Goal: Task Accomplishment & Management: Use online tool/utility

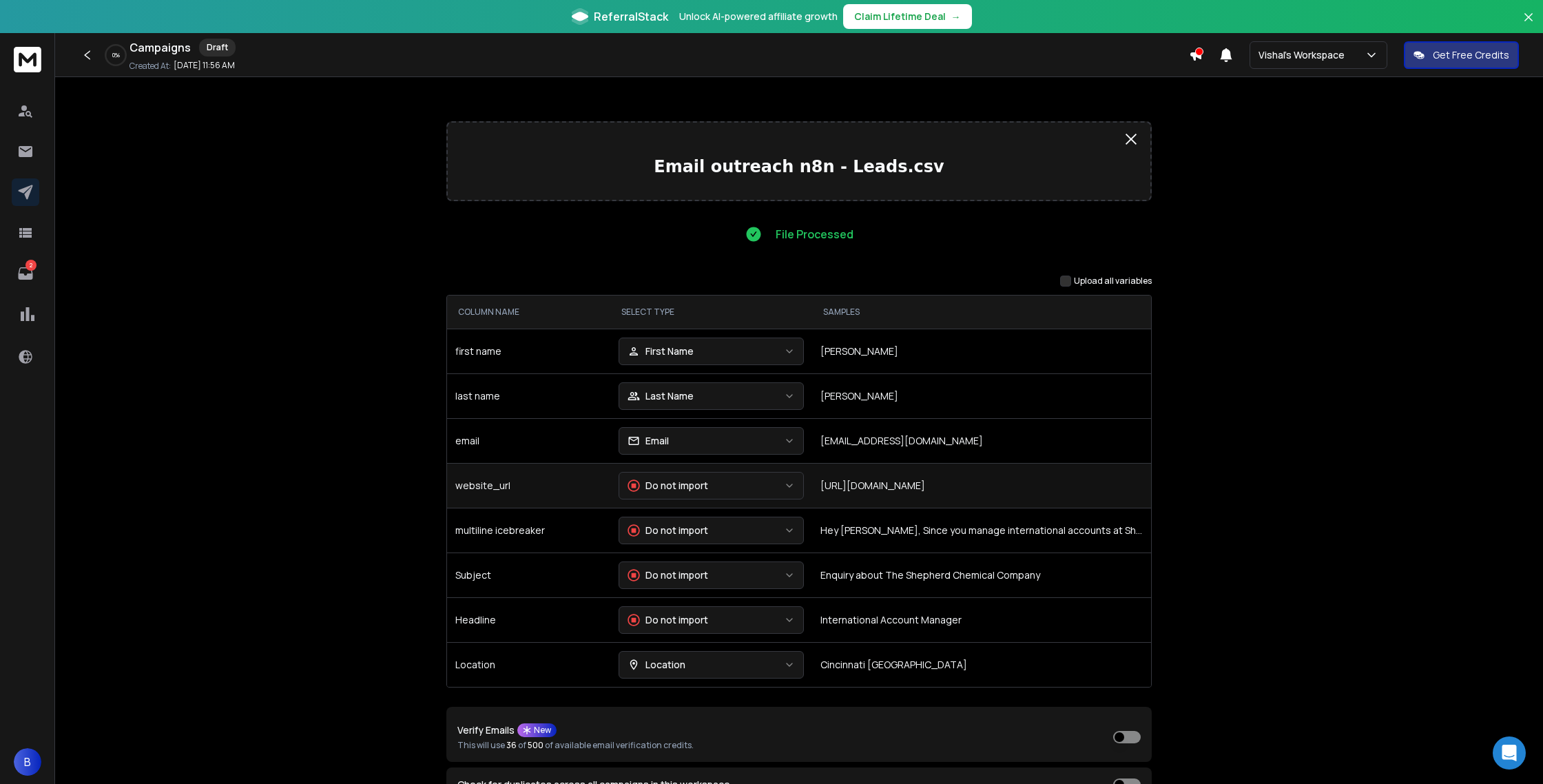
scroll to position [111, 0]
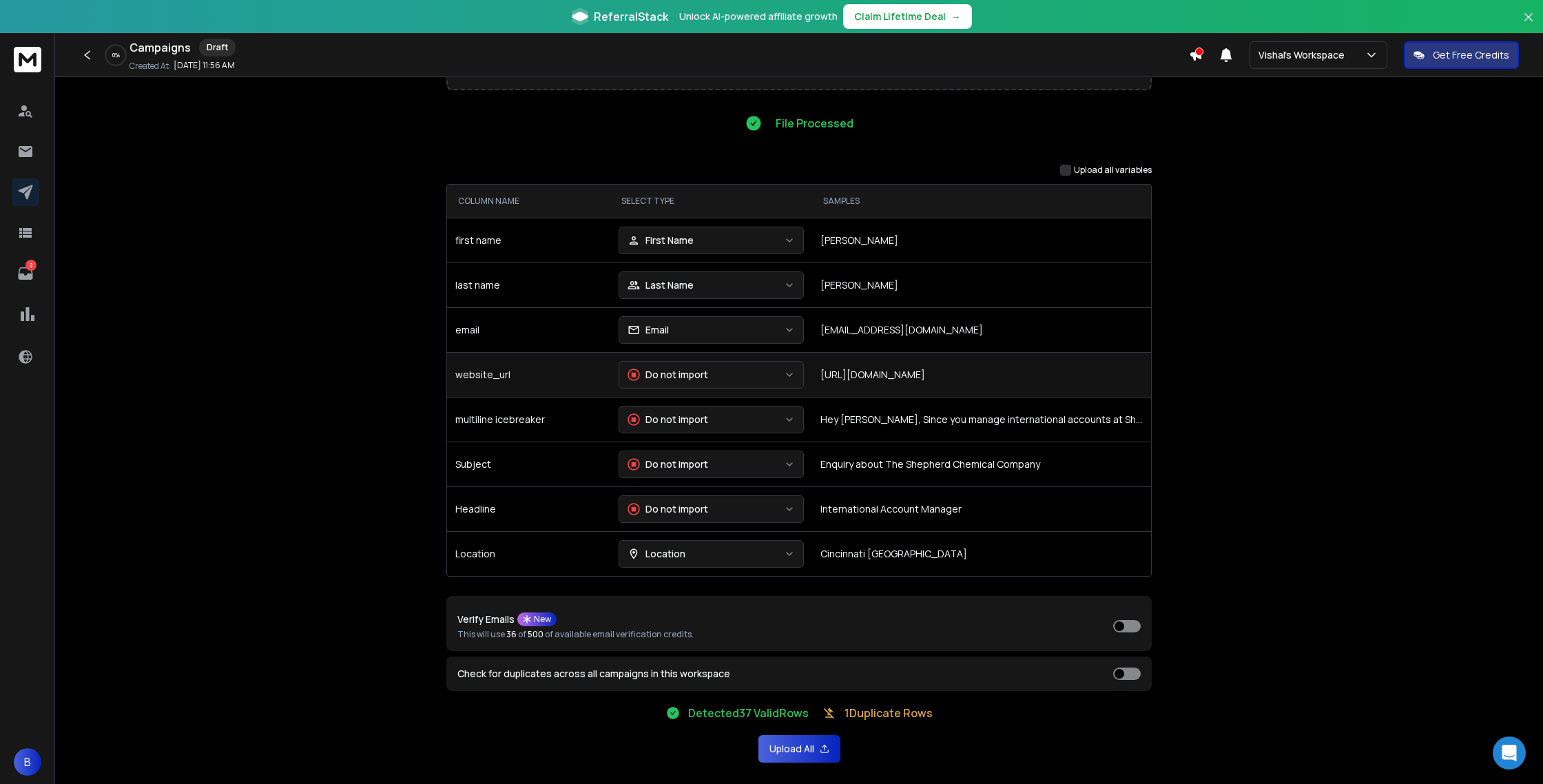
click at [733, 373] on button "Do not import" at bounding box center [711, 375] width 186 height 28
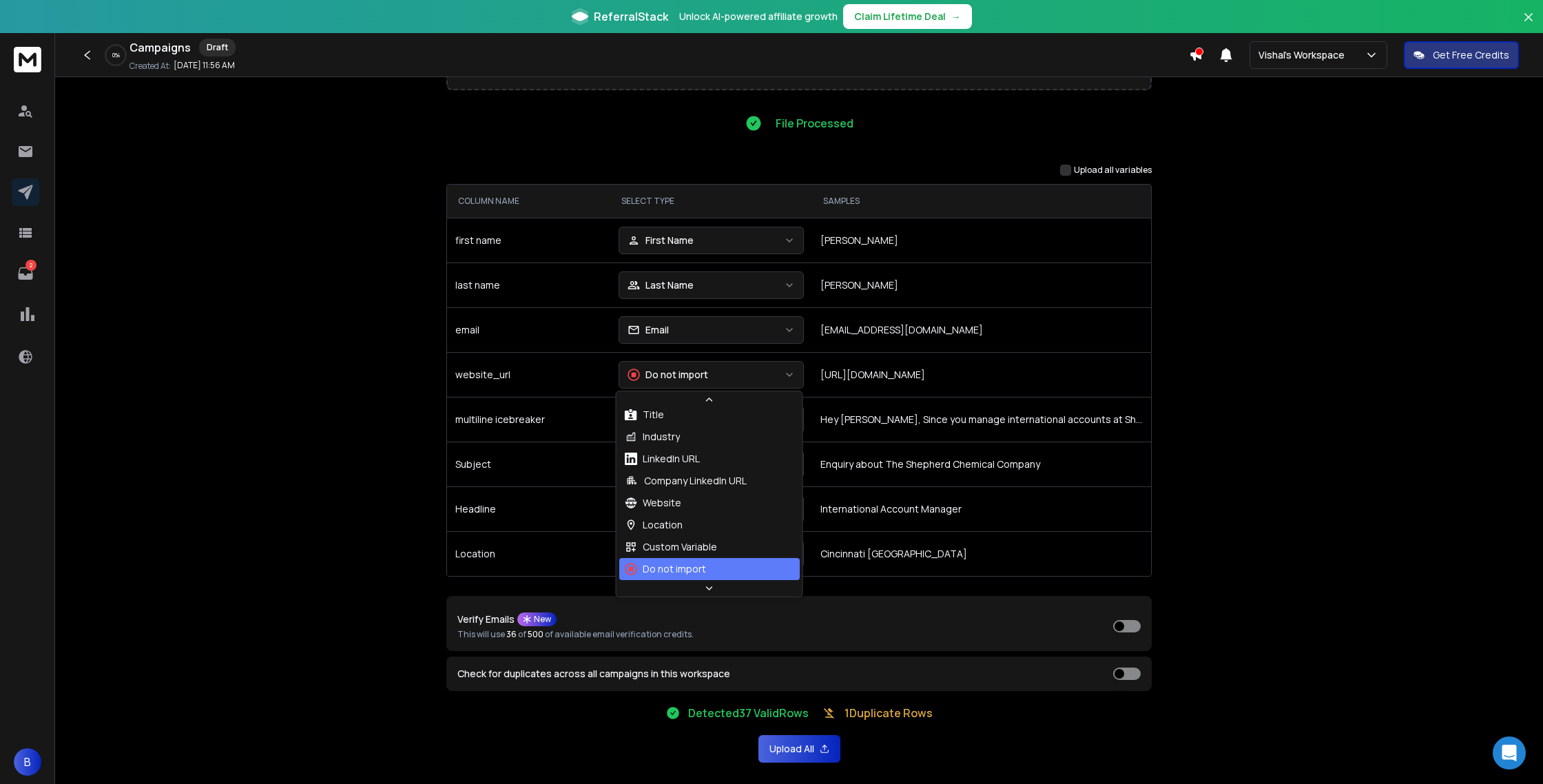
scroll to position [117, 0]
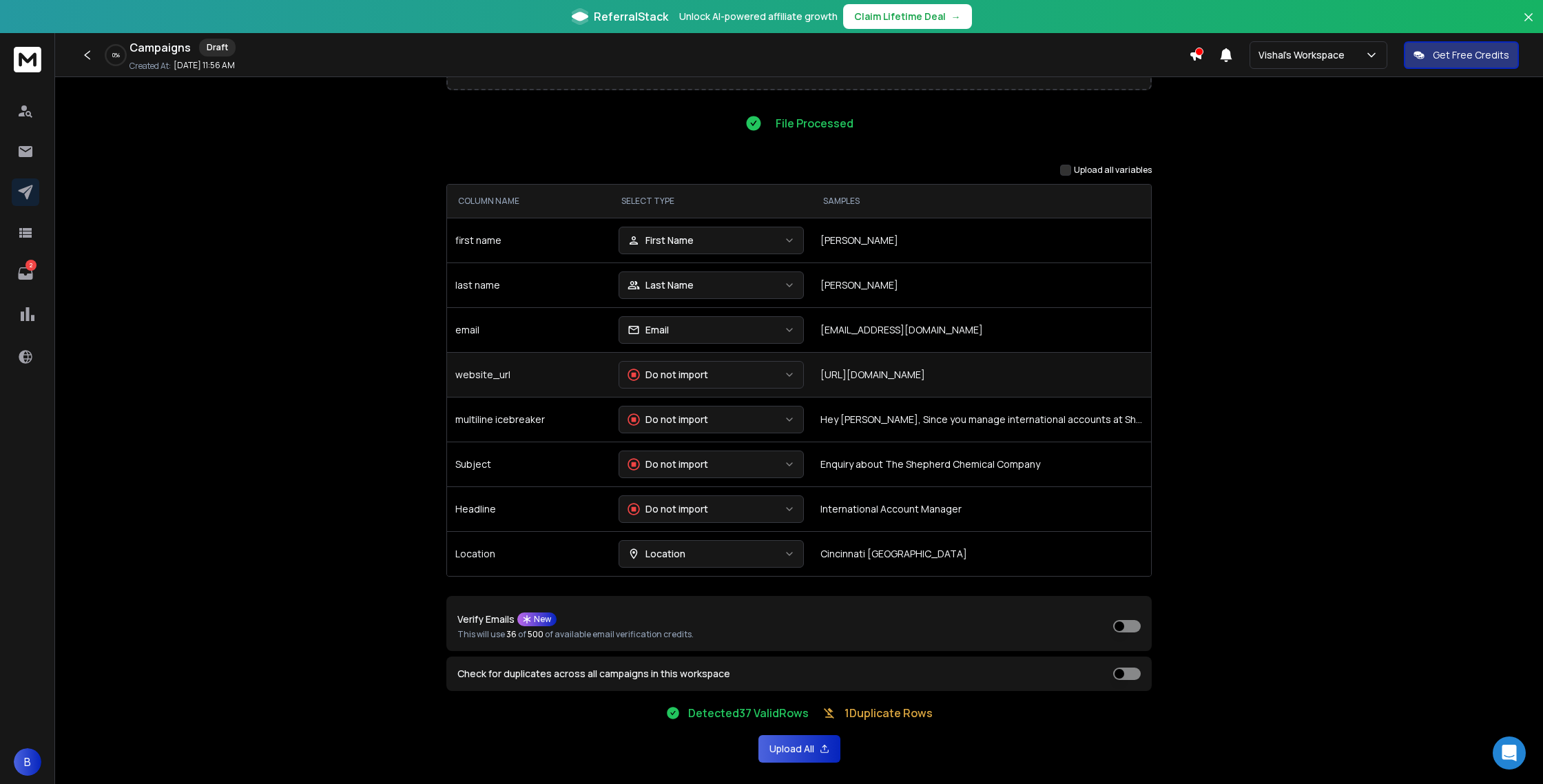
click at [778, 368] on button "Do not import" at bounding box center [711, 375] width 186 height 28
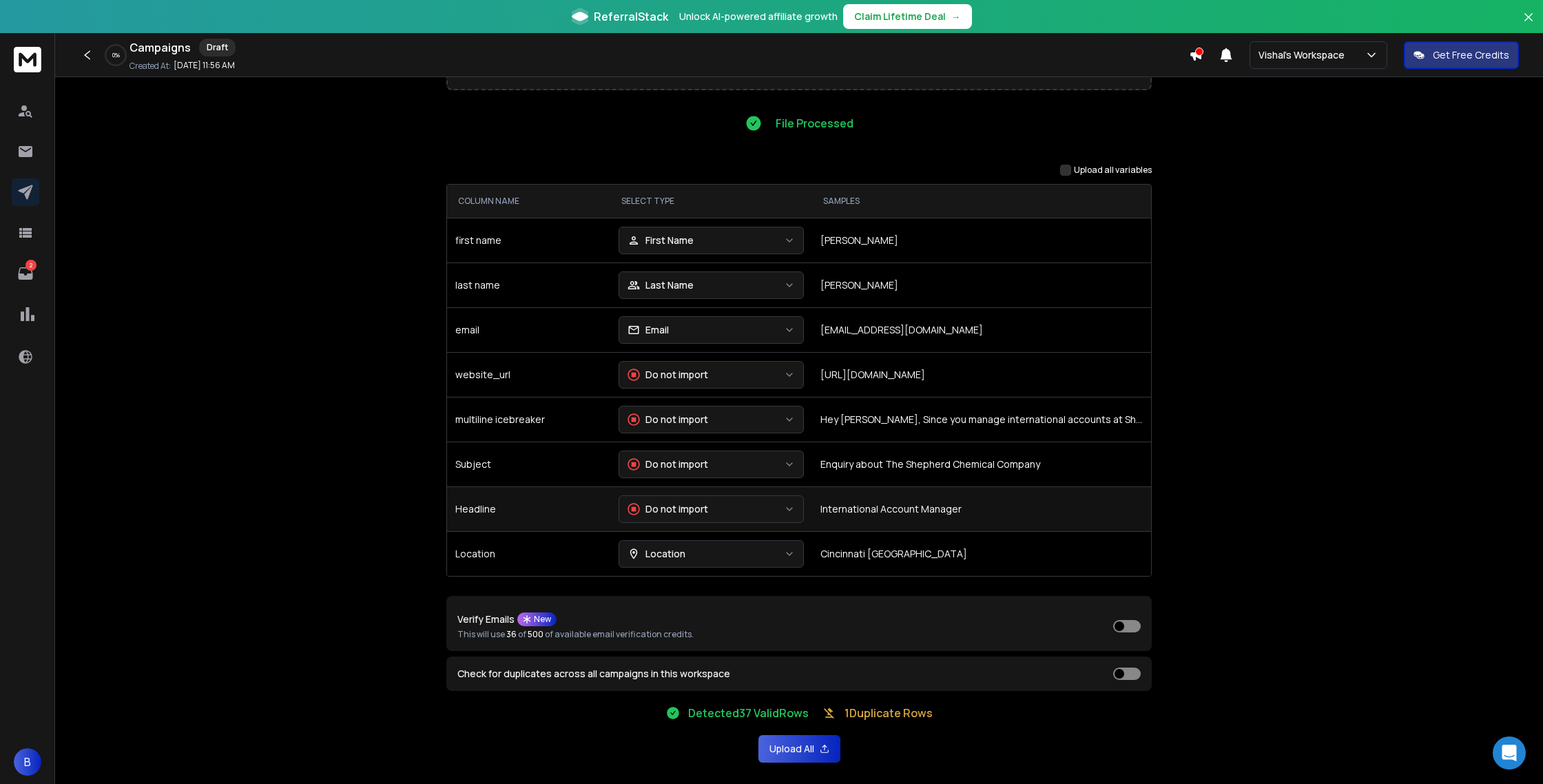
click at [748, 506] on button "Do not import" at bounding box center [711, 509] width 186 height 28
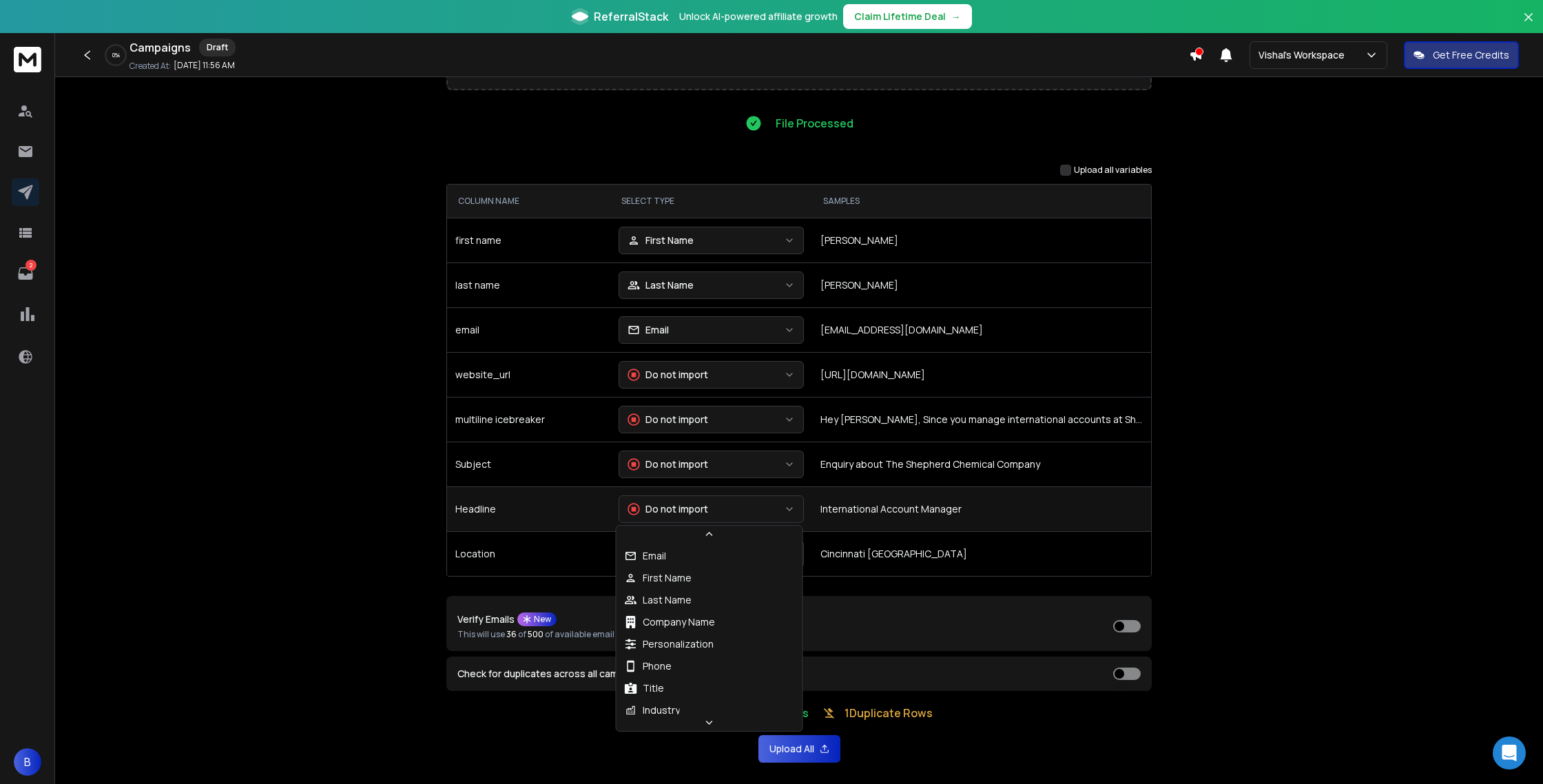
scroll to position [139, 0]
click at [747, 506] on button "Do not import" at bounding box center [711, 509] width 186 height 28
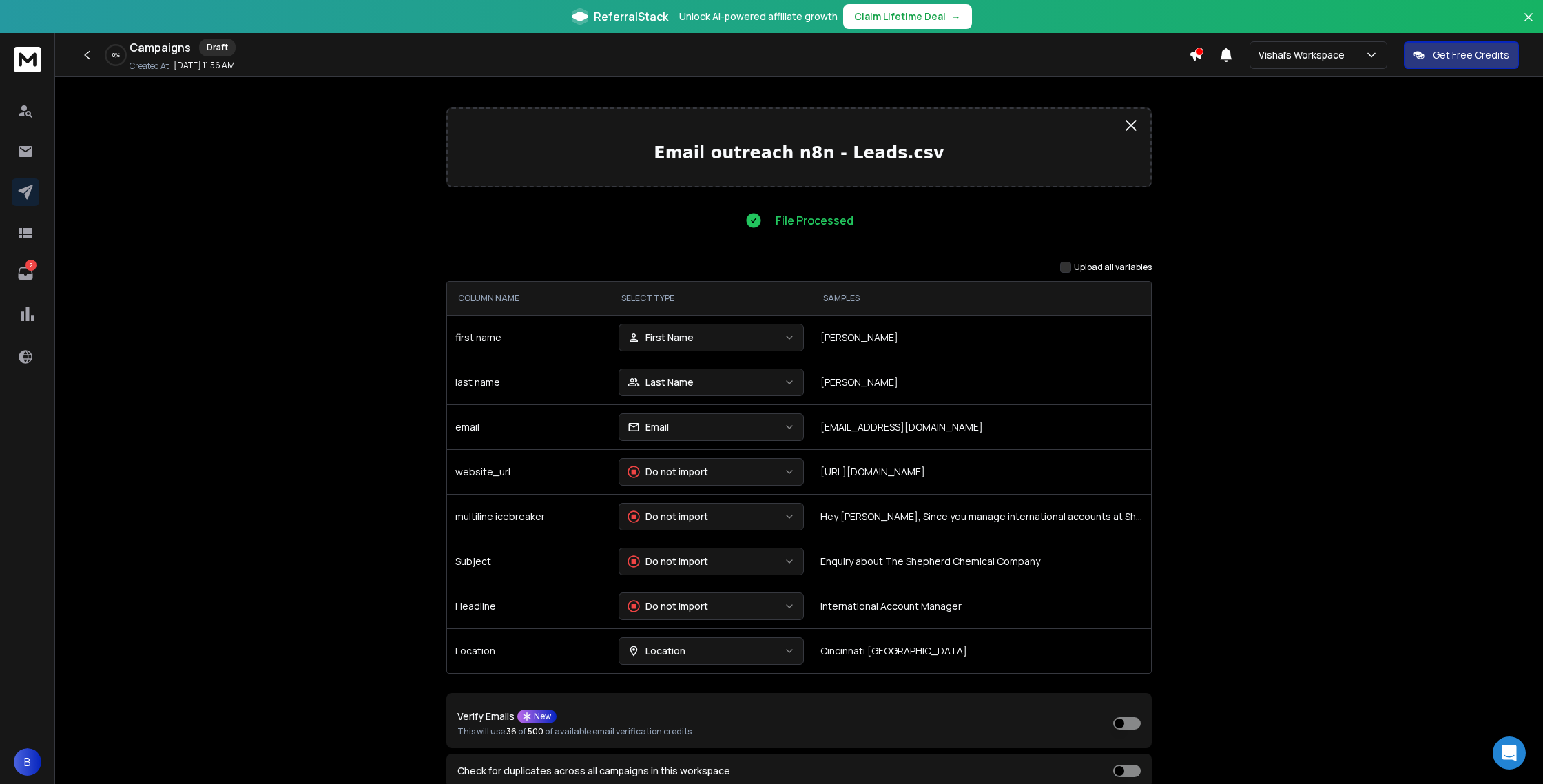
scroll to position [17, 0]
click at [1066, 264] on button "Upload all variables" at bounding box center [1066, 264] width 11 height 11
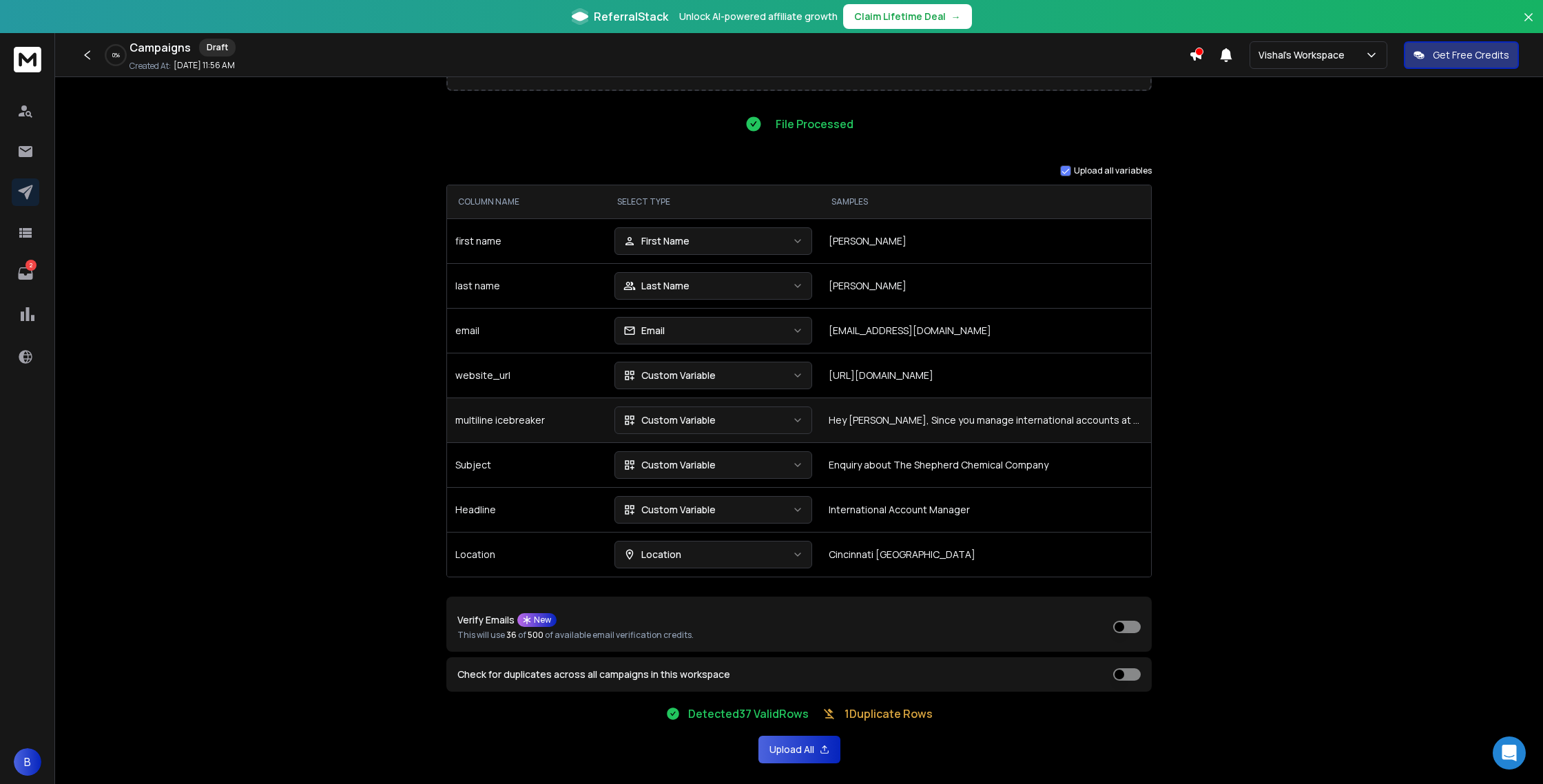
scroll to position [111, 0]
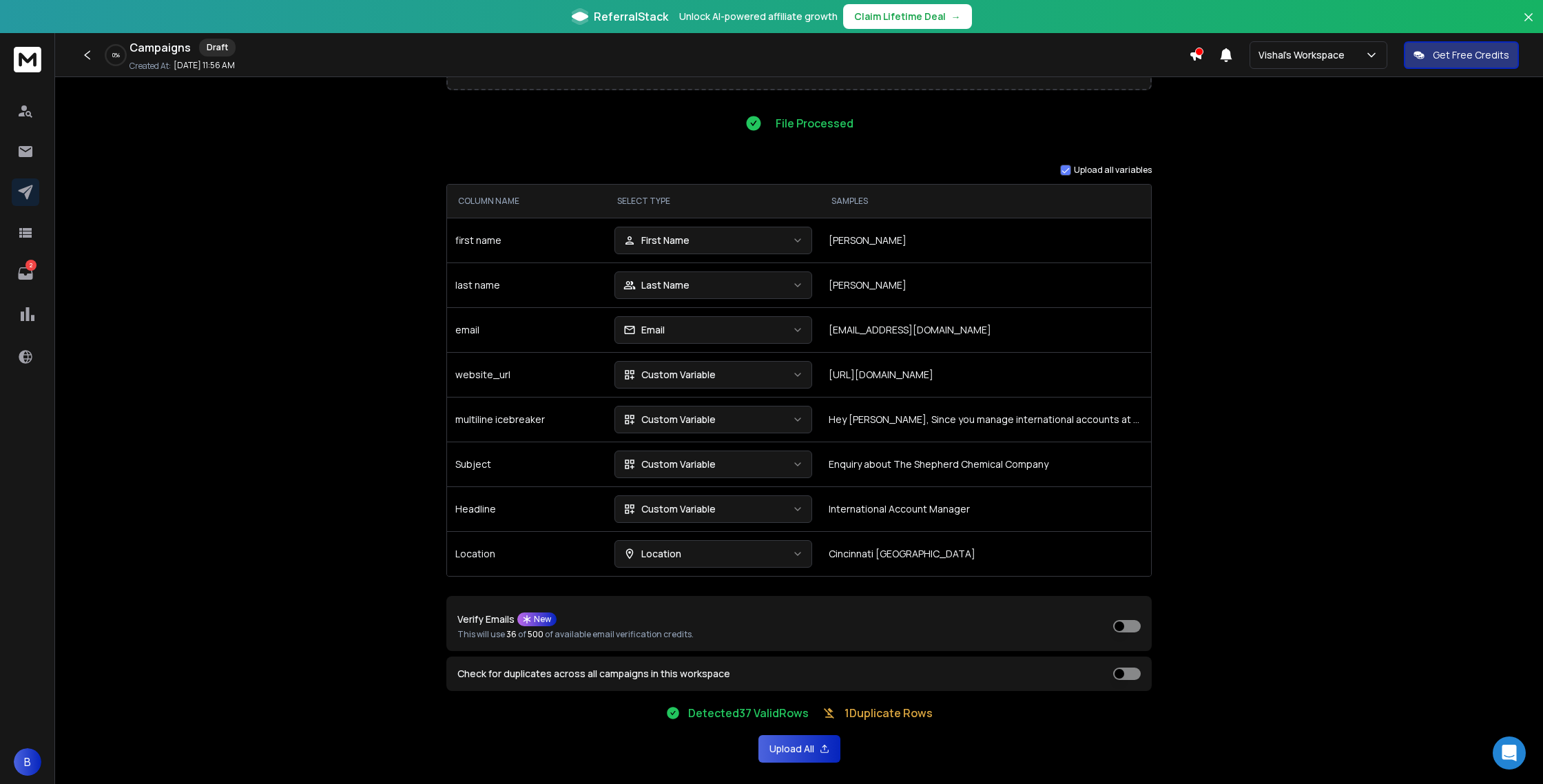
click at [796, 754] on button "Upload All" at bounding box center [799, 748] width 82 height 28
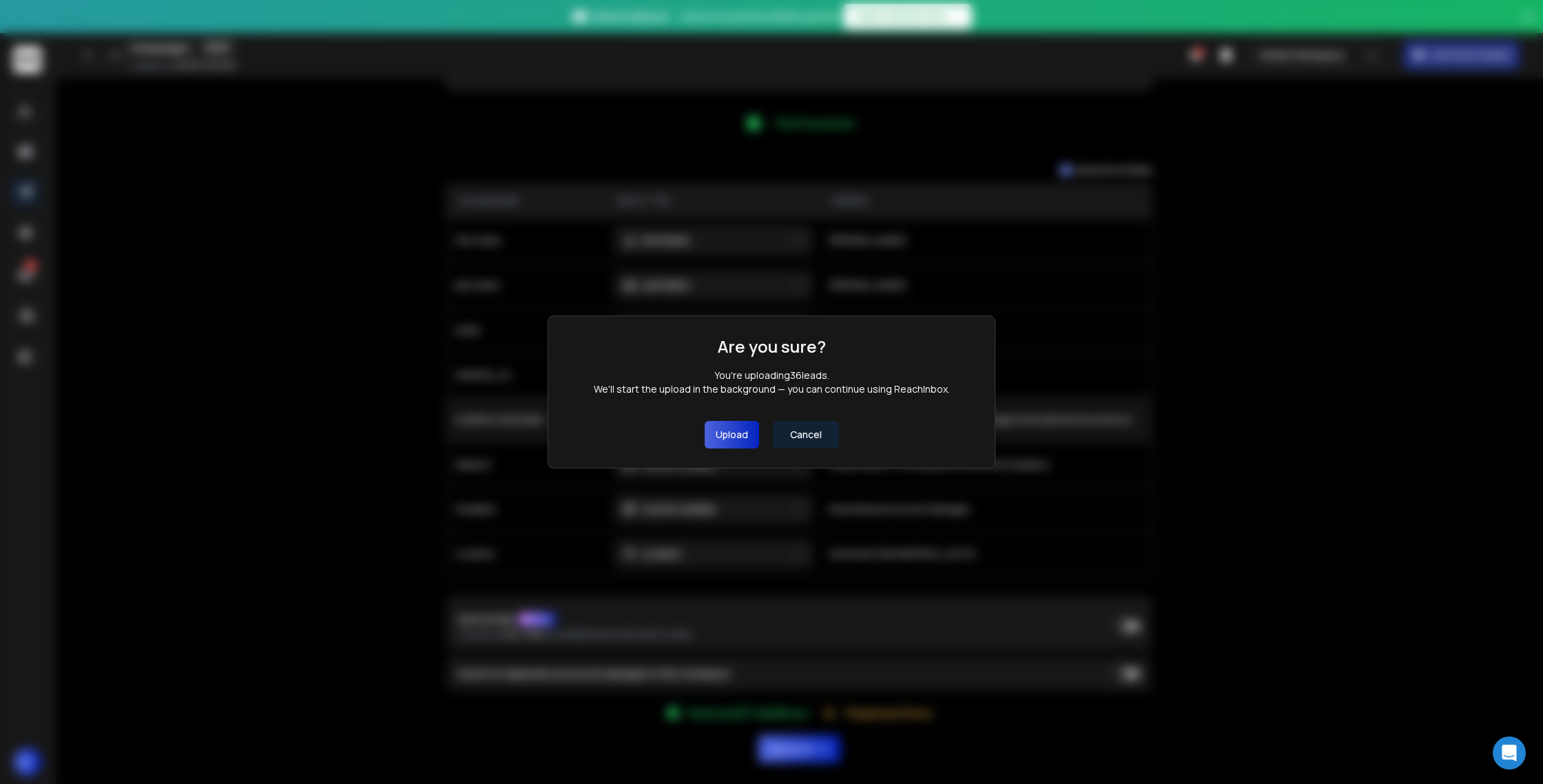
click at [793, 437] on button "Cancel" at bounding box center [806, 434] width 66 height 28
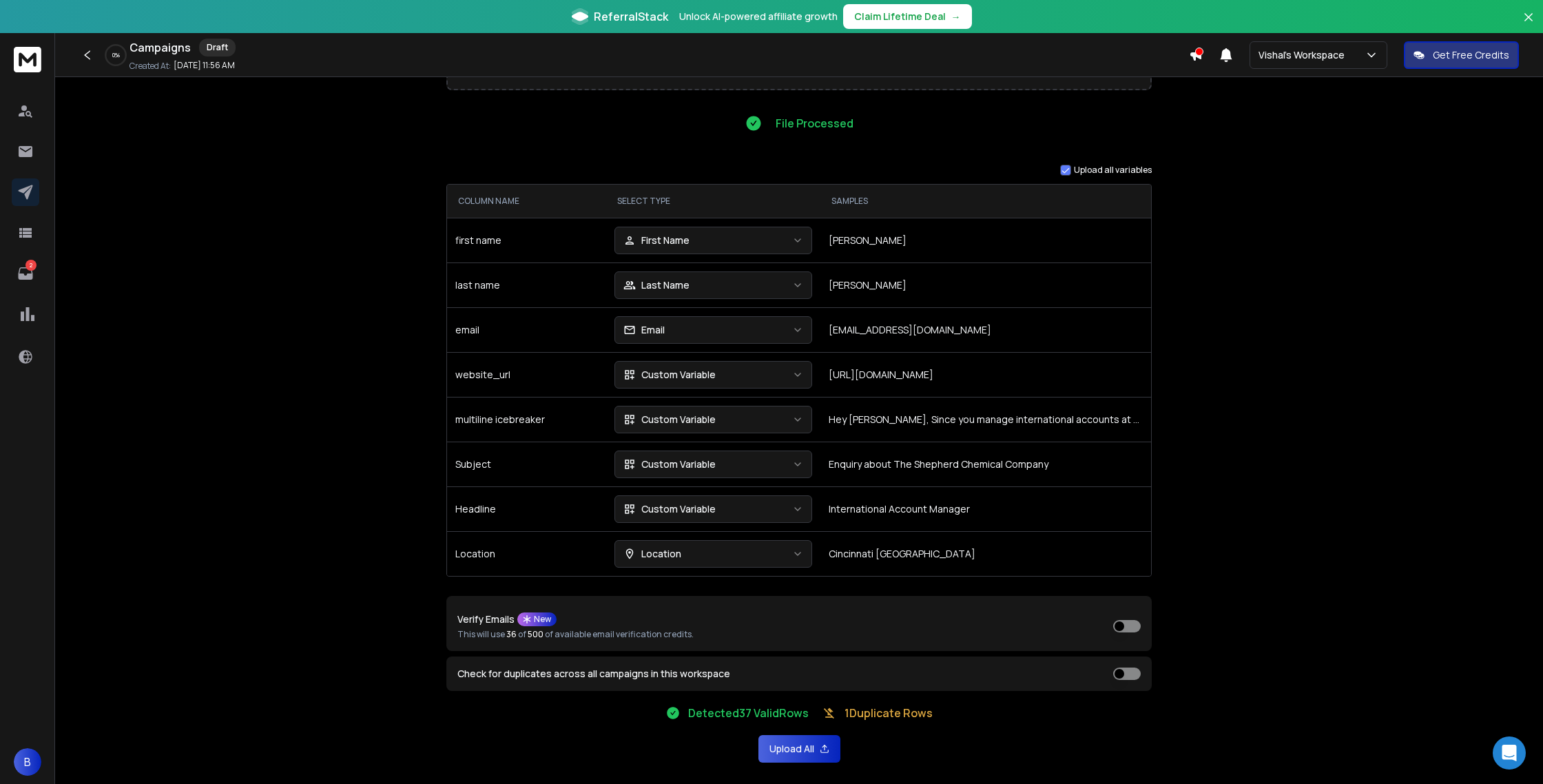
click at [806, 748] on button "Upload All" at bounding box center [799, 748] width 82 height 28
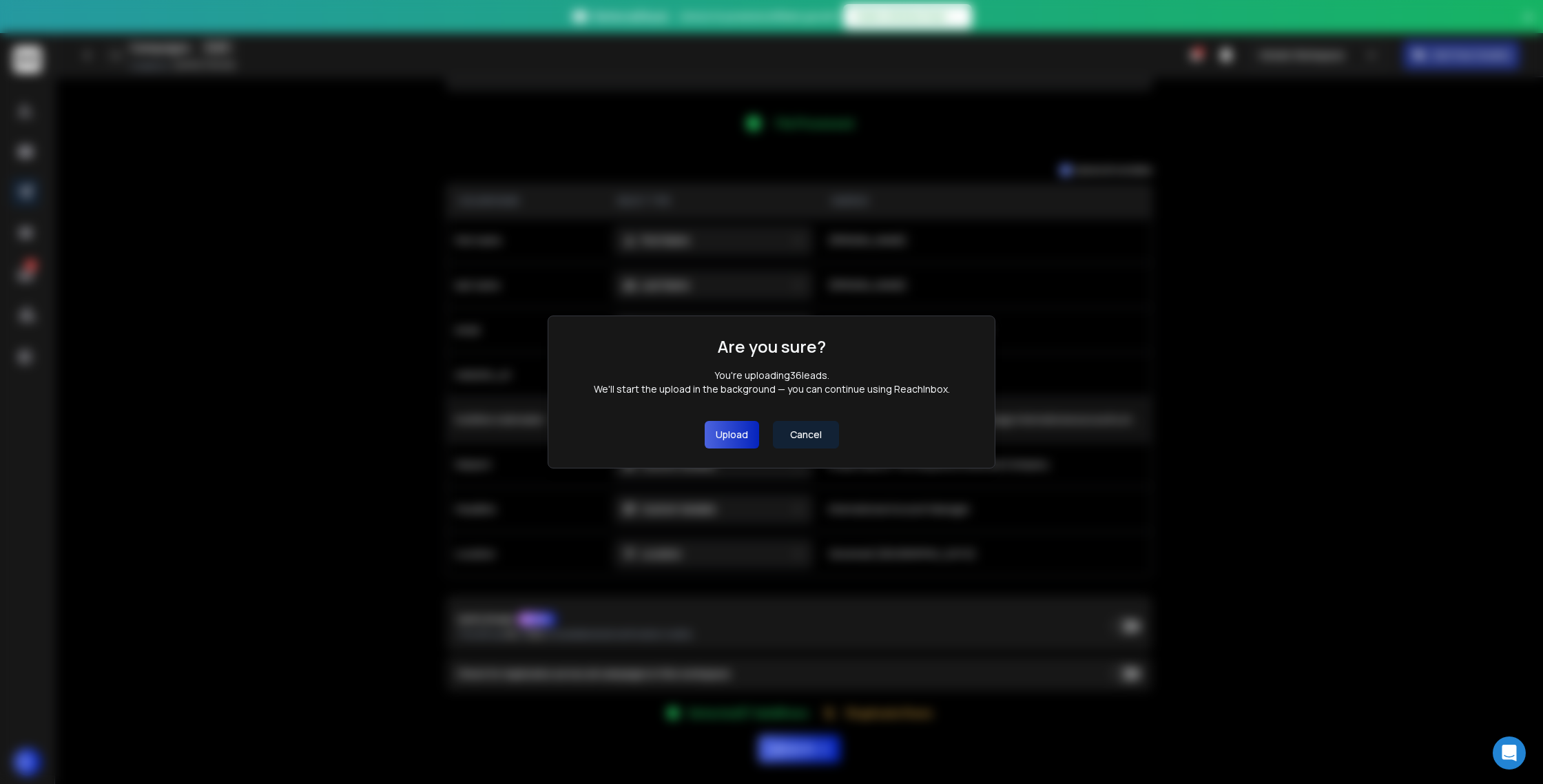
click at [790, 436] on button "Cancel" at bounding box center [806, 434] width 66 height 28
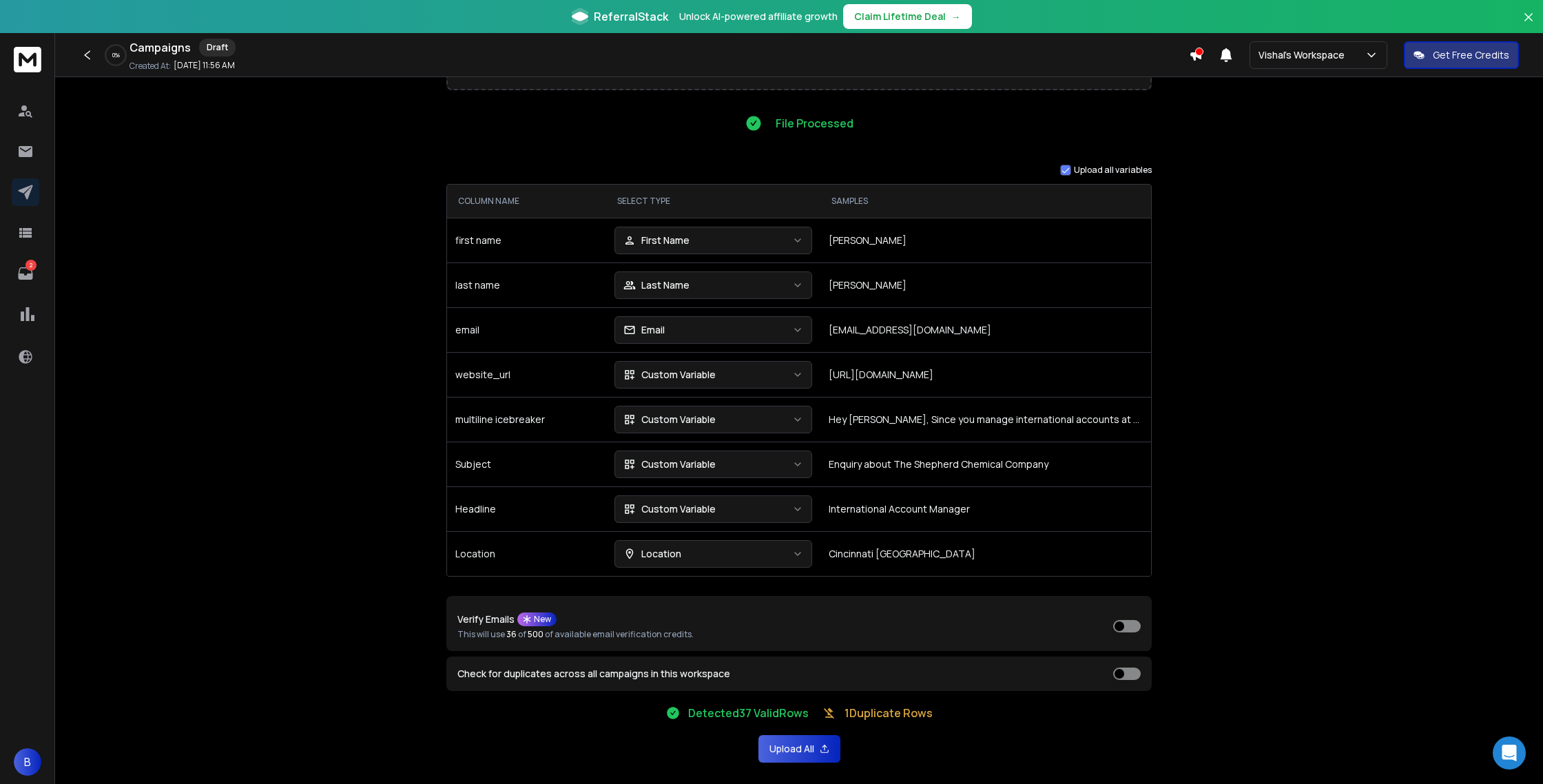
click at [787, 749] on button "Upload All" at bounding box center [799, 748] width 82 height 28
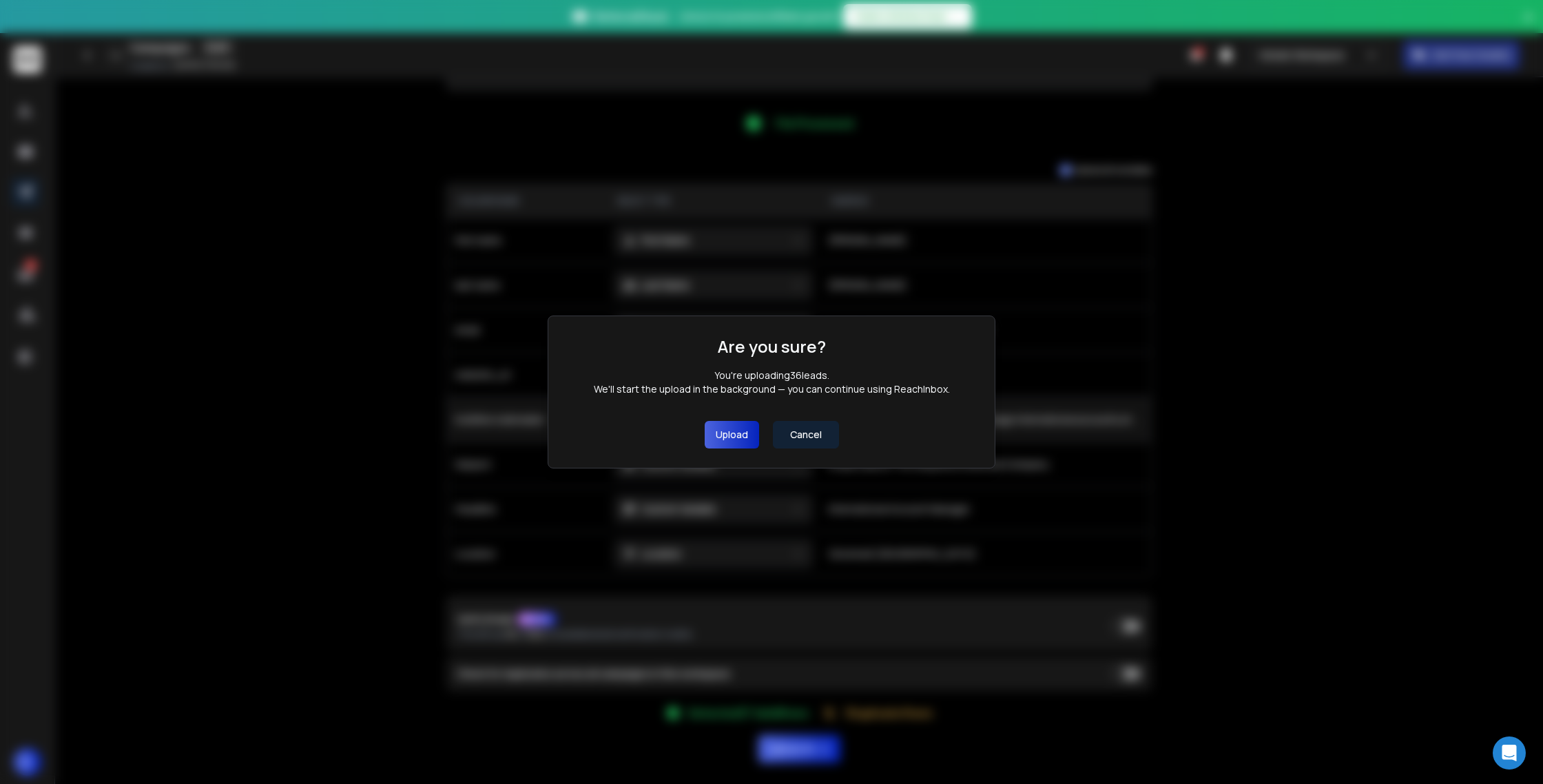
click at [817, 436] on button "Cancel" at bounding box center [806, 434] width 66 height 28
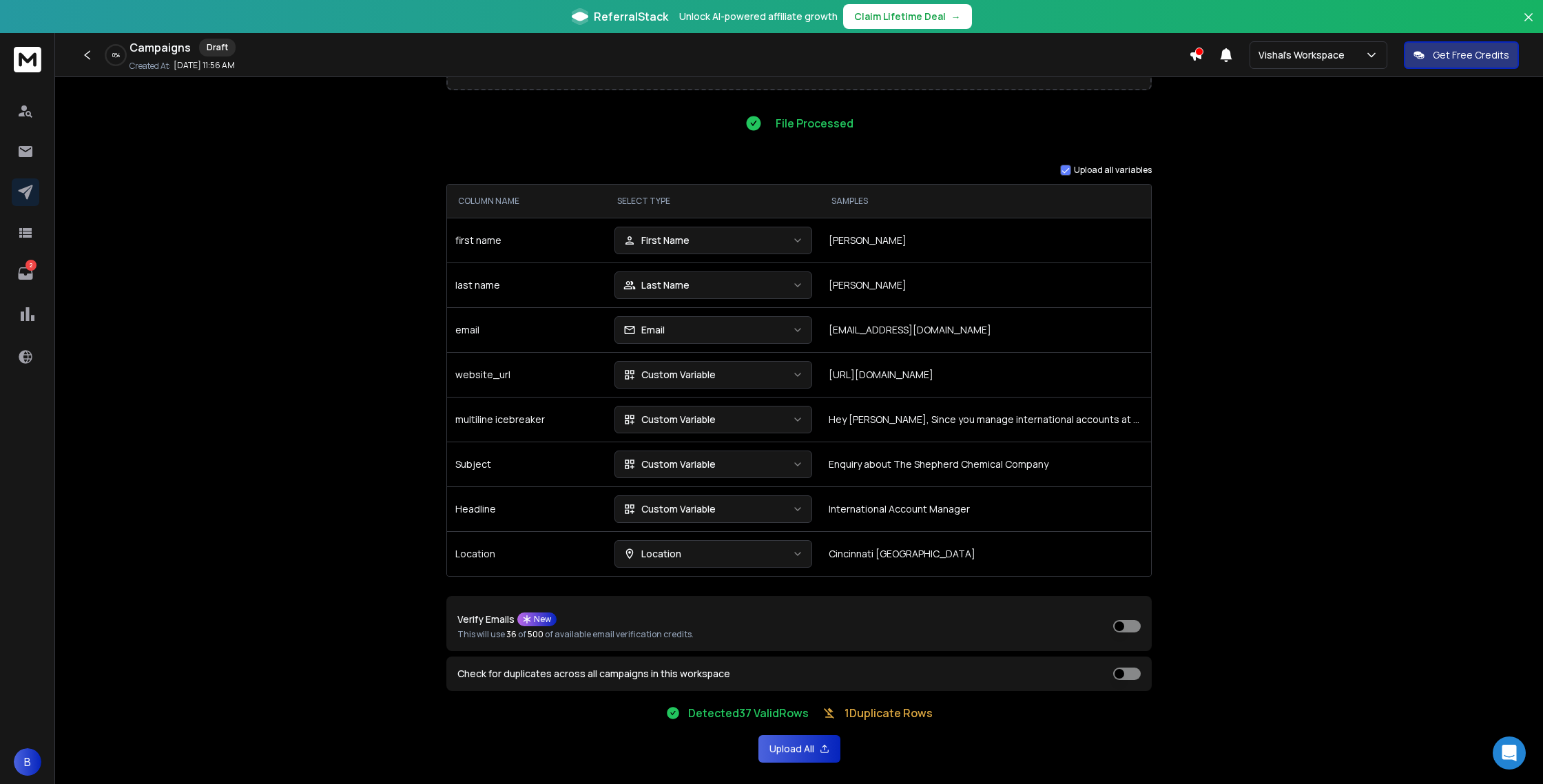
scroll to position [110, 0]
click at [794, 748] on button "Upload All" at bounding box center [799, 749] width 82 height 28
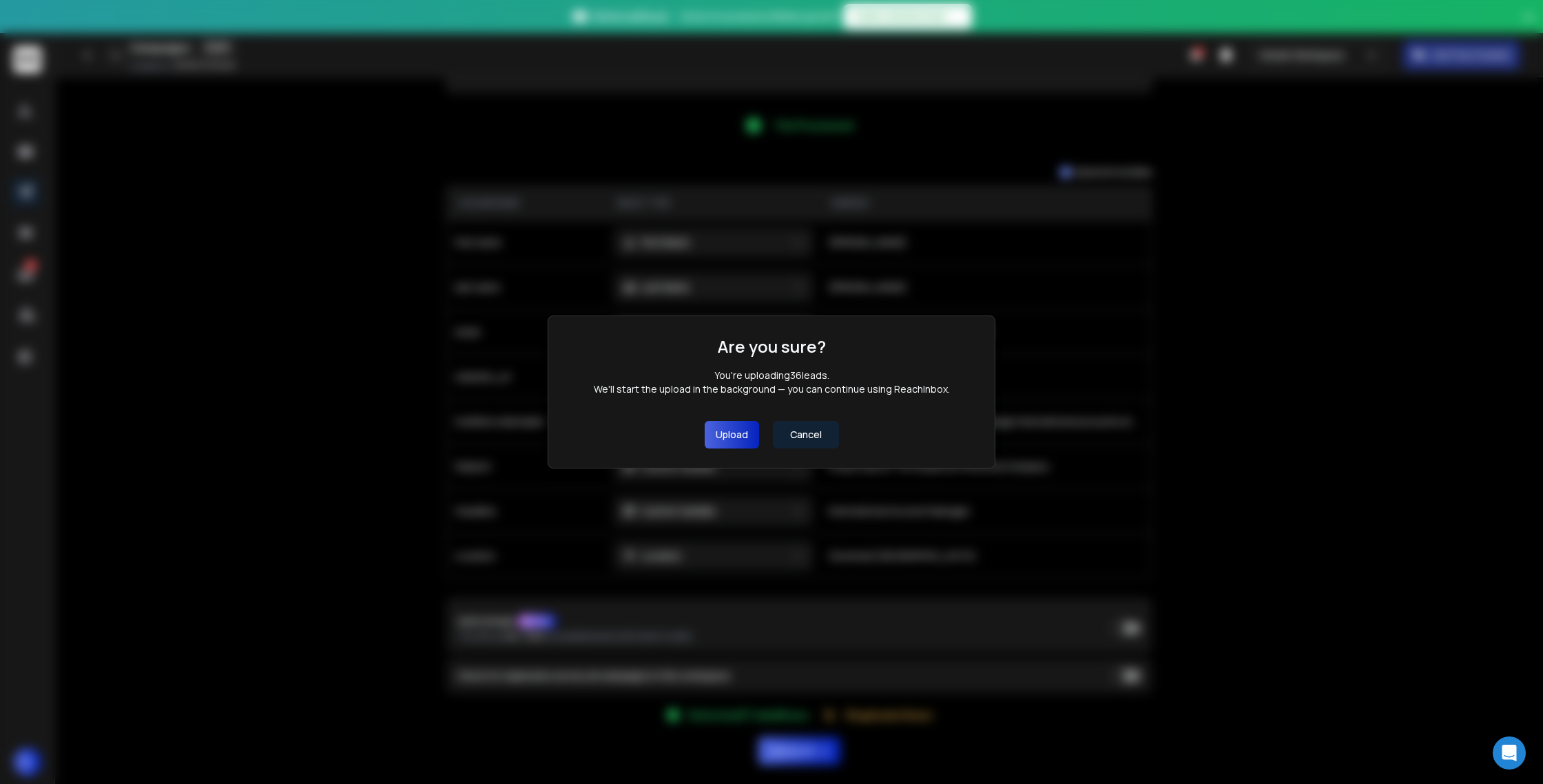
click at [731, 429] on button "Upload" at bounding box center [731, 434] width 54 height 28
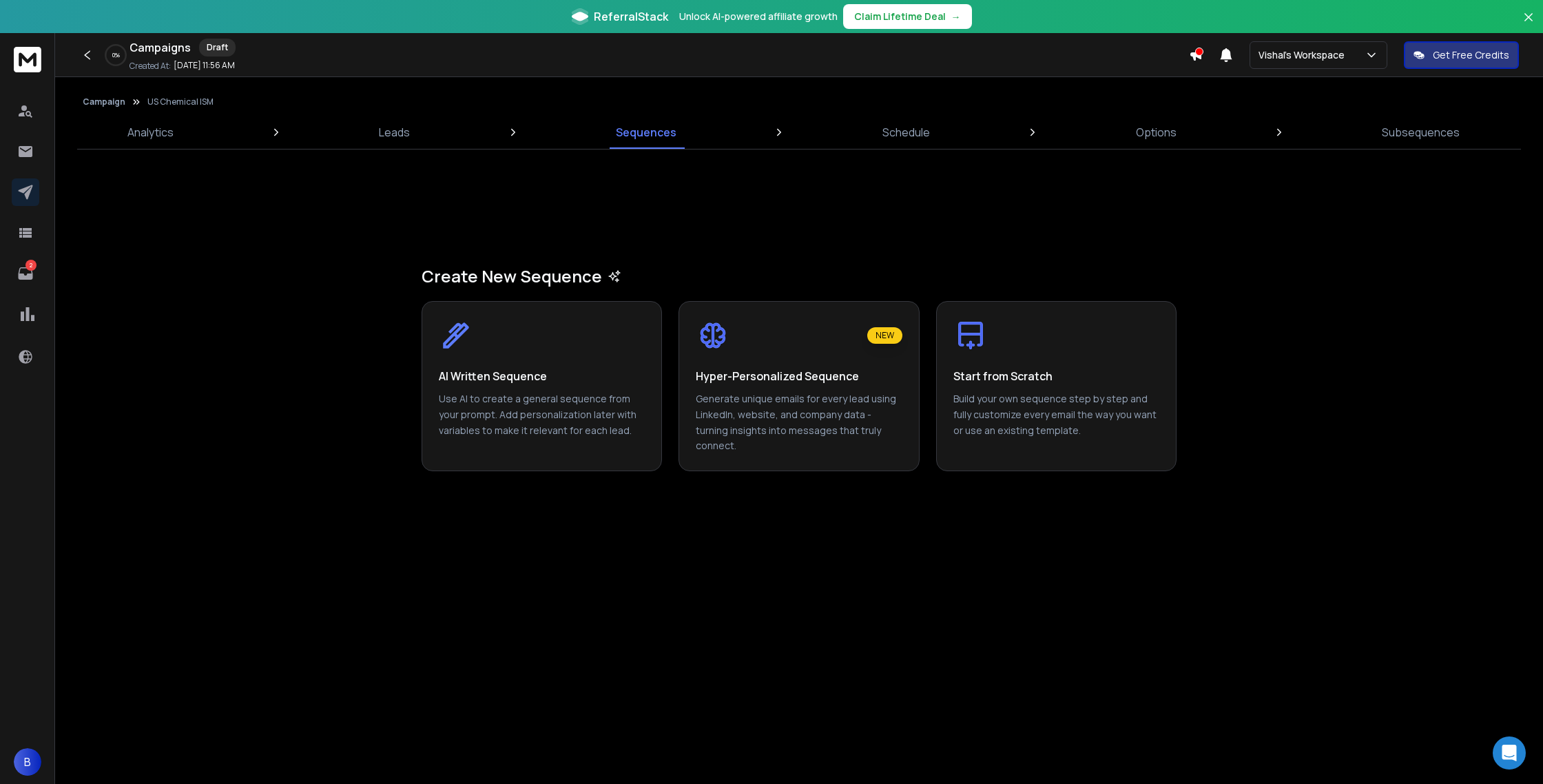
click at [1051, 377] on div "Start from Scratch Build your own sequence step by step and fully customize eve…" at bounding box center [1056, 386] width 239 height 169
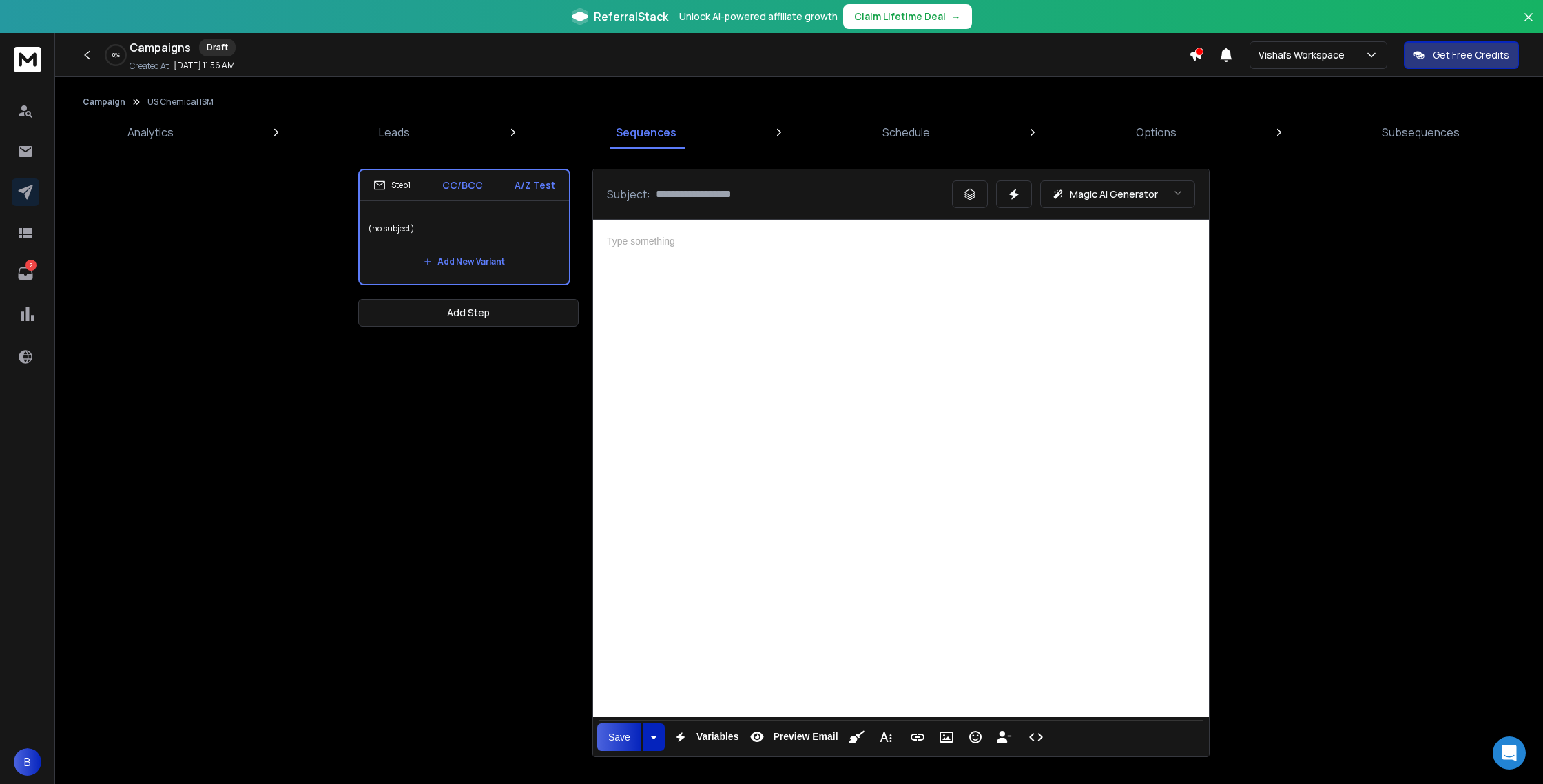
click at [447, 133] on div "Analytics Leads Sequences Schedule Options Subsequences" at bounding box center [793, 132] width 1433 height 33
click at [964, 193] on icon at bounding box center [969, 193] width 12 height 12
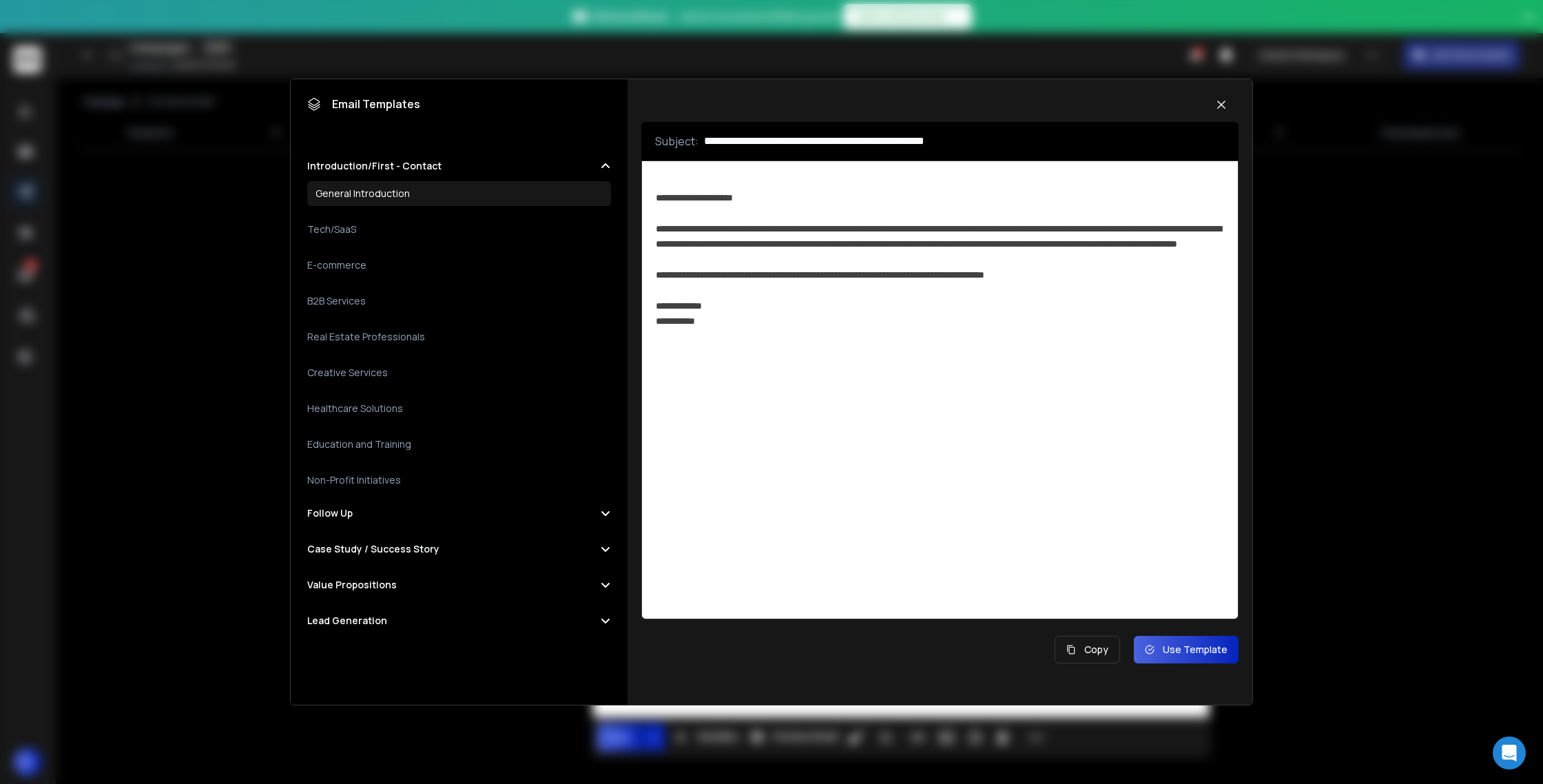
click at [1221, 109] on icon at bounding box center [1221, 104] width 12 height 12
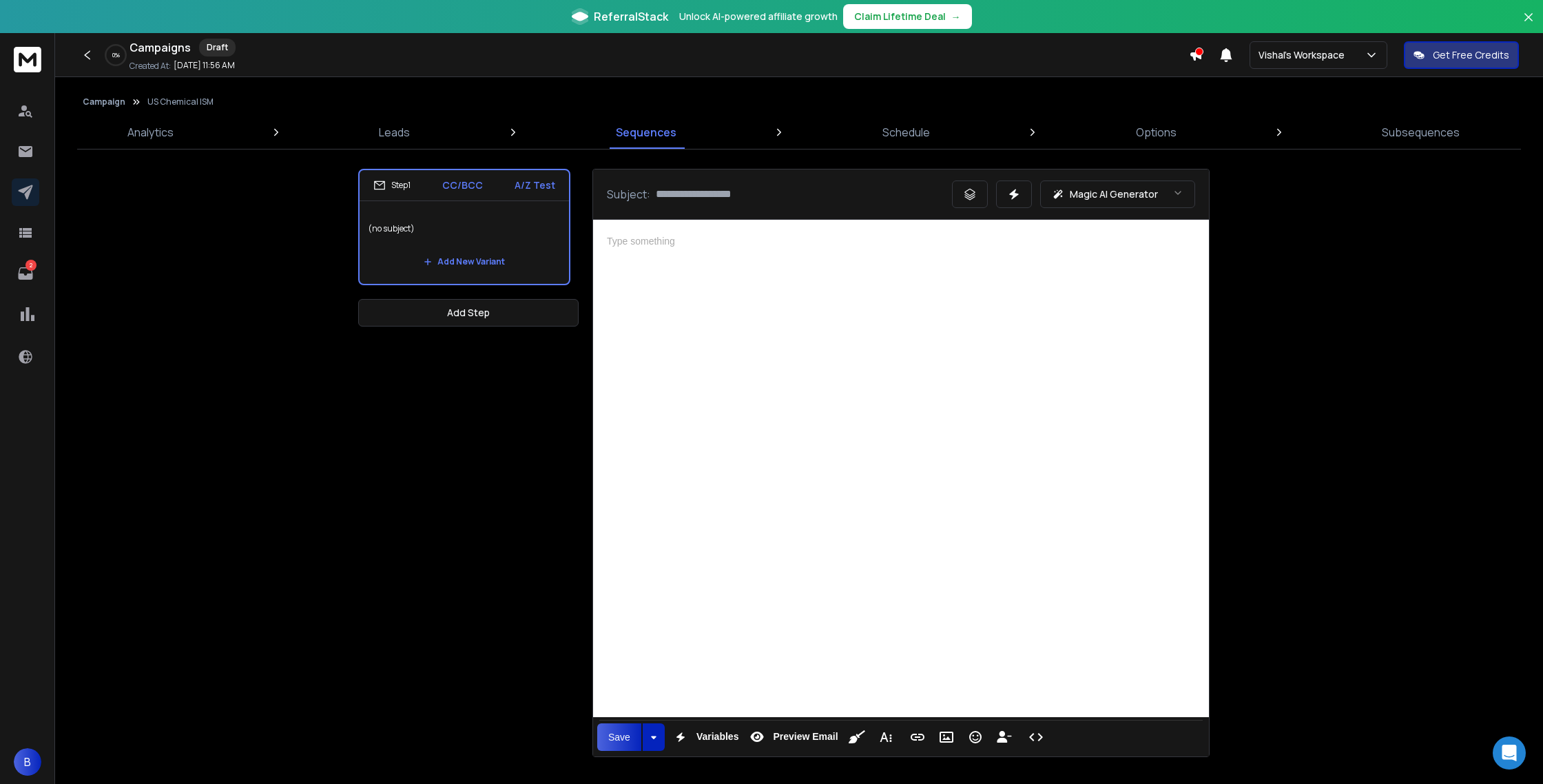
click at [634, 255] on div at bounding box center [901, 468] width 616 height 498
click at [728, 740] on span "Variables" at bounding box center [718, 736] width 49 height 11
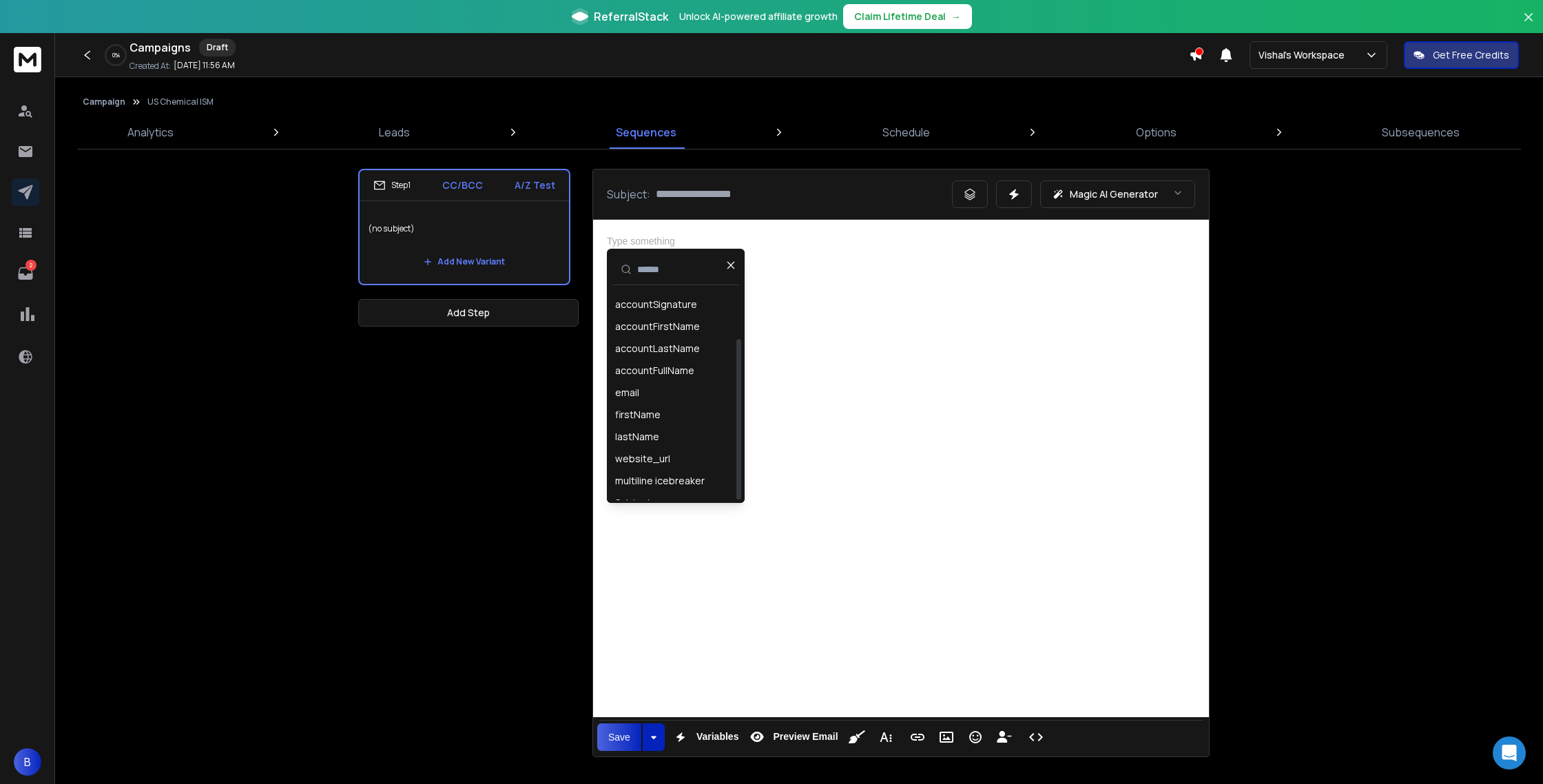
scroll to position [58, 0]
click at [681, 426] on div "multiline icebreaker" at bounding box center [659, 422] width 90 height 14
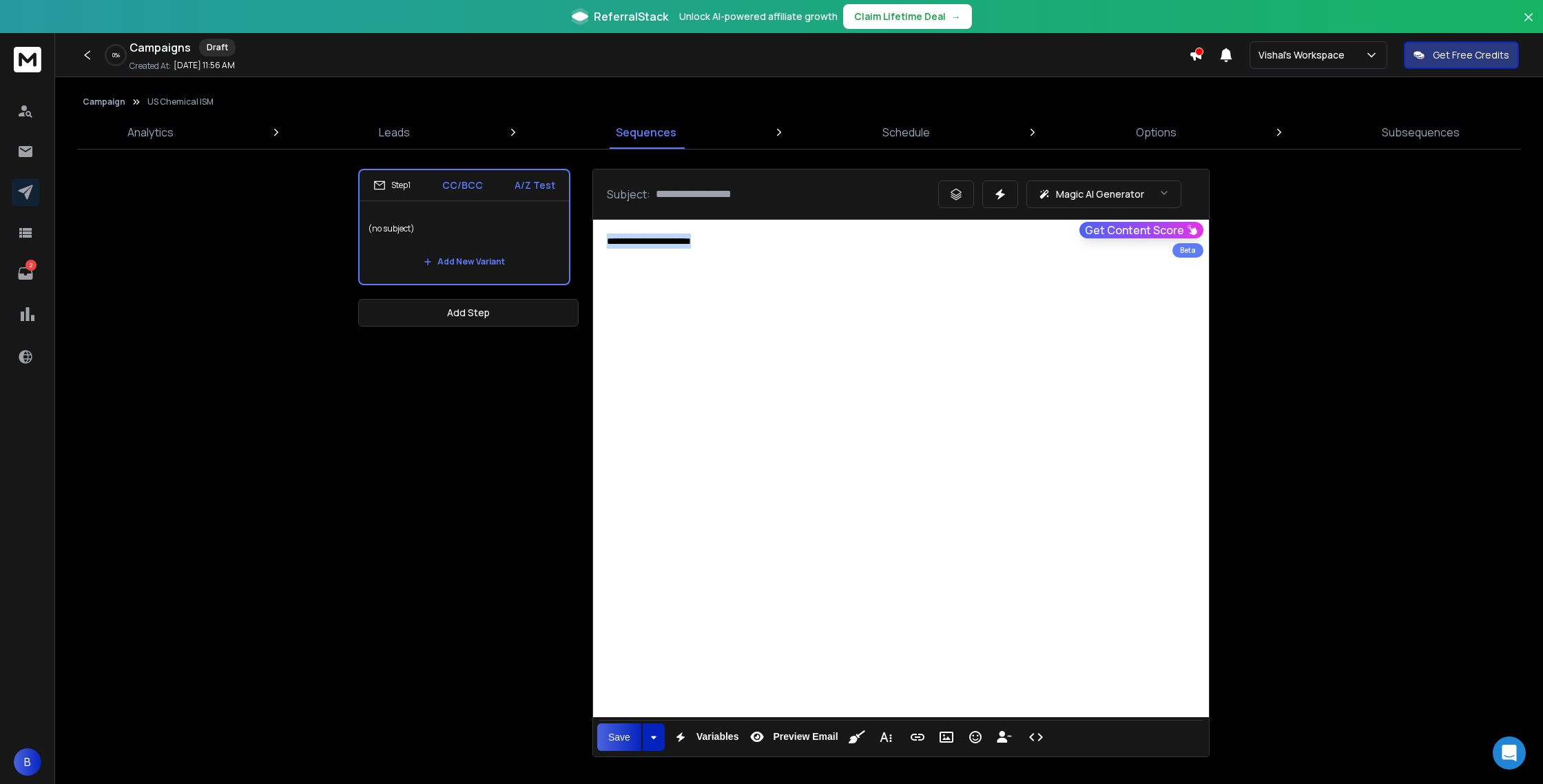
drag, startPoint x: 718, startPoint y: 240, endPoint x: 575, endPoint y: 242, distance: 143.0
click at [576, 242] on div "**********" at bounding box center [799, 463] width 882 height 588
click at [651, 246] on div at bounding box center [901, 241] width 588 height 15
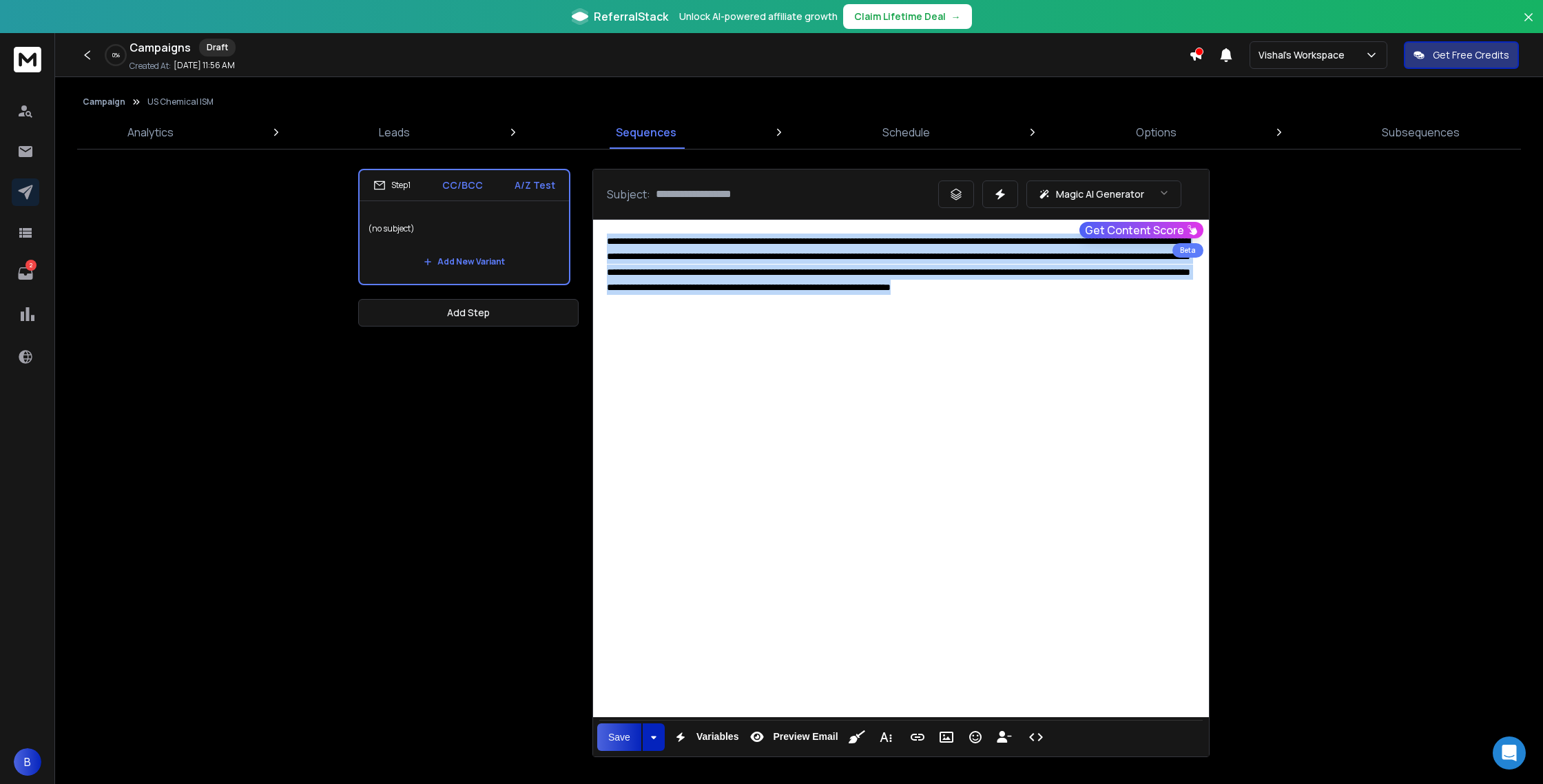
drag, startPoint x: 1104, startPoint y: 322, endPoint x: 505, endPoint y: 205, distance: 610.3
click at [506, 205] on div "**********" at bounding box center [799, 463] width 882 height 588
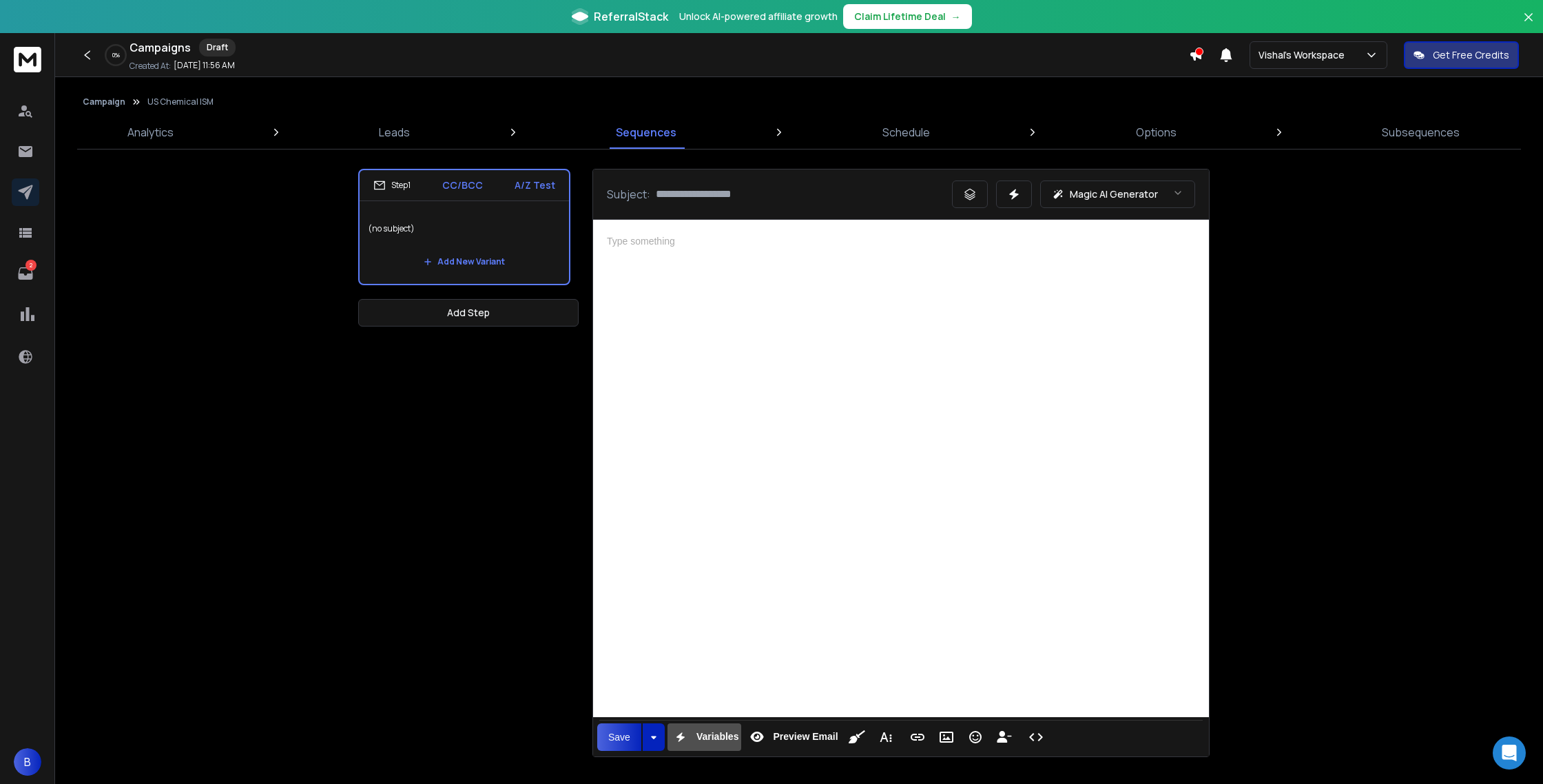
click at [729, 738] on span "Variables" at bounding box center [718, 736] width 49 height 11
click at [719, 733] on icon at bounding box center [717, 733] width 11 height 11
click at [706, 739] on span "Variables" at bounding box center [718, 736] width 49 height 11
drag, startPoint x: 720, startPoint y: 729, endPoint x: 720, endPoint y: 720, distance: 9.0
click at [720, 729] on icon at bounding box center [717, 732] width 7 height 7
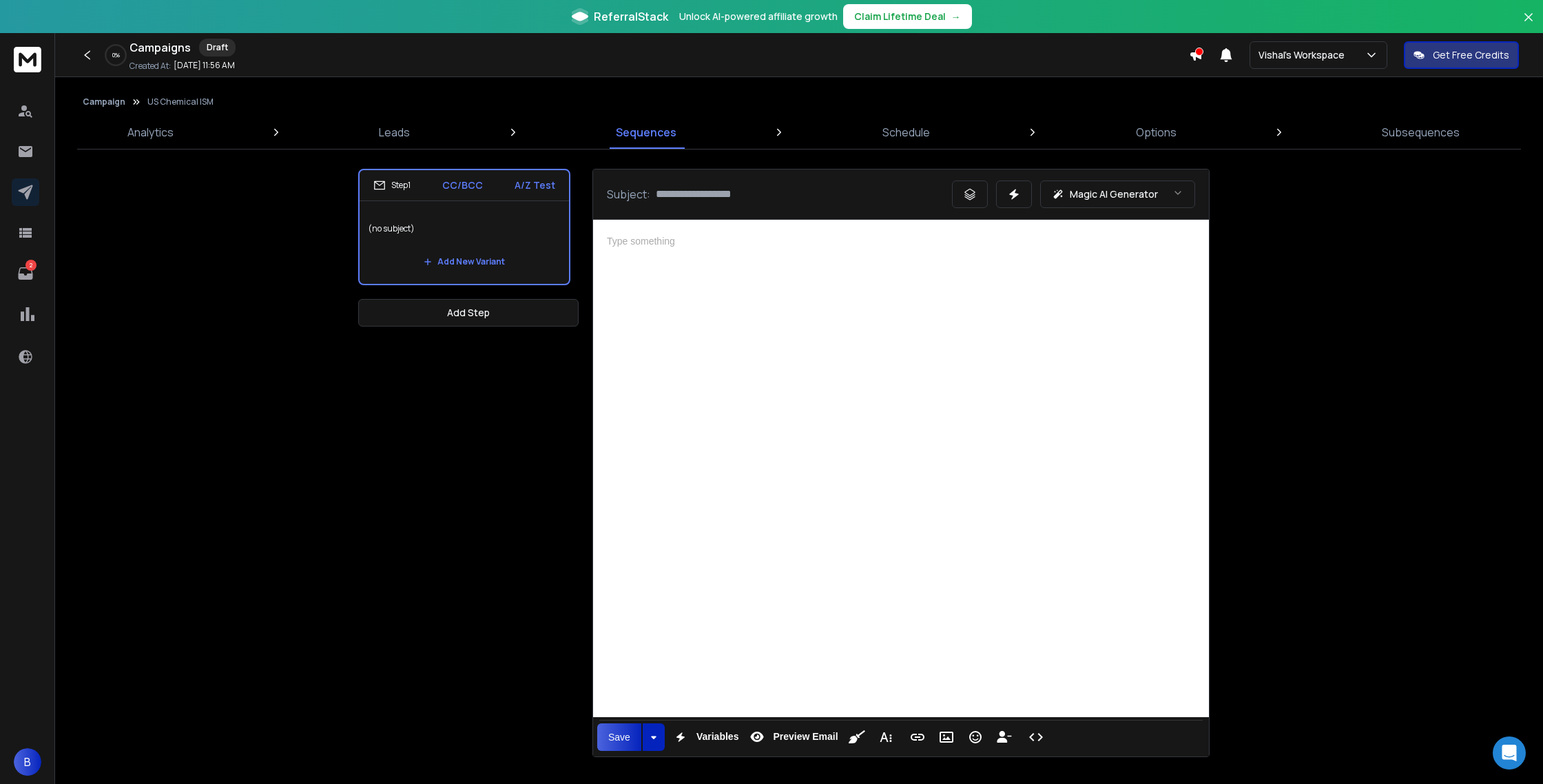
click at [831, 441] on div "* *" at bounding box center [901, 468] width 616 height 498
click at [790, 315] on div "* *" at bounding box center [901, 468] width 616 height 498
click at [710, 204] on div "Subject: Magic AI Generator" at bounding box center [901, 194] width 616 height 50
click at [699, 196] on input at bounding box center [796, 194] width 282 height 16
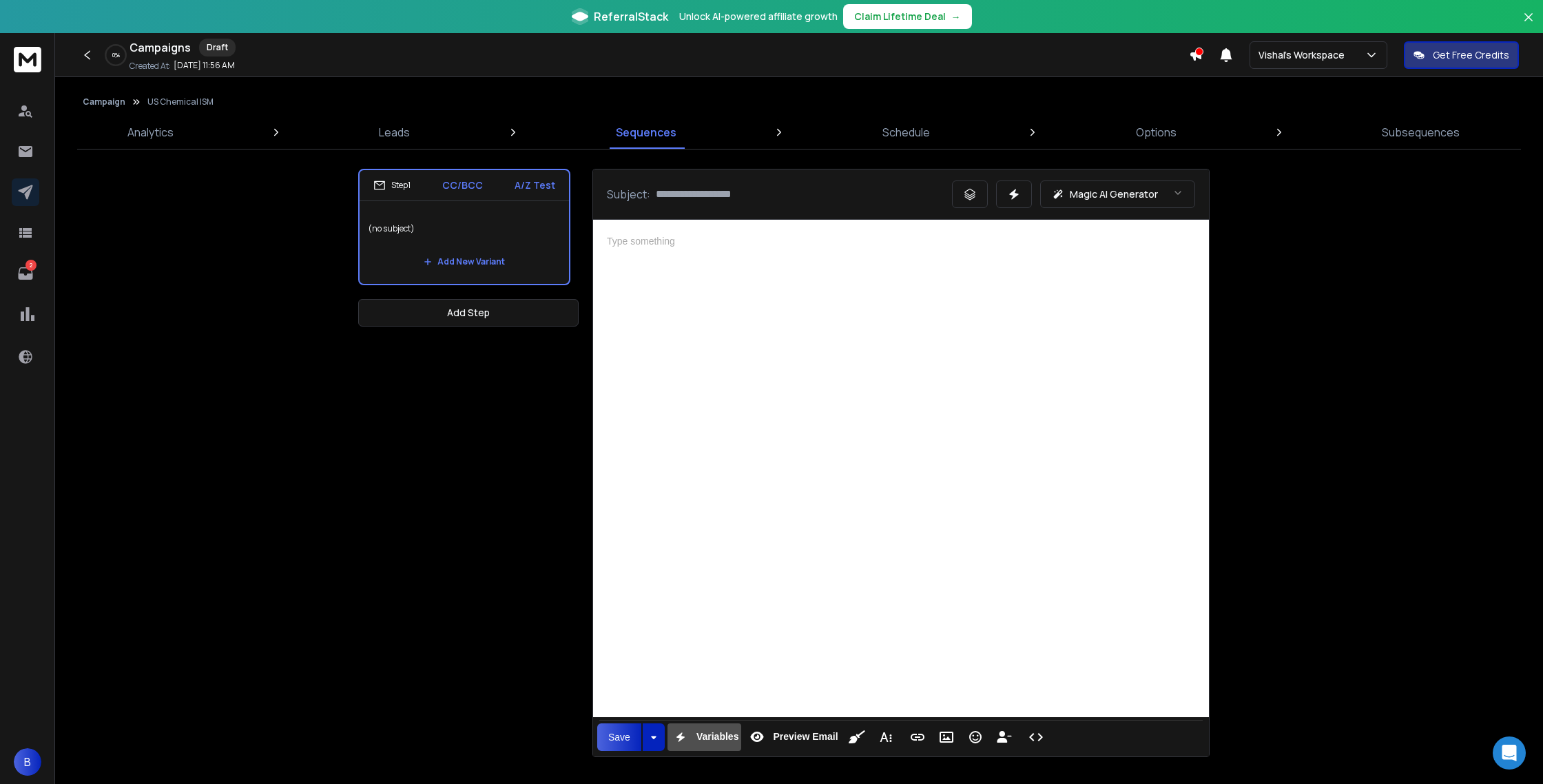
click at [729, 739] on span "Variables" at bounding box center [718, 736] width 49 height 11
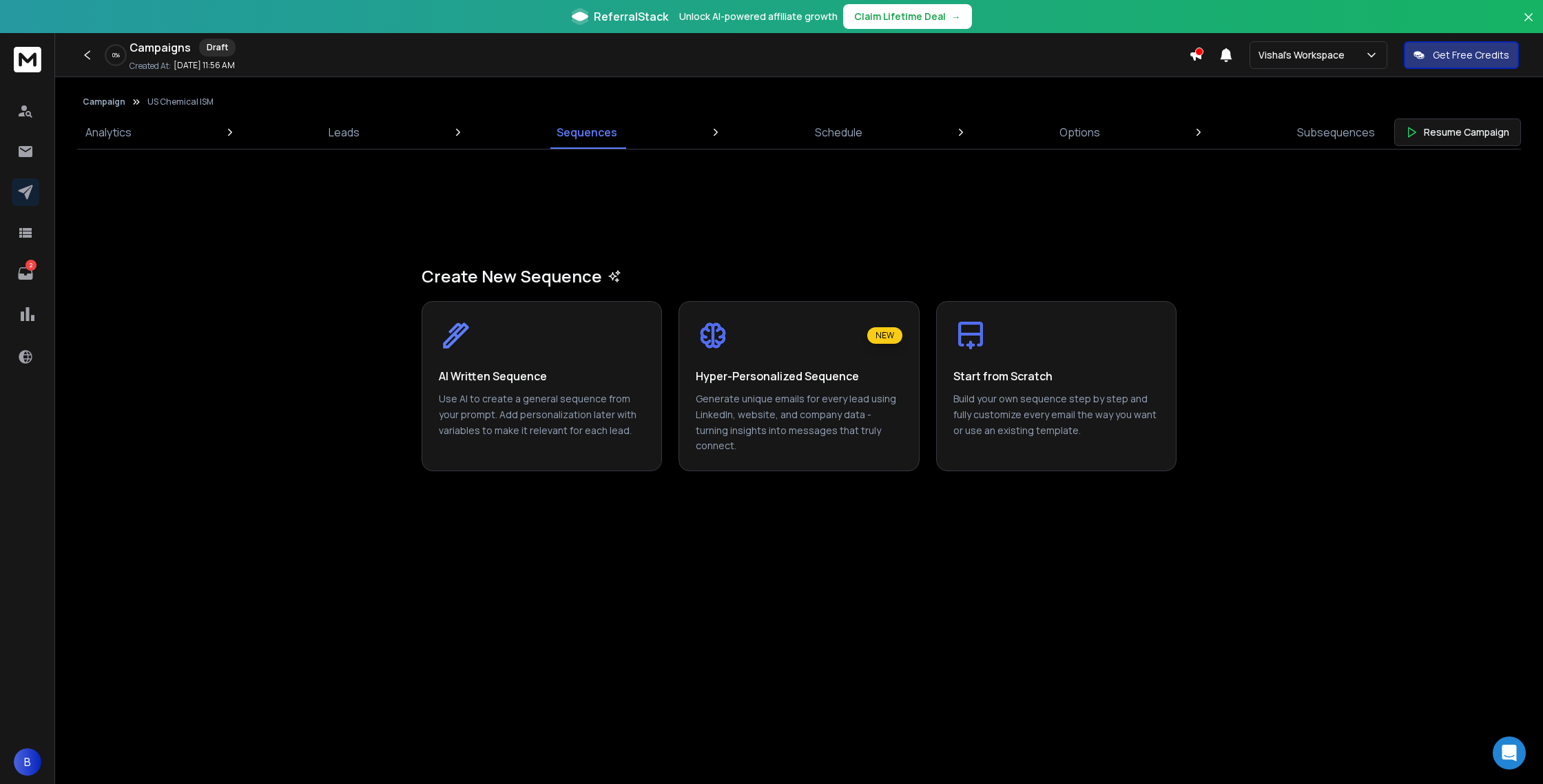
click at [994, 376] on h3 "Start from Scratch" at bounding box center [1003, 375] width 100 height 14
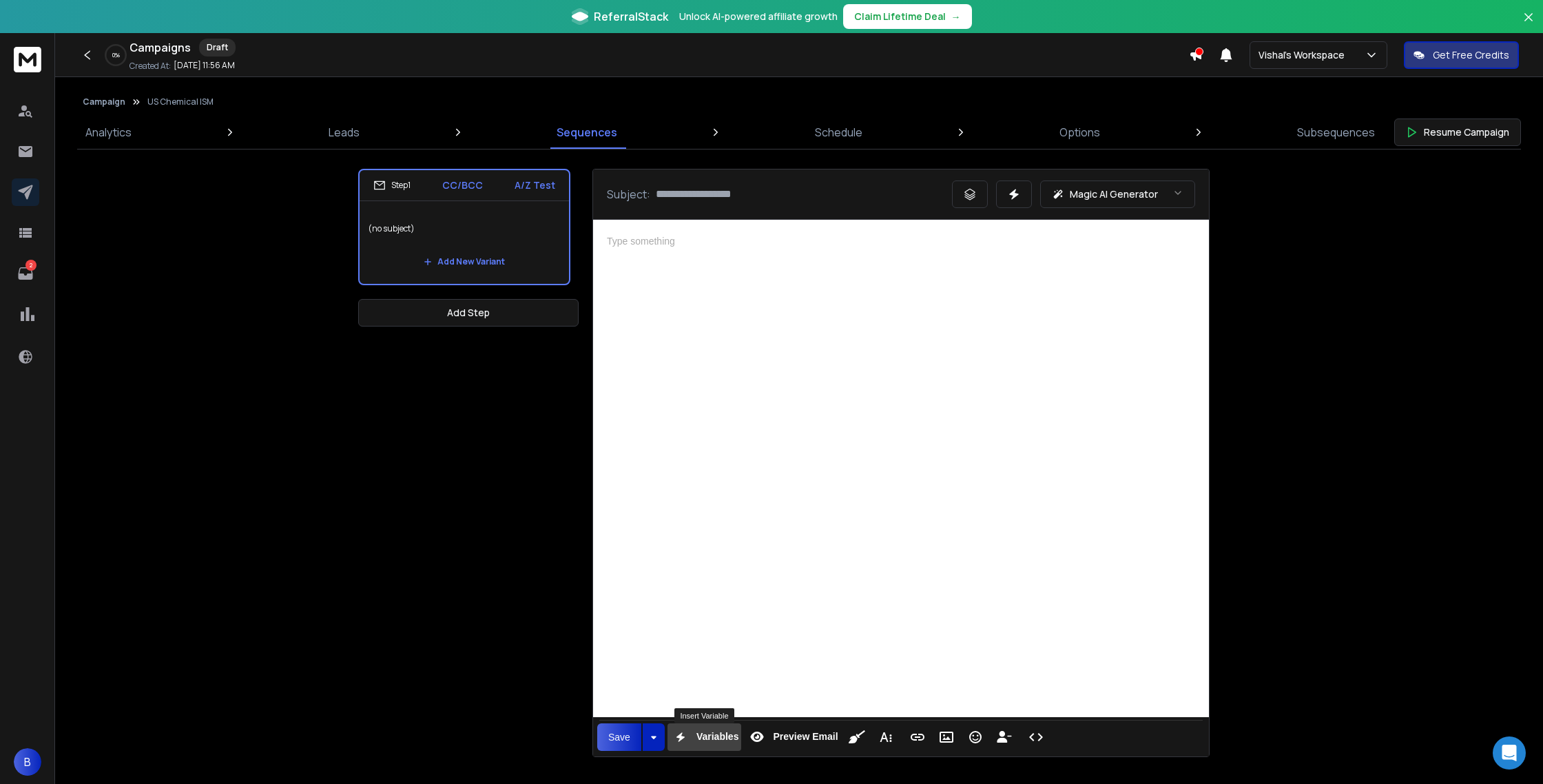
click at [720, 739] on span "Variables" at bounding box center [718, 736] width 49 height 11
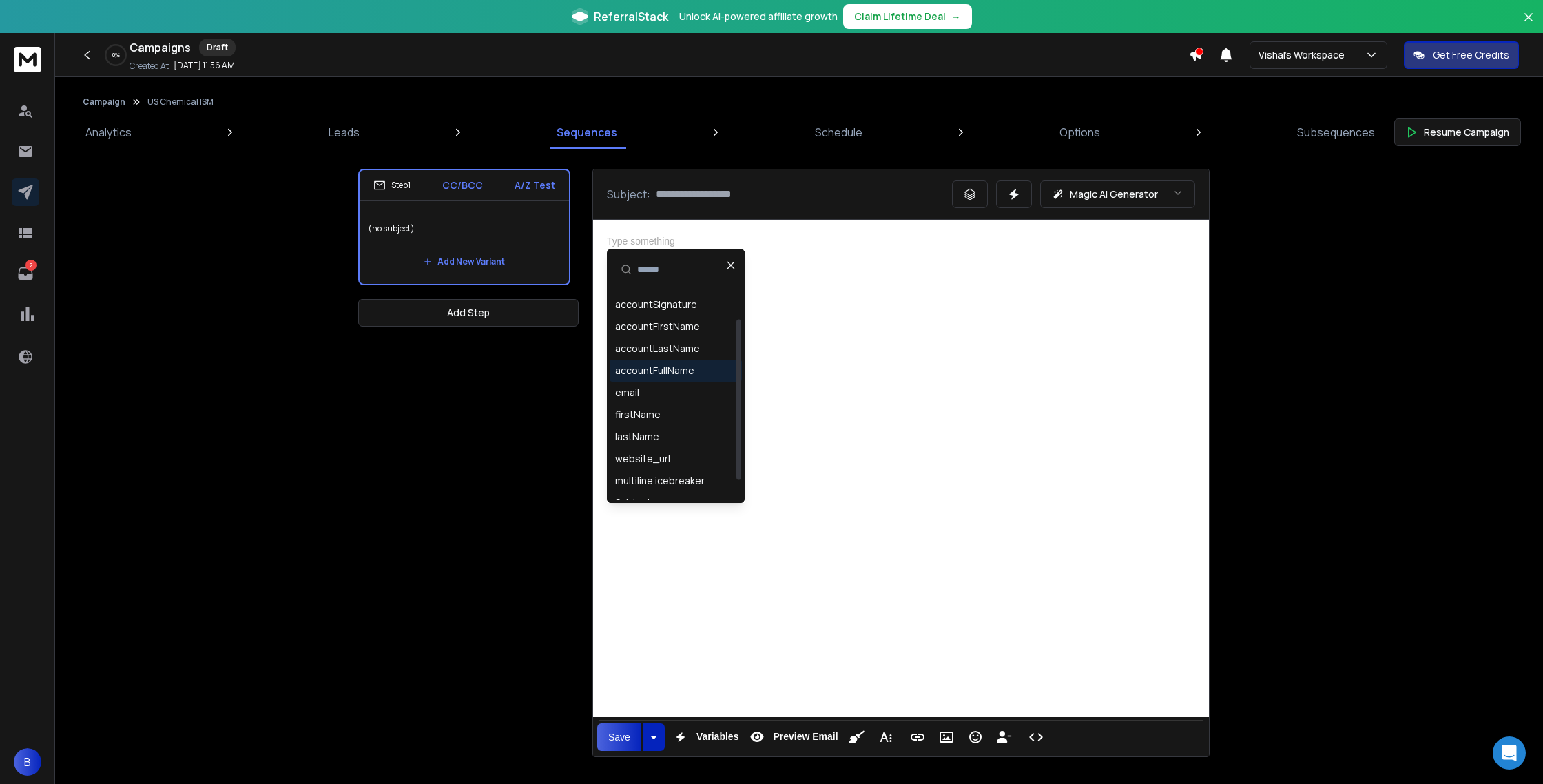
scroll to position [58, 0]
click at [646, 424] on div "multiline icebreaker" at bounding box center [659, 422] width 90 height 14
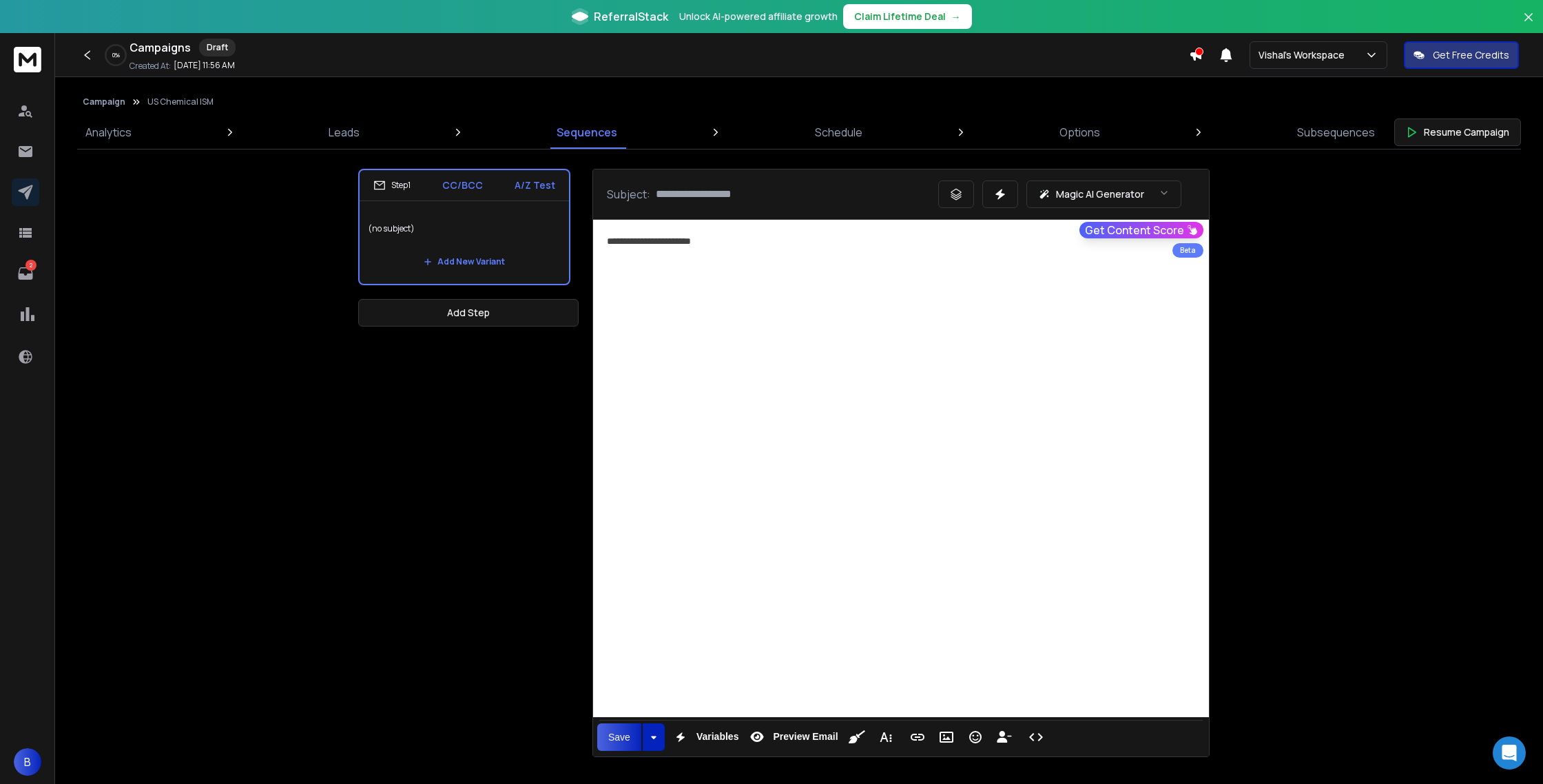
click at [663, 204] on div "Subject: Magic AI Generator Get Content Score Beta" at bounding box center [901, 194] width 616 height 50
click at [667, 193] on input at bounding box center [790, 194] width 269 height 16
click at [712, 739] on span "Variables" at bounding box center [718, 736] width 49 height 11
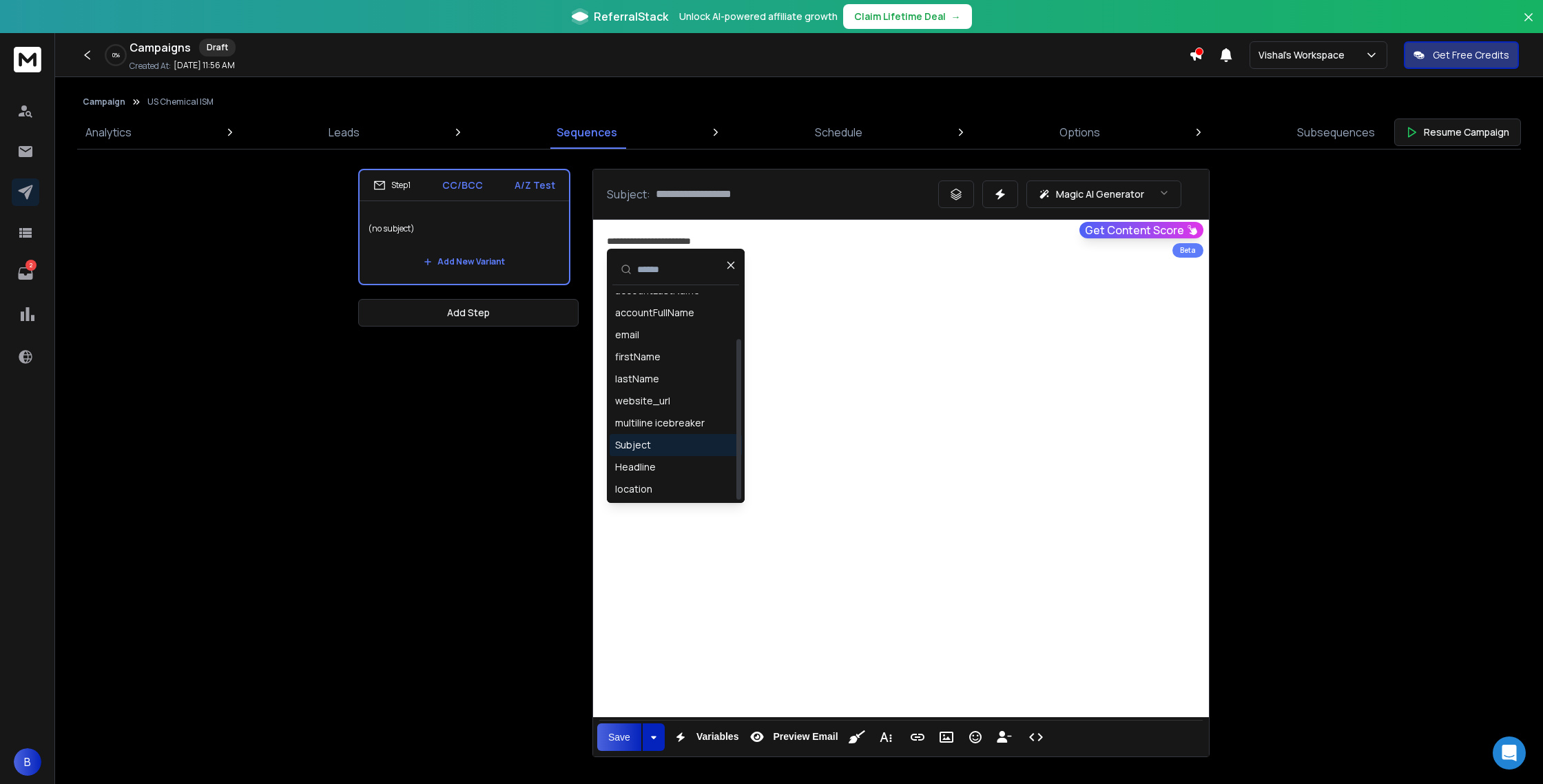
click at [663, 447] on div "Subject" at bounding box center [675, 444] width 132 height 22
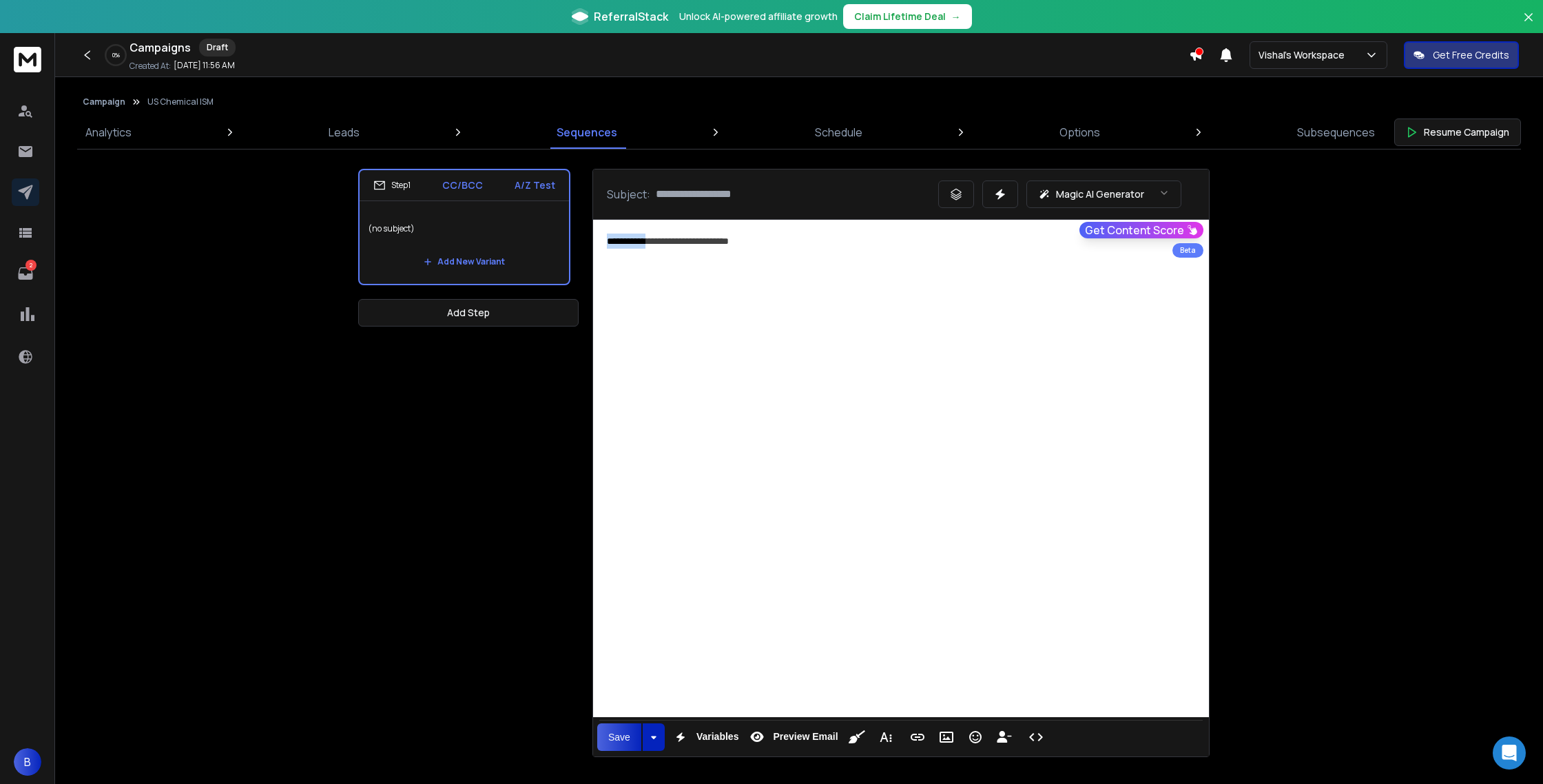
drag, startPoint x: 651, startPoint y: 244, endPoint x: 573, endPoint y: 242, distance: 78.0
click at [574, 242] on div "**********" at bounding box center [799, 463] width 882 height 588
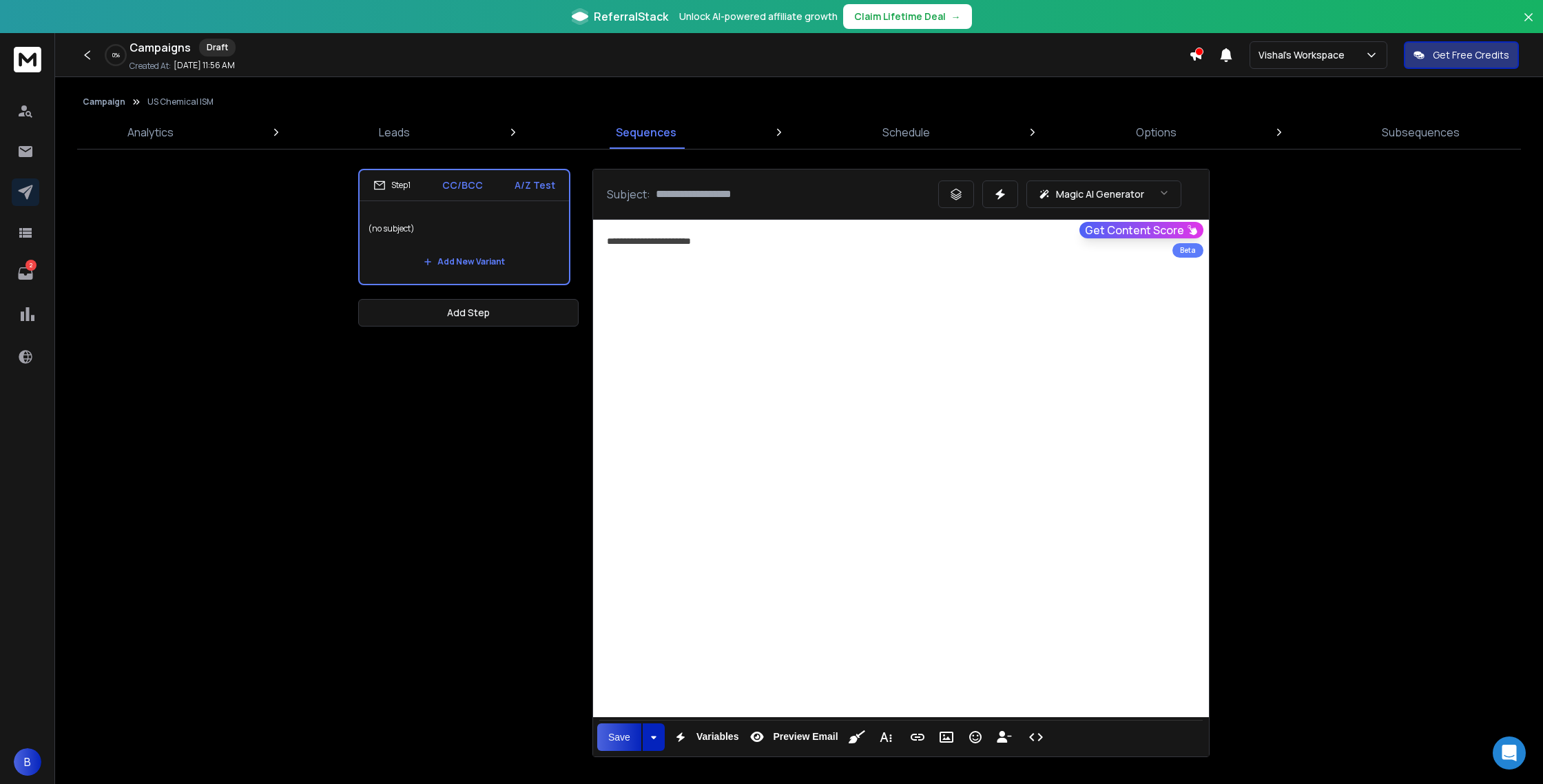
click at [674, 201] on input at bounding box center [790, 194] width 269 height 16
click at [711, 734] on span "Variables" at bounding box center [718, 736] width 49 height 11
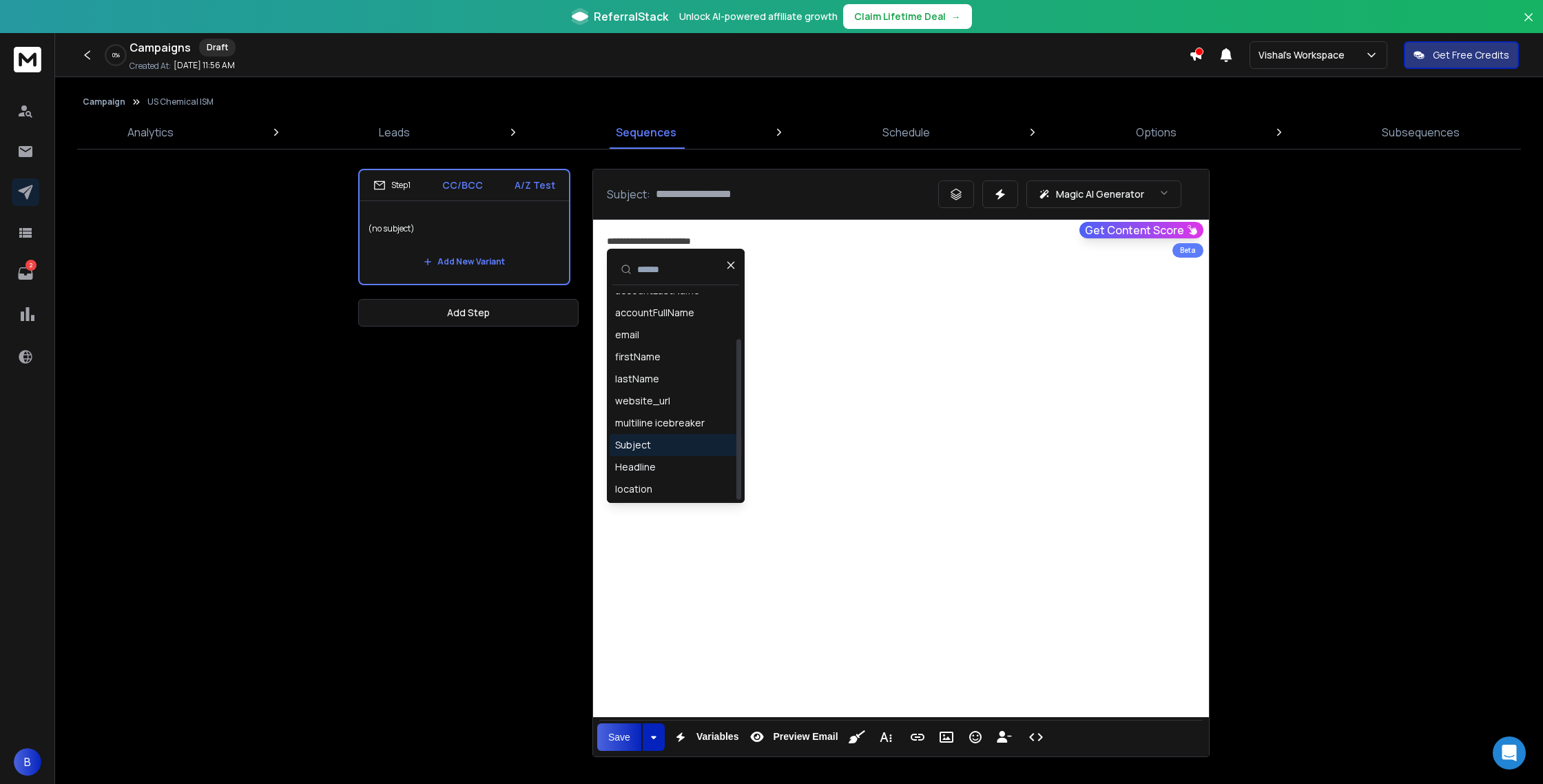
click at [685, 445] on div "Subject" at bounding box center [675, 444] width 132 height 22
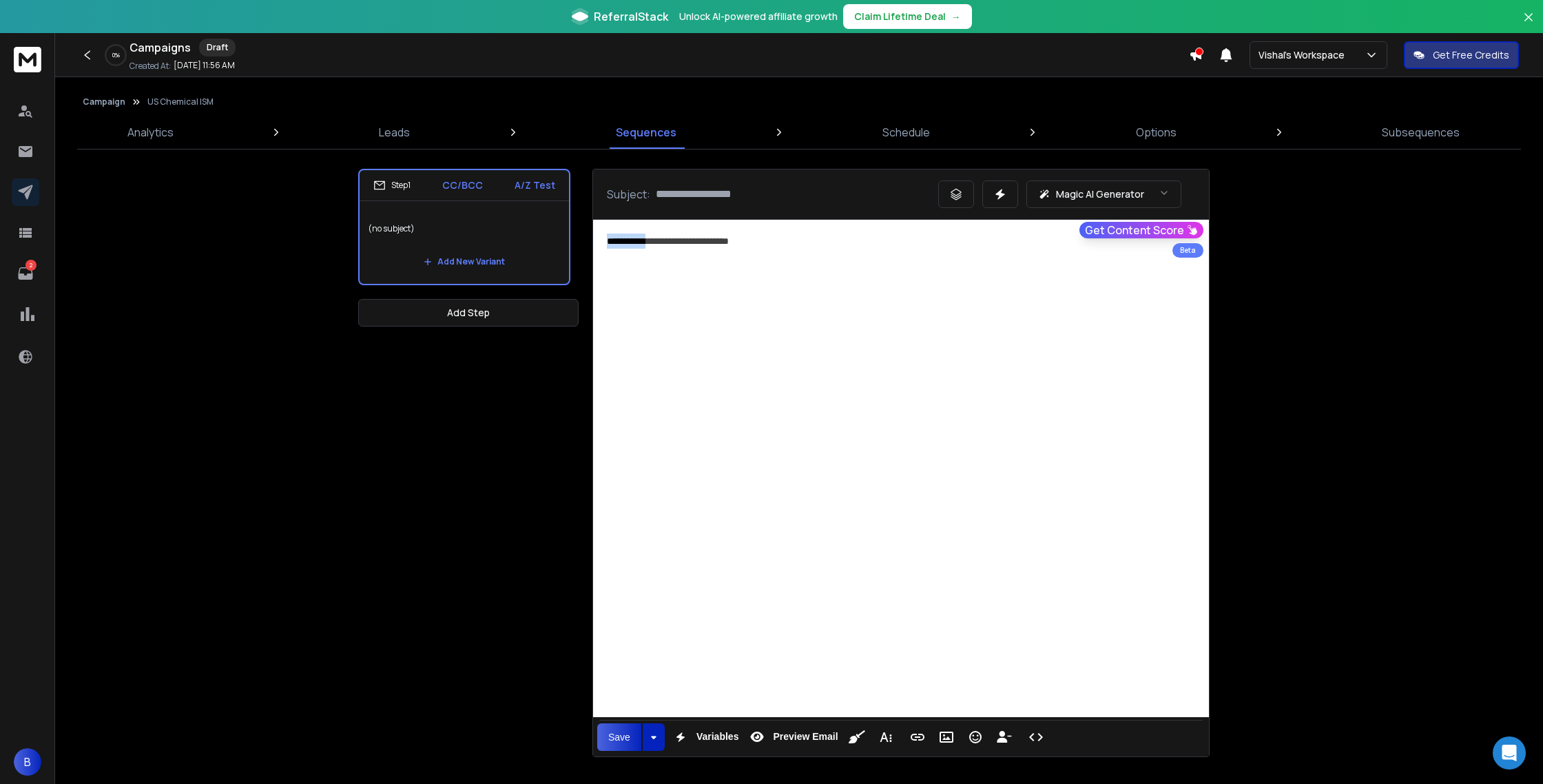
drag, startPoint x: 652, startPoint y: 241, endPoint x: 580, endPoint y: 239, distance: 72.0
click at [582, 239] on div "**********" at bounding box center [799, 463] width 882 height 588
click at [939, 139] on div "Analytics Leads Sequences Schedule Options Subsequences" at bounding box center [793, 132] width 1433 height 33
click at [734, 248] on div "**********" at bounding box center [901, 241] width 588 height 15
click at [716, 201] on input at bounding box center [790, 194] width 269 height 16
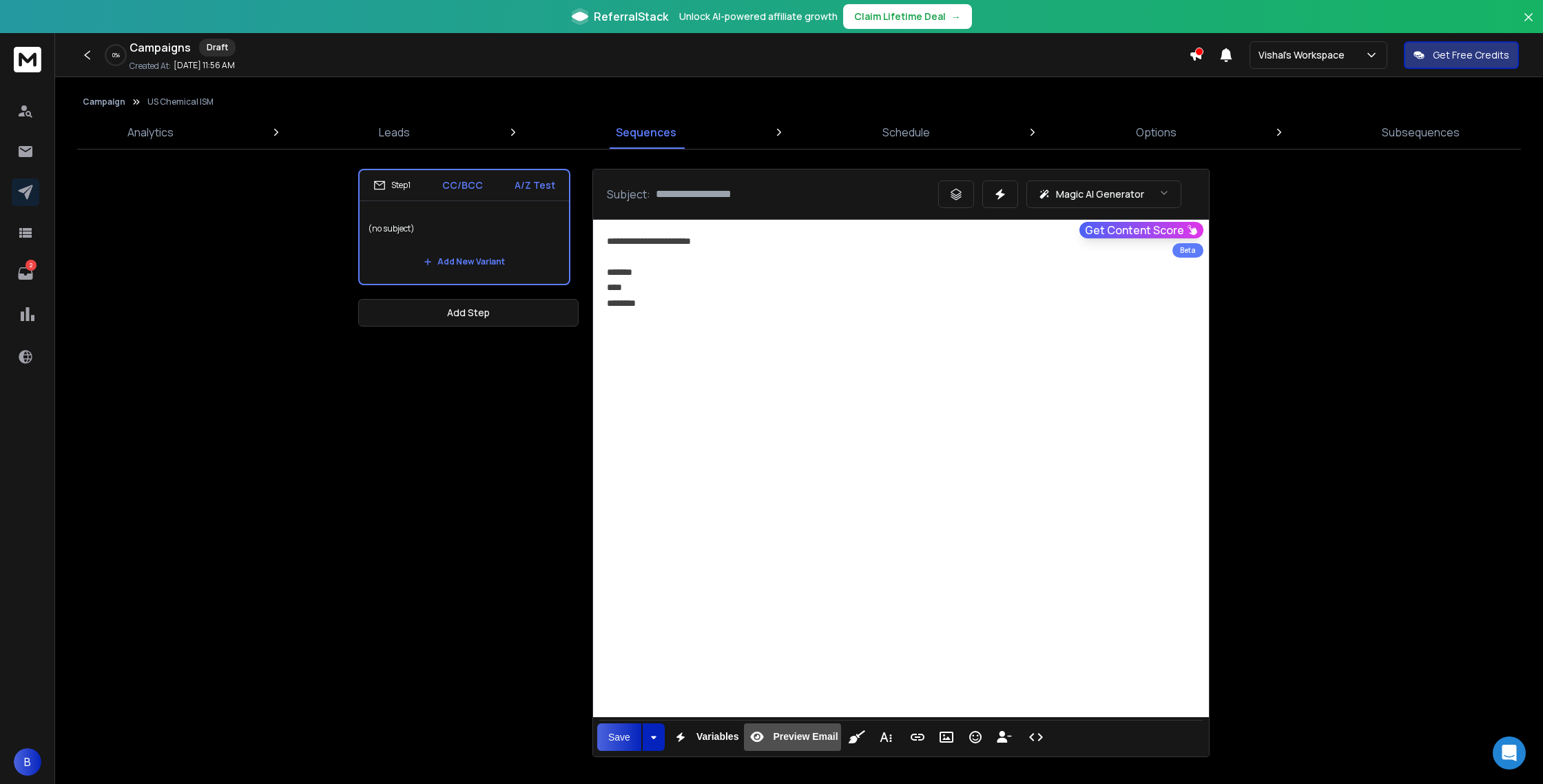
click at [803, 734] on span "Preview Email" at bounding box center [805, 736] width 70 height 11
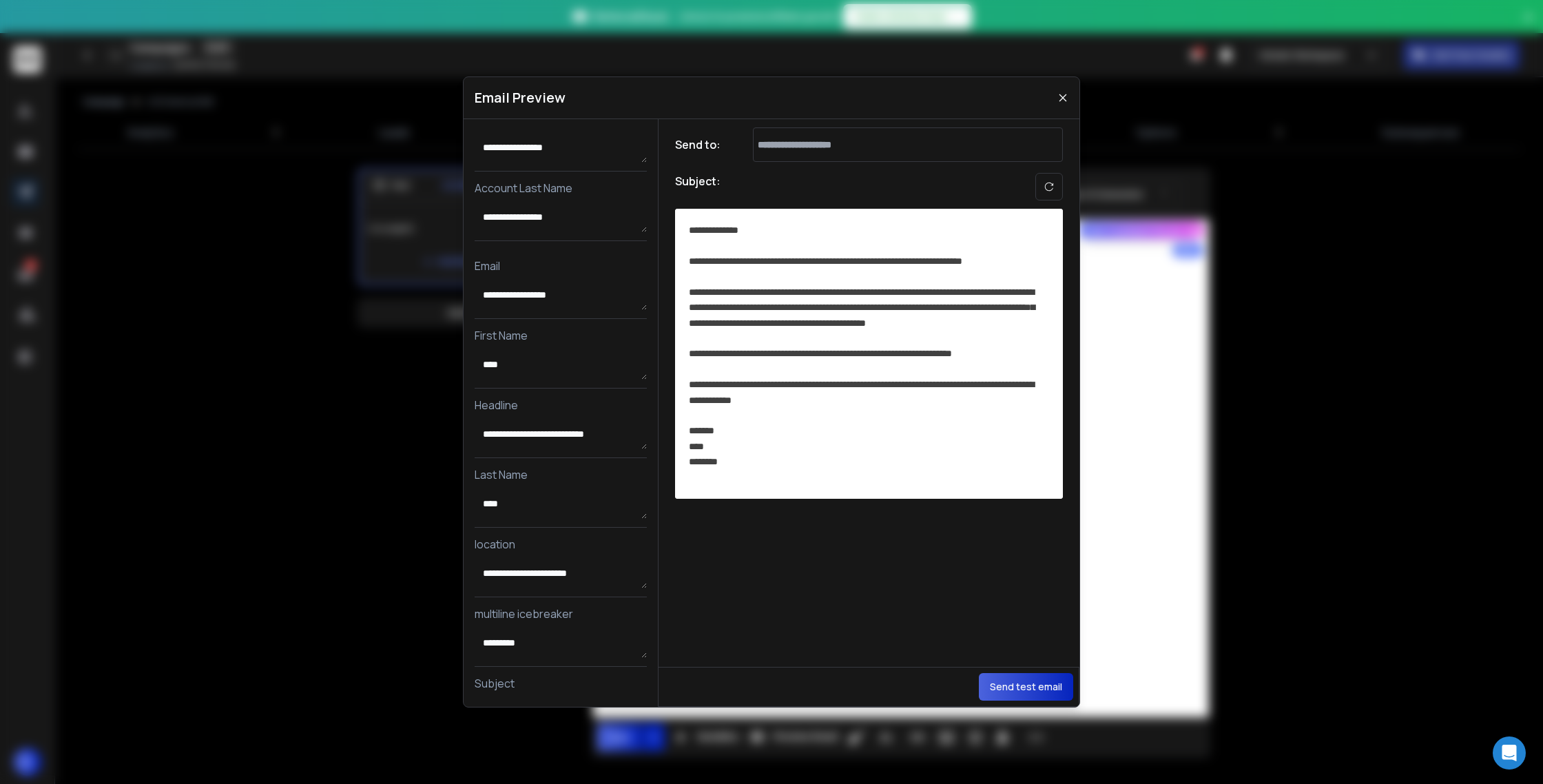
scroll to position [215, 0]
click at [582, 294] on textarea "**********" at bounding box center [561, 288] width 172 height 28
click at [777, 150] on input at bounding box center [907, 144] width 300 height 25
click at [487, 259] on p "Email" at bounding box center [561, 257] width 172 height 16
drag, startPoint x: 645, startPoint y: 302, endPoint x: 640, endPoint y: 309, distance: 8.6
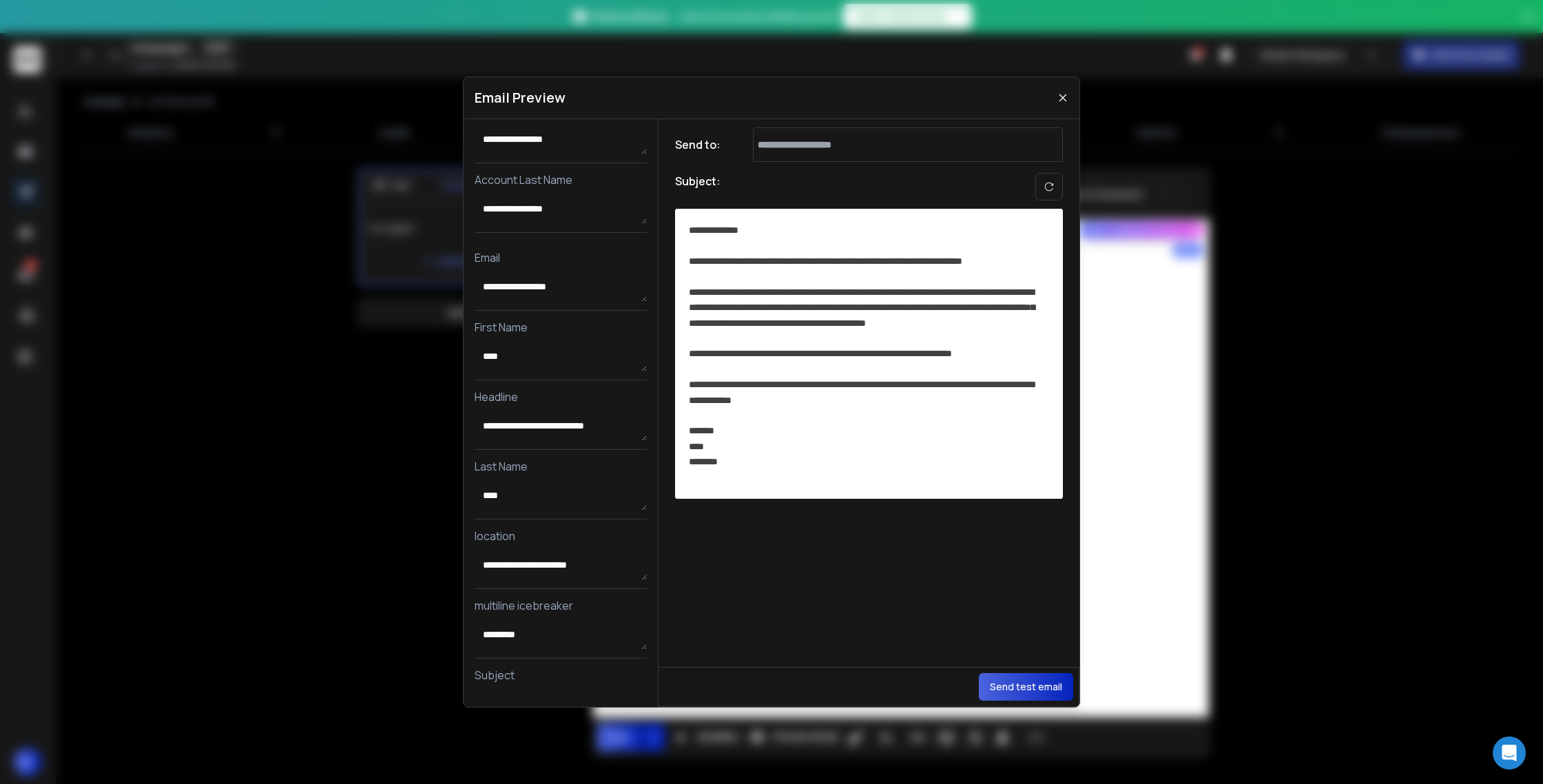
click at [643, 312] on div "**********" at bounding box center [561, 415] width 172 height 765
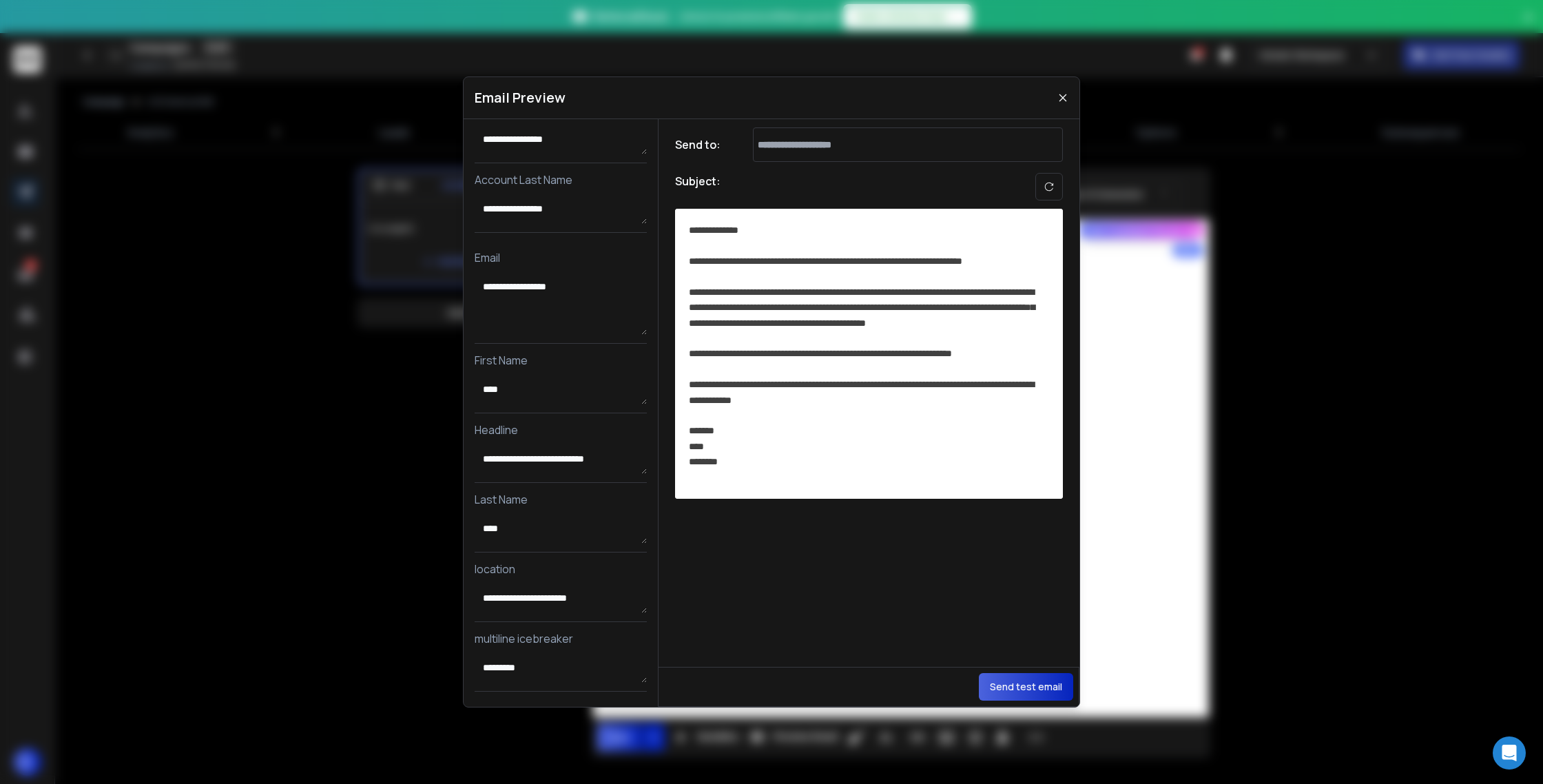
drag, startPoint x: 646, startPoint y: 299, endPoint x: 629, endPoint y: 328, distance: 33.6
click at [631, 332] on textarea "**********" at bounding box center [561, 304] width 172 height 61
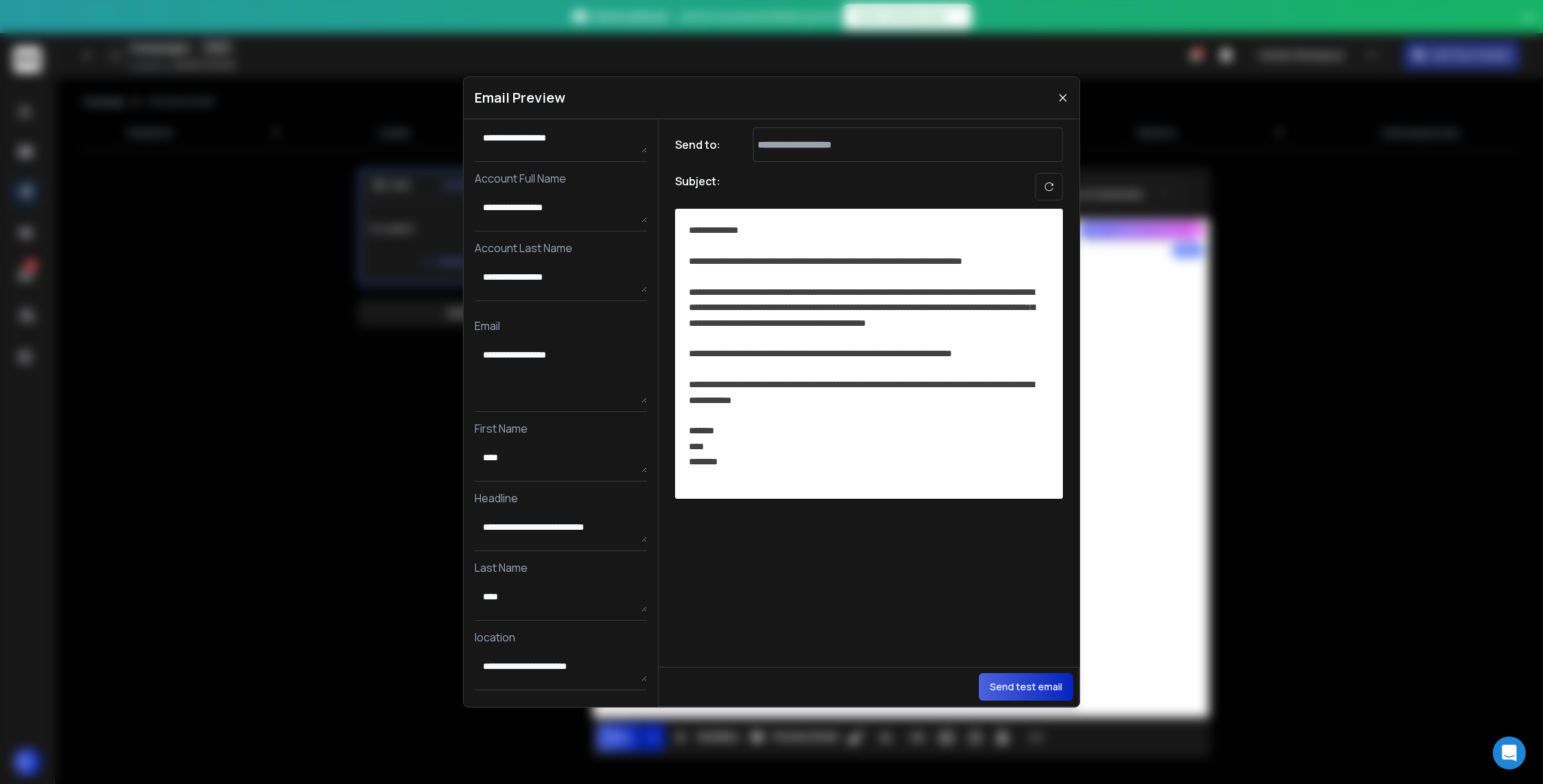
scroll to position [0, 0]
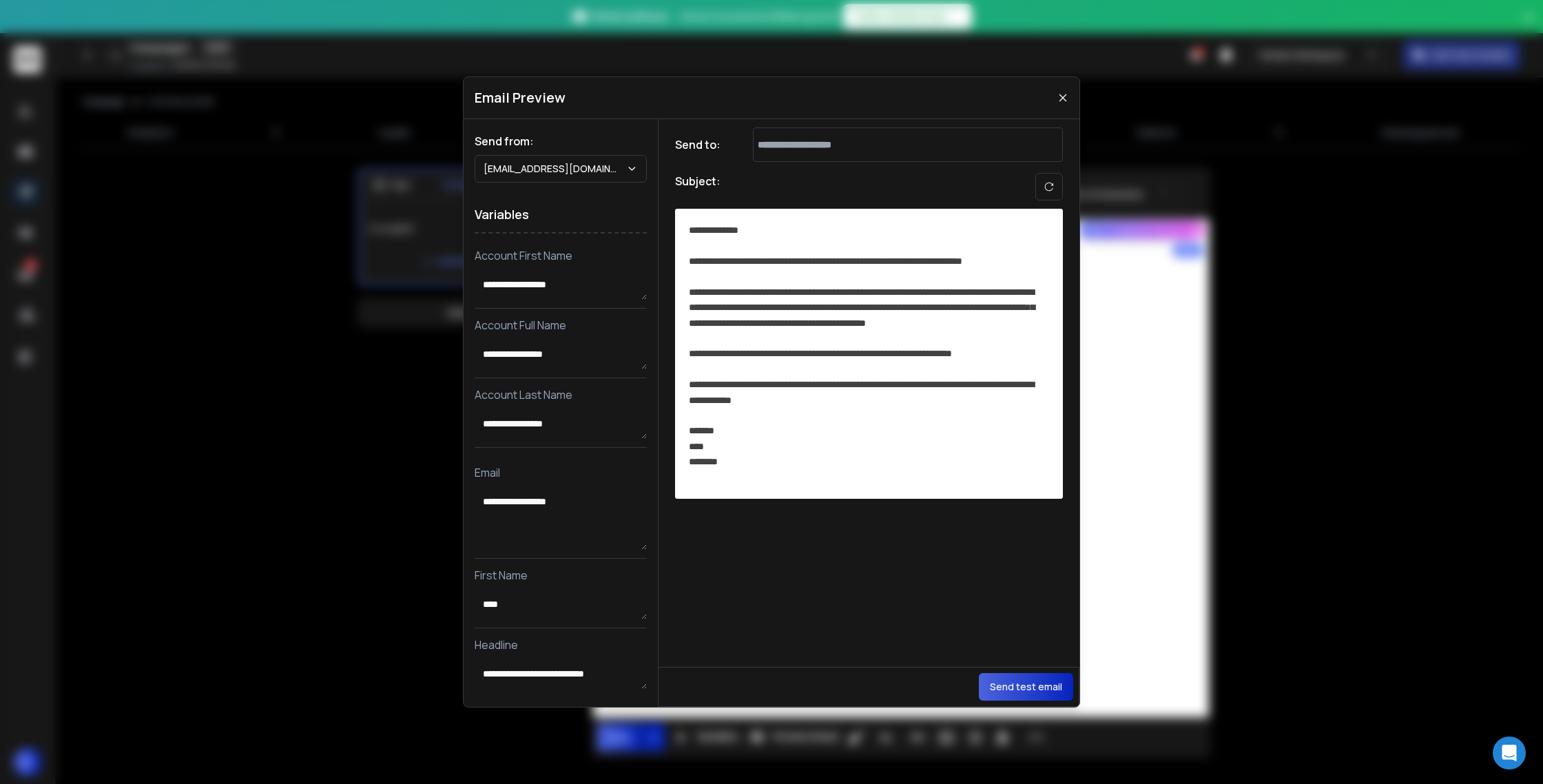
click at [341, 313] on div "**********" at bounding box center [771, 392] width 1543 height 659
click at [621, 184] on div "**********" at bounding box center [561, 413] width 194 height 560
click at [627, 176] on icon "button" at bounding box center [632, 168] width 11 height 14
click at [597, 268] on div "[EMAIL_ADDRESS][DOMAIN_NAME]" at bounding box center [561, 285] width 165 height 36
click at [808, 142] on input at bounding box center [907, 144] width 300 height 25
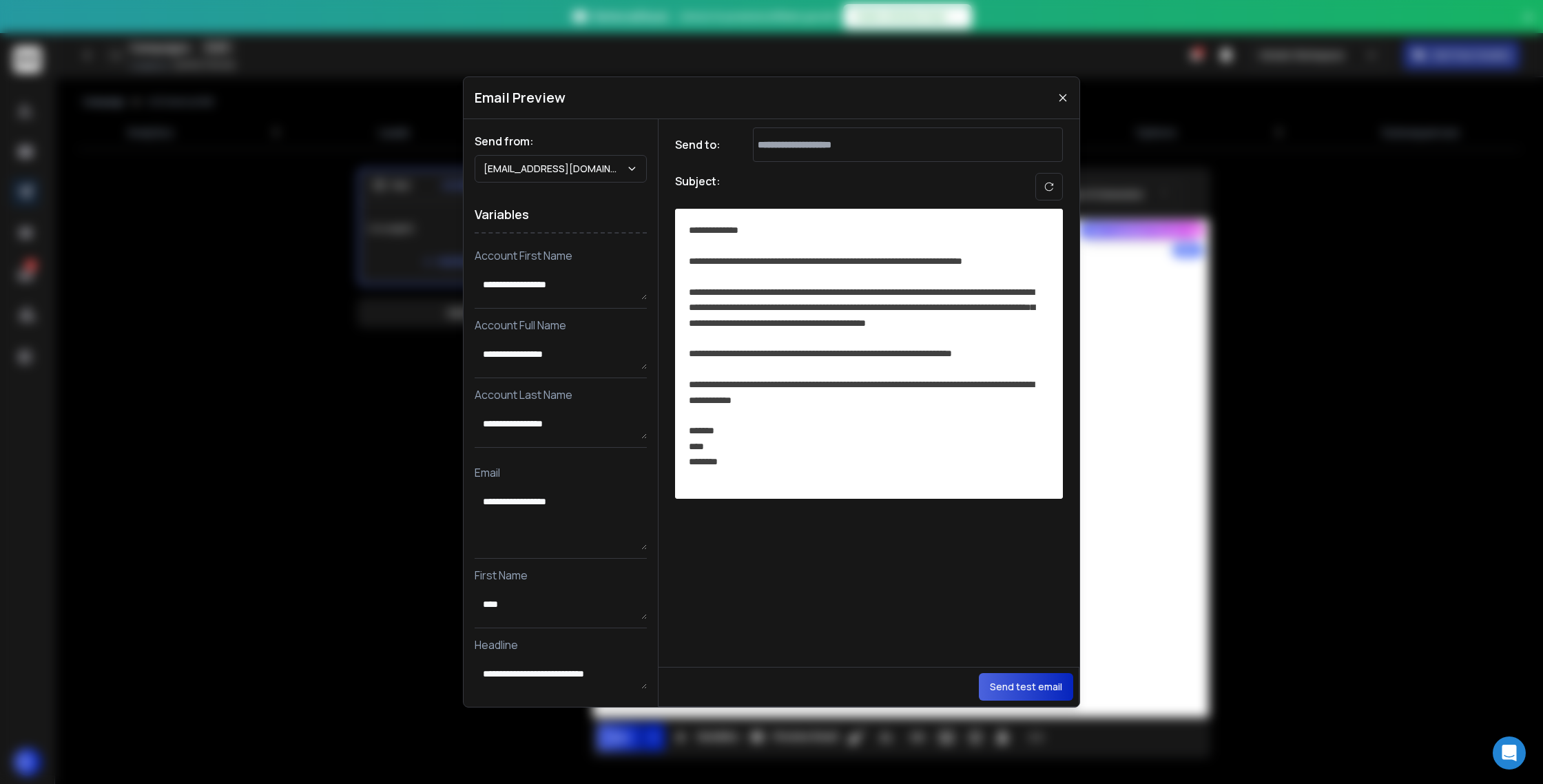
click at [1063, 98] on icon at bounding box center [1062, 98] width 7 height 7
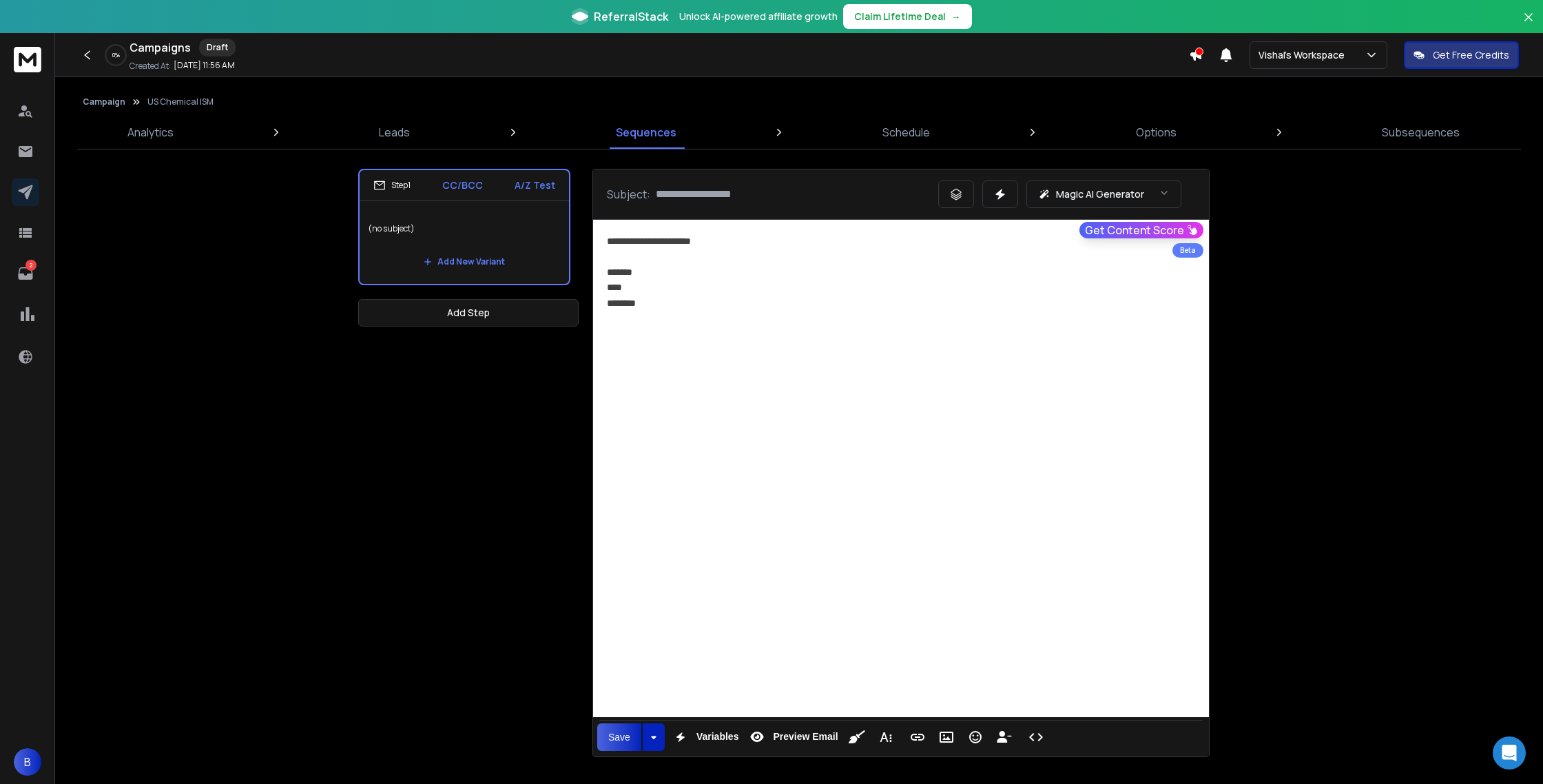
click at [443, 234] on p "(no subject)" at bounding box center [464, 229] width 193 height 39
click at [668, 200] on input at bounding box center [790, 194] width 269 height 16
click at [722, 740] on span "Variables" at bounding box center [718, 736] width 49 height 11
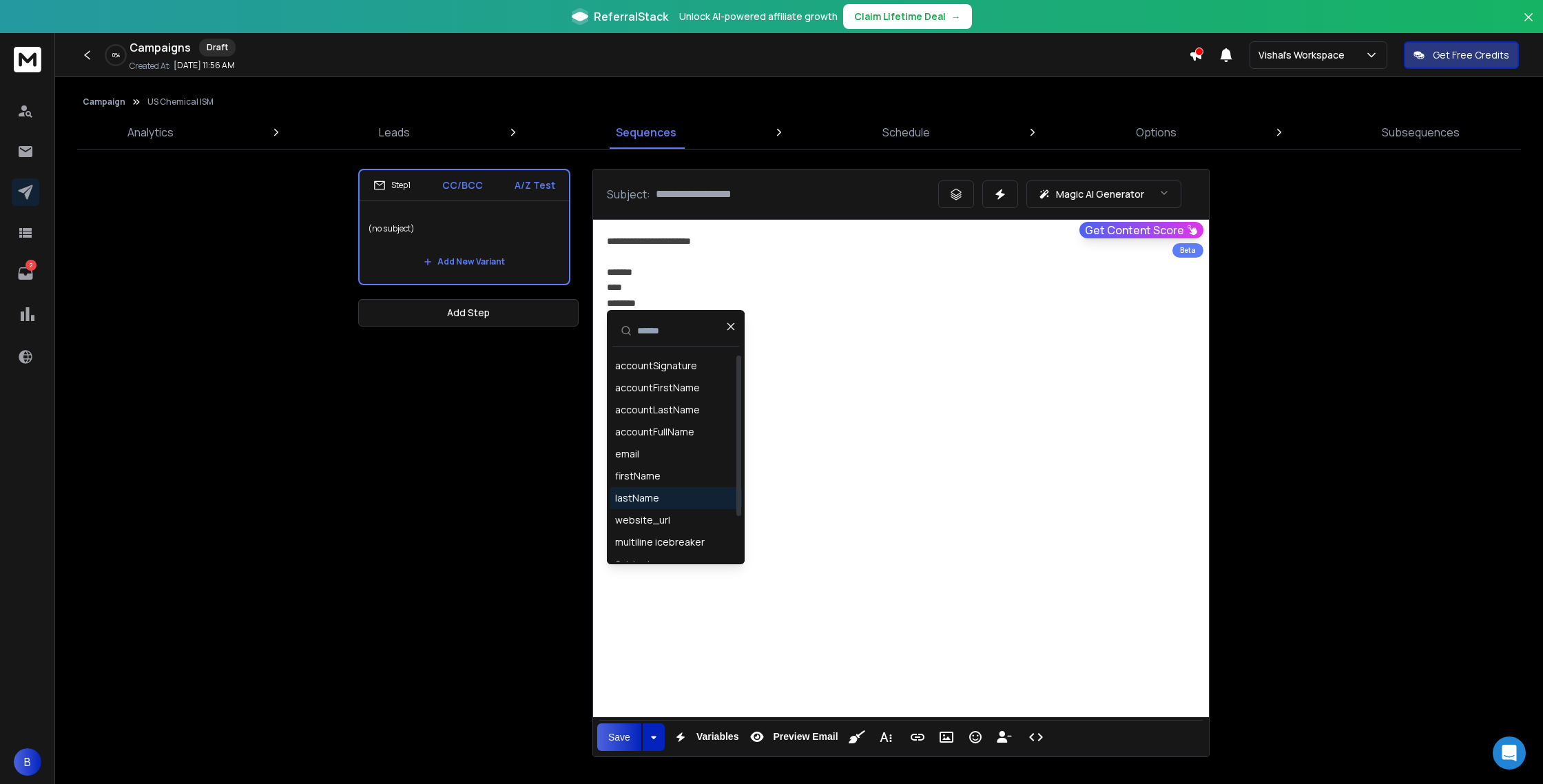
scroll to position [58, 0]
click at [648, 508] on div "Subject" at bounding box center [633, 506] width 36 height 14
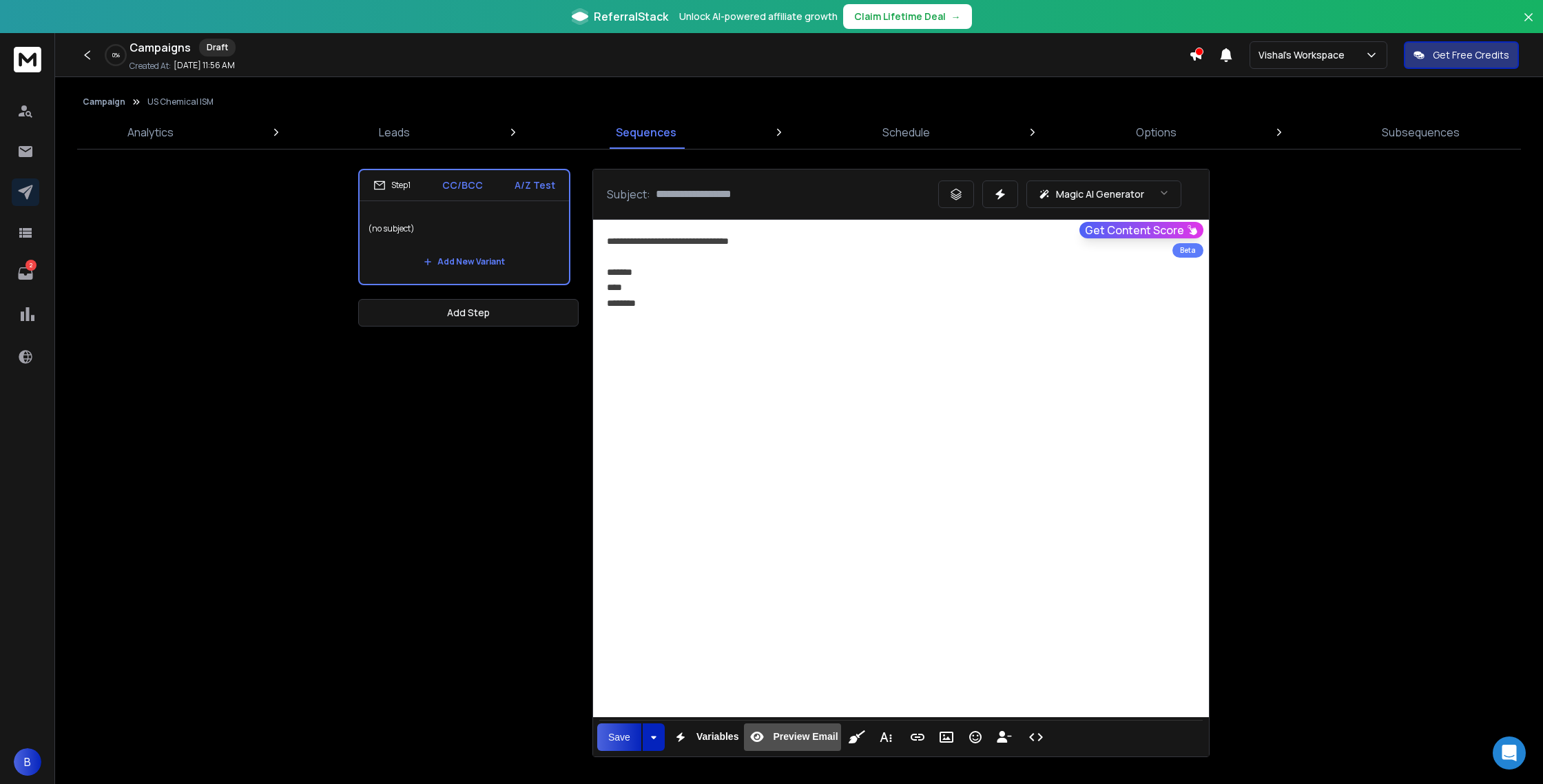
click at [808, 740] on span "Preview Email" at bounding box center [805, 736] width 70 height 11
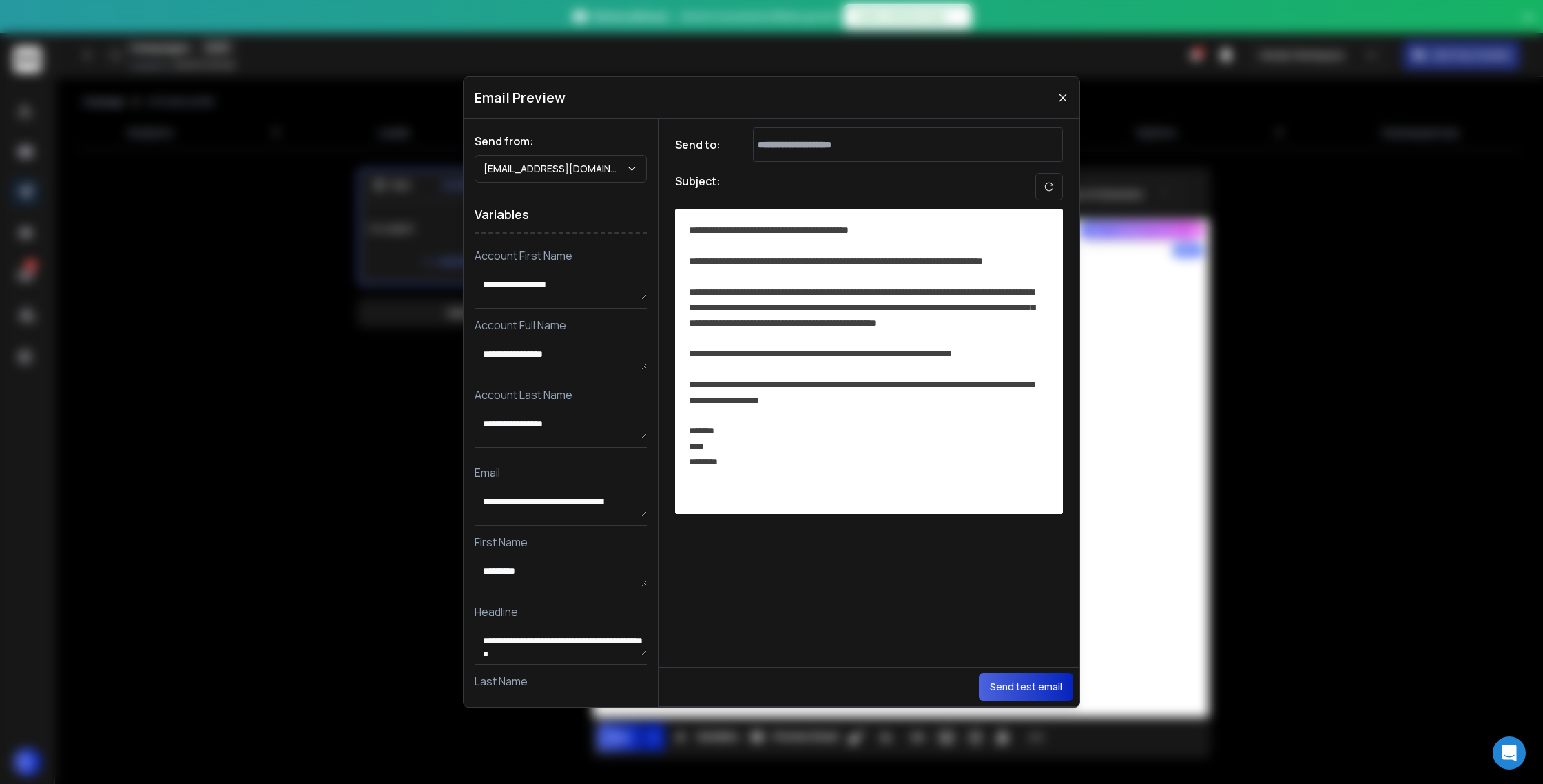
click at [1058, 99] on icon at bounding box center [1063, 98] width 11 height 11
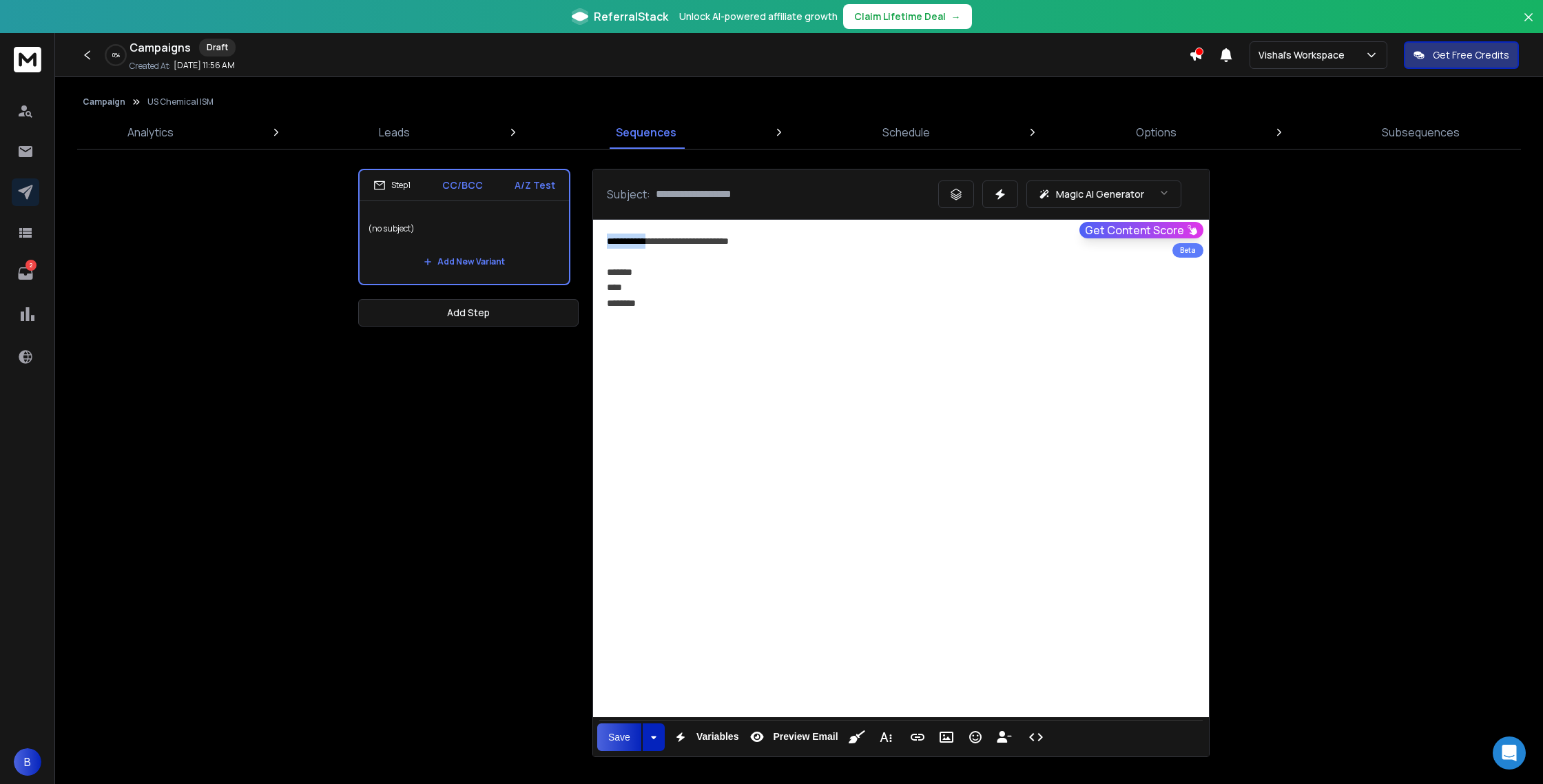
drag, startPoint x: 652, startPoint y: 244, endPoint x: 586, endPoint y: 240, distance: 66.1
click at [586, 240] on div "**********" at bounding box center [799, 463] width 882 height 588
click at [956, 193] on icon at bounding box center [956, 193] width 12 height 12
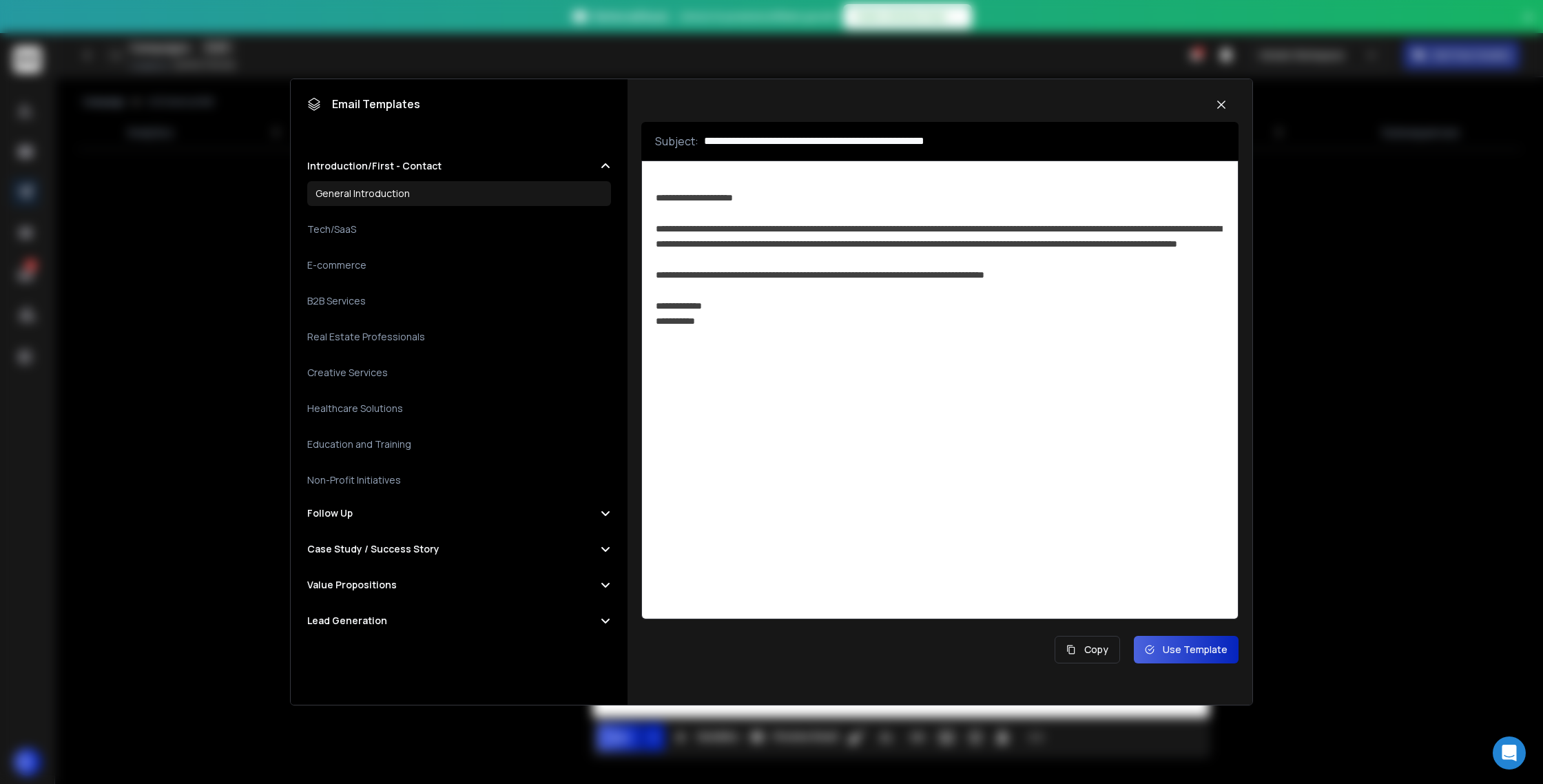
click at [1224, 100] on icon at bounding box center [1221, 104] width 8 height 8
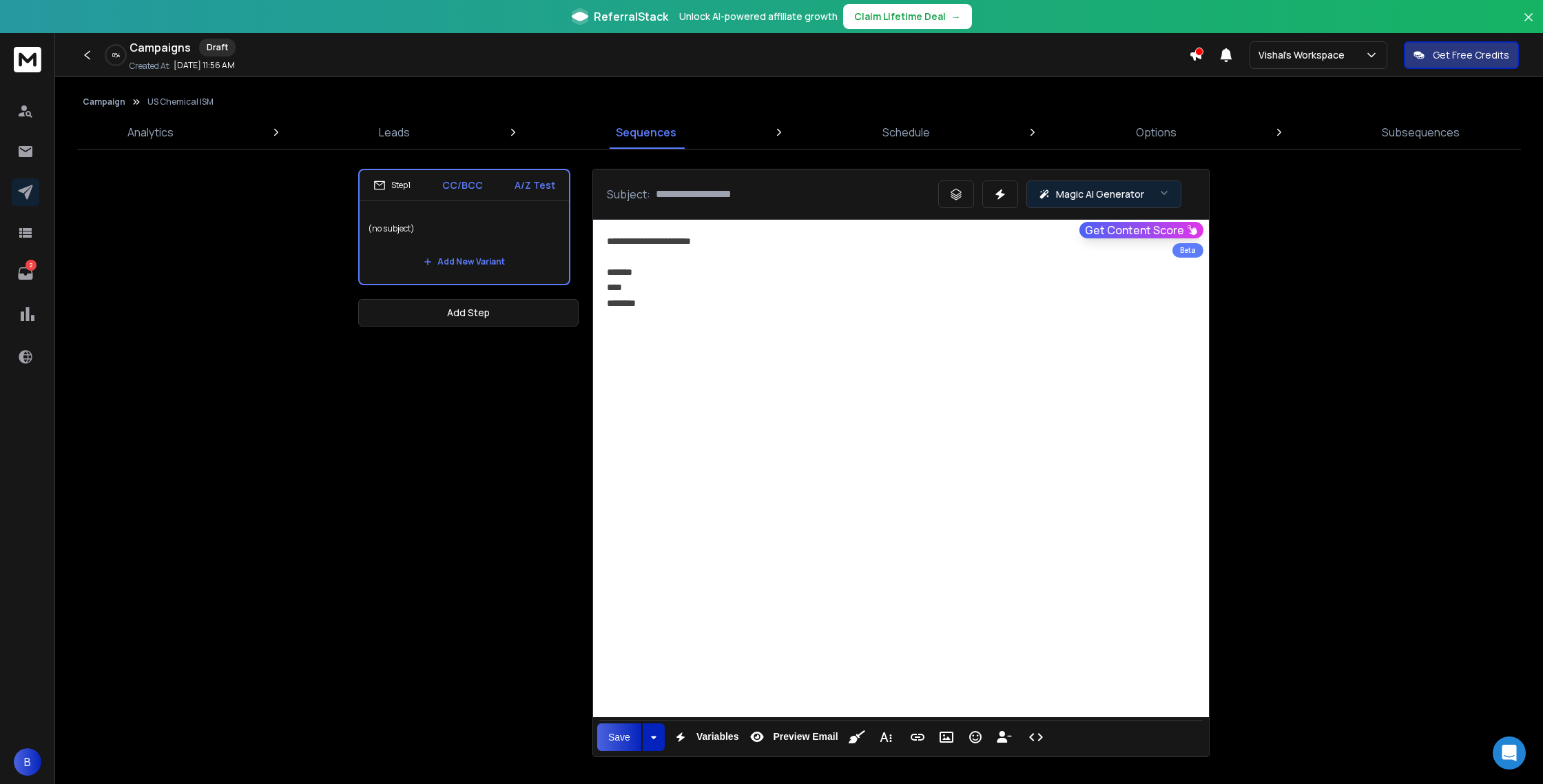
click at [1100, 198] on p "Magic AI Generator" at bounding box center [1100, 194] width 88 height 14
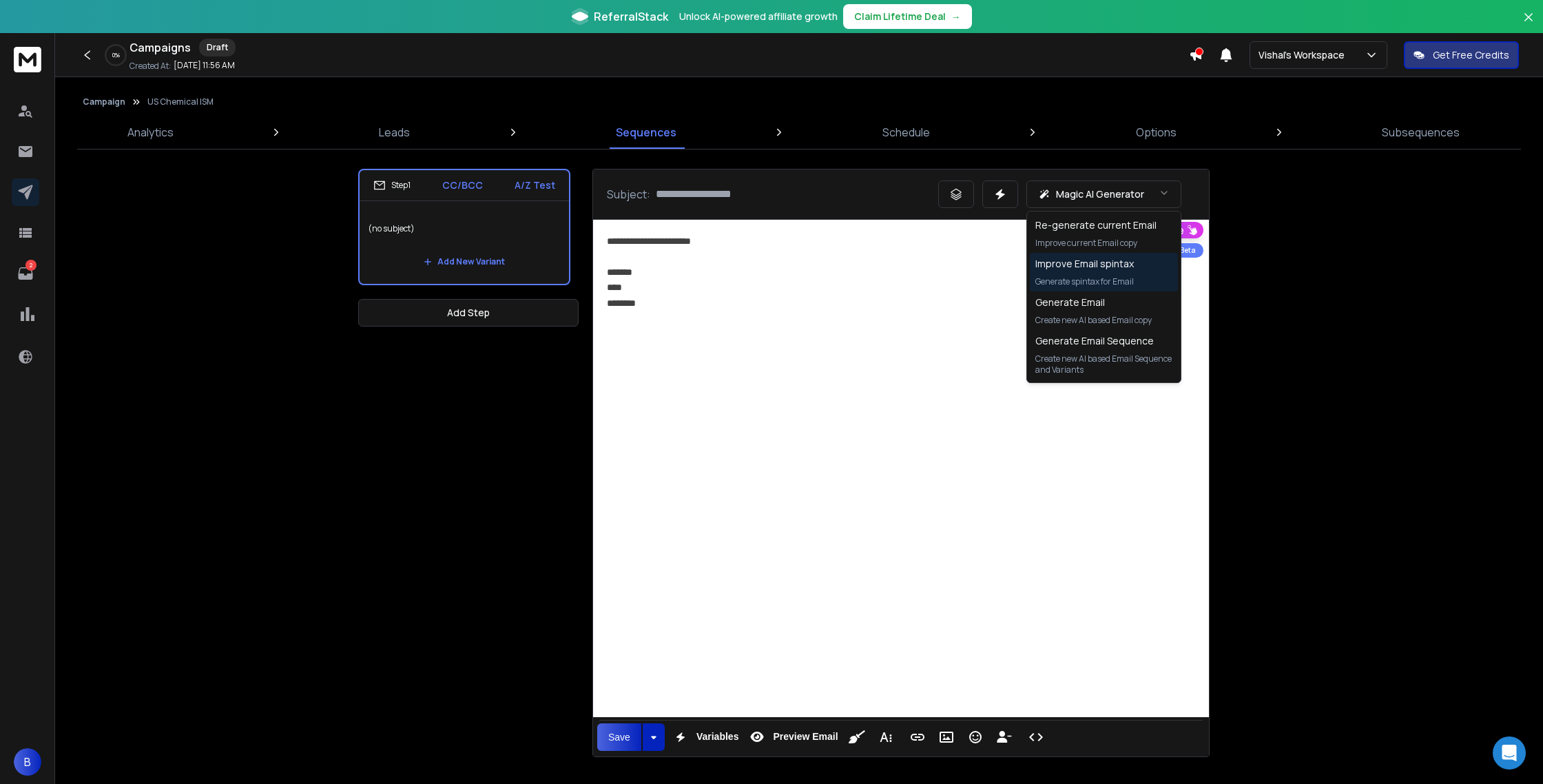
click at [850, 184] on div "Subject: Magic AI Generator Get Content Score Beta" at bounding box center [901, 194] width 616 height 50
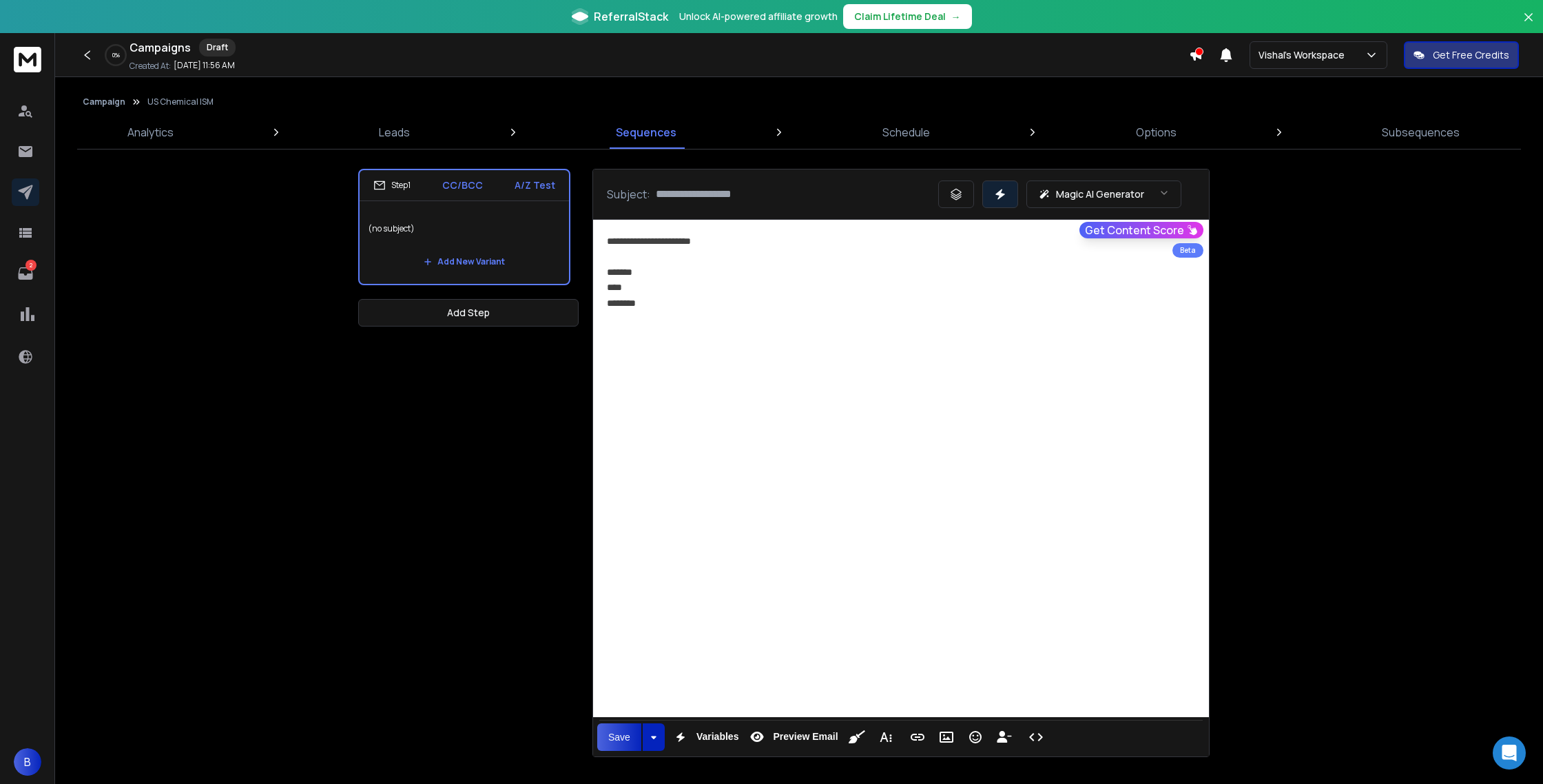
click at [1004, 192] on icon "button" at bounding box center [999, 193] width 12 height 12
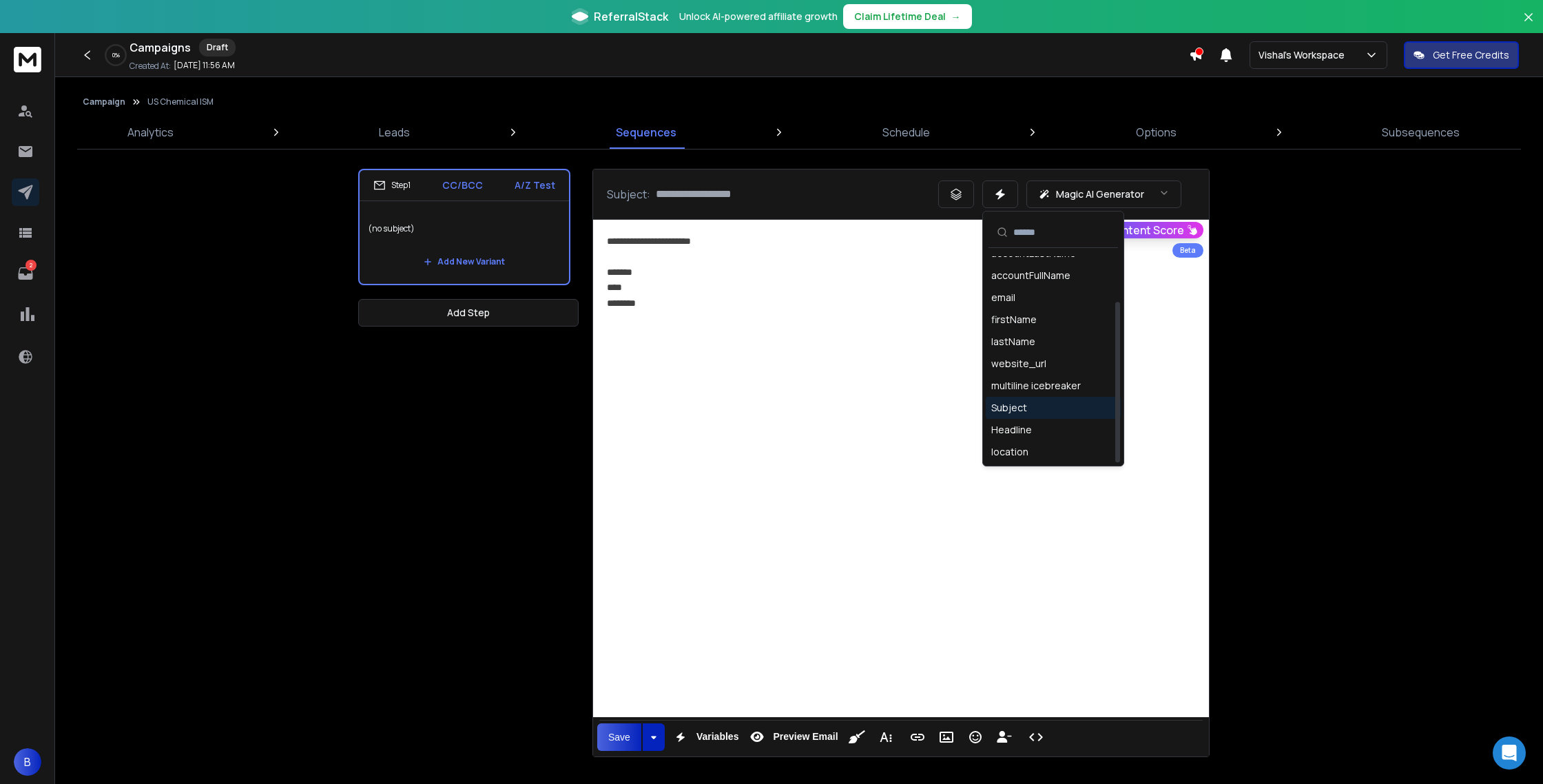
click at [1017, 401] on div "Subject" at bounding box center [1009, 407] width 36 height 14
type input "**********"
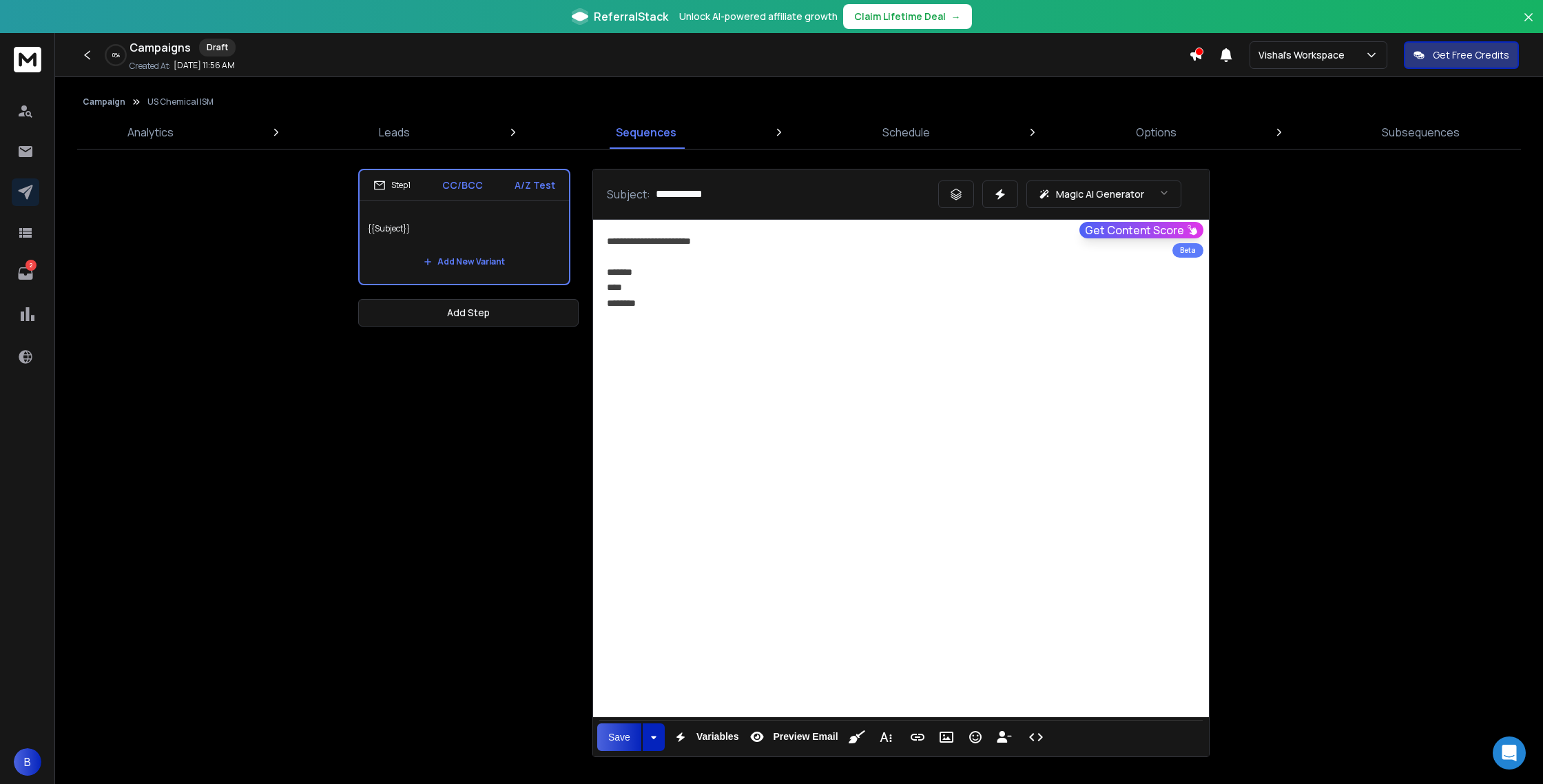
click at [657, 325] on div "**********" at bounding box center [901, 468] width 616 height 498
click at [467, 187] on p "CC/BCC" at bounding box center [463, 184] width 40 height 14
click at [401, 193] on div "Step 1 CC/BCC A/Z Test" at bounding box center [464, 185] width 210 height 31
click at [494, 271] on button "Add New Variant" at bounding box center [464, 261] width 104 height 28
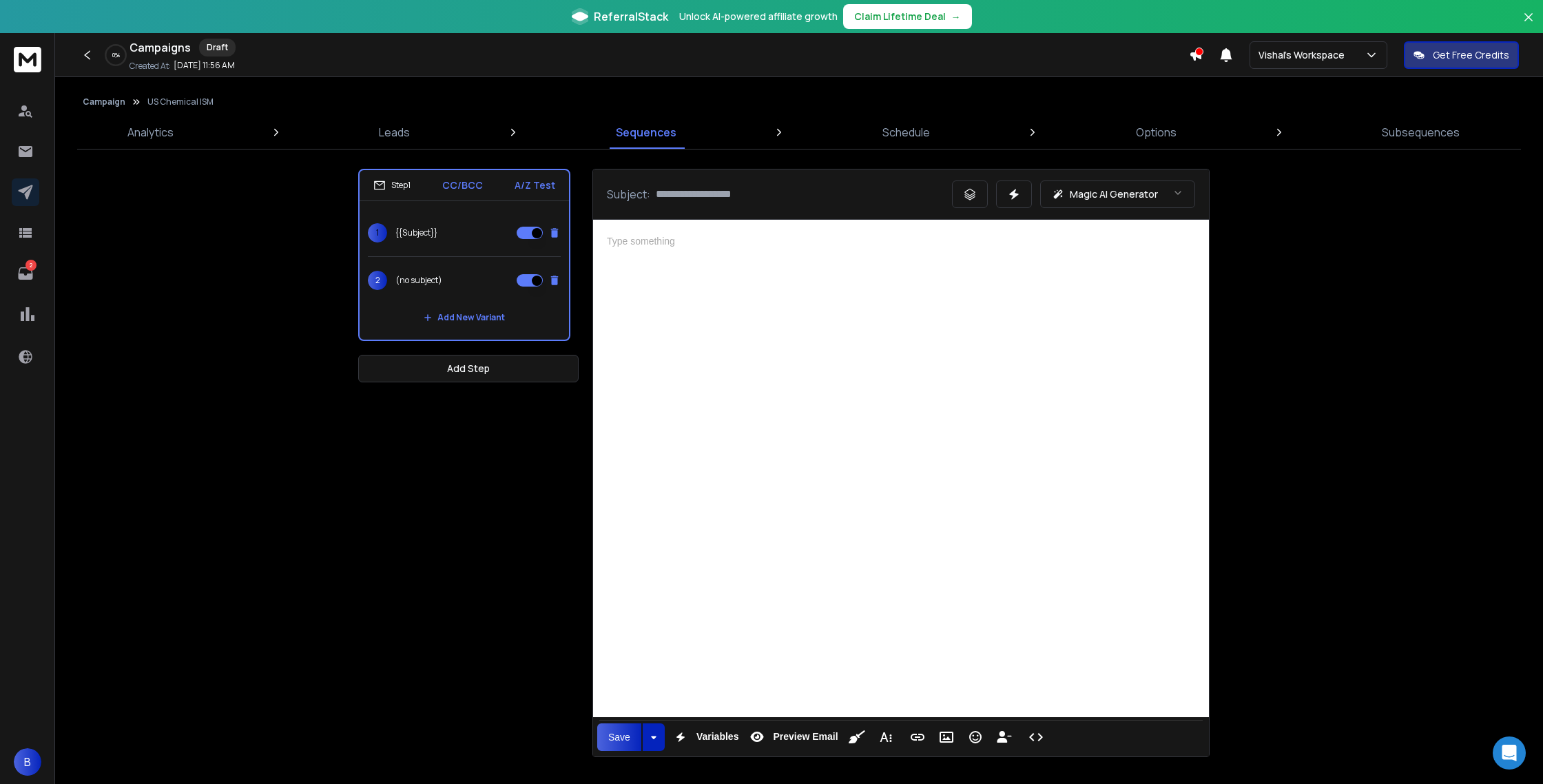
click at [554, 278] on icon at bounding box center [554, 281] width 7 height 10
type input "**********"
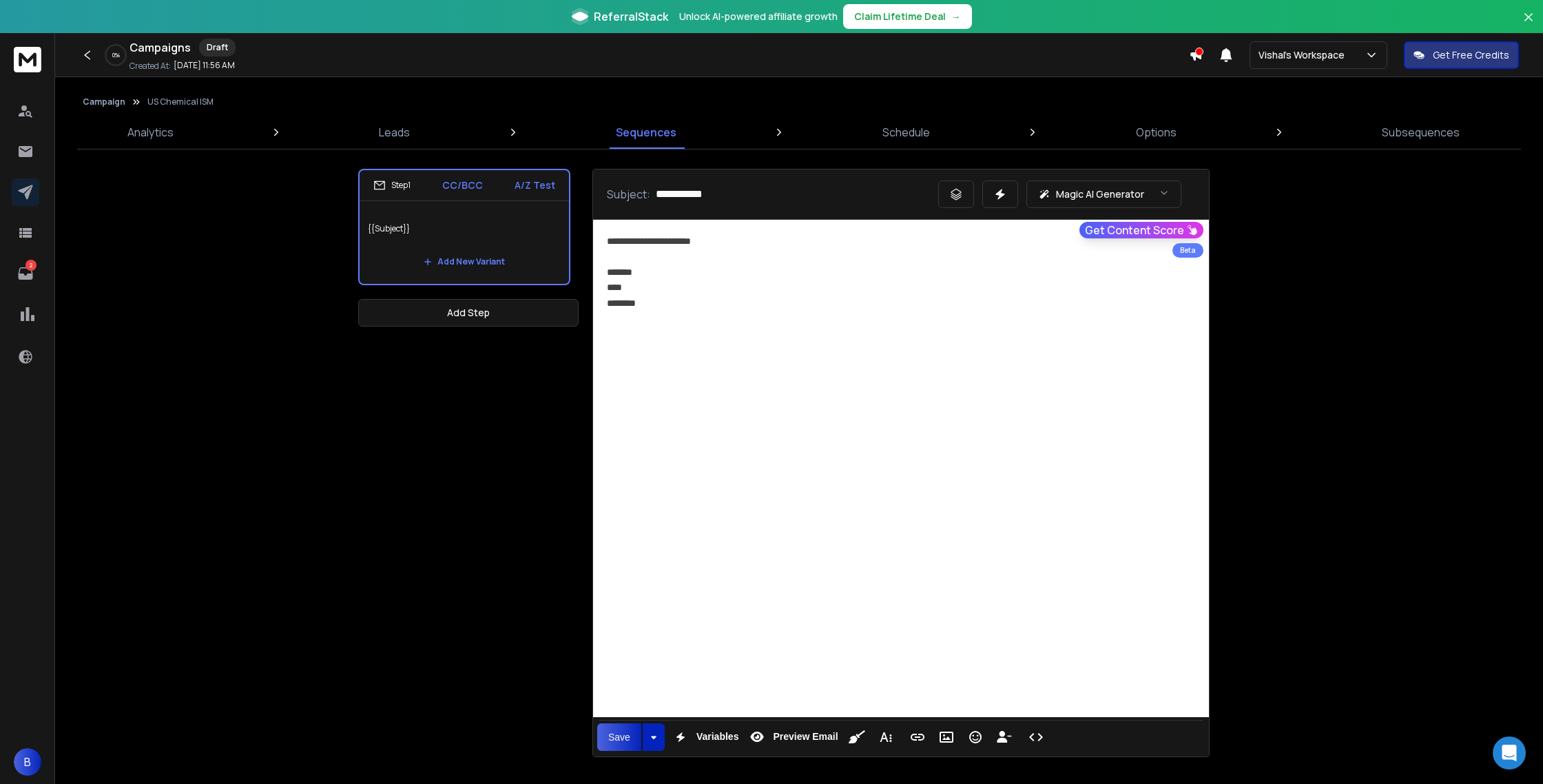
click at [646, 302] on div "**********" at bounding box center [901, 272] width 588 height 77
click at [922, 129] on p "Schedule" at bounding box center [905, 132] width 48 height 16
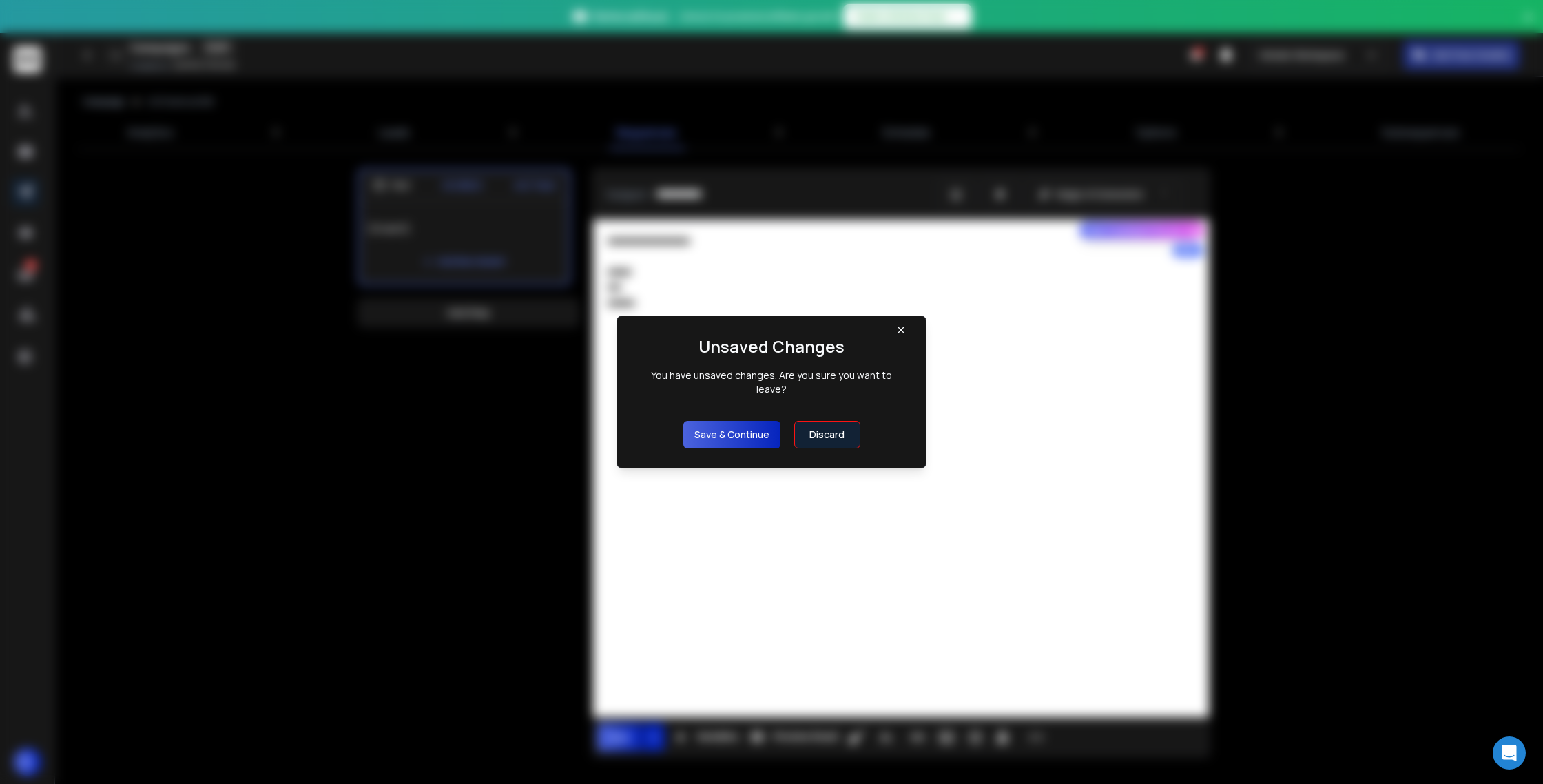
click at [902, 336] on icon at bounding box center [901, 330] width 11 height 11
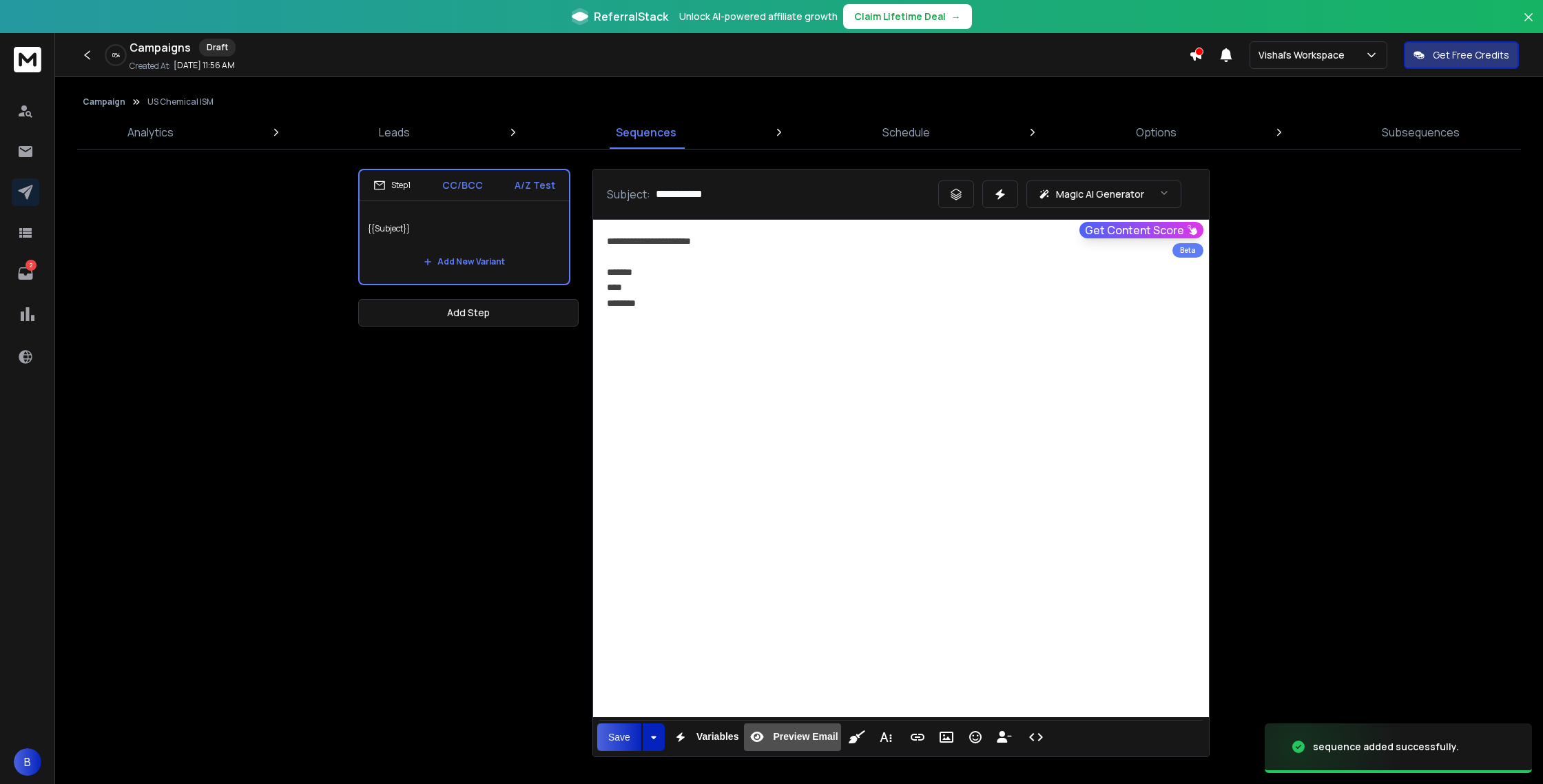
click at [789, 732] on span "Preview Email" at bounding box center [805, 736] width 70 height 11
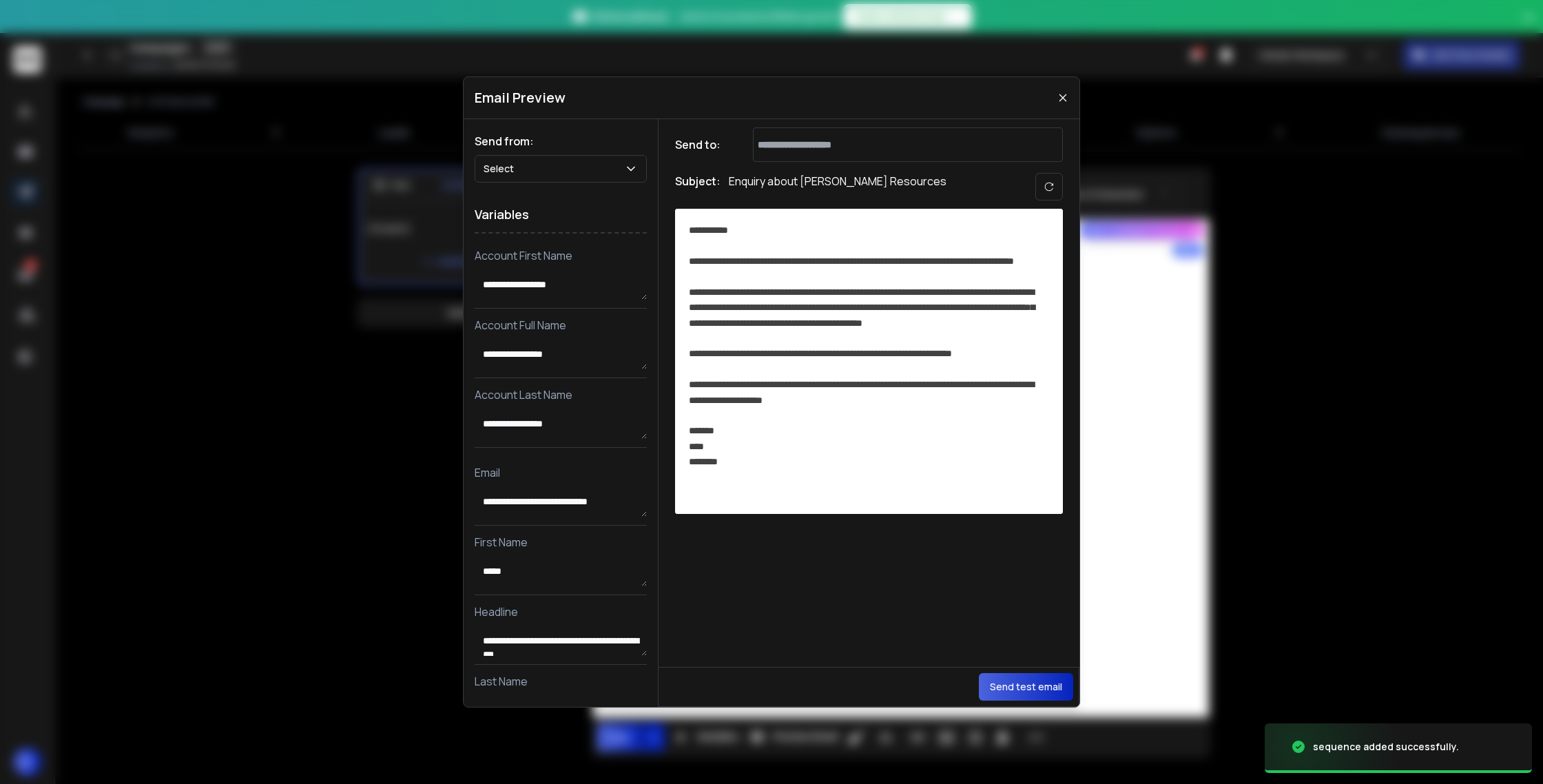
click at [897, 148] on input at bounding box center [907, 144] width 300 height 25
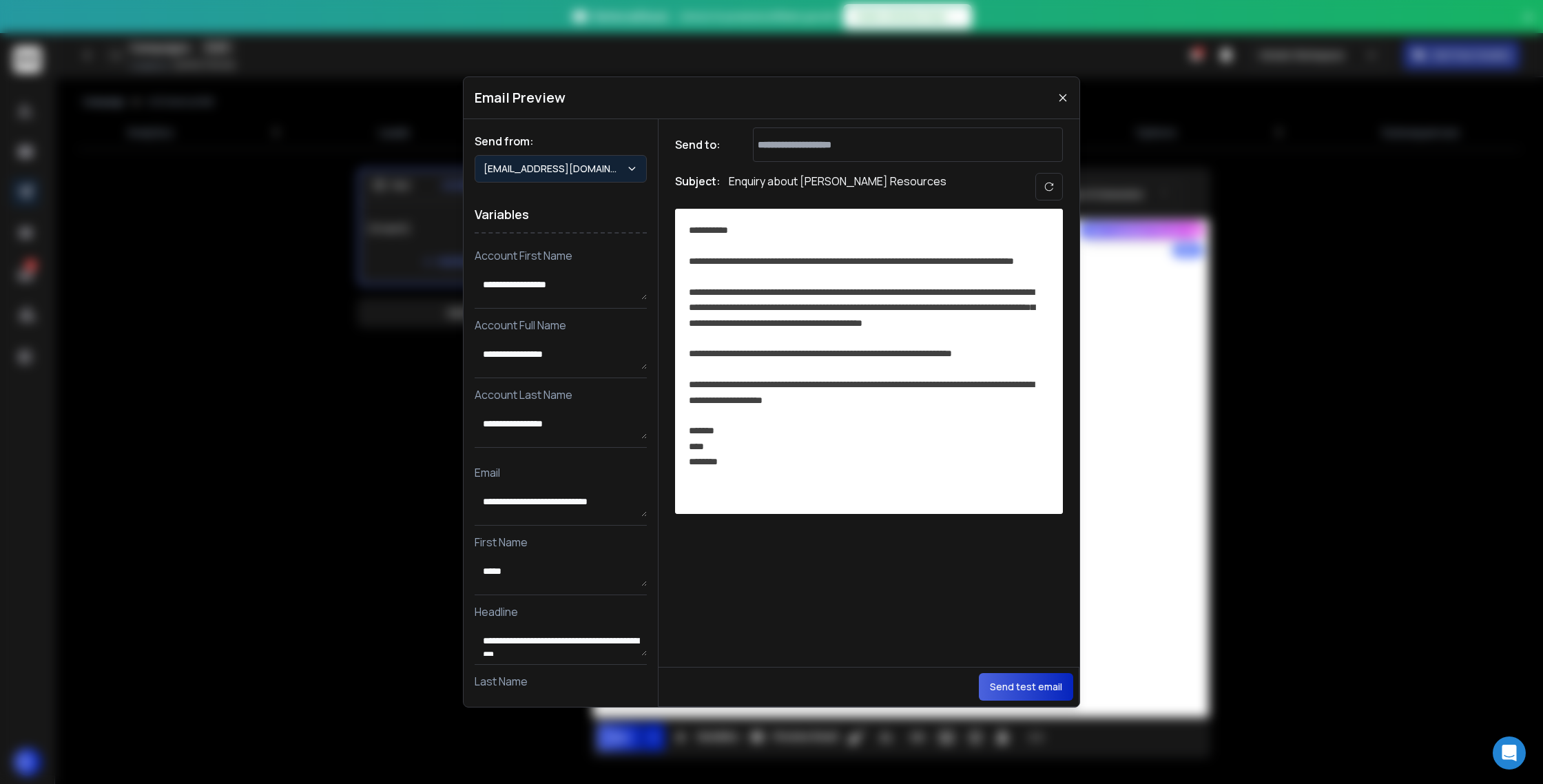
click at [634, 166] on icon "button" at bounding box center [632, 168] width 11 height 14
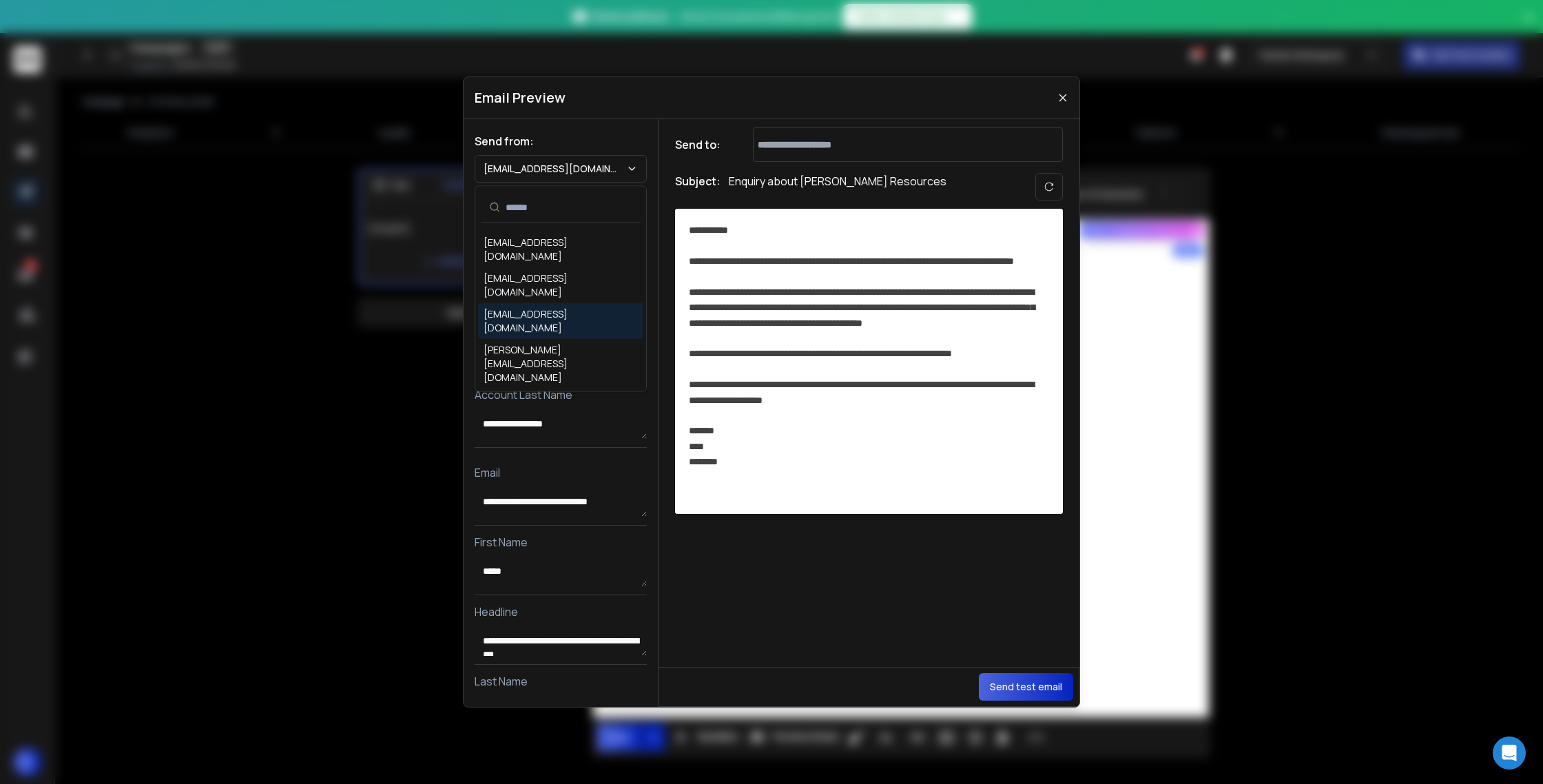
click at [579, 307] on div "[EMAIL_ADDRESS][DOMAIN_NAME]" at bounding box center [561, 321] width 155 height 28
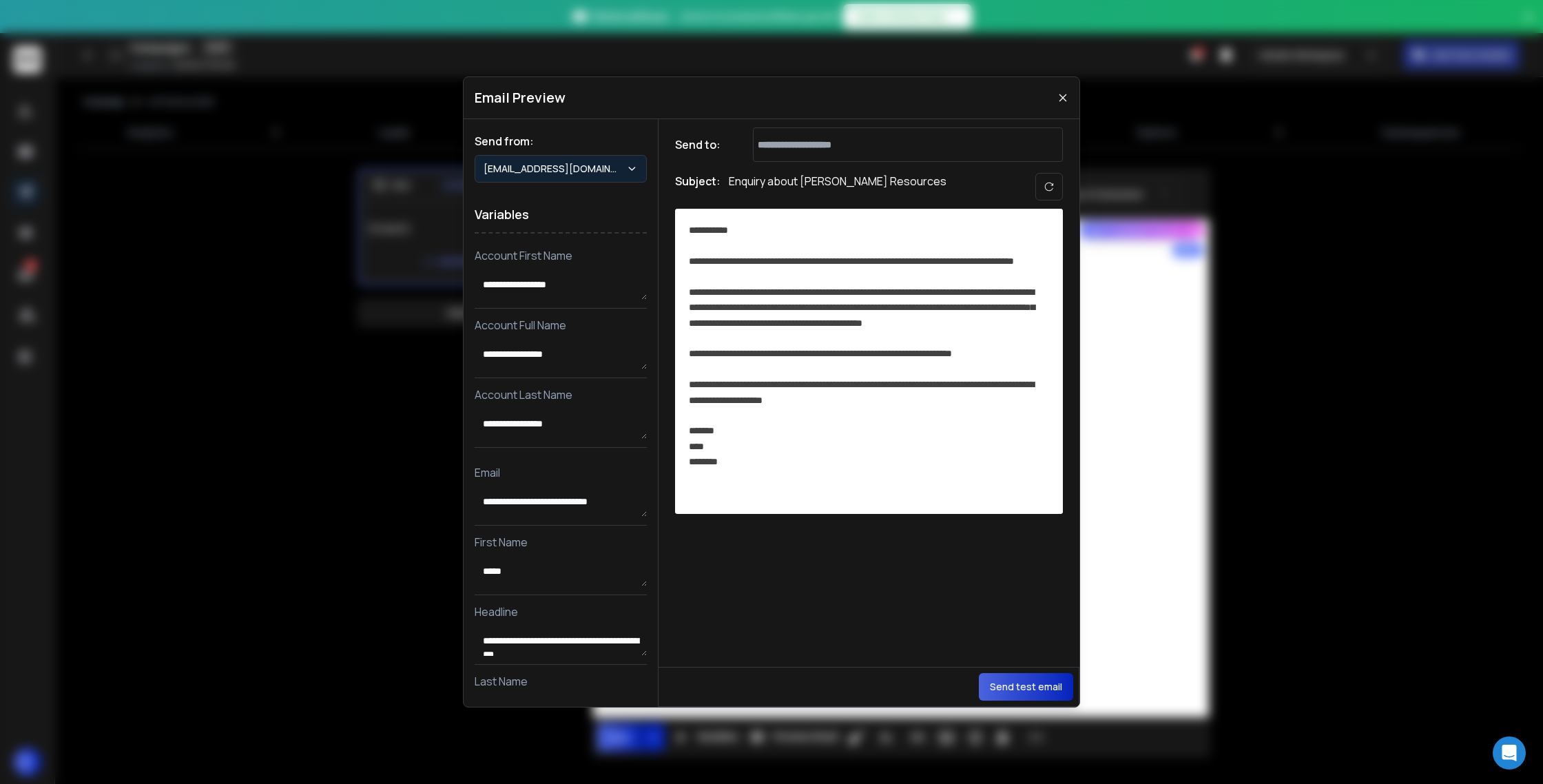
click at [623, 169] on div "[EMAIL_ADDRESS][DOMAIN_NAME]" at bounding box center [561, 168] width 155 height 14
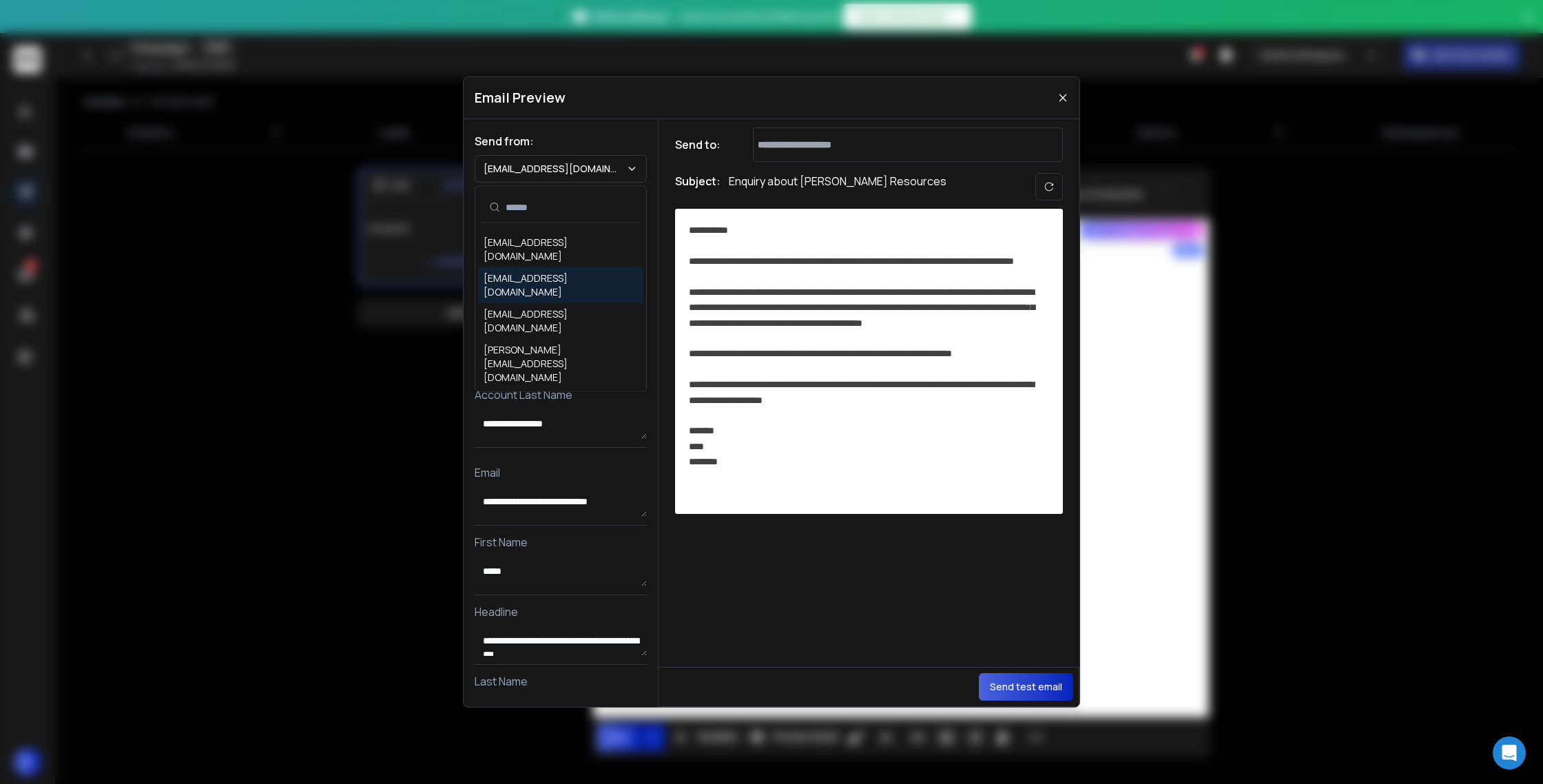
click at [606, 267] on div "[EMAIL_ADDRESS][DOMAIN_NAME]" at bounding box center [561, 285] width 165 height 36
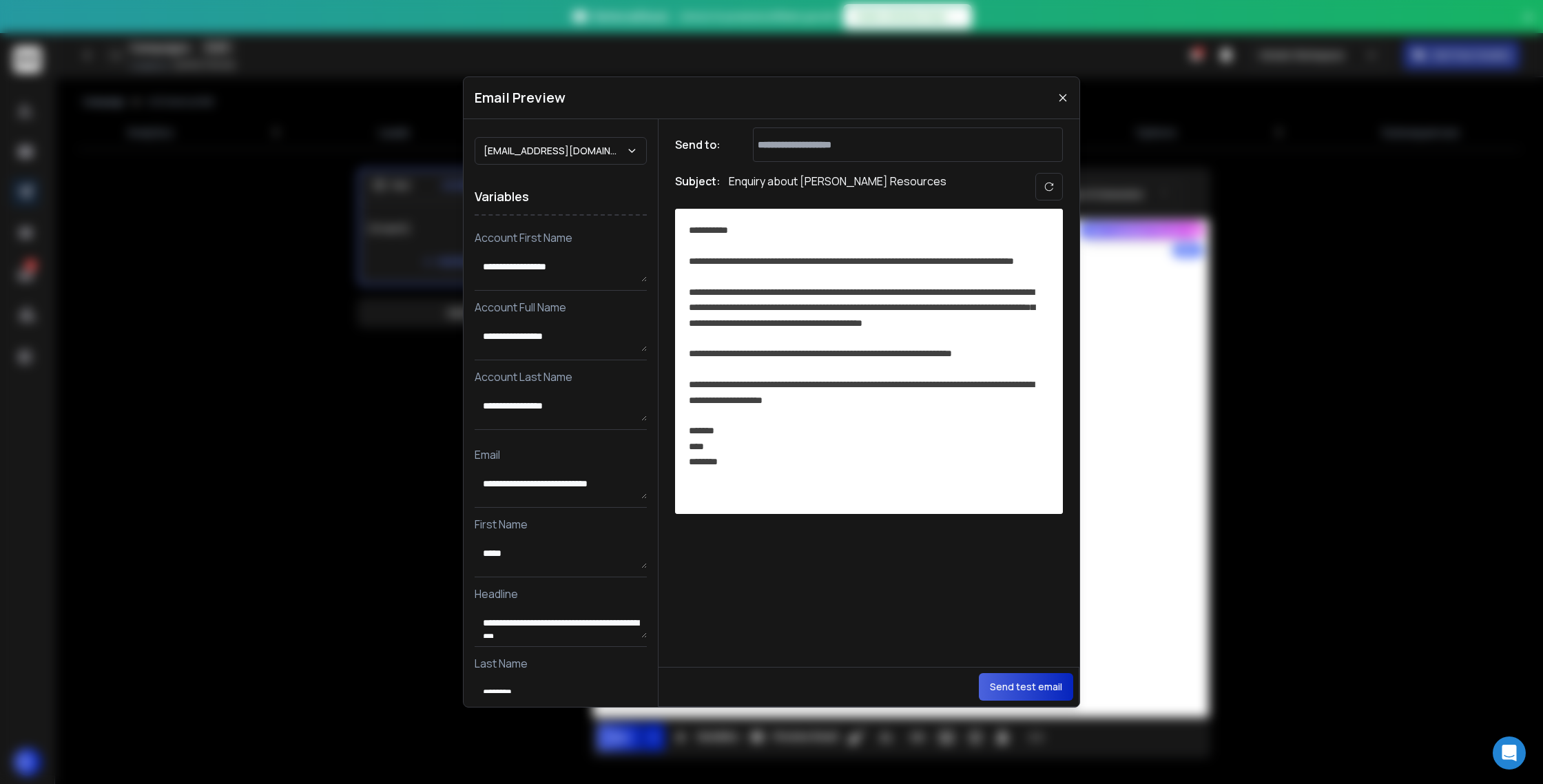
scroll to position [0, 0]
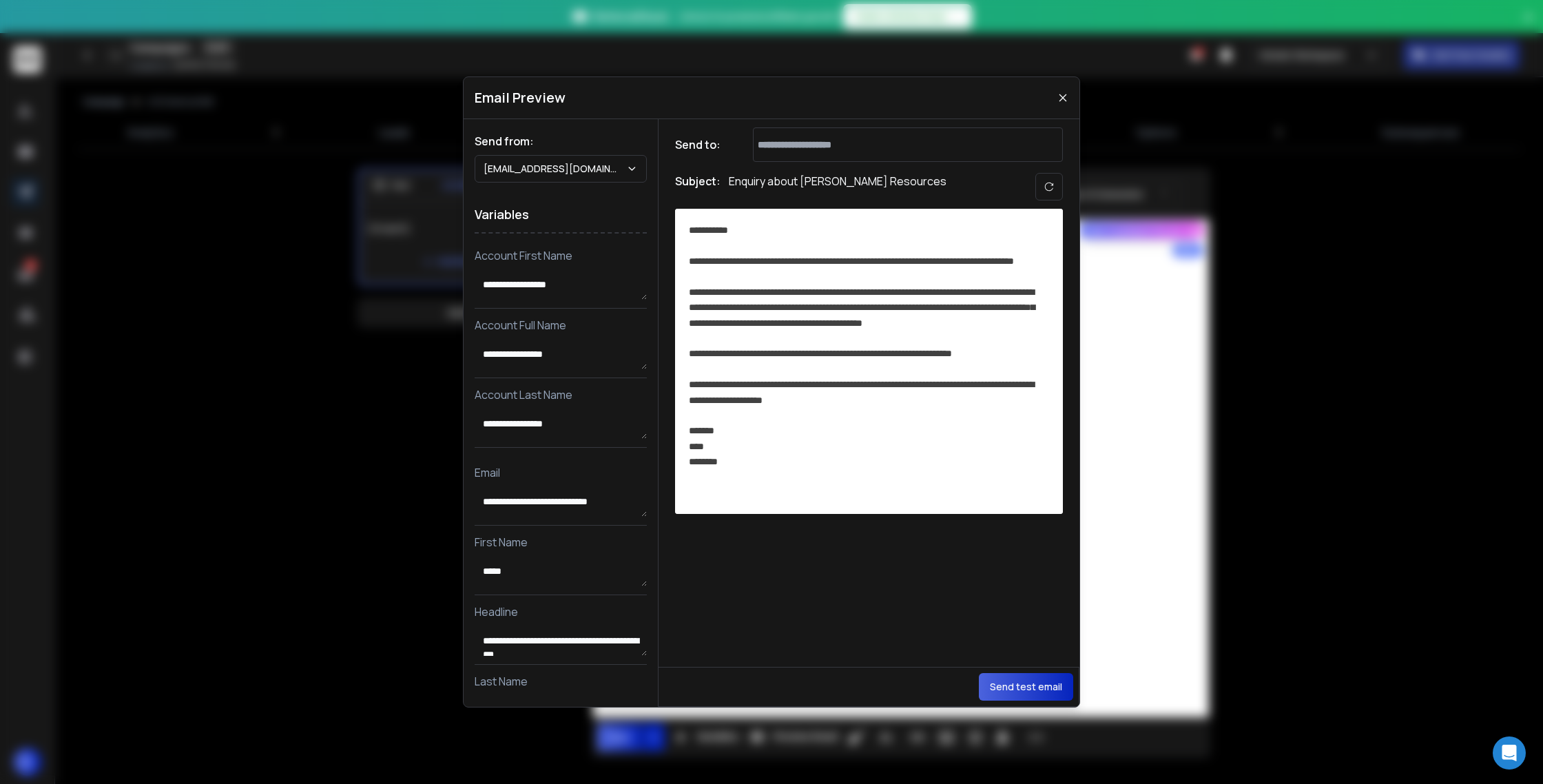
click at [805, 137] on input at bounding box center [907, 144] width 300 height 25
drag, startPoint x: 494, startPoint y: 476, endPoint x: 524, endPoint y: 466, distance: 31.6
click at [524, 466] on p "Email" at bounding box center [561, 473] width 172 height 16
click at [826, 143] on input at bounding box center [907, 144] width 300 height 25
click at [825, 144] on input at bounding box center [907, 144] width 300 height 25
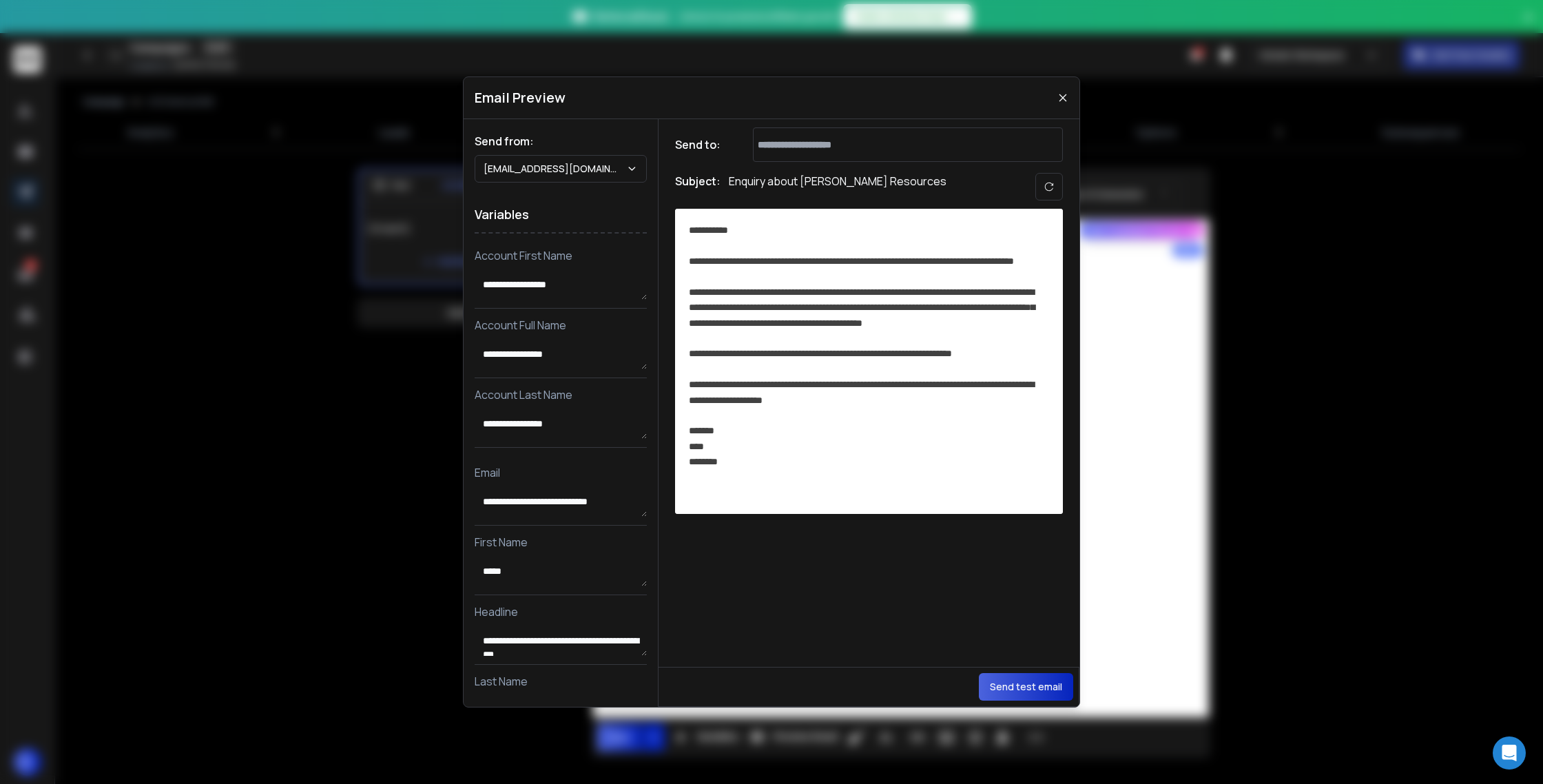
click at [1062, 96] on icon at bounding box center [1063, 98] width 11 height 11
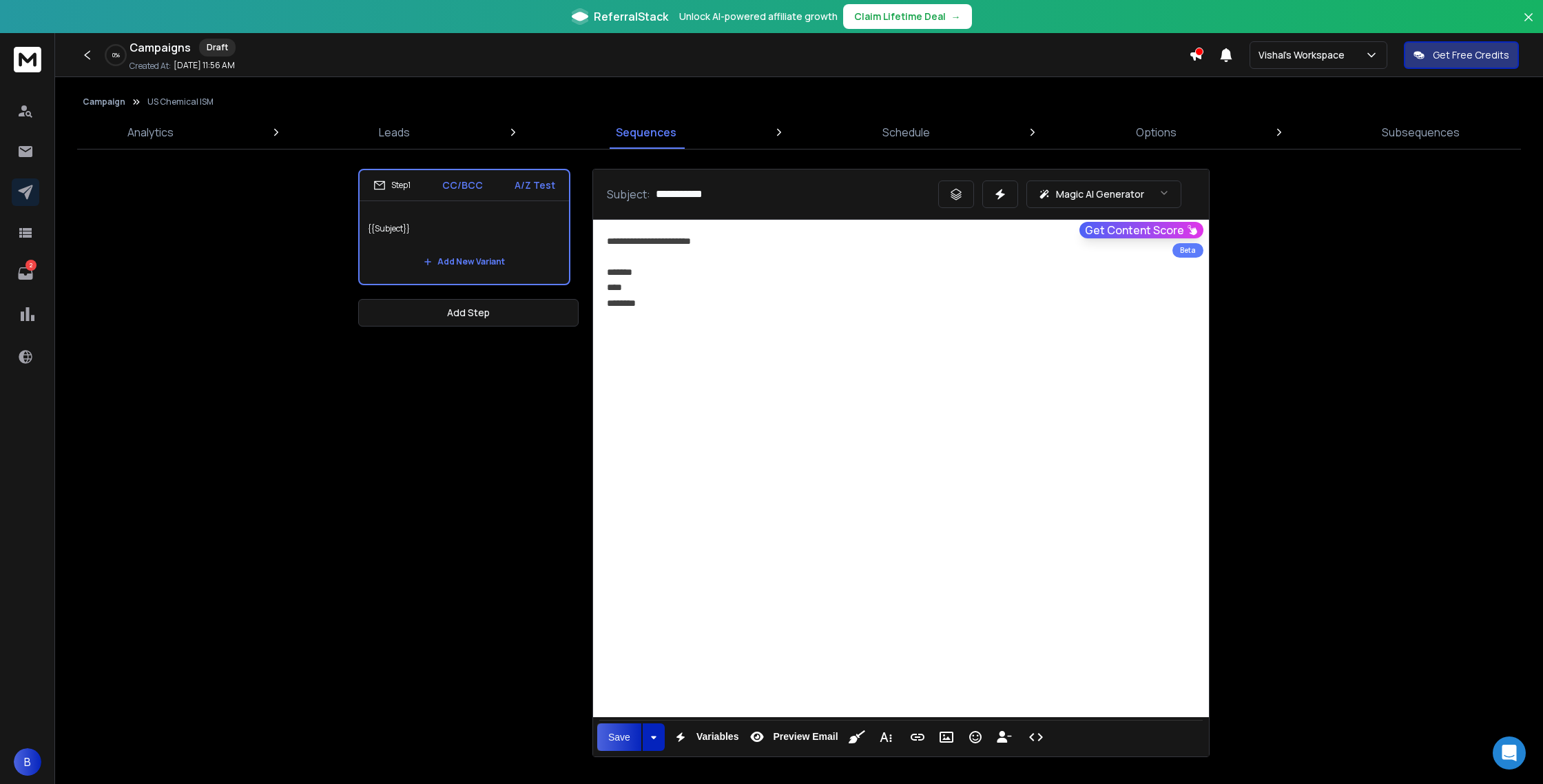
click at [388, 189] on div "Step 1" at bounding box center [392, 184] width 37 height 12
click at [458, 189] on p "CC/BCC" at bounding box center [463, 184] width 40 height 14
click at [535, 187] on p "A/Z Test" at bounding box center [535, 184] width 40 height 14
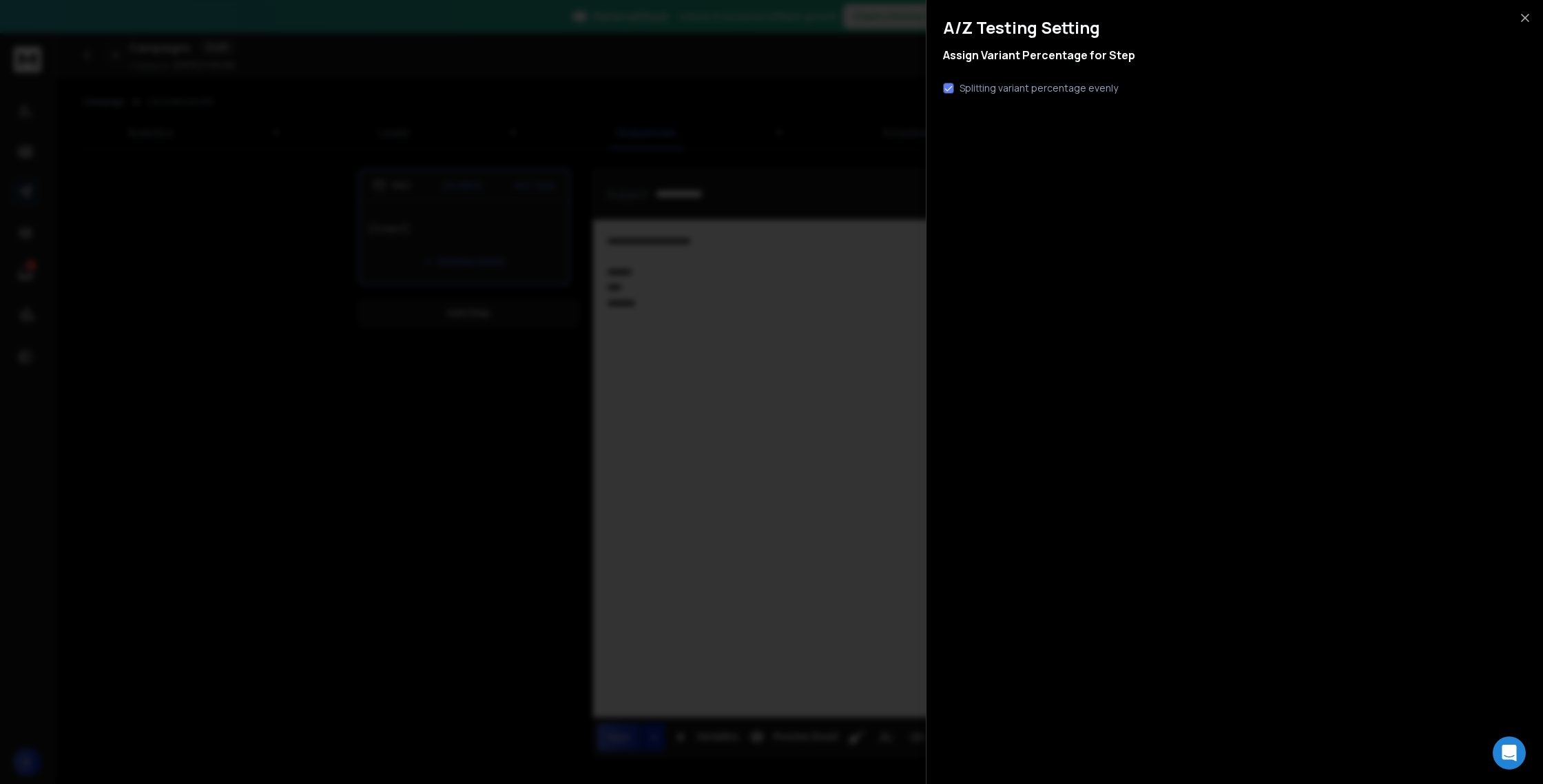
click at [1524, 15] on icon "button" at bounding box center [1524, 18] width 14 height 14
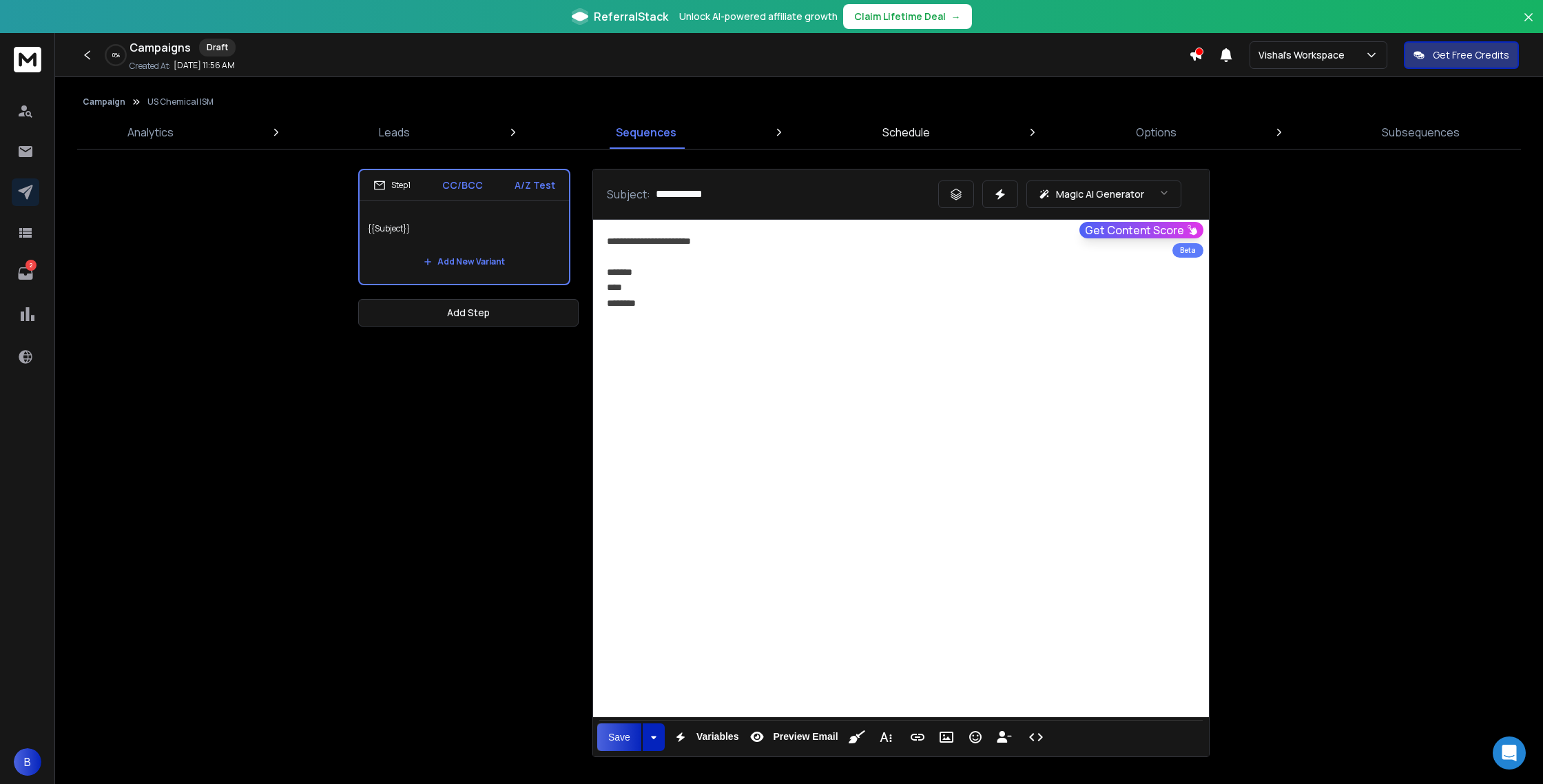
click at [924, 137] on p "Schedule" at bounding box center [905, 132] width 48 height 16
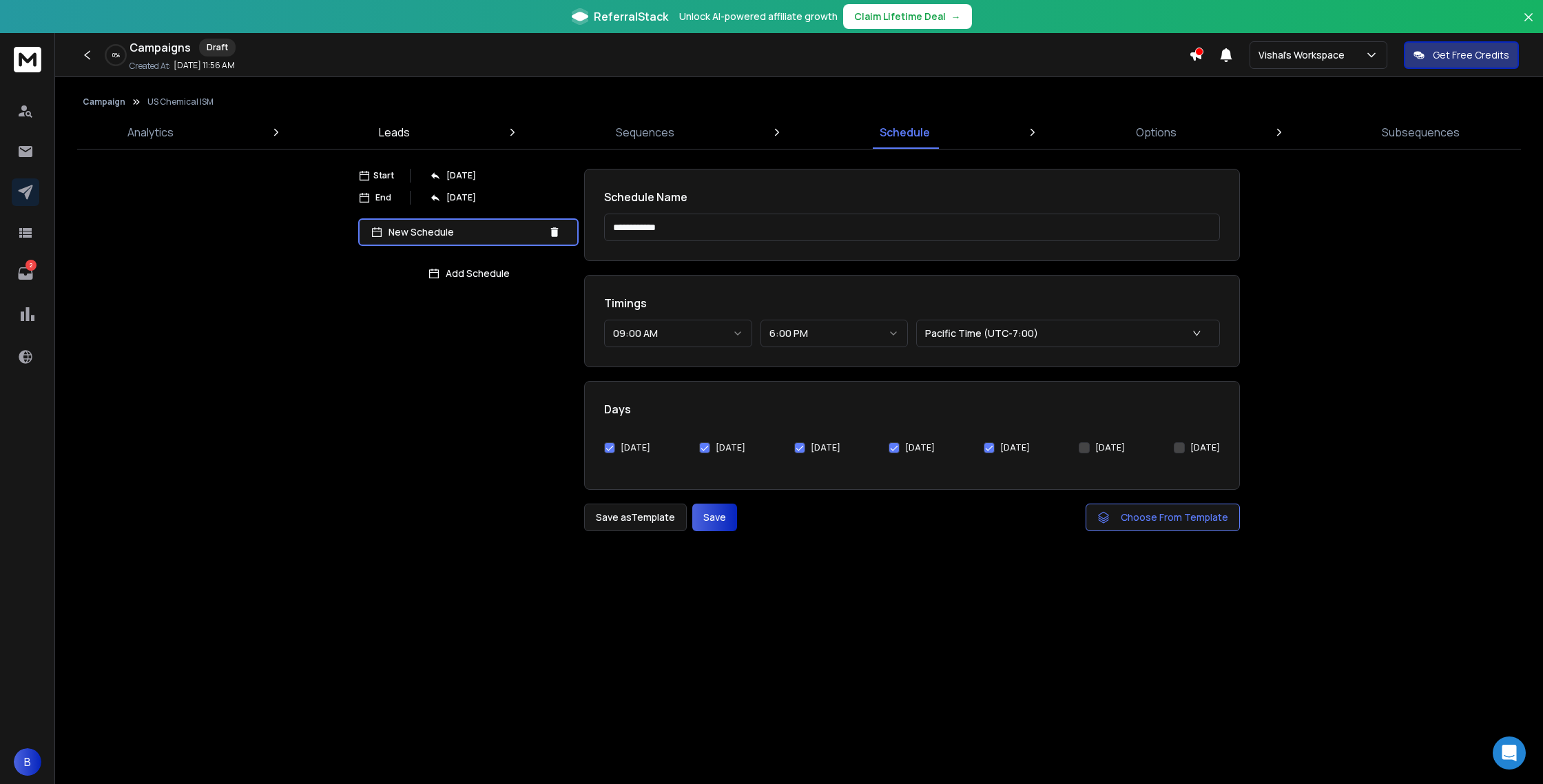
click at [393, 138] on p "Leads" at bounding box center [394, 132] width 31 height 16
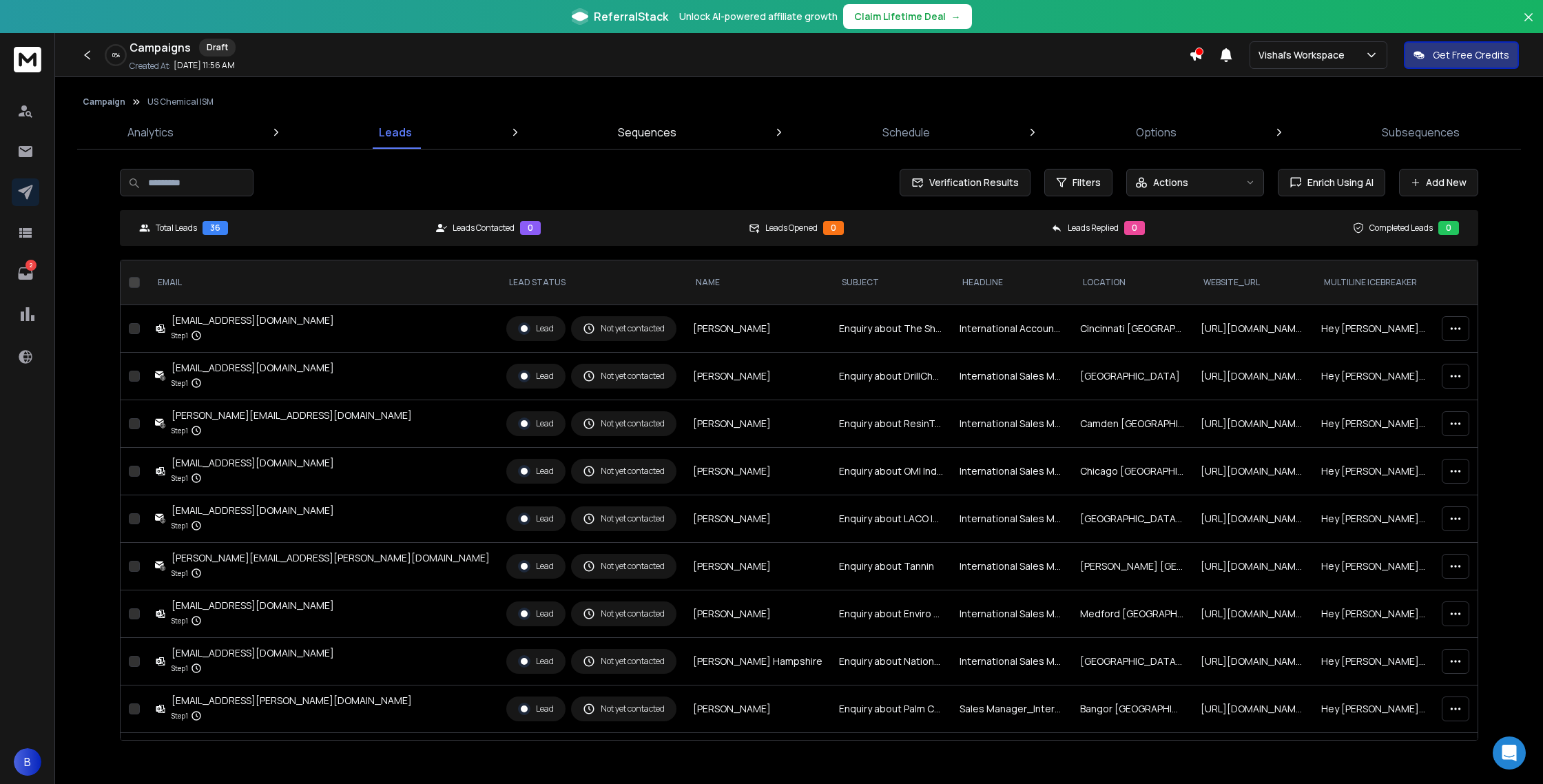
click at [641, 137] on p "Sequences" at bounding box center [647, 132] width 58 height 16
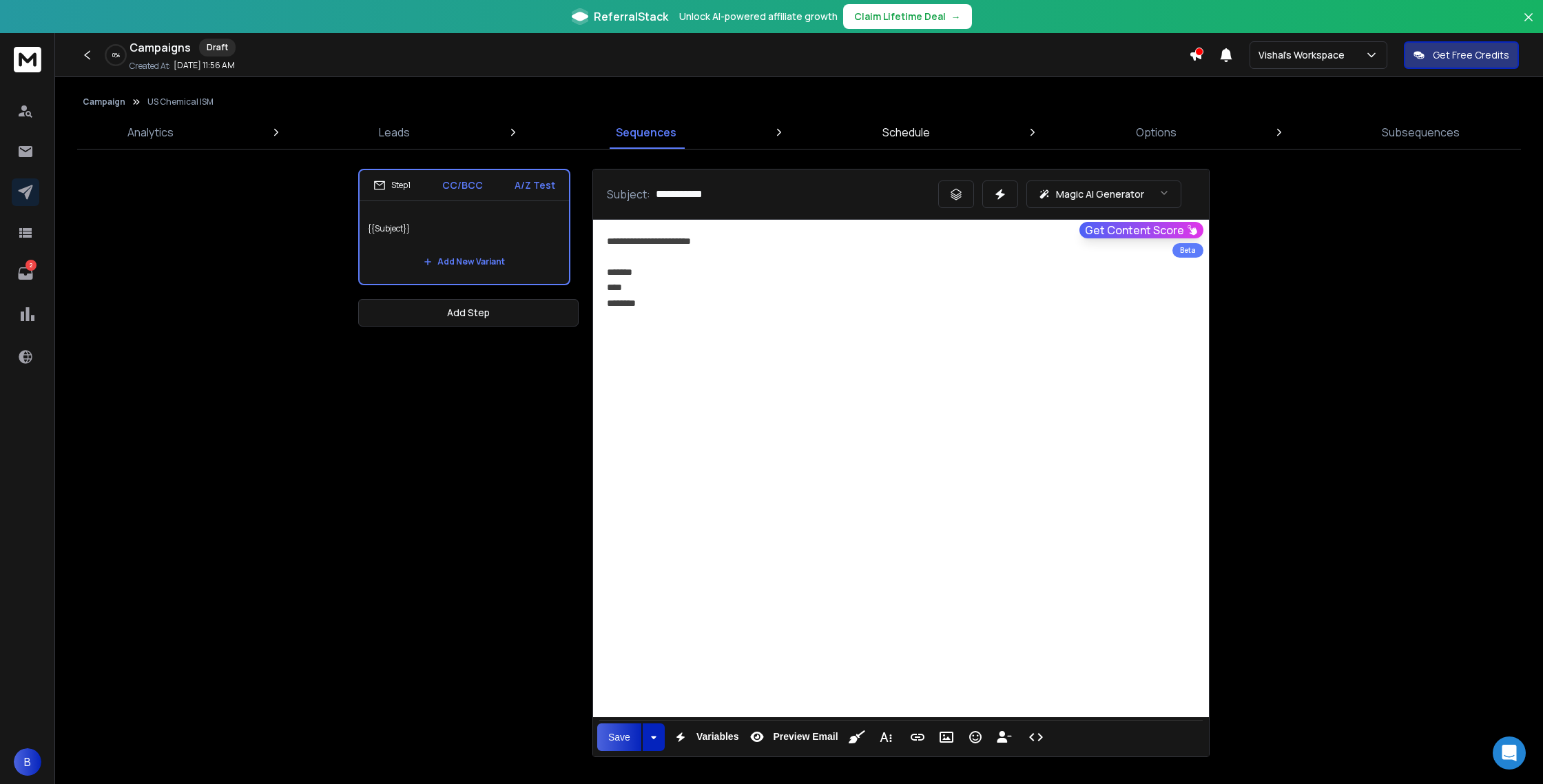
click at [896, 139] on p "Schedule" at bounding box center [905, 132] width 48 height 16
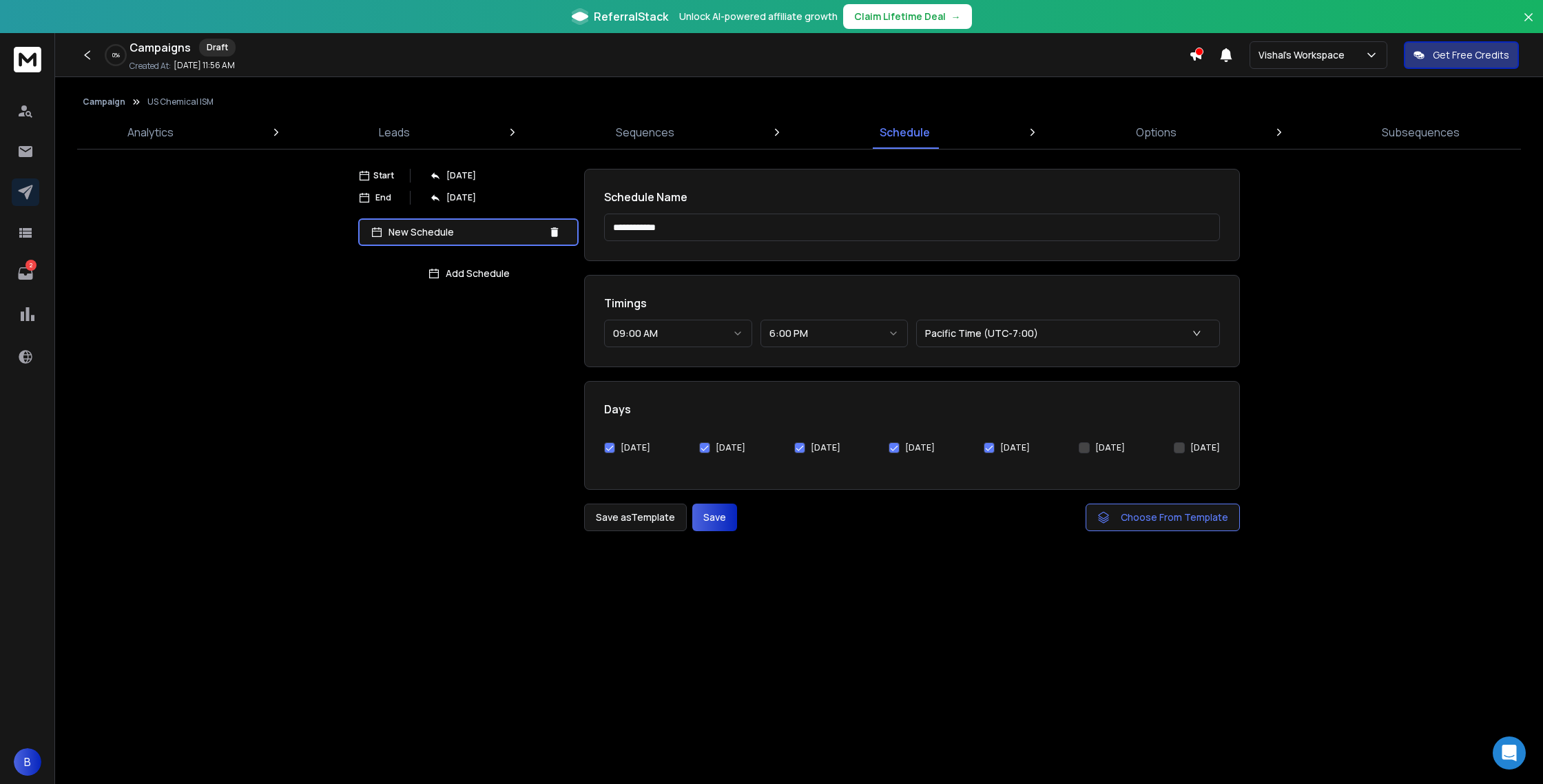
click at [684, 133] on div "Analytics Leads Sequences Schedule Options Subsequences" at bounding box center [793, 132] width 1433 height 33
click at [647, 132] on p "Sequences" at bounding box center [645, 132] width 58 height 16
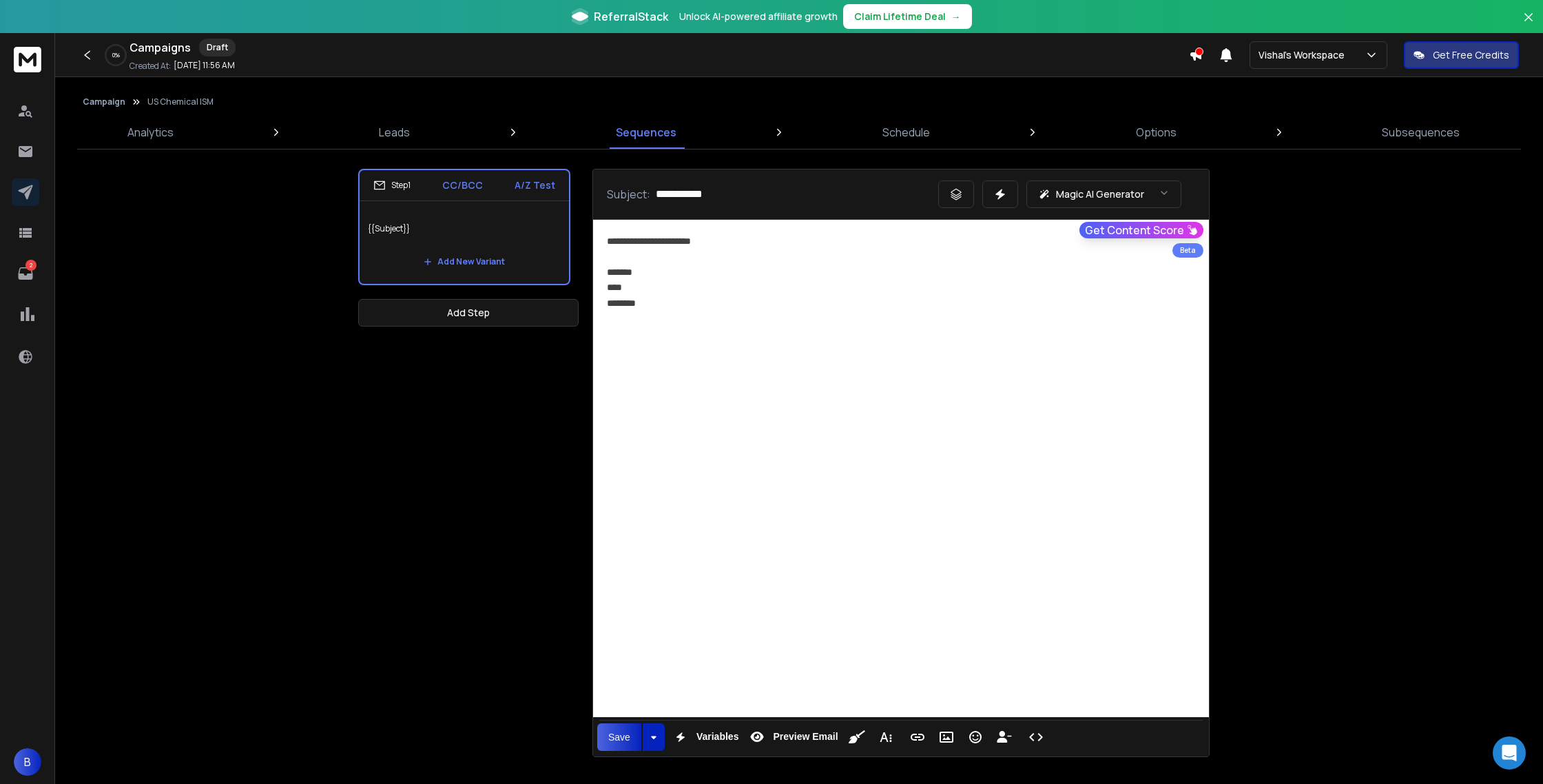
click at [402, 189] on div "Step 1" at bounding box center [392, 184] width 37 height 12
click at [468, 188] on p "CC/BCC" at bounding box center [463, 184] width 40 height 14
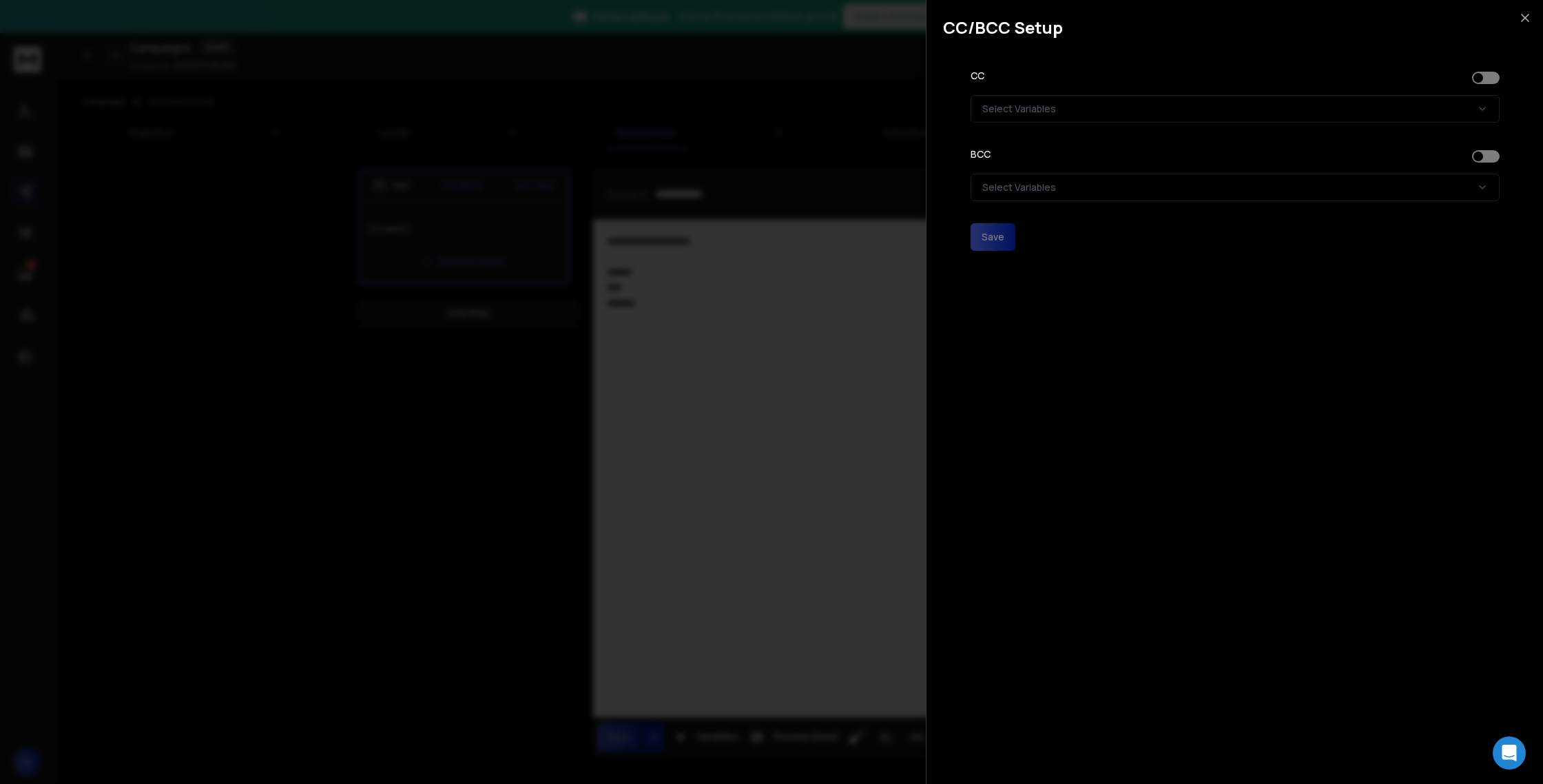
click at [1522, 18] on icon "button" at bounding box center [1524, 18] width 14 height 14
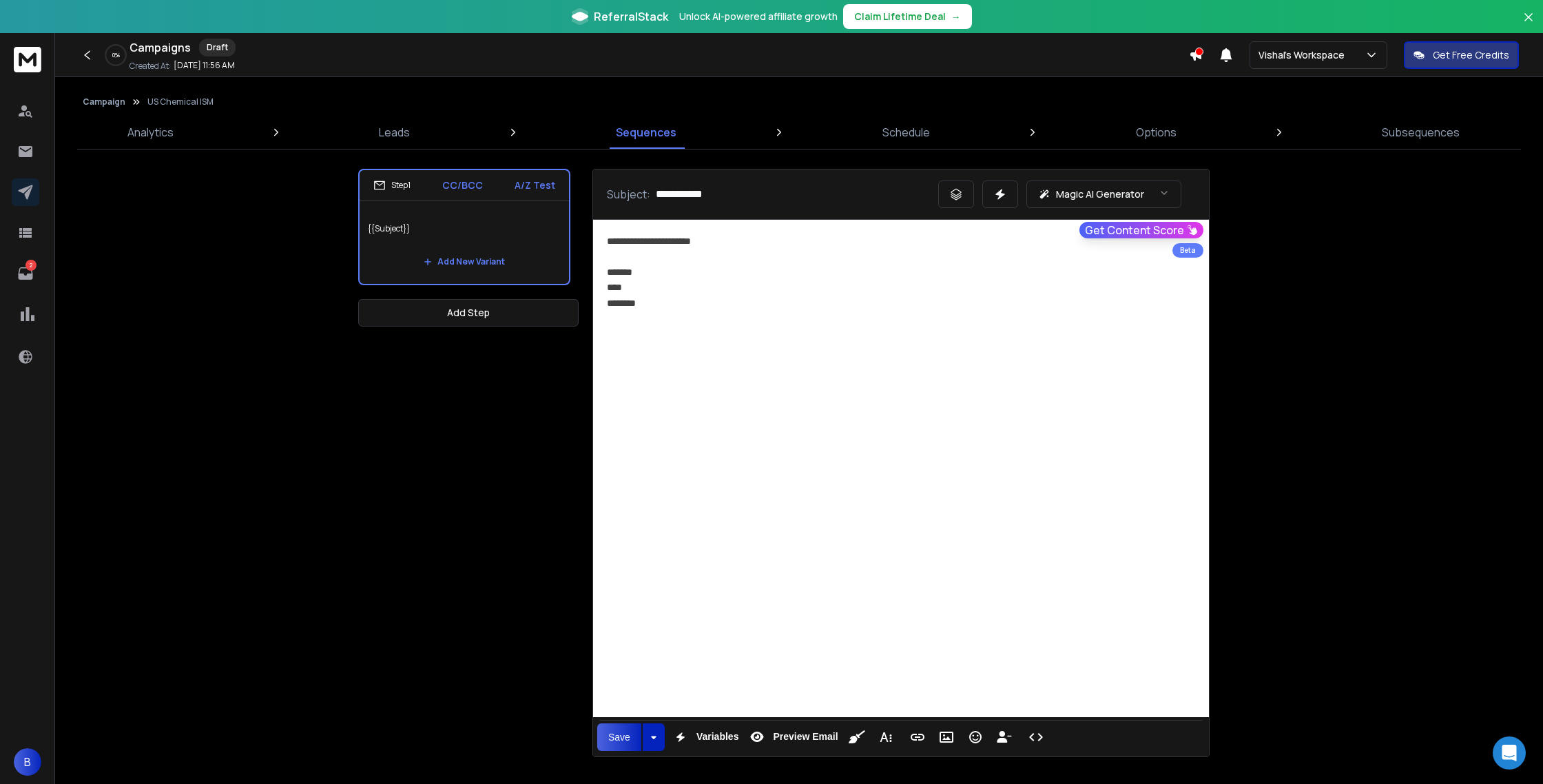
click at [545, 189] on p "A/Z Test" at bounding box center [535, 184] width 40 height 14
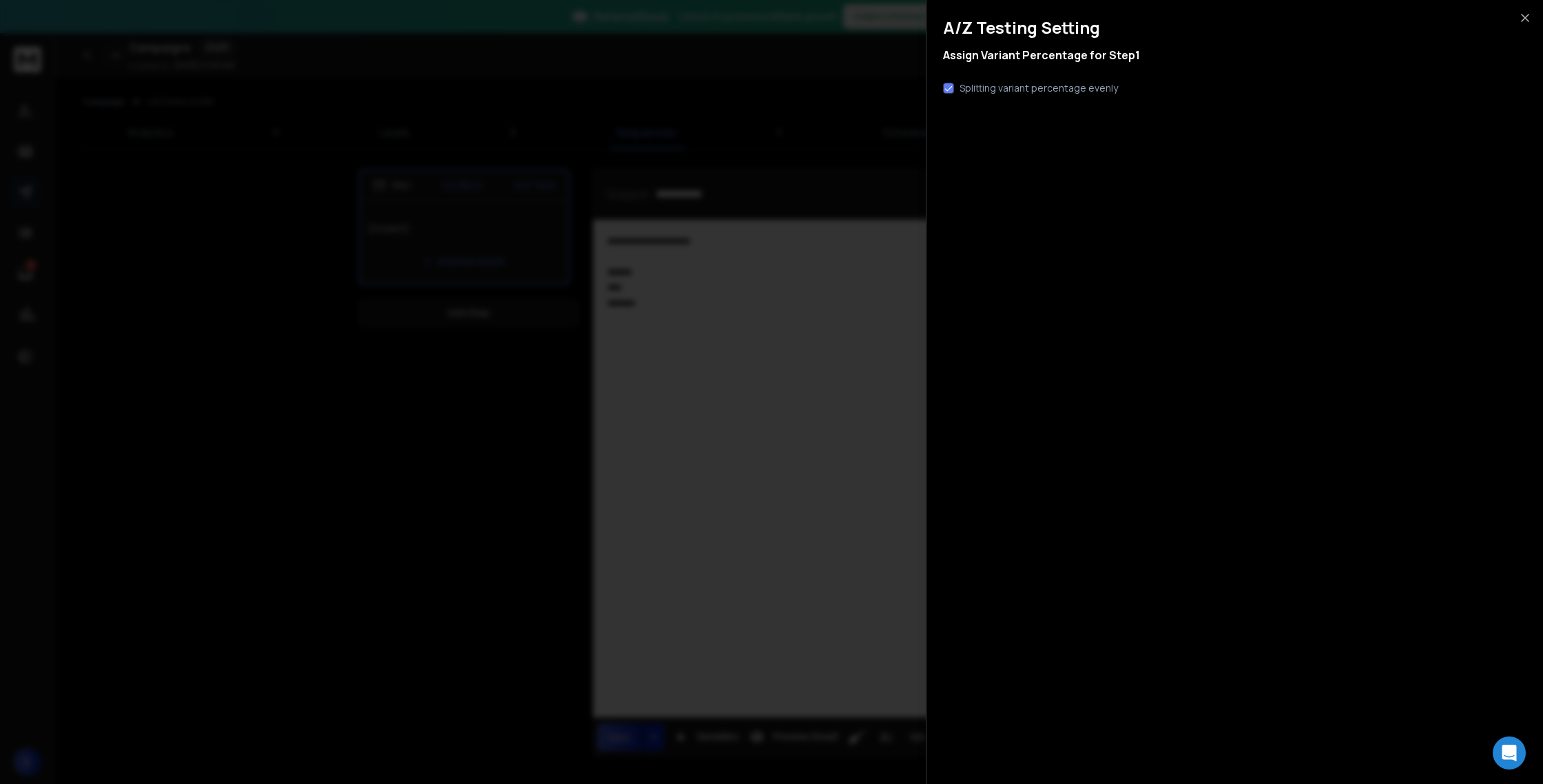
click at [1528, 15] on icon "button" at bounding box center [1524, 18] width 7 height 7
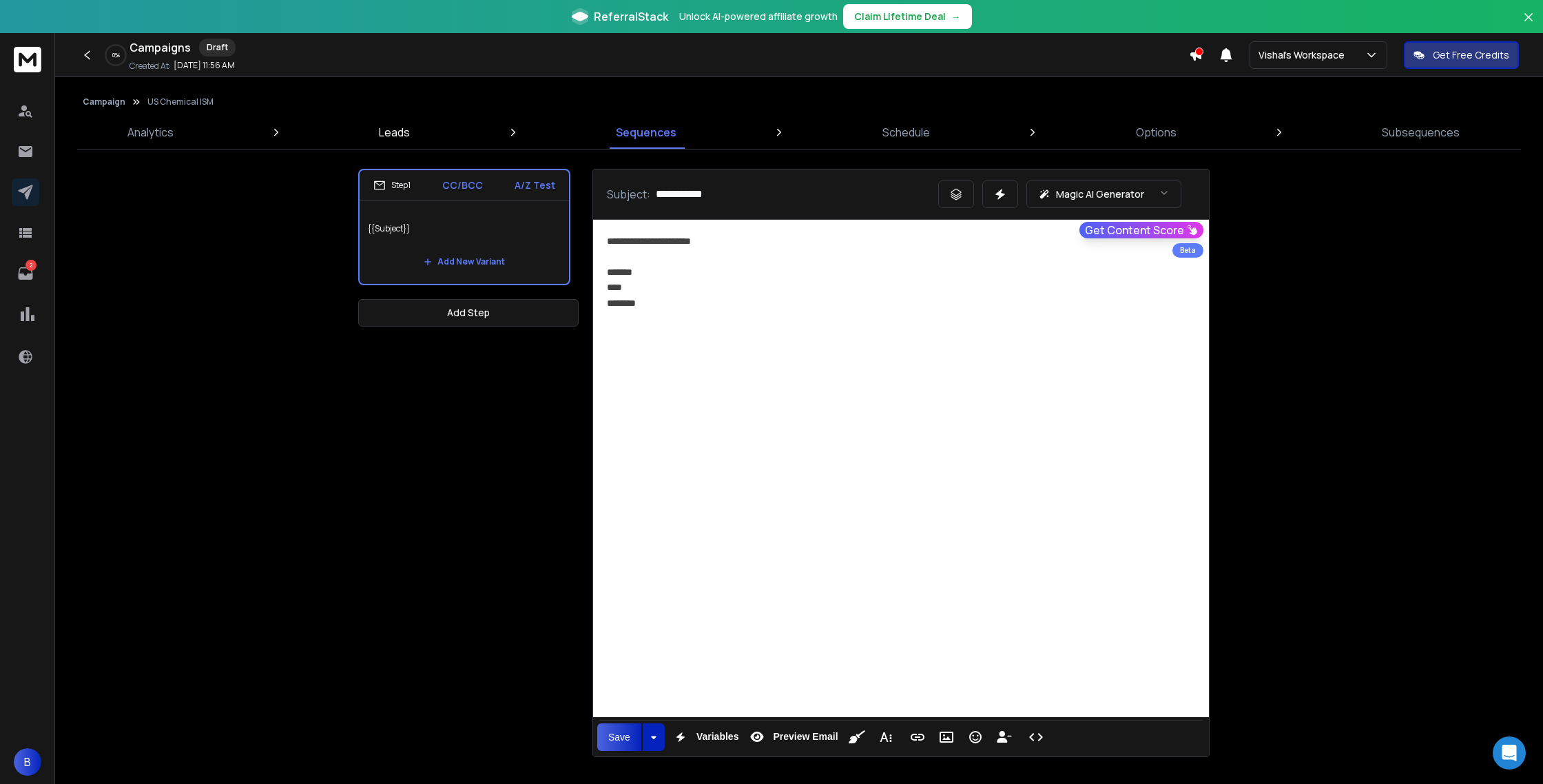
click at [408, 133] on p "Leads" at bounding box center [394, 132] width 31 height 16
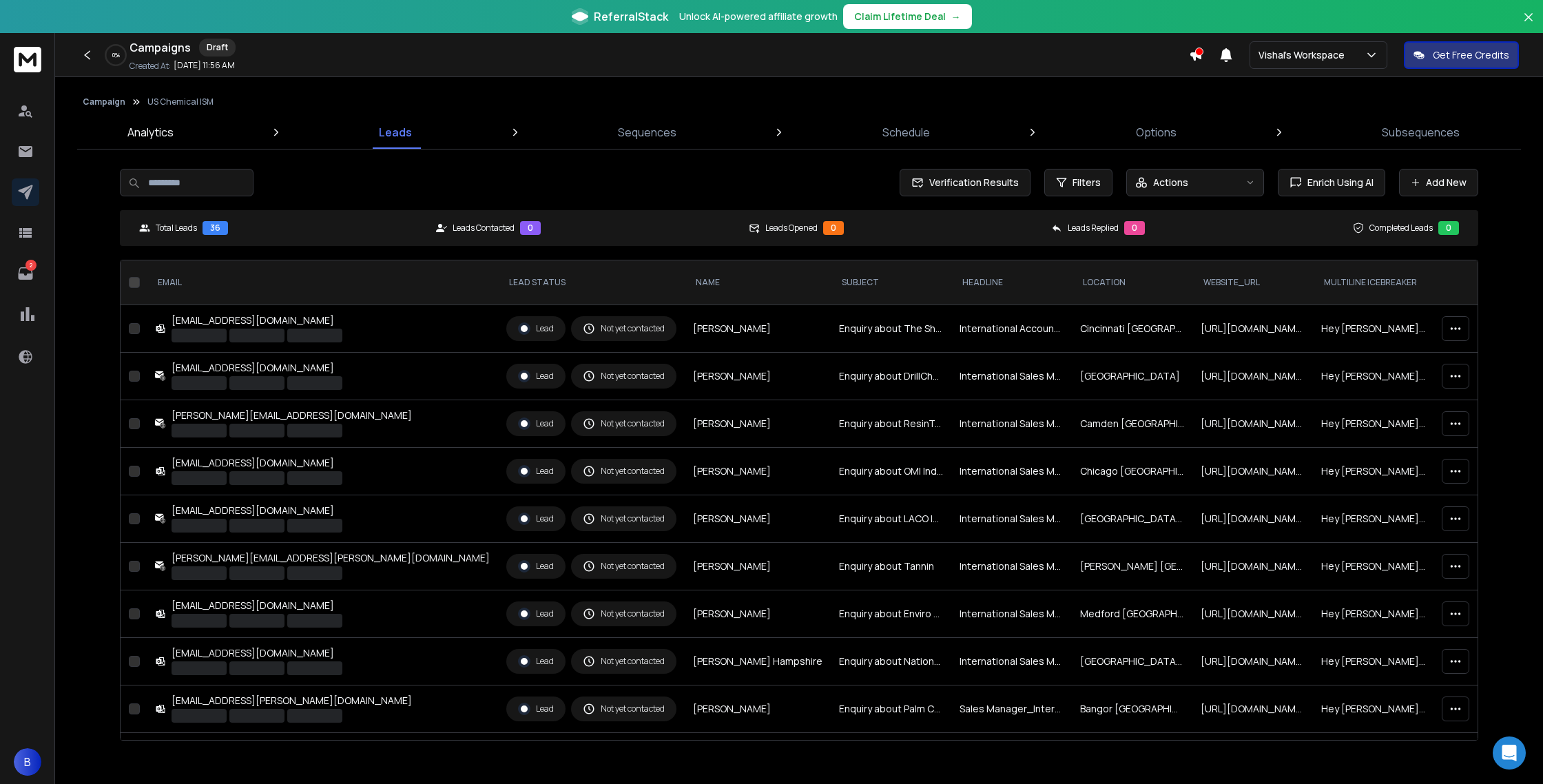
click at [163, 140] on p "Analytics" at bounding box center [150, 132] width 46 height 16
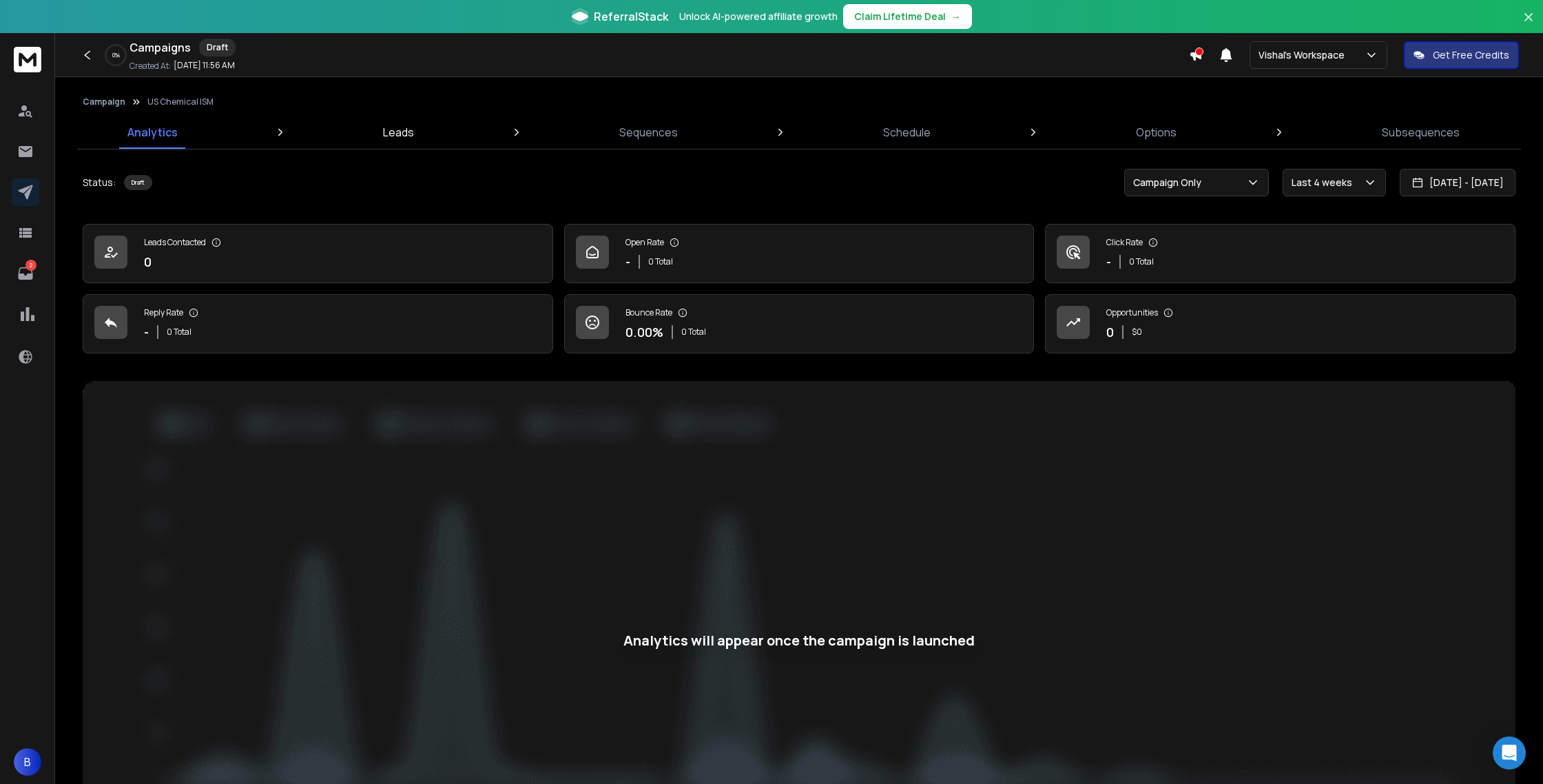
click at [392, 135] on p "Leads" at bounding box center [398, 132] width 31 height 16
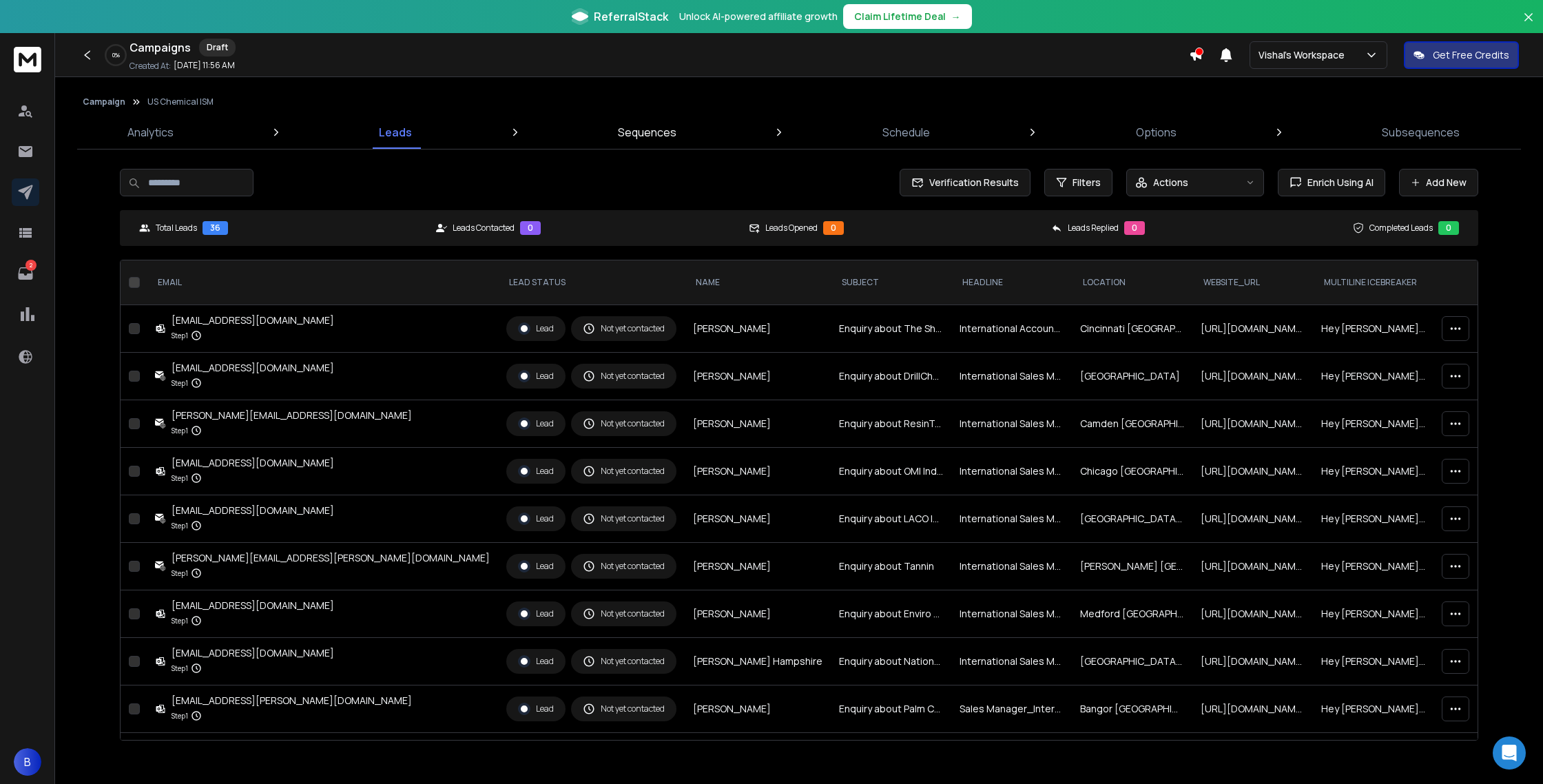
click at [639, 127] on p "Sequences" at bounding box center [647, 132] width 58 height 16
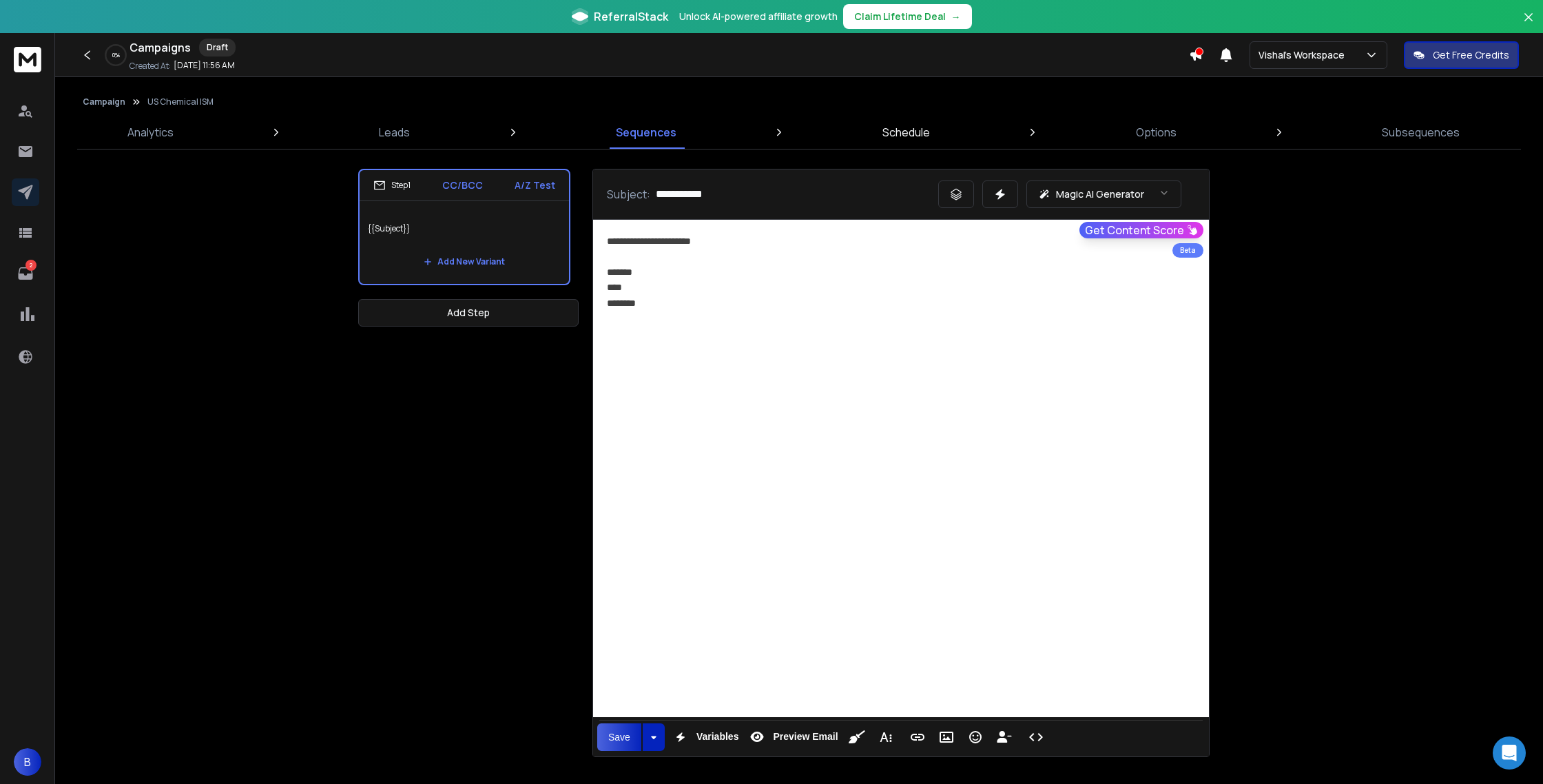
click at [888, 140] on p "Schedule" at bounding box center [905, 132] width 48 height 16
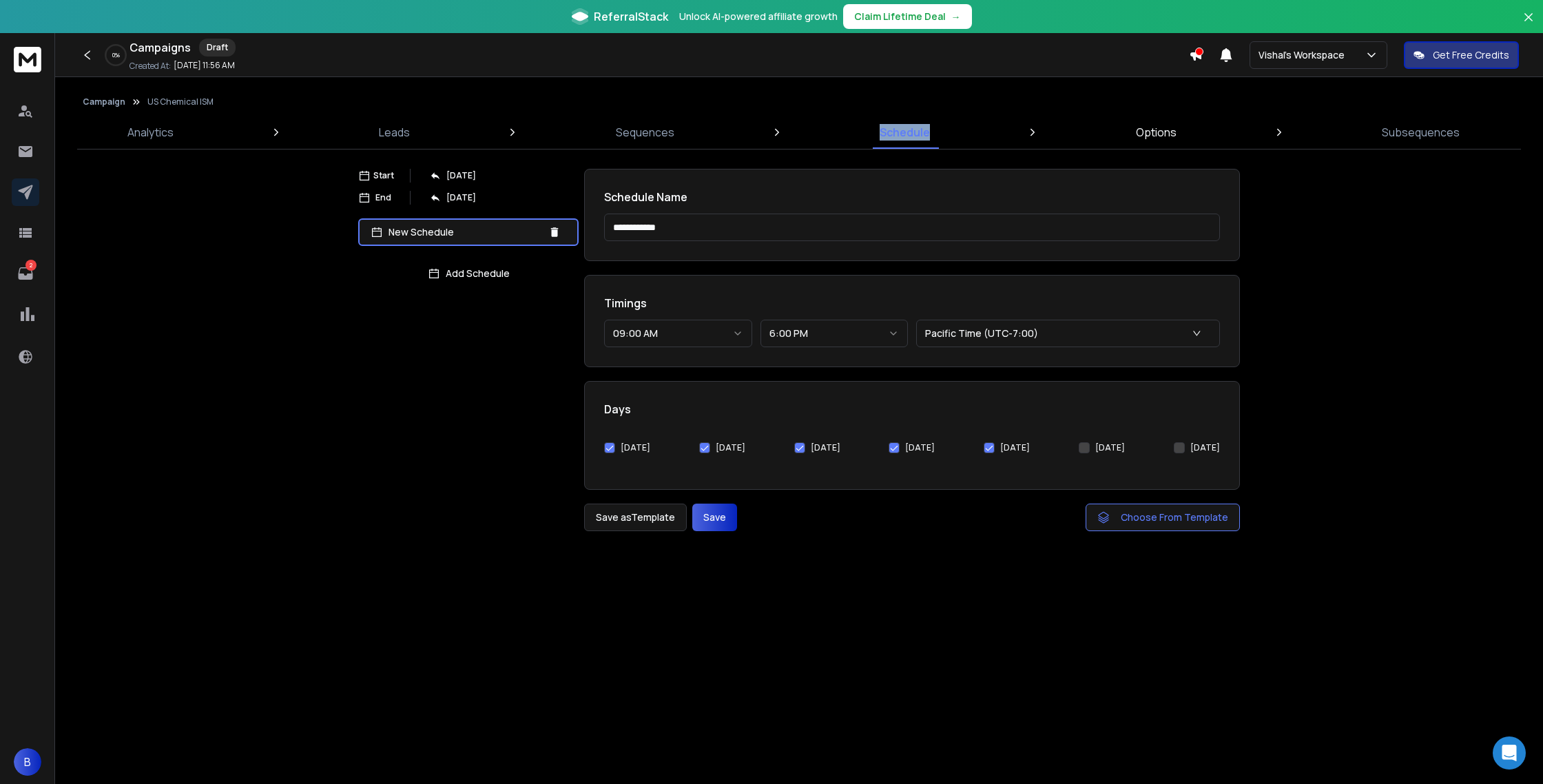
click at [1174, 132] on p "Options" at bounding box center [1156, 132] width 40 height 16
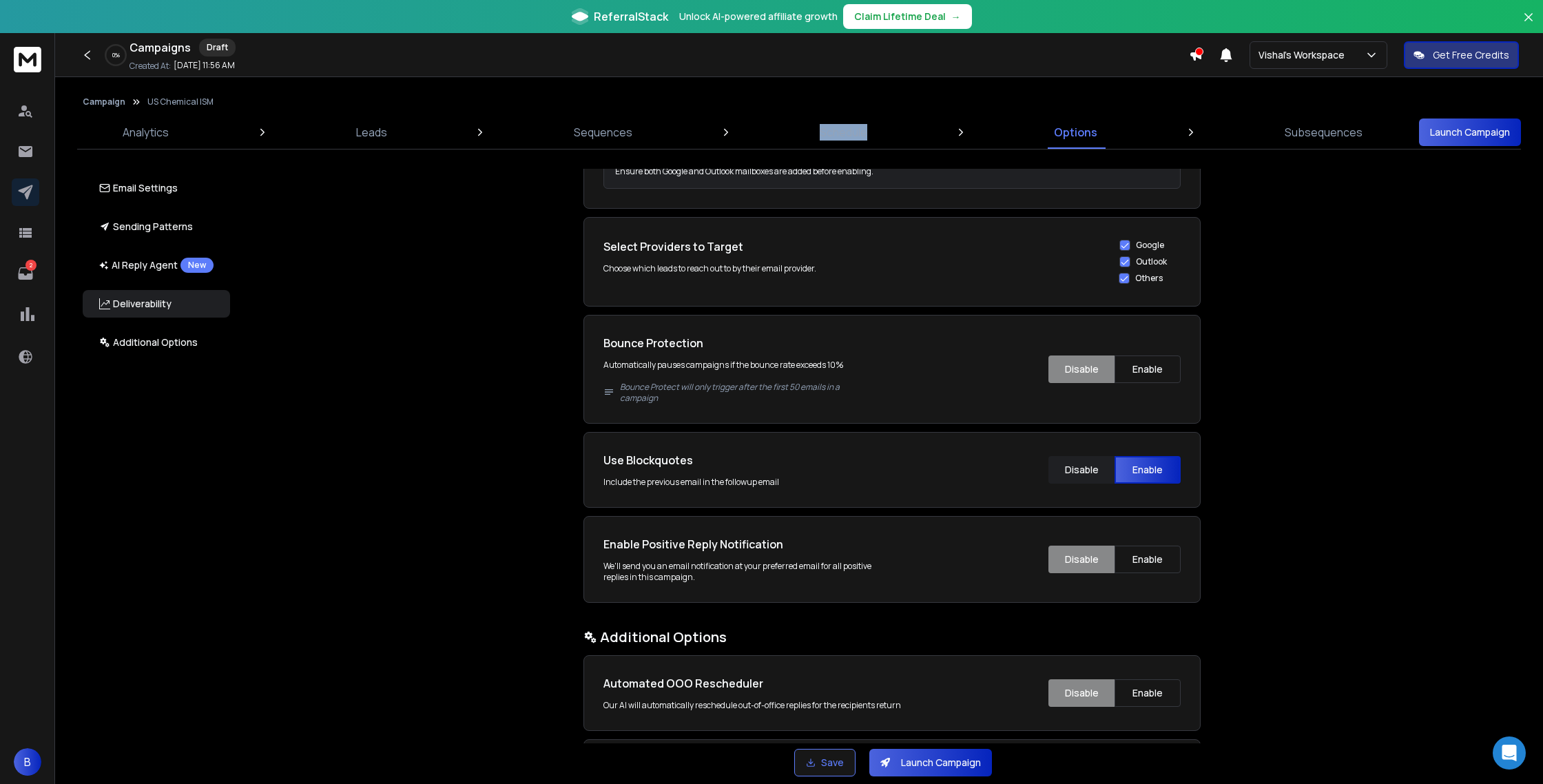
scroll to position [2173, 0]
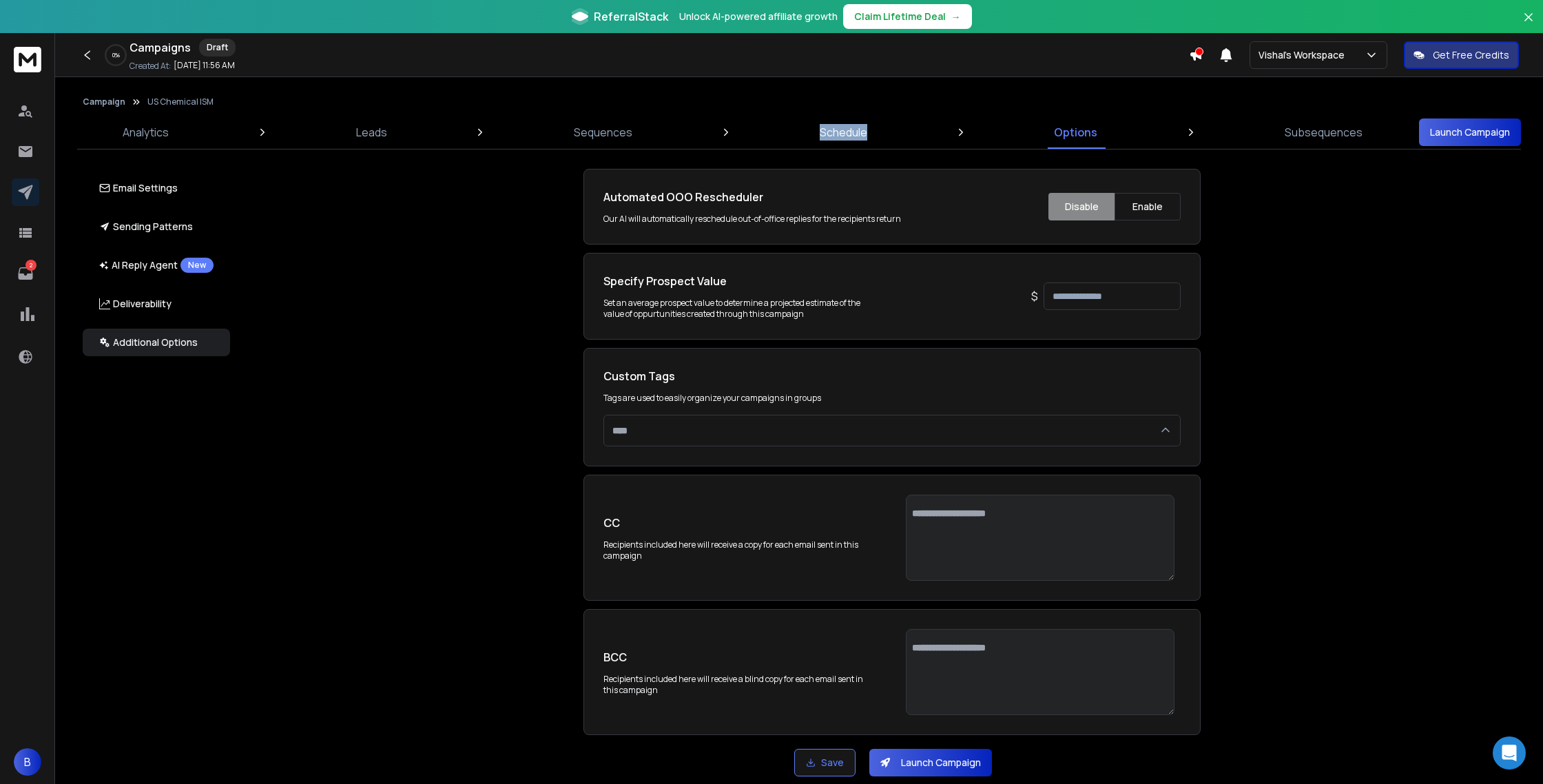
click at [847, 127] on p "Schedule" at bounding box center [843, 132] width 48 height 16
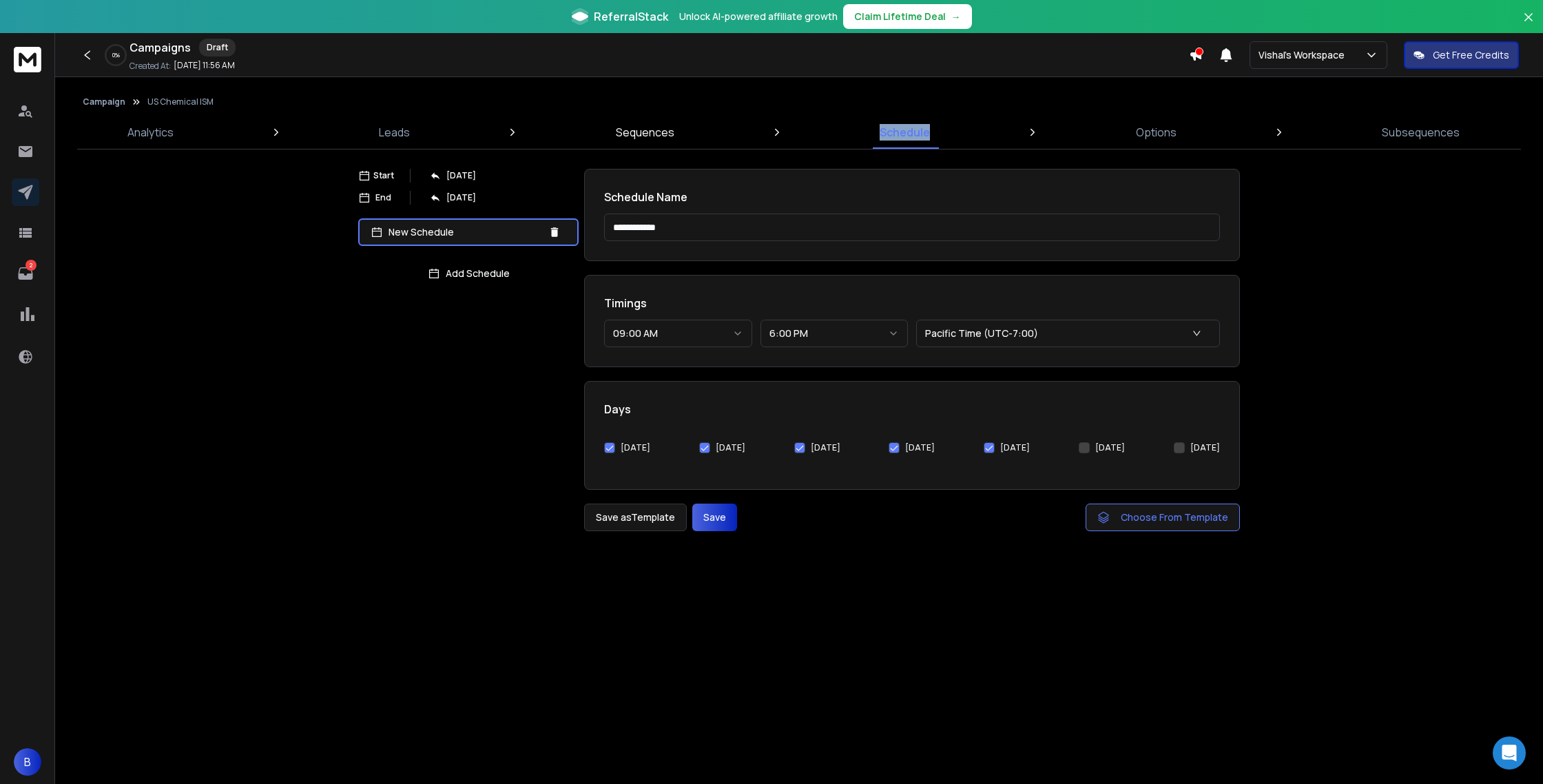
click at [644, 134] on p "Sequences" at bounding box center [645, 132] width 58 height 16
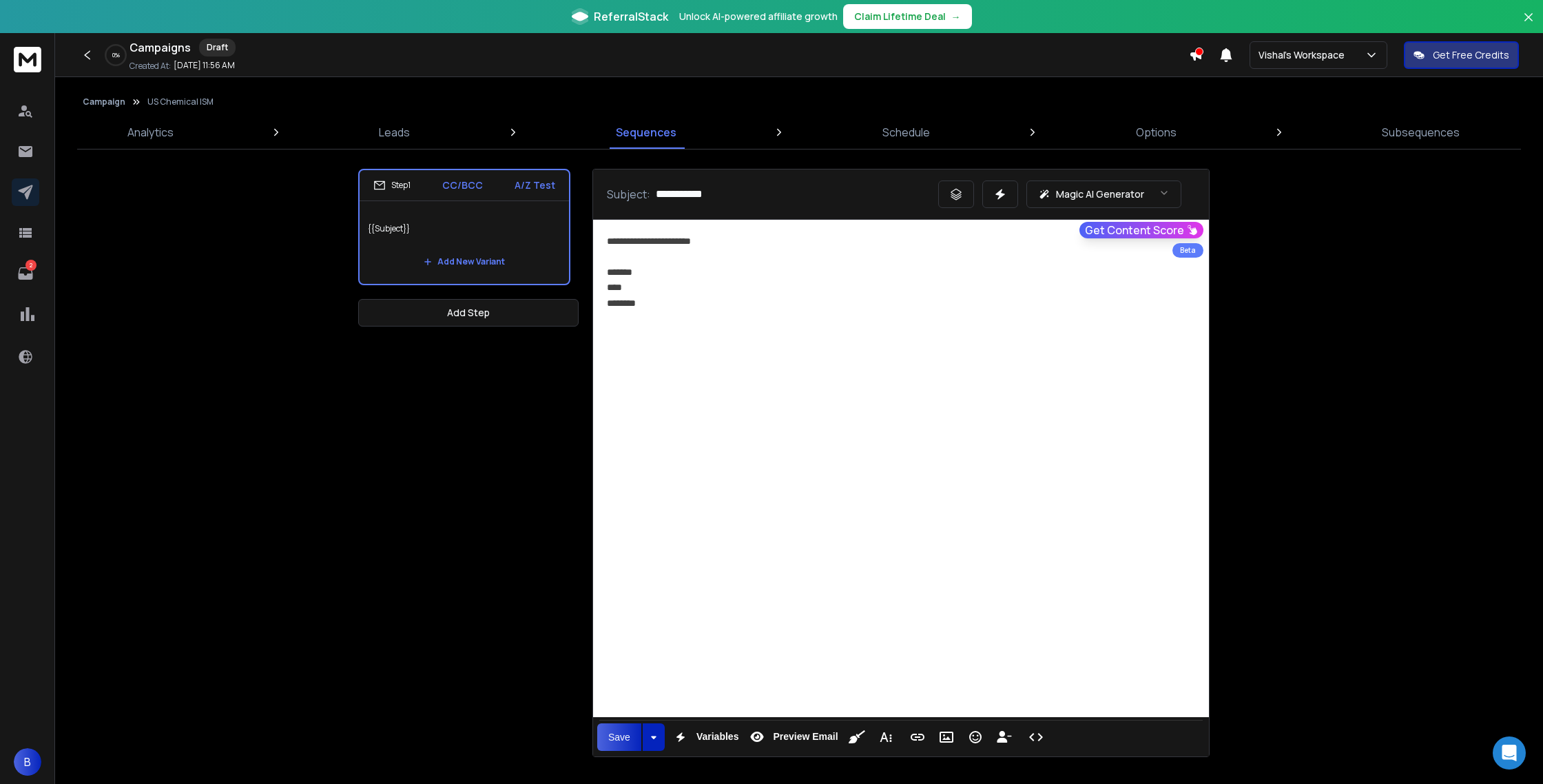
click at [947, 166] on div "**********" at bounding box center [799, 463] width 1443 height 600
click at [912, 132] on p "Schedule" at bounding box center [905, 132] width 48 height 16
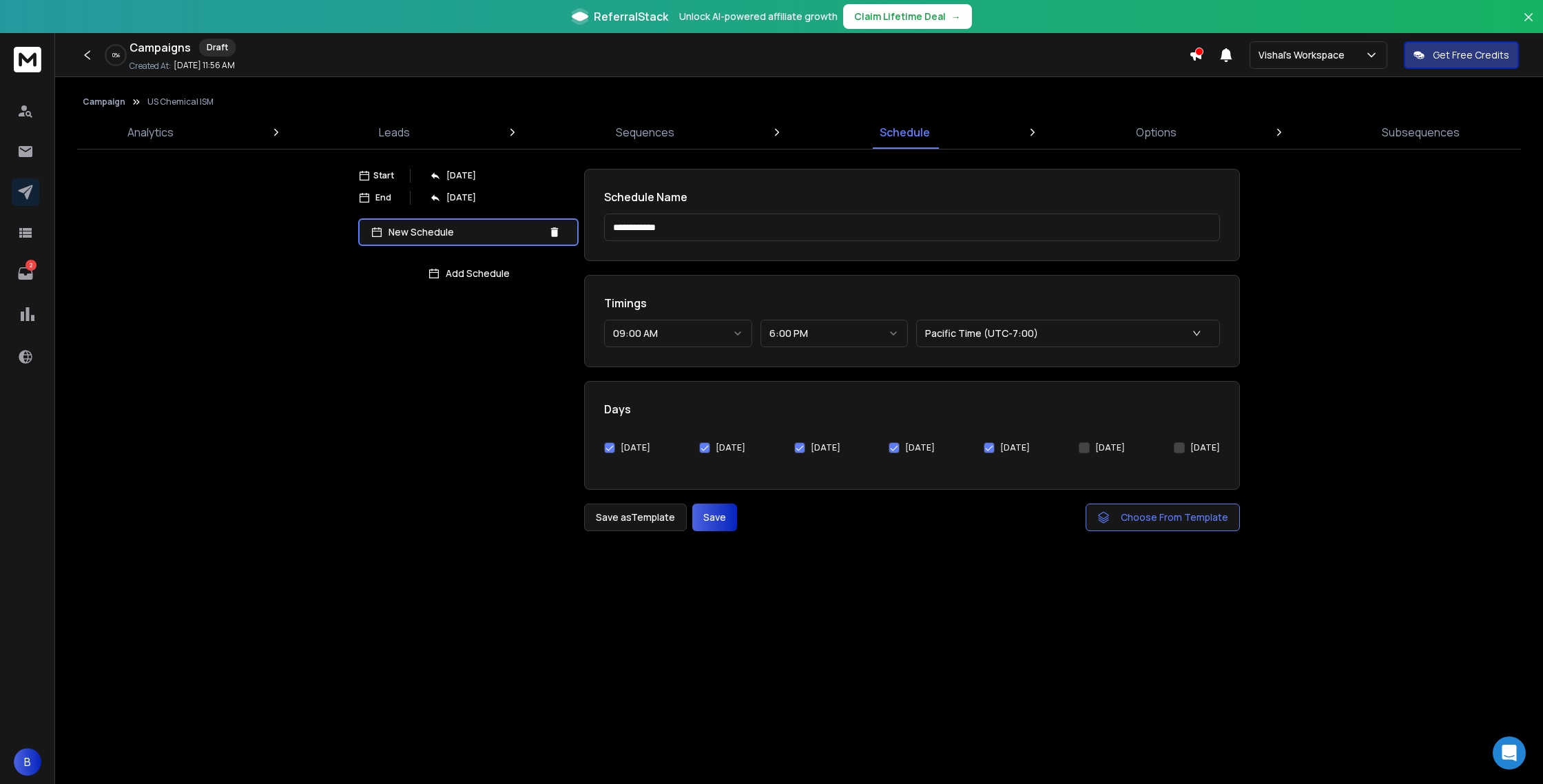
click at [727, 227] on input "**********" at bounding box center [912, 227] width 616 height 28
click at [561, 232] on div at bounding box center [557, 231] width 18 height 12
click at [557, 233] on icon at bounding box center [554, 231] width 12 height 12
select select "********"
click at [1172, 512] on span "Choose From Template" at bounding box center [1174, 517] width 108 height 14
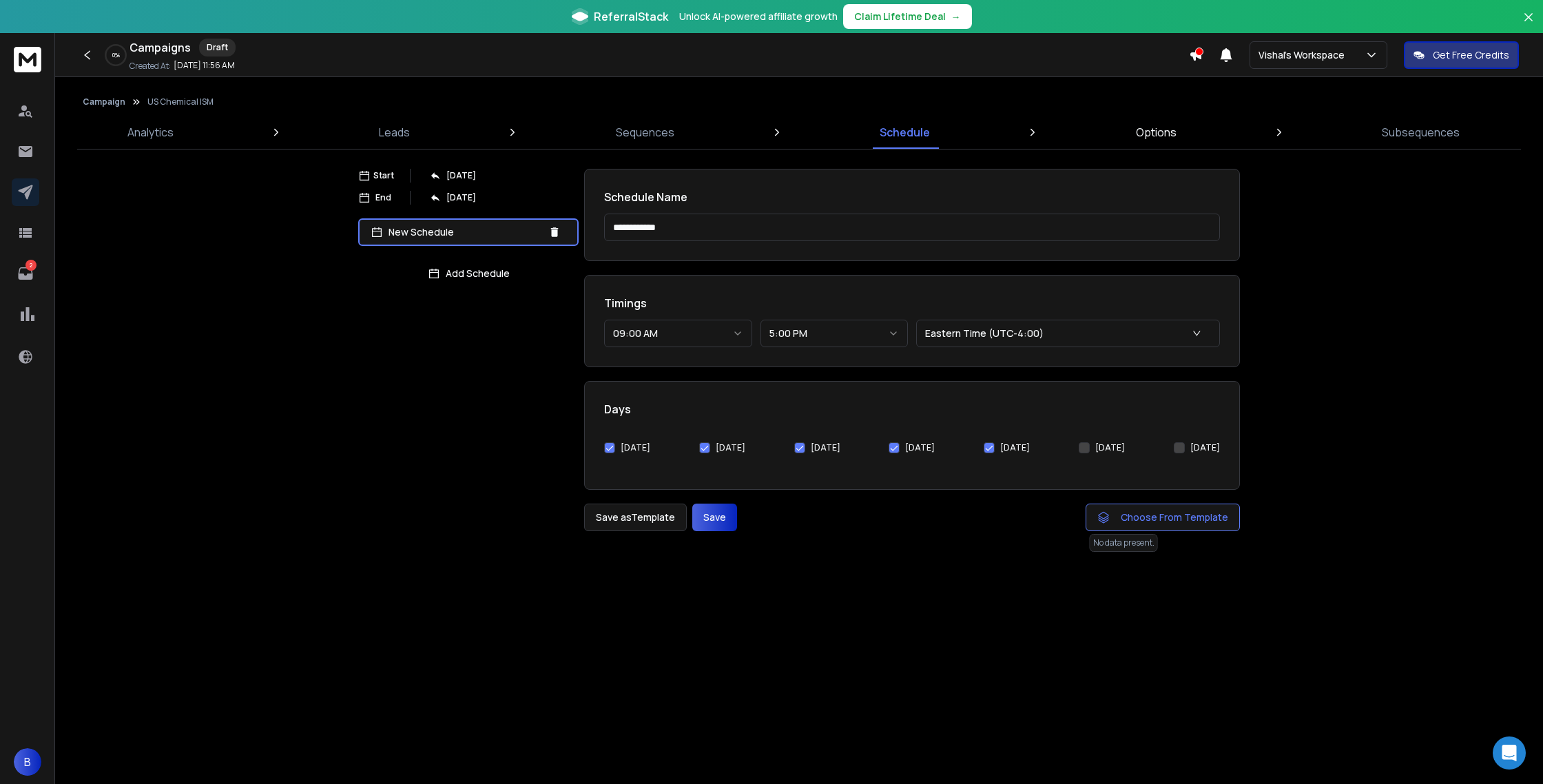
click at [1160, 144] on link "Options" at bounding box center [1156, 132] width 57 height 33
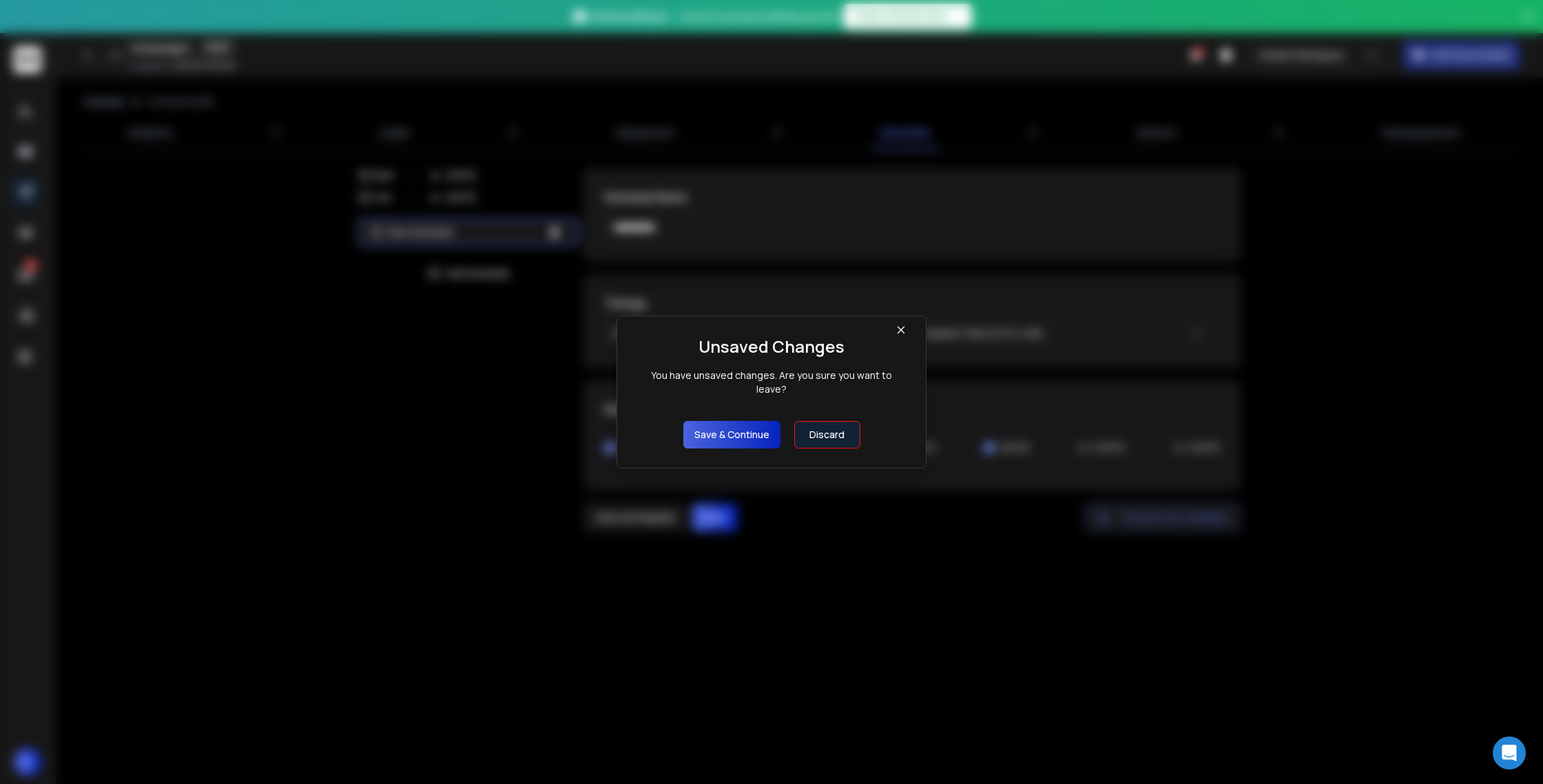
click at [748, 424] on button "Save & Continue" at bounding box center [731, 434] width 97 height 28
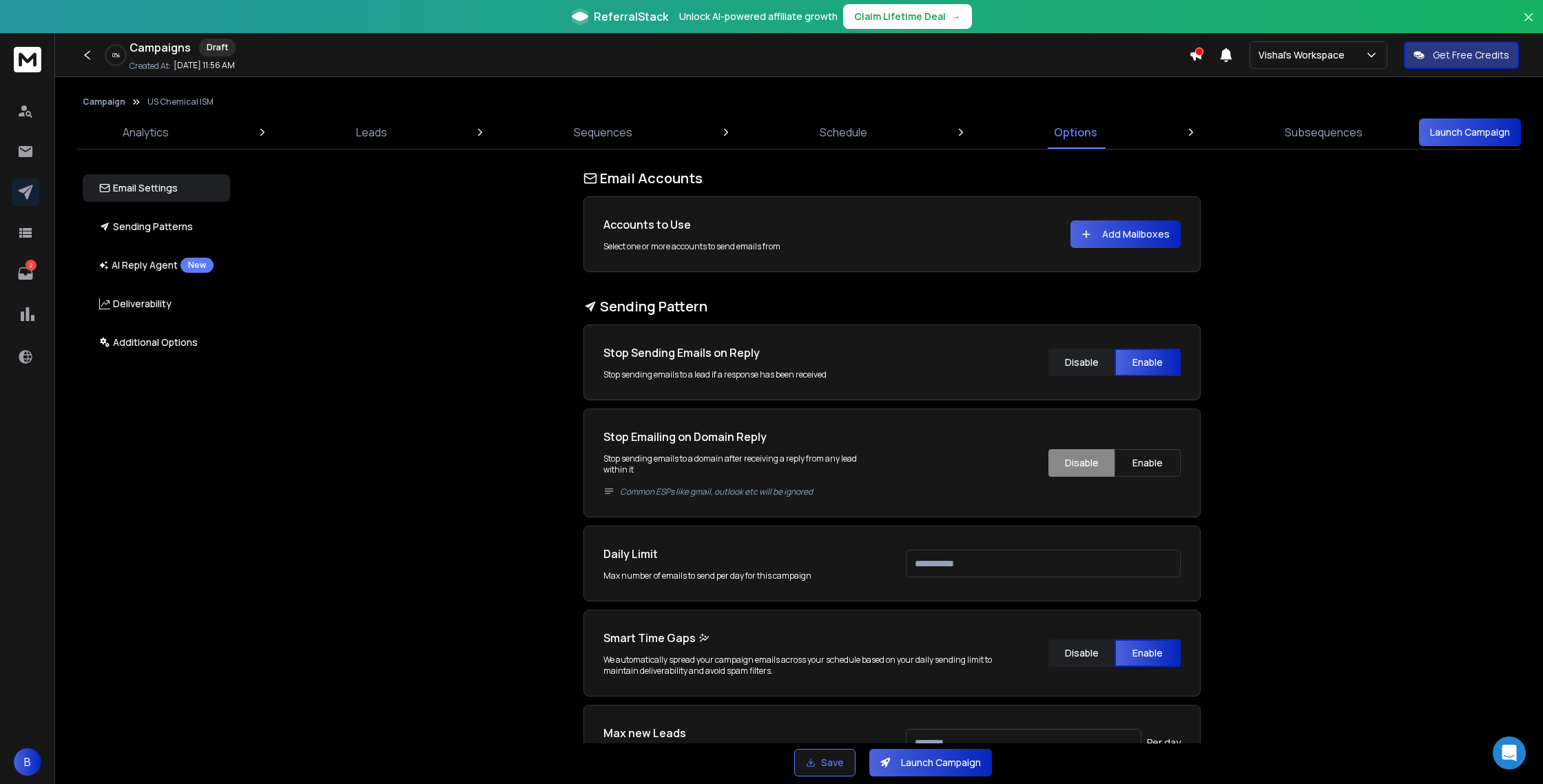
click at [1106, 232] on button "Add Mailboxes" at bounding box center [1125, 234] width 110 height 28
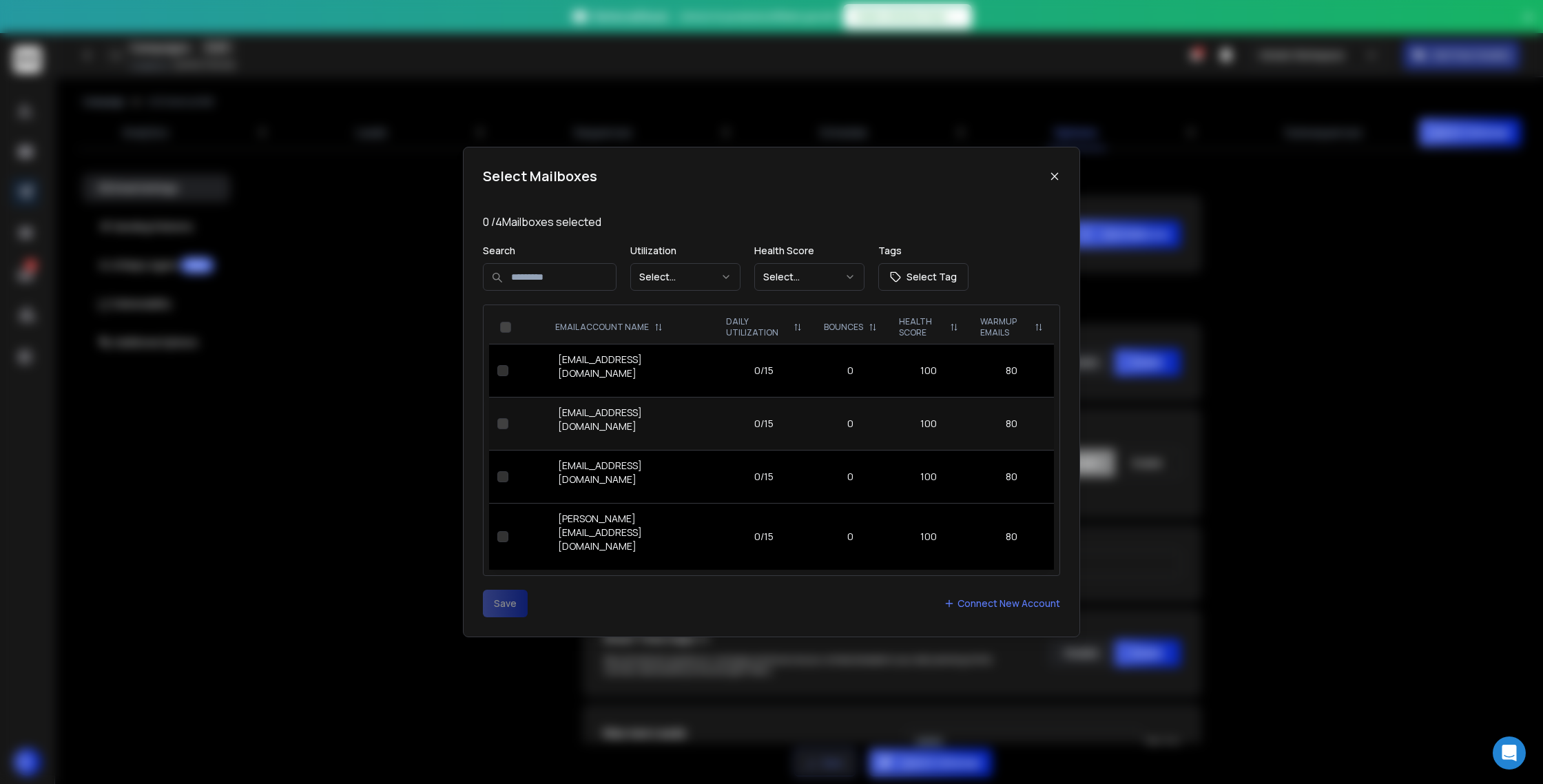
click at [507, 429] on button "button" at bounding box center [503, 424] width 11 height 11
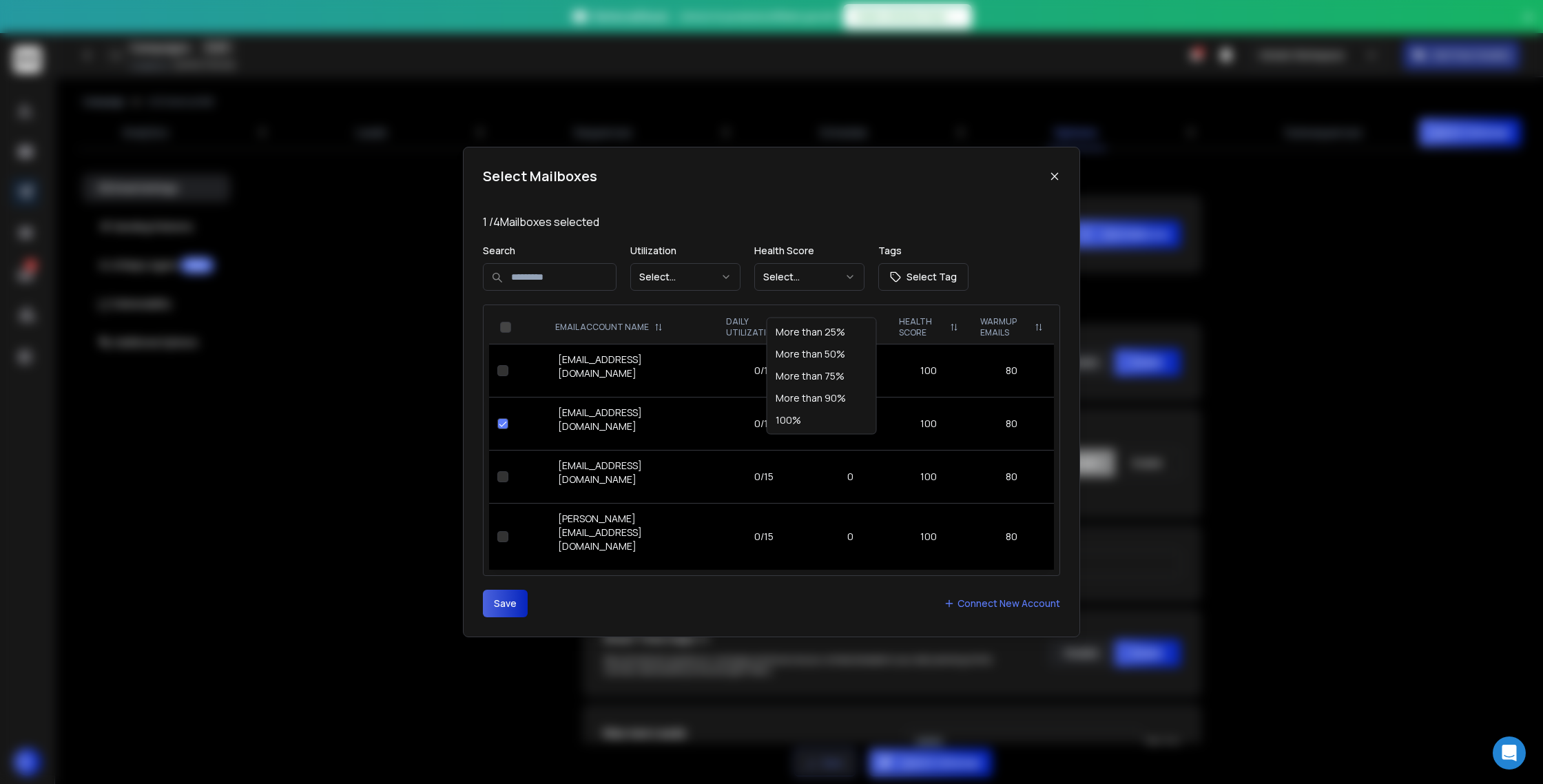
click at [827, 290] on button "Select..." at bounding box center [809, 277] width 110 height 28
click at [825, 290] on button "Select..." at bounding box center [809, 277] width 110 height 28
click at [830, 257] on p "Health Score" at bounding box center [809, 250] width 110 height 14
click at [502, 590] on button "Save" at bounding box center [505, 604] width 45 height 28
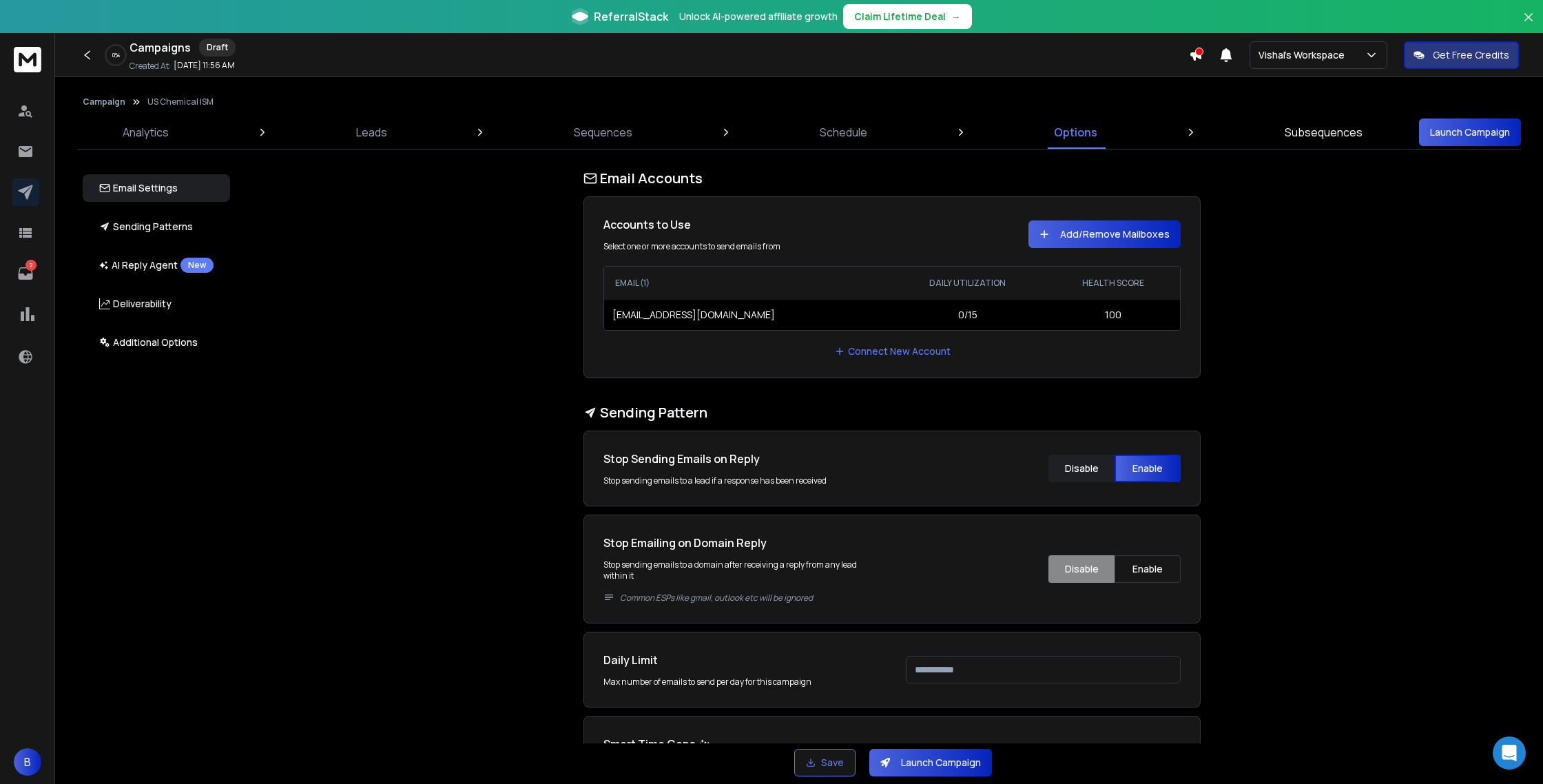
click at [1308, 137] on p "Subsequences" at bounding box center [1324, 132] width 78 height 16
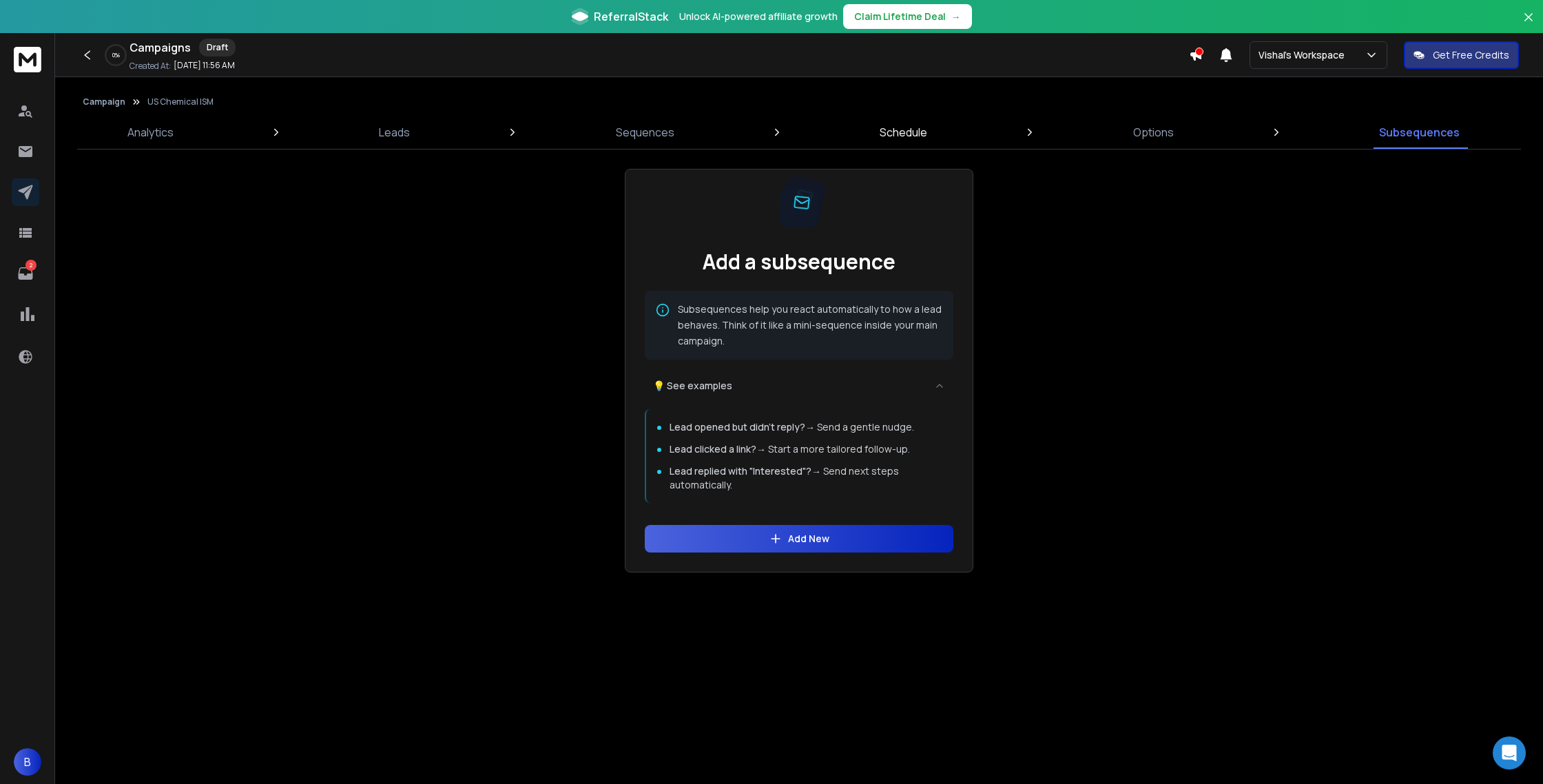
click at [914, 142] on link "Schedule" at bounding box center [903, 132] width 64 height 33
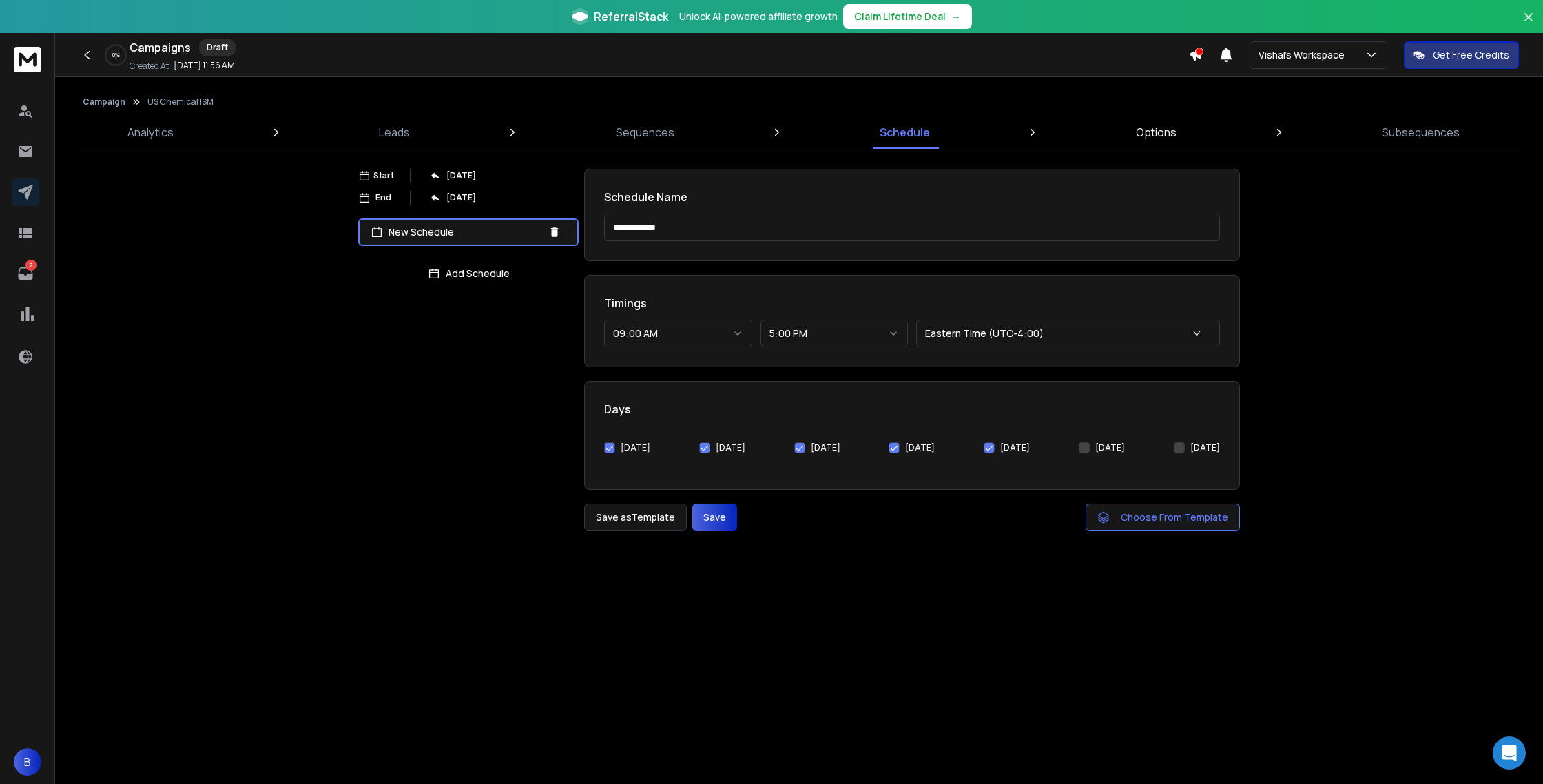
click at [1182, 133] on link "Options" at bounding box center [1156, 132] width 57 height 33
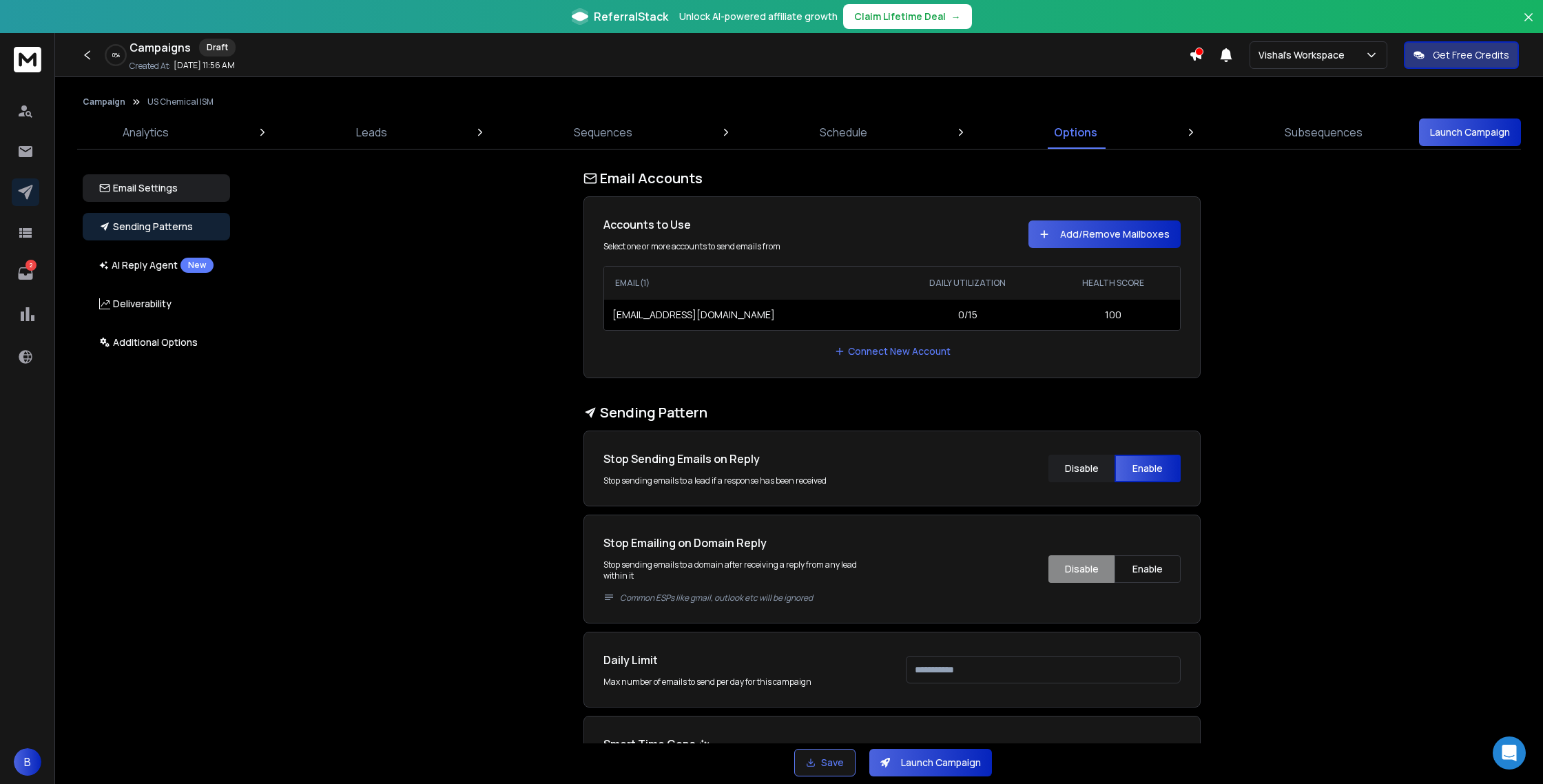
click at [174, 225] on p "Sending Patterns" at bounding box center [146, 227] width 94 height 14
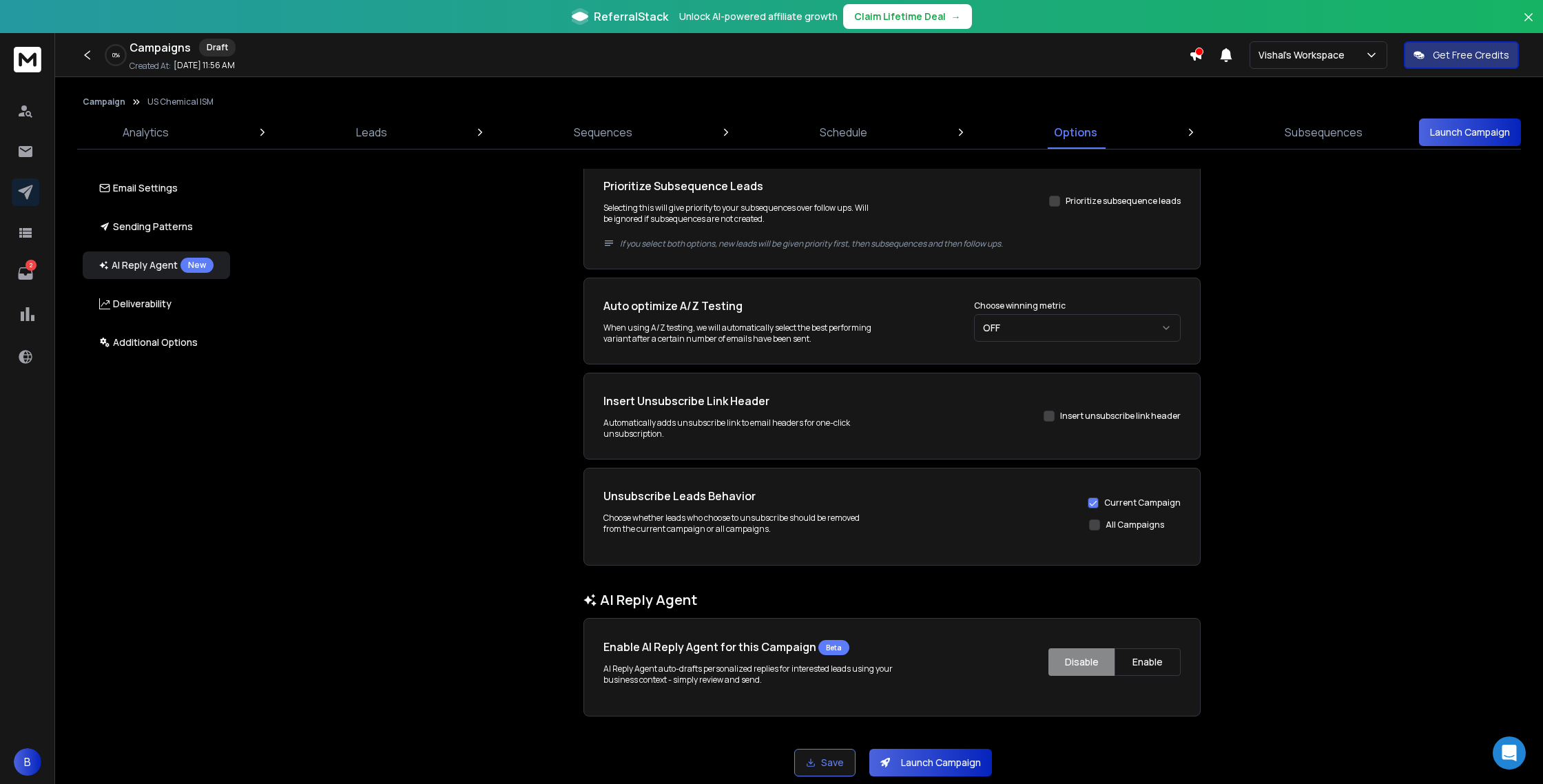
scroll to position [778, 0]
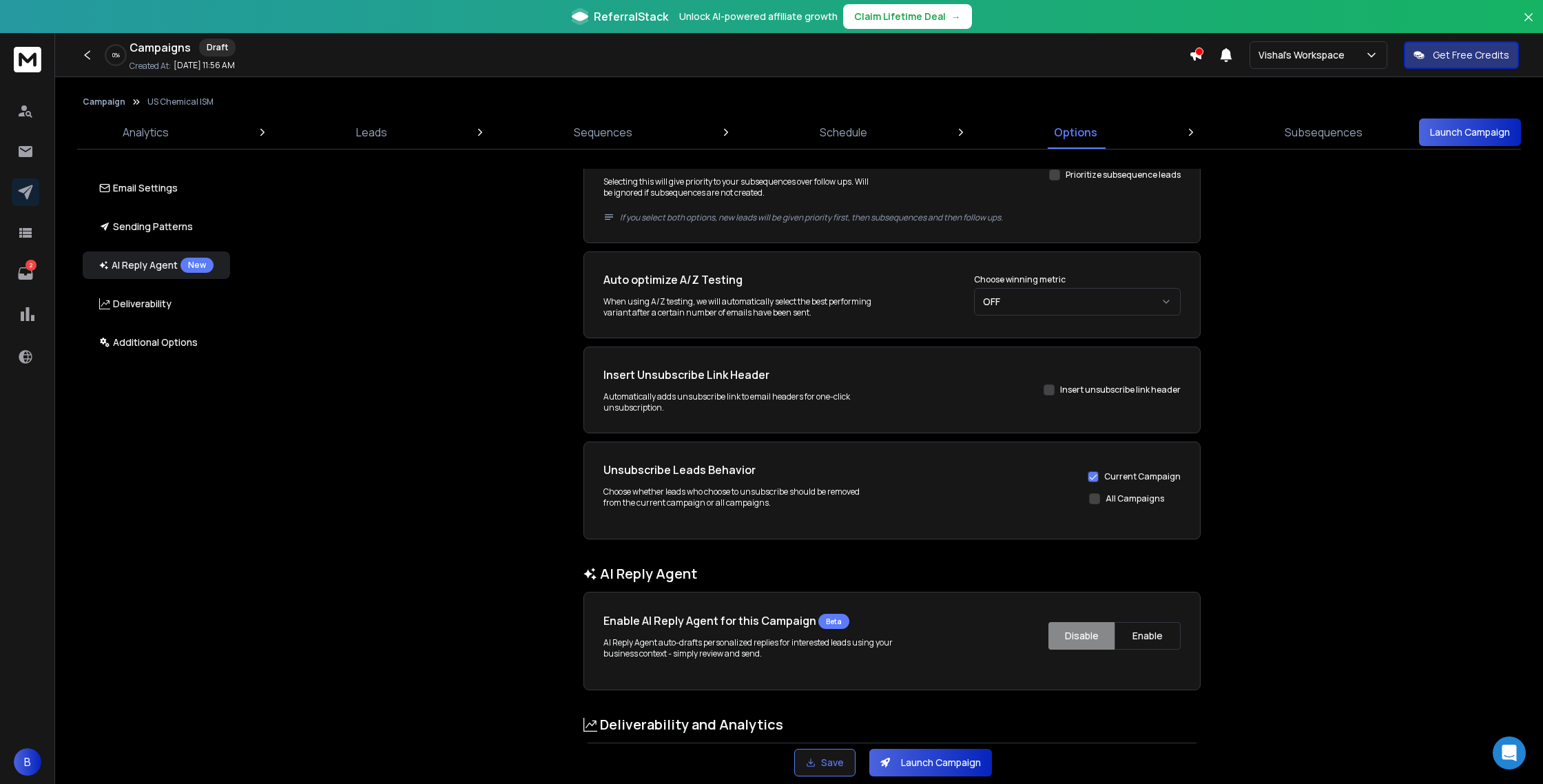
click at [1054, 390] on button "Insert unsubscribe link header" at bounding box center [1049, 390] width 11 height 11
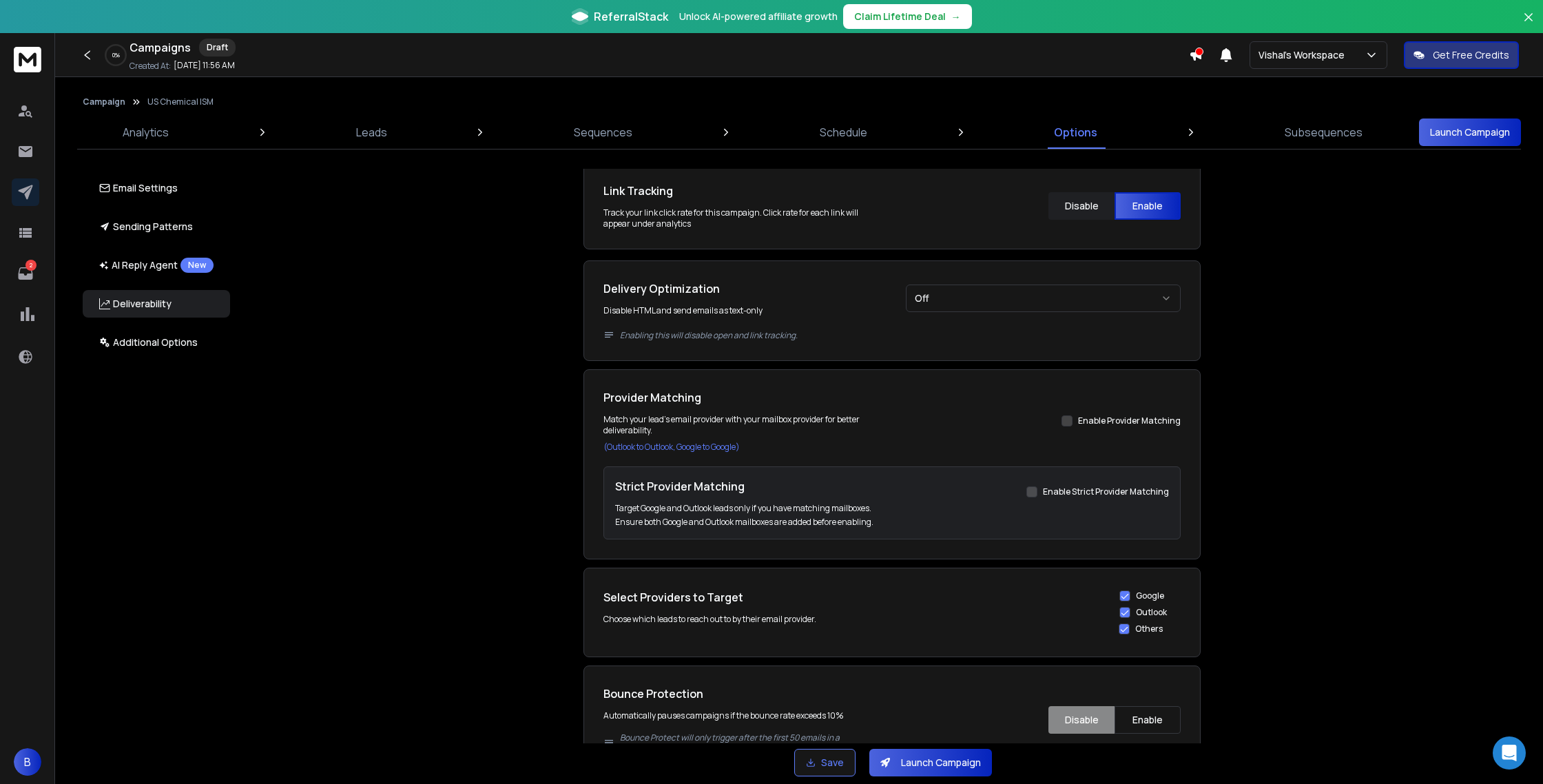
scroll to position [1447, 0]
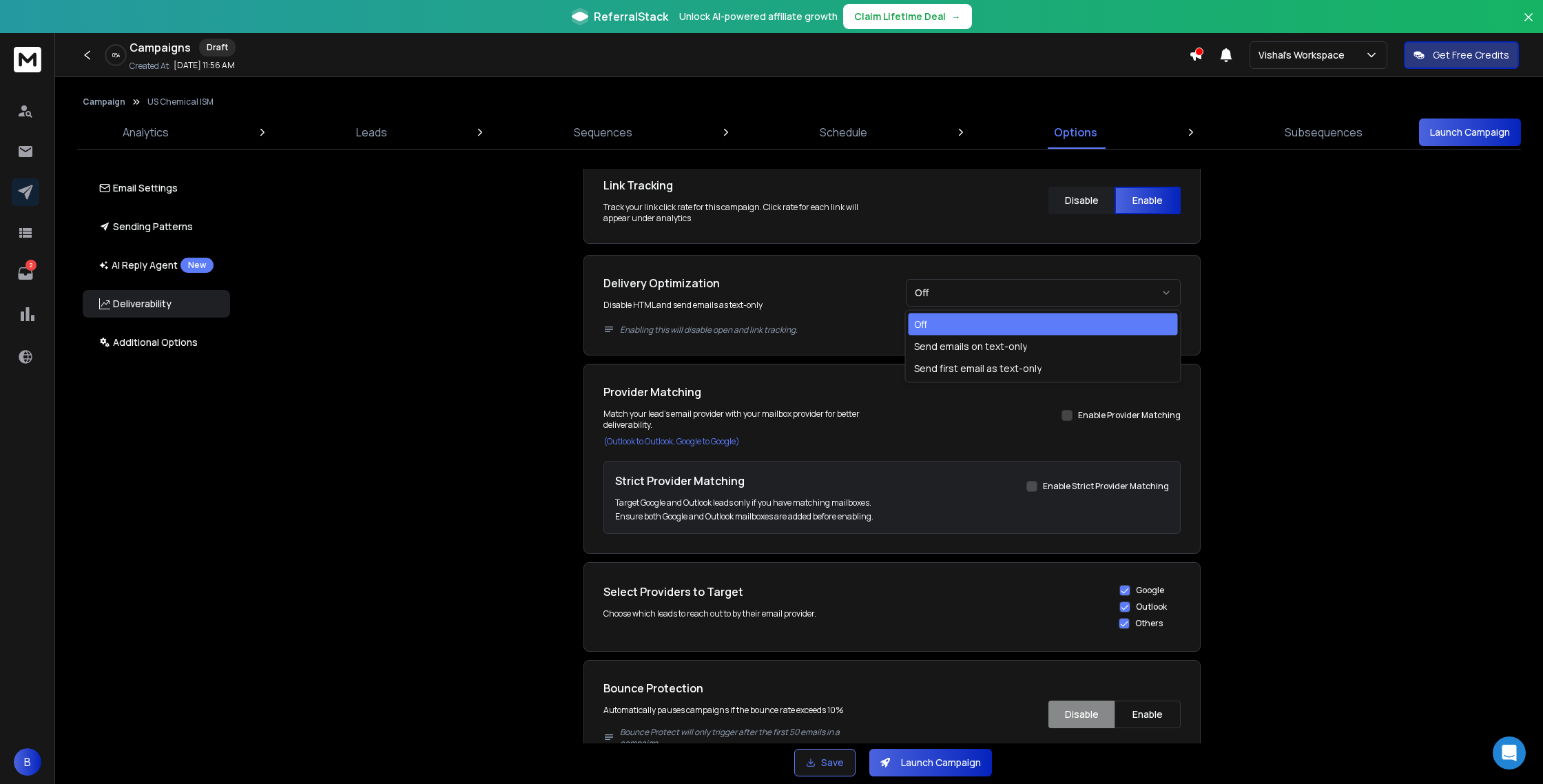
click at [924, 291] on button "Off" at bounding box center [1043, 293] width 275 height 28
click at [813, 317] on div "**********" at bounding box center [892, 305] width 577 height 61
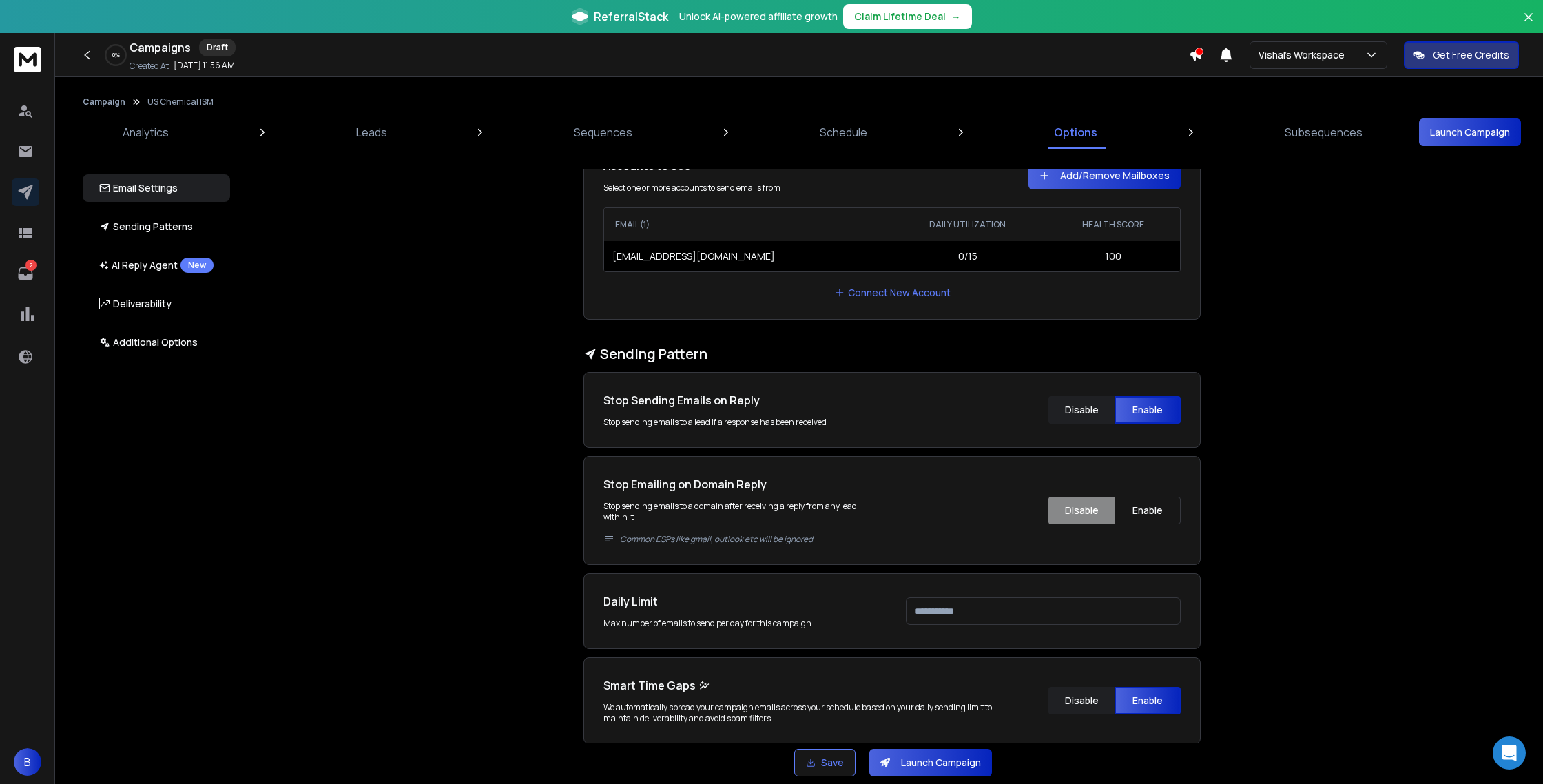
scroll to position [0, 0]
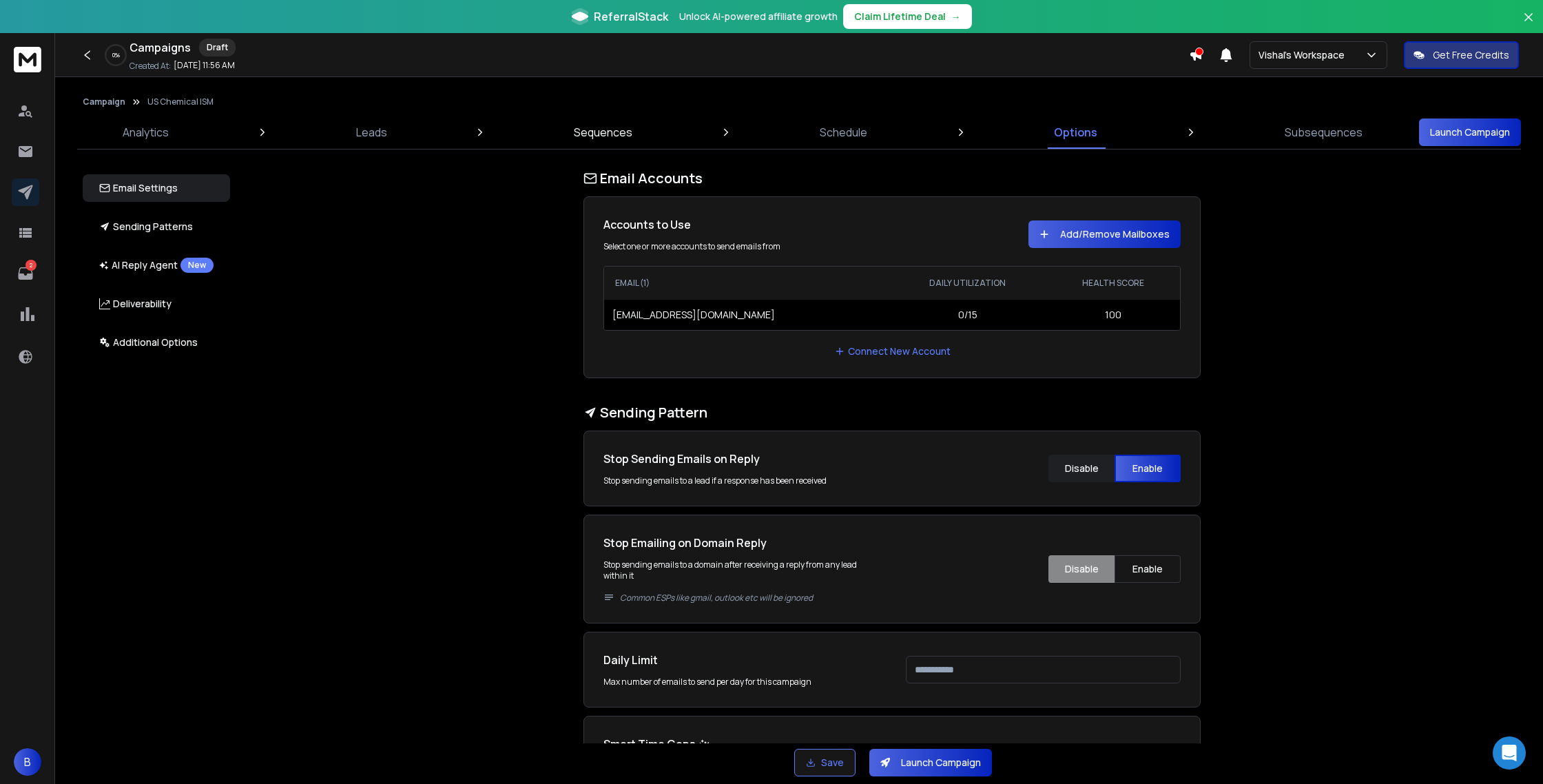
click at [621, 137] on p "Sequences" at bounding box center [603, 132] width 58 height 16
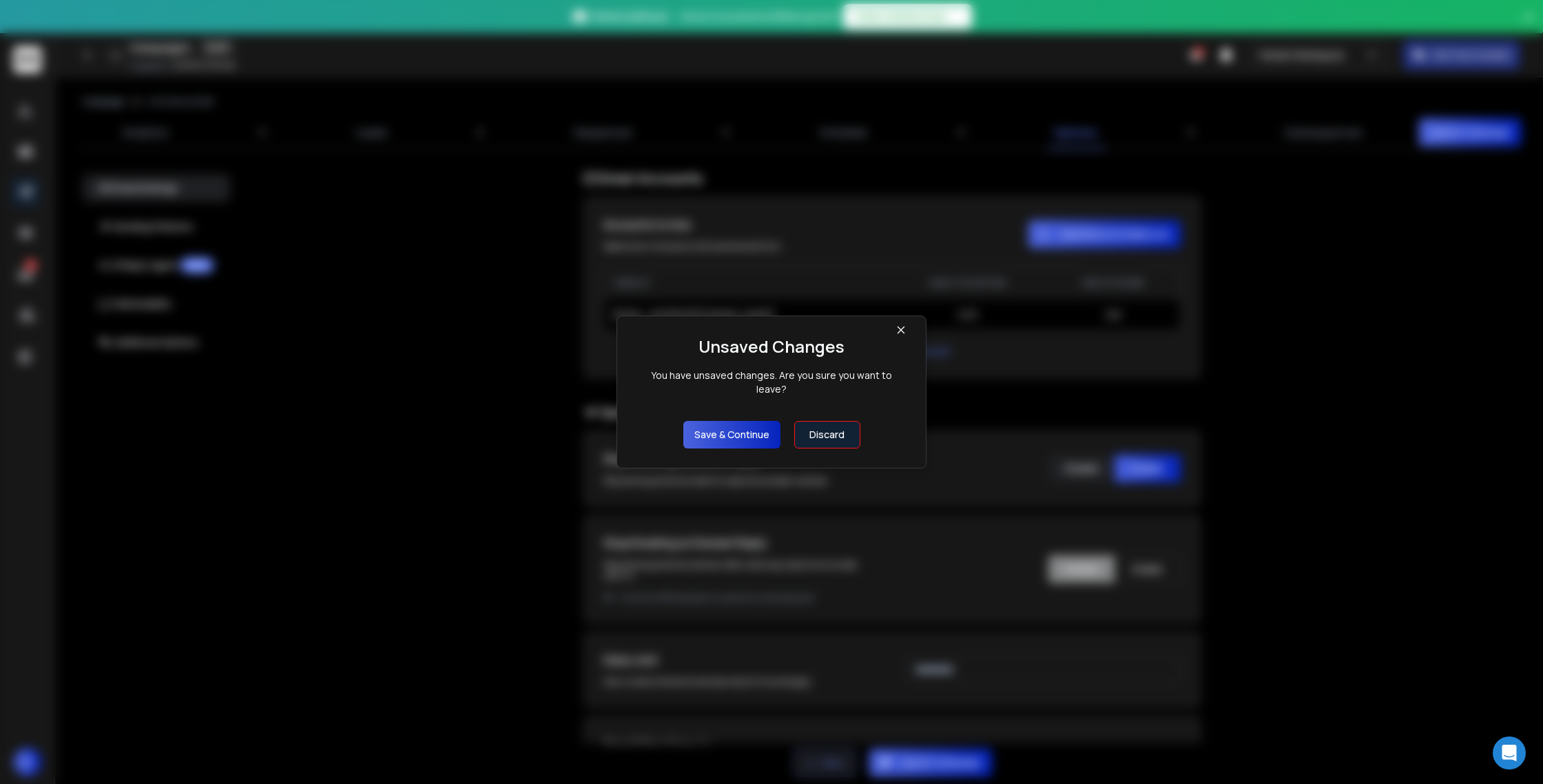
click at [752, 428] on button "Save & Continue" at bounding box center [731, 434] width 97 height 28
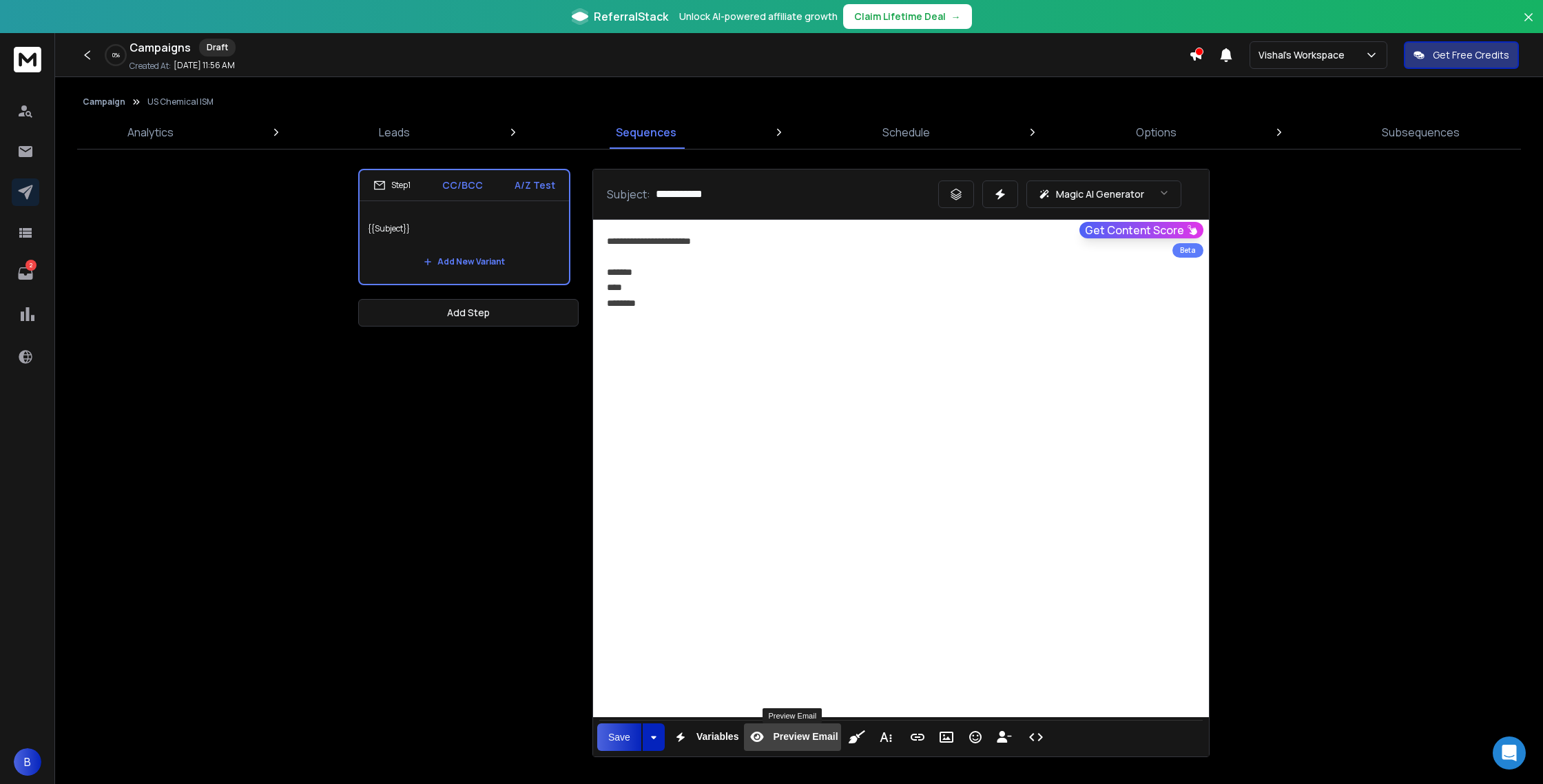
click at [783, 738] on span "Preview Email" at bounding box center [805, 736] width 70 height 11
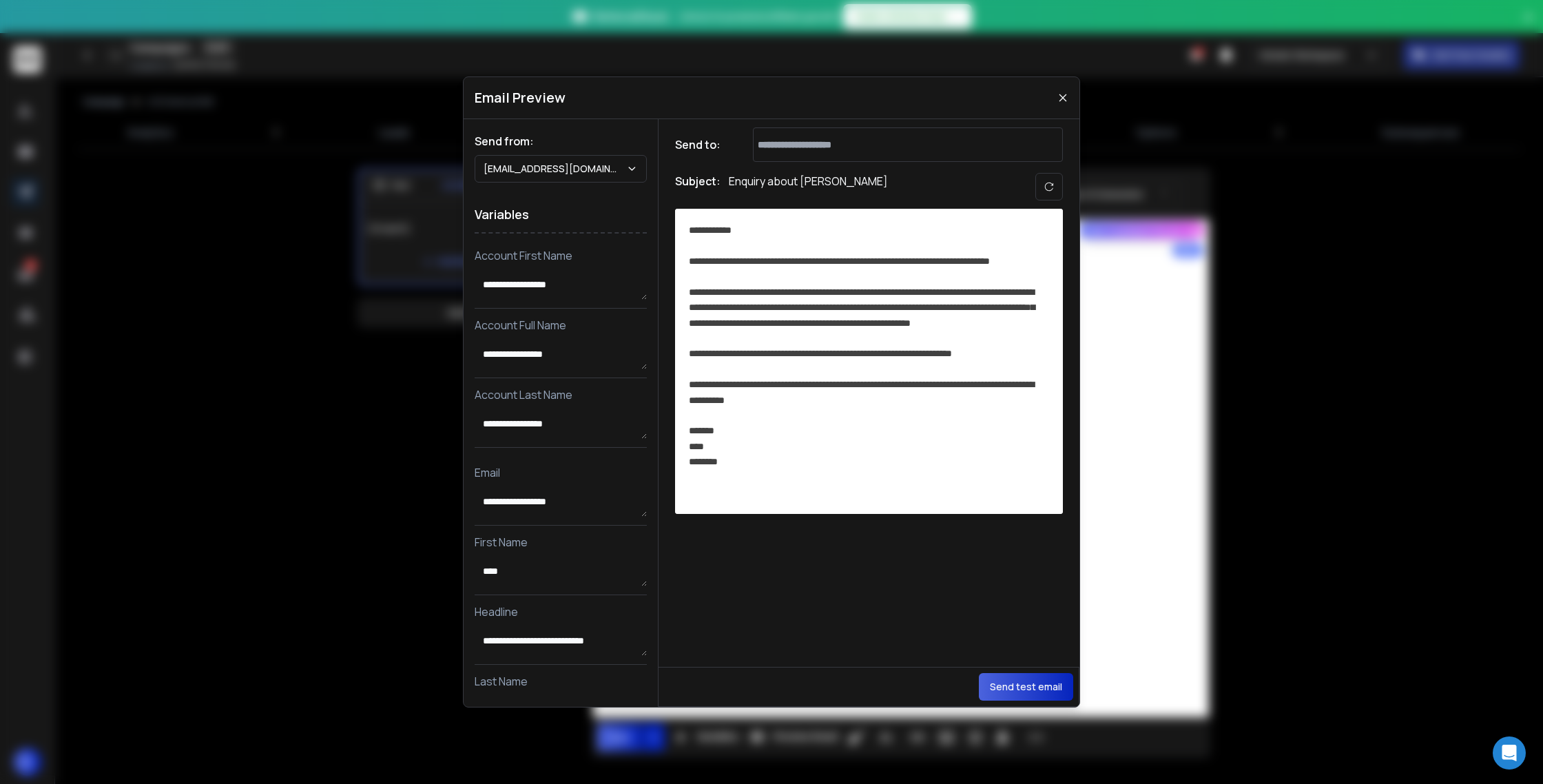
click at [790, 148] on input at bounding box center [907, 144] width 300 height 25
drag, startPoint x: 613, startPoint y: 499, endPoint x: 470, endPoint y: 498, distance: 143.0
click at [470, 498] on div "**********" at bounding box center [561, 413] width 194 height 560
click at [772, 139] on input at bounding box center [907, 144] width 300 height 25
click at [1018, 142] on icon at bounding box center [1024, 145] width 11 height 11
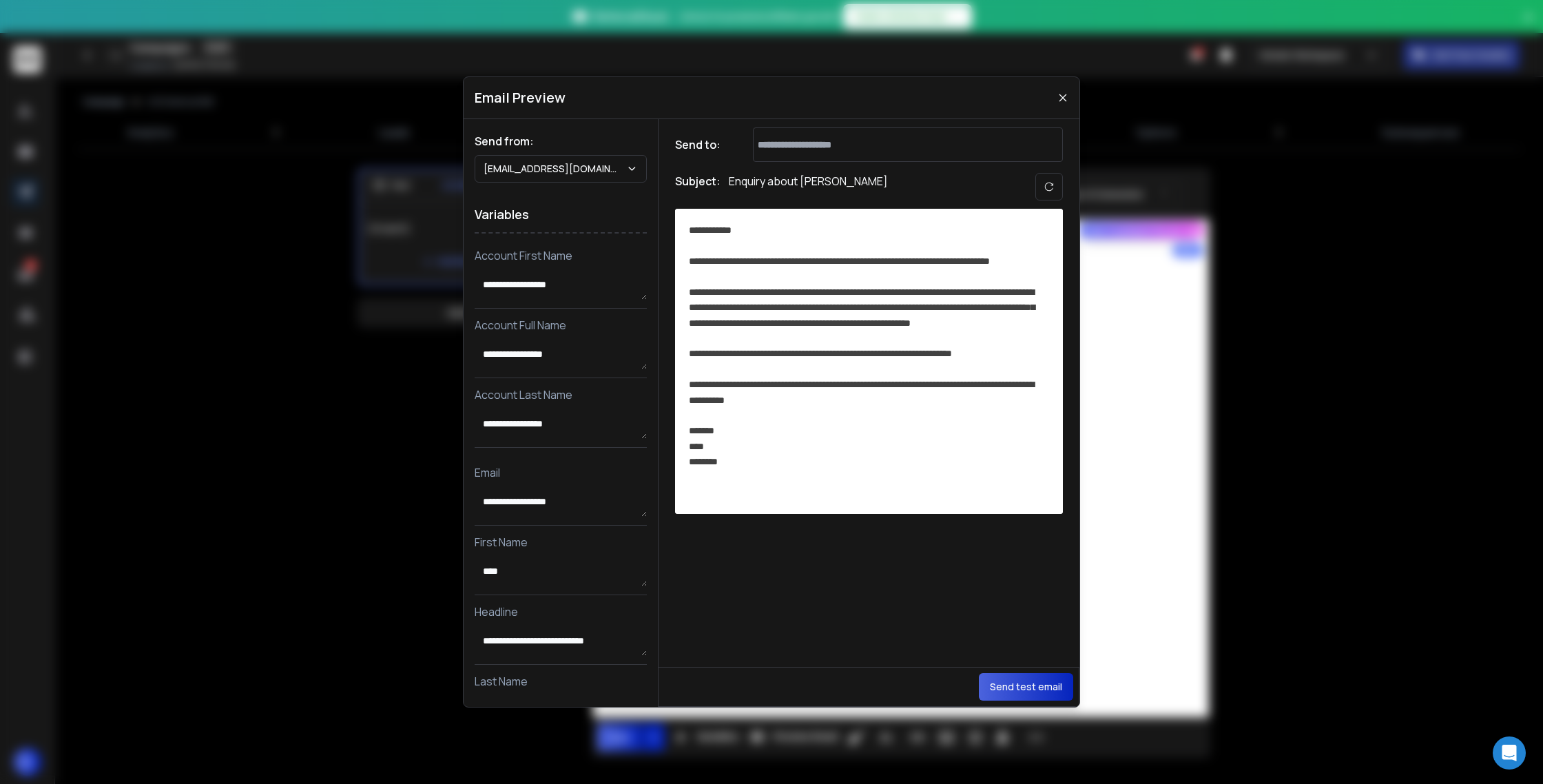
click at [892, 143] on input at bounding box center [907, 144] width 300 height 25
click at [1058, 95] on icon at bounding box center [1063, 98] width 11 height 11
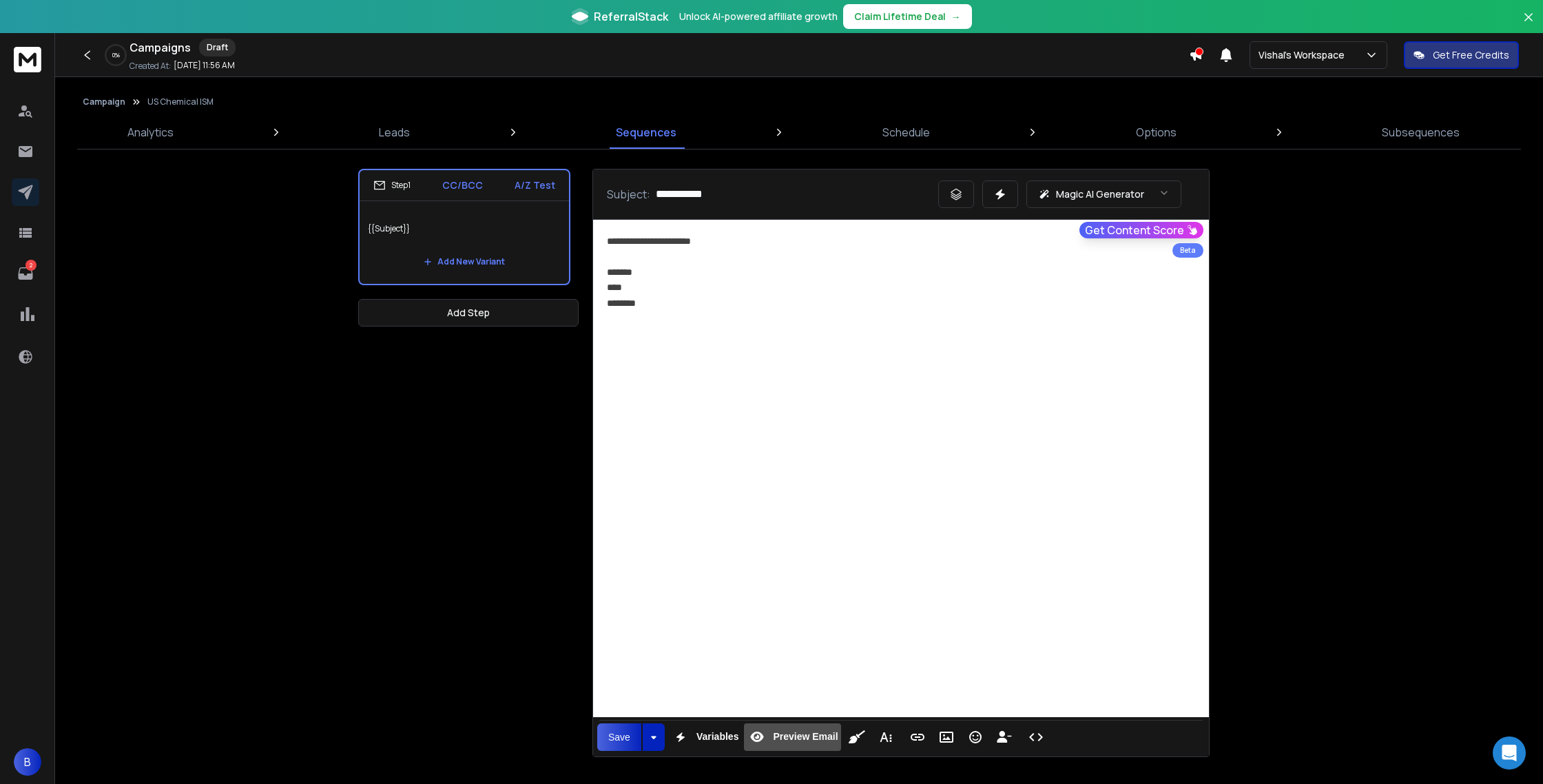
click at [806, 732] on span "Preview Email" at bounding box center [805, 736] width 70 height 11
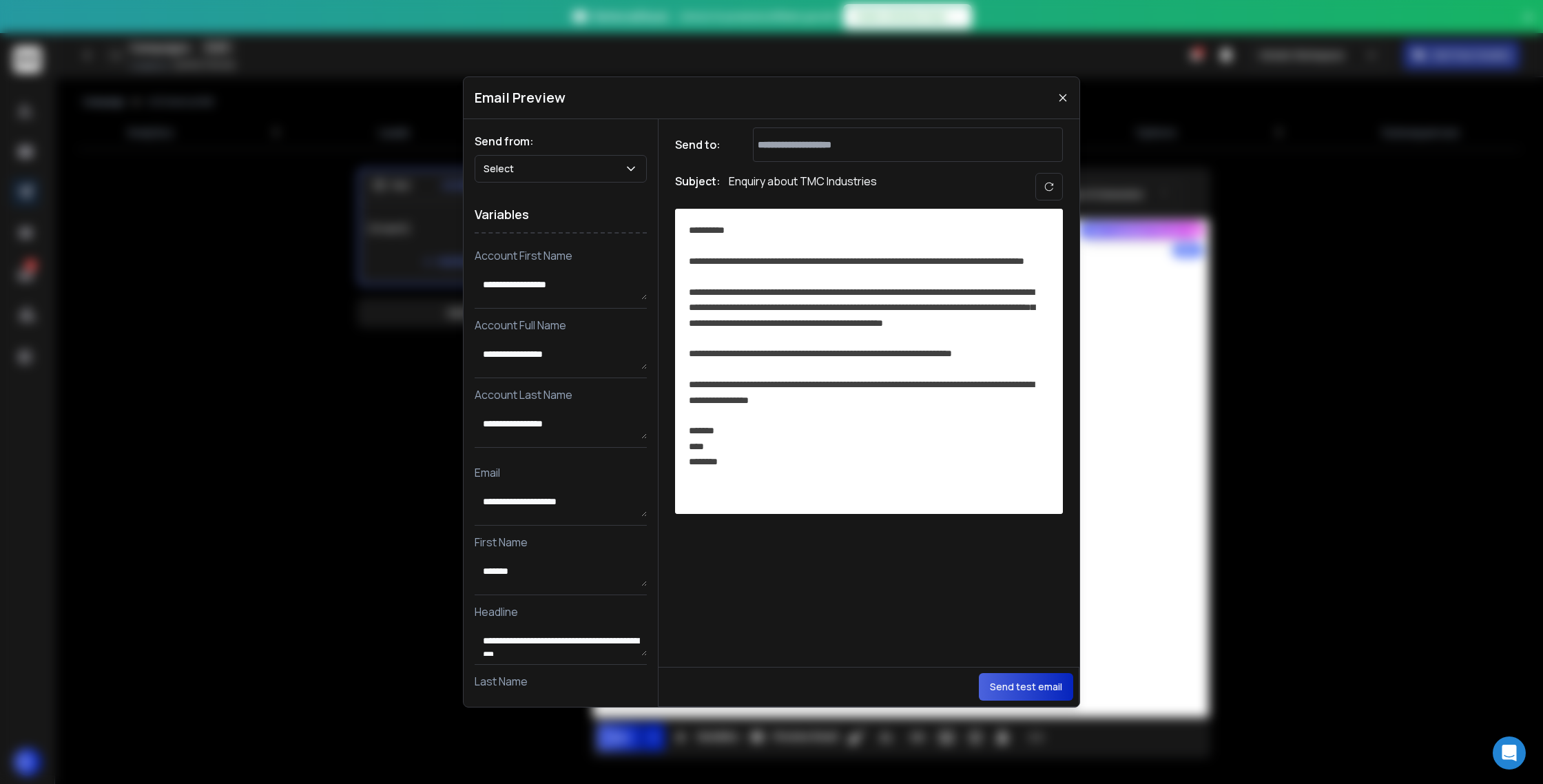
click at [811, 143] on input at bounding box center [907, 144] width 300 height 25
type input "**********"
click at [1051, 189] on icon at bounding box center [1049, 187] width 8 height 8
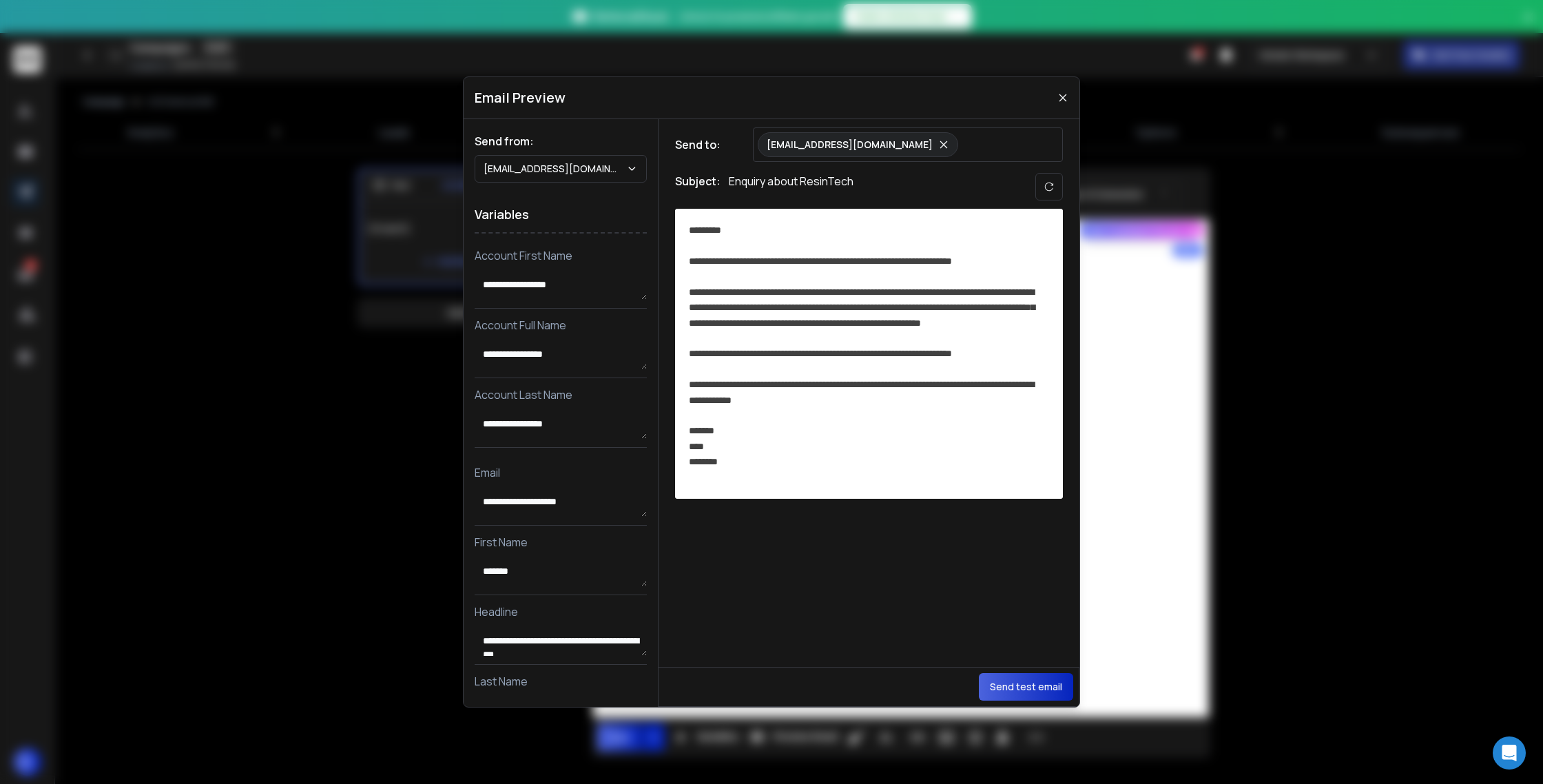
click at [964, 153] on input at bounding box center [1113, 144] width 300 height 25
type input "**********"
click at [808, 146] on p "[EMAIL_ADDRESS][DOMAIN_NAME]" at bounding box center [833, 144] width 166 height 14
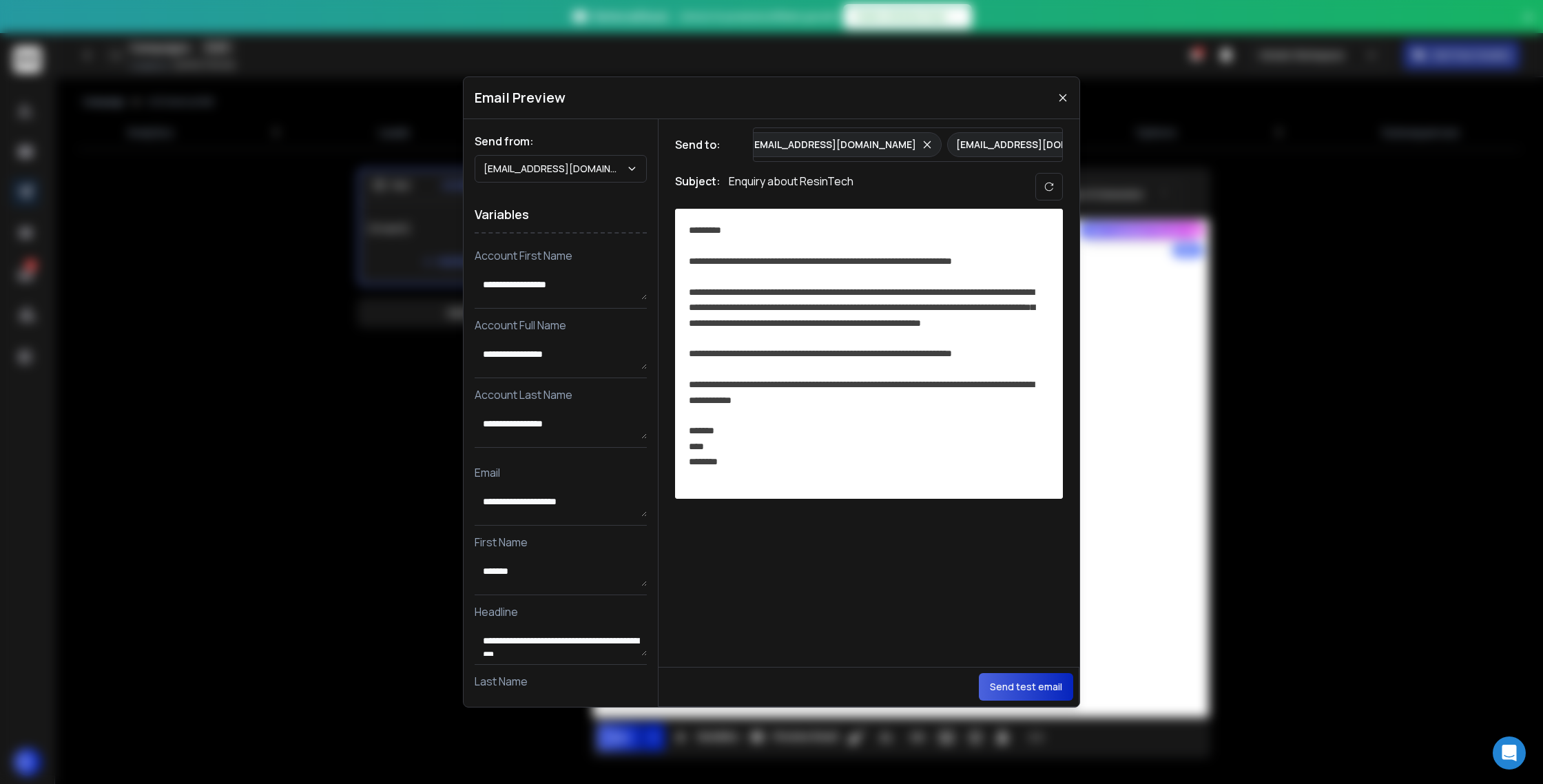
click at [827, 146] on p "[EMAIL_ADDRESS][DOMAIN_NAME]" at bounding box center [833, 144] width 166 height 14
click at [831, 146] on div "[EMAIL_ADDRESS][DOMAIN_NAME]" at bounding box center [841, 144] width 201 height 25
click at [922, 145] on icon at bounding box center [927, 145] width 11 height 11
click at [1153, 155] on input at bounding box center [1303, 144] width 300 height 25
type input "**********"
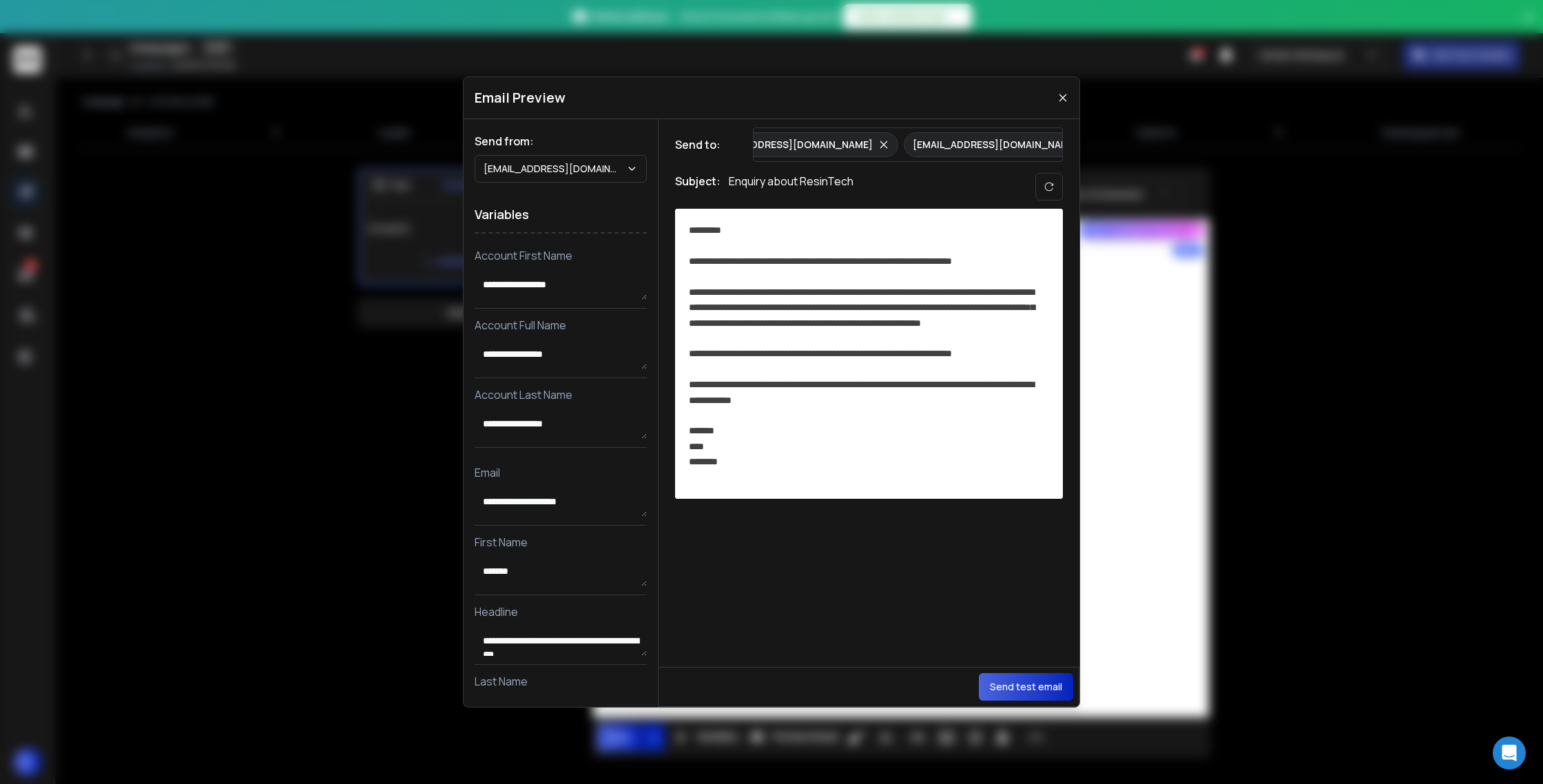
scroll to position [0, 0]
click at [721, 477] on div "**********" at bounding box center [867, 354] width 356 height 262
drag, startPoint x: 766, startPoint y: 142, endPoint x: 956, endPoint y: 148, distance: 190.1
click at [992, 142] on div "[EMAIL_ADDRESS][DOMAIN_NAME] [EMAIL_ADDRESS][DOMAIN_NAME] [EMAIL_ADDRESS][DOMAI…" at bounding box center [907, 144] width 310 height 35
click at [868, 155] on div "[EMAIL_ADDRESS][DOMAIN_NAME] [EMAIL_ADDRESS][DOMAIN_NAME] [EMAIL_ADDRESS][DOMAI…" at bounding box center [907, 144] width 310 height 35
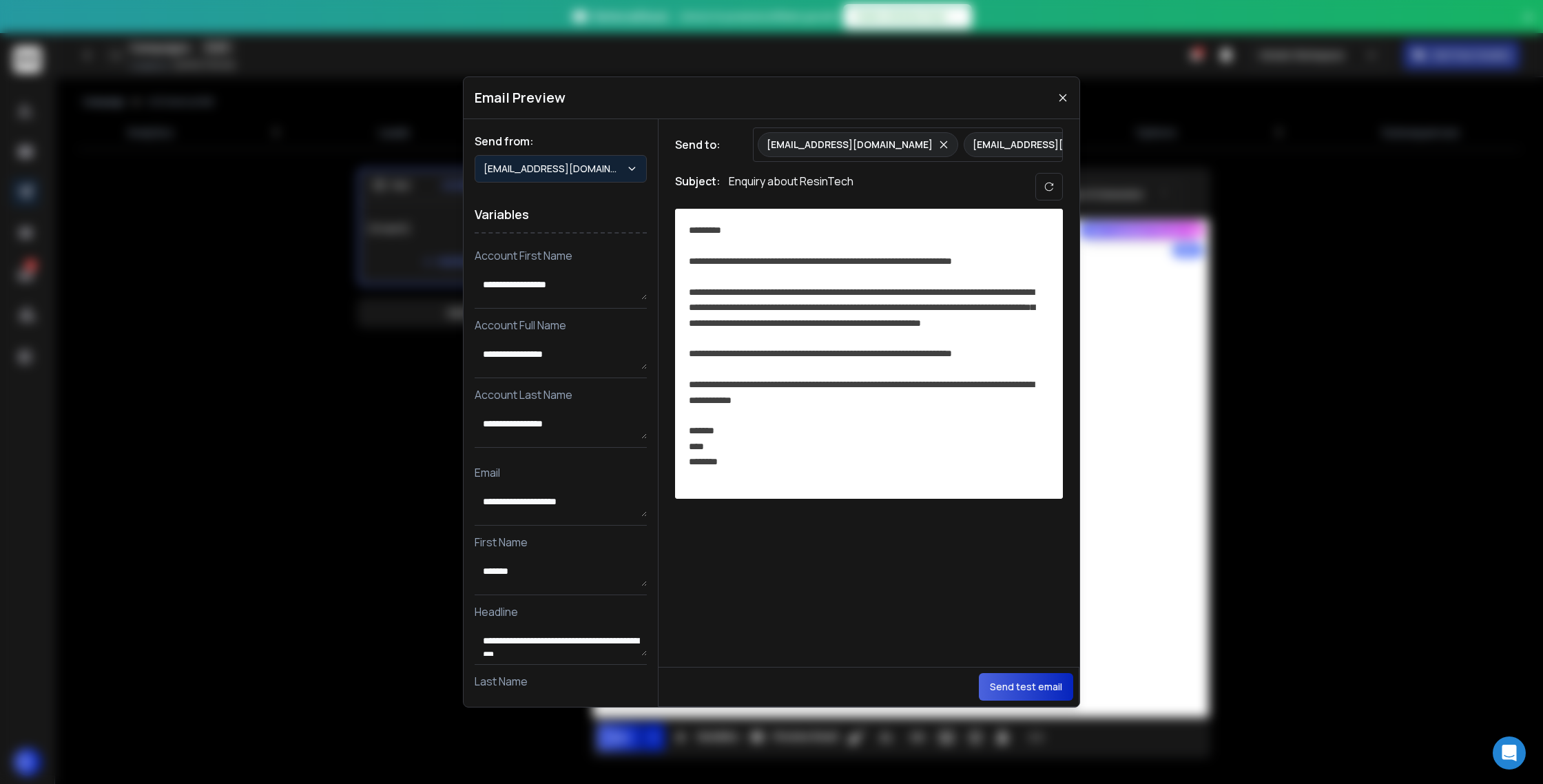
click at [629, 174] on icon "button" at bounding box center [632, 168] width 11 height 14
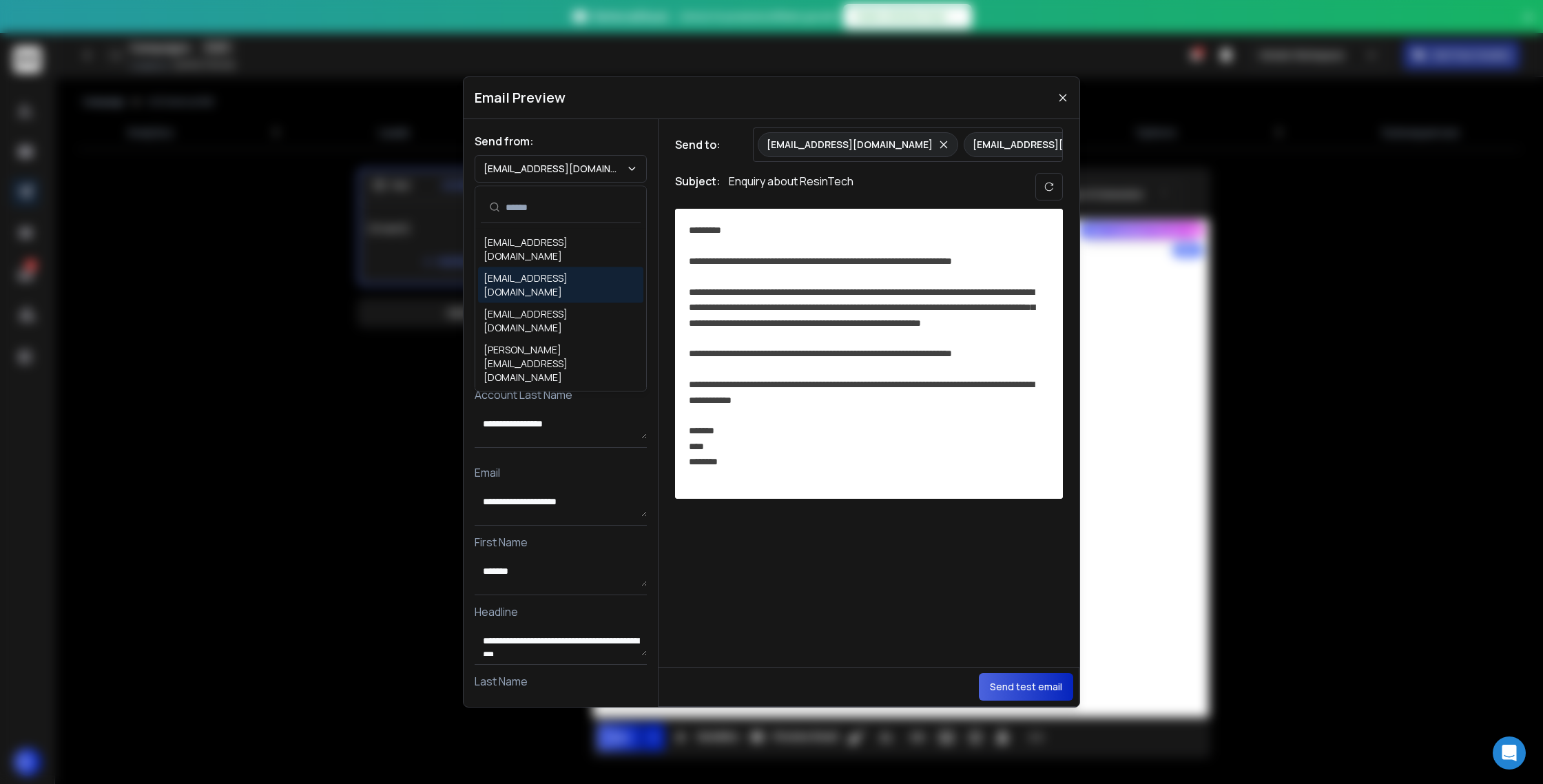
click at [604, 267] on div "[EMAIL_ADDRESS][DOMAIN_NAME]" at bounding box center [561, 285] width 165 height 36
click at [1021, 690] on button "Send test email" at bounding box center [1026, 687] width 95 height 28
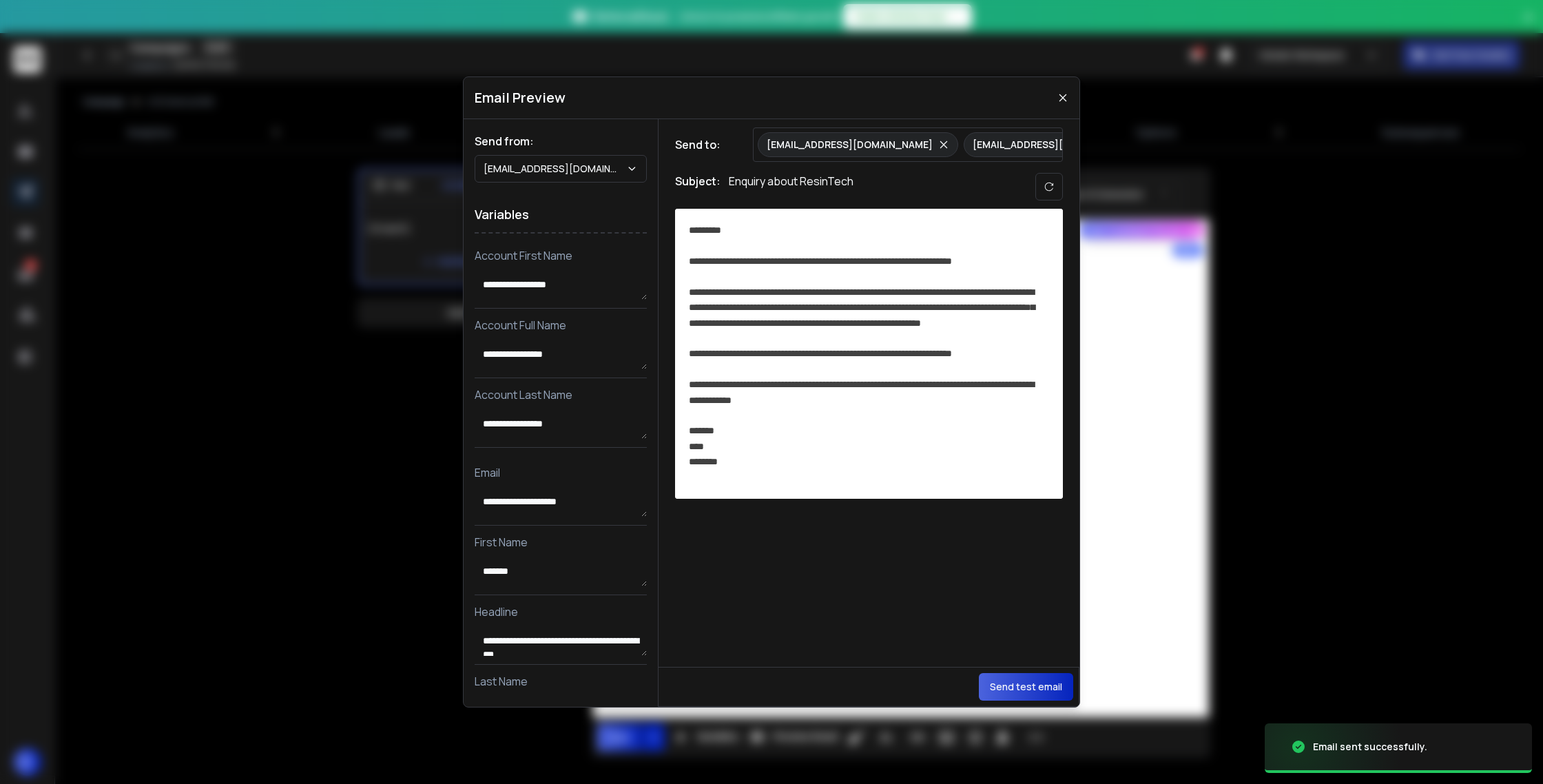
click at [1063, 95] on icon at bounding box center [1063, 98] width 11 height 11
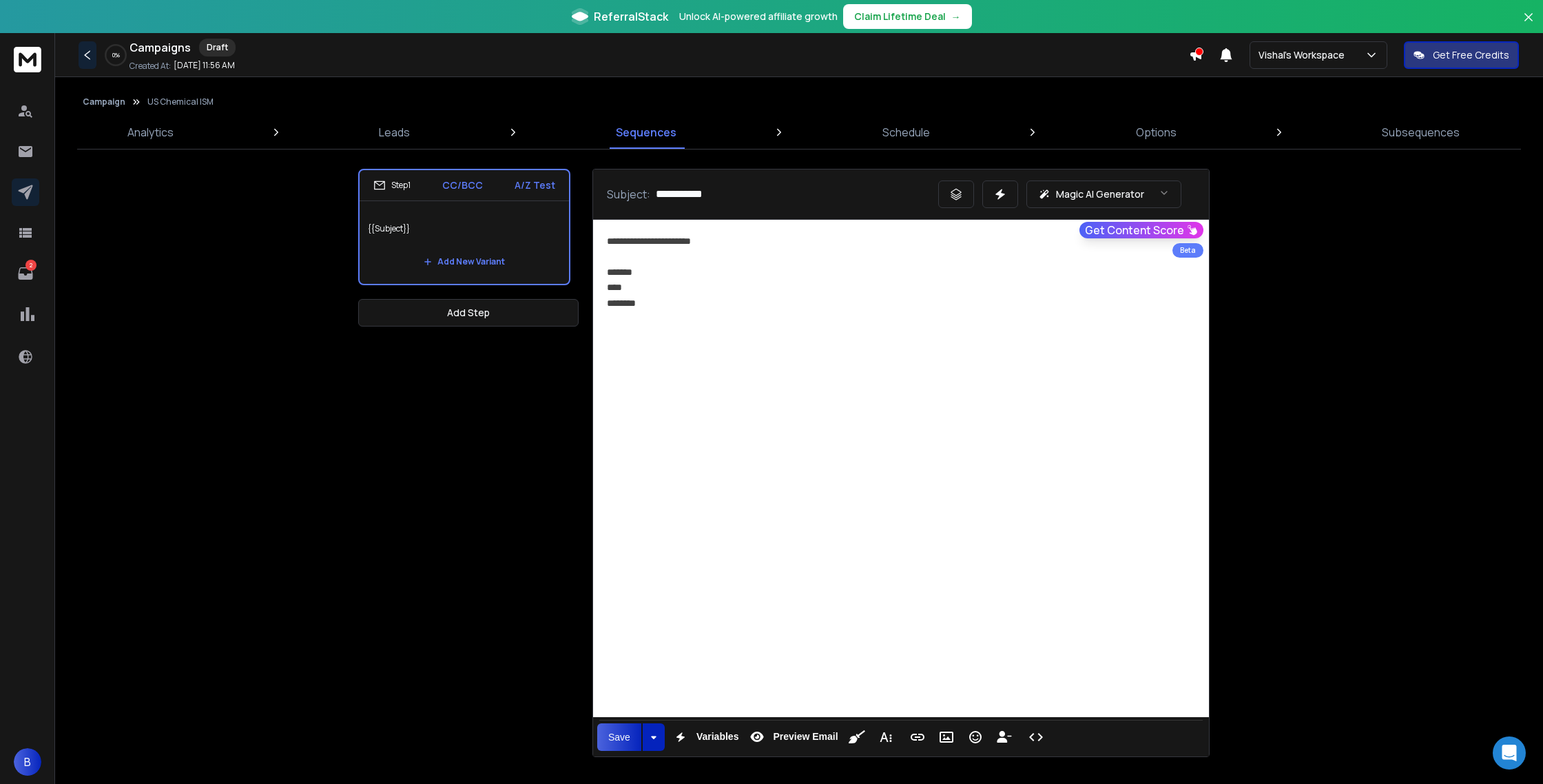
click at [87, 58] on icon at bounding box center [87, 54] width 12 height 12
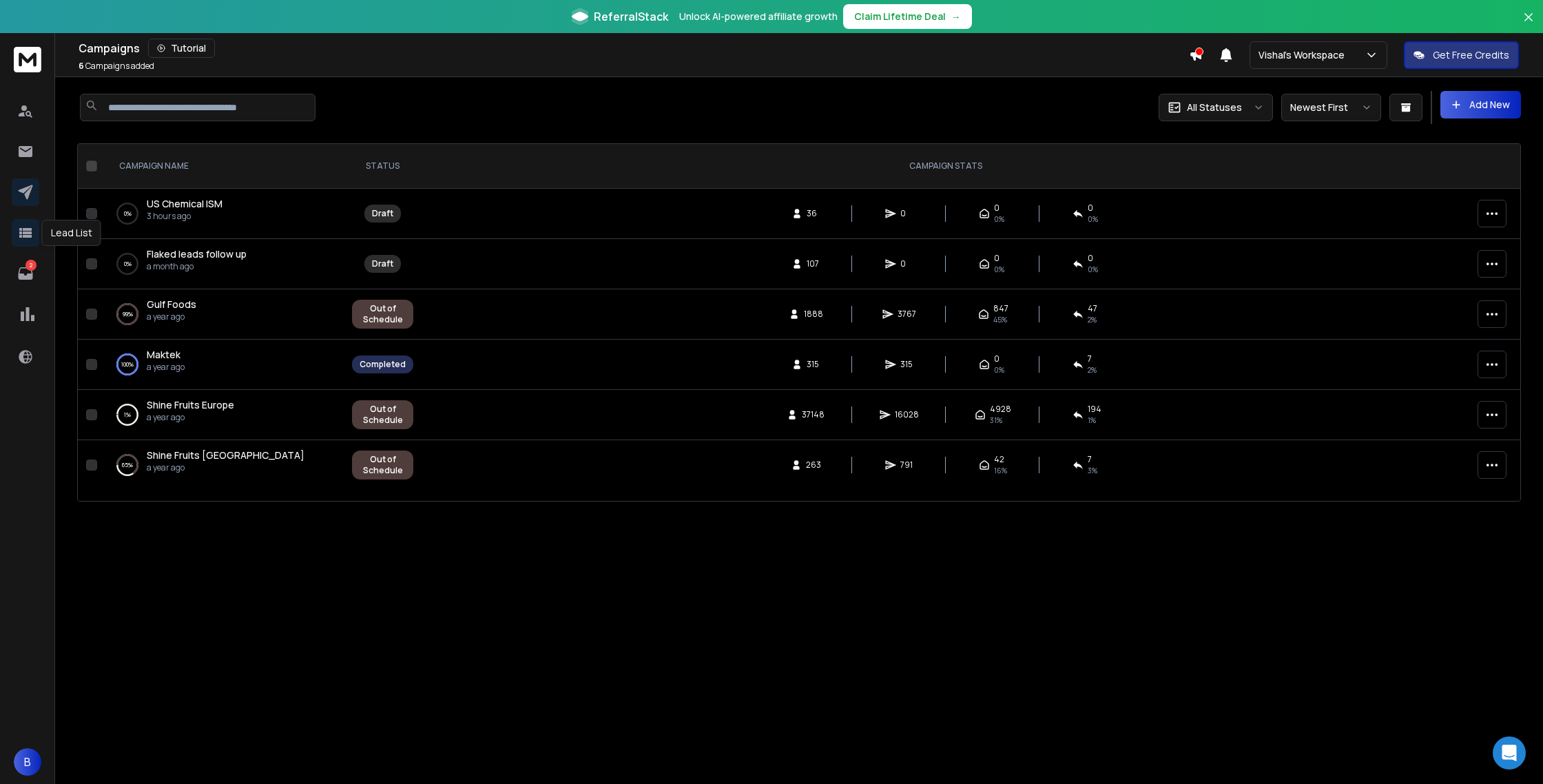
click at [21, 239] on icon at bounding box center [25, 233] width 16 height 16
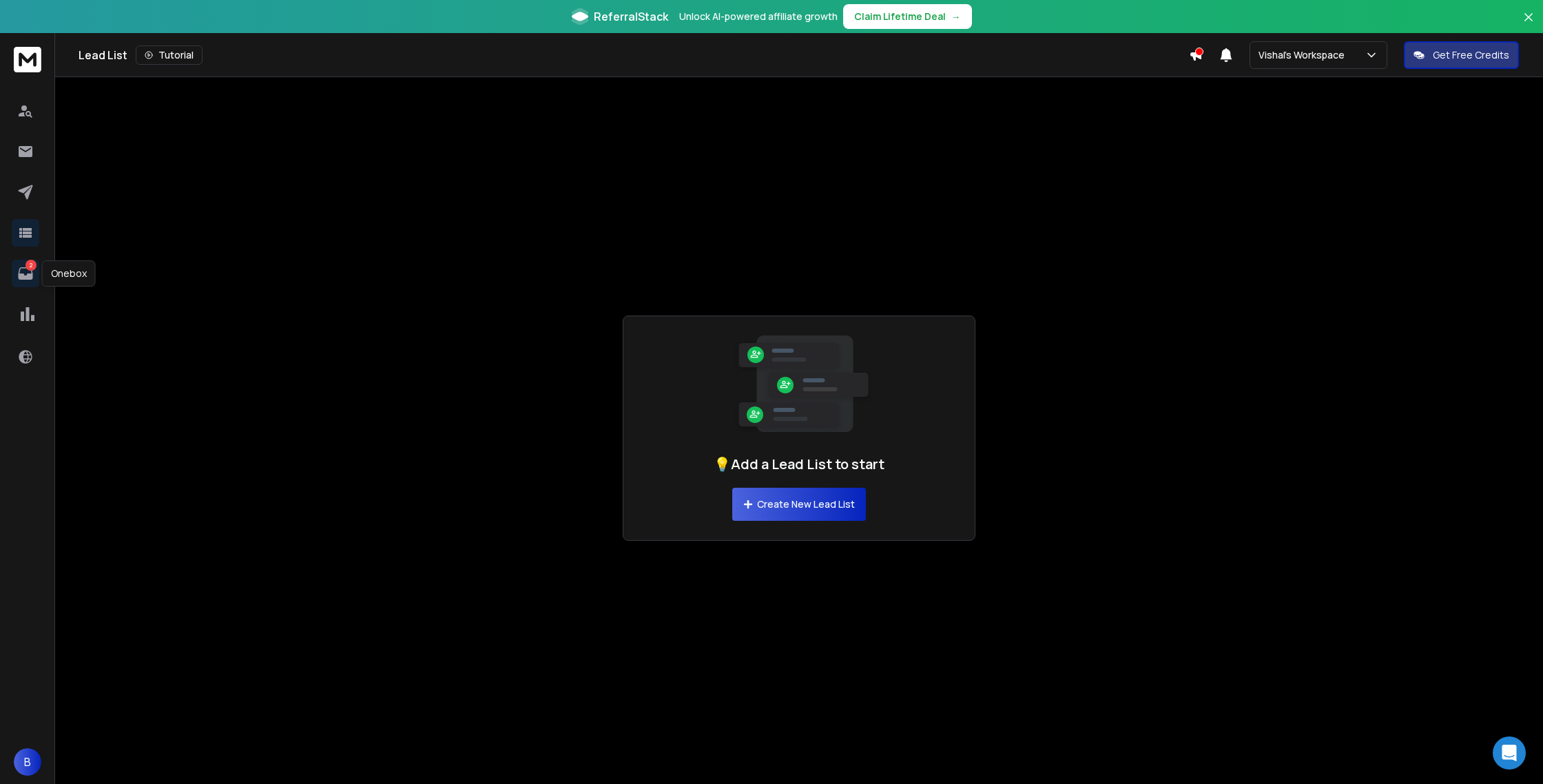
click at [21, 271] on icon at bounding box center [25, 273] width 16 height 16
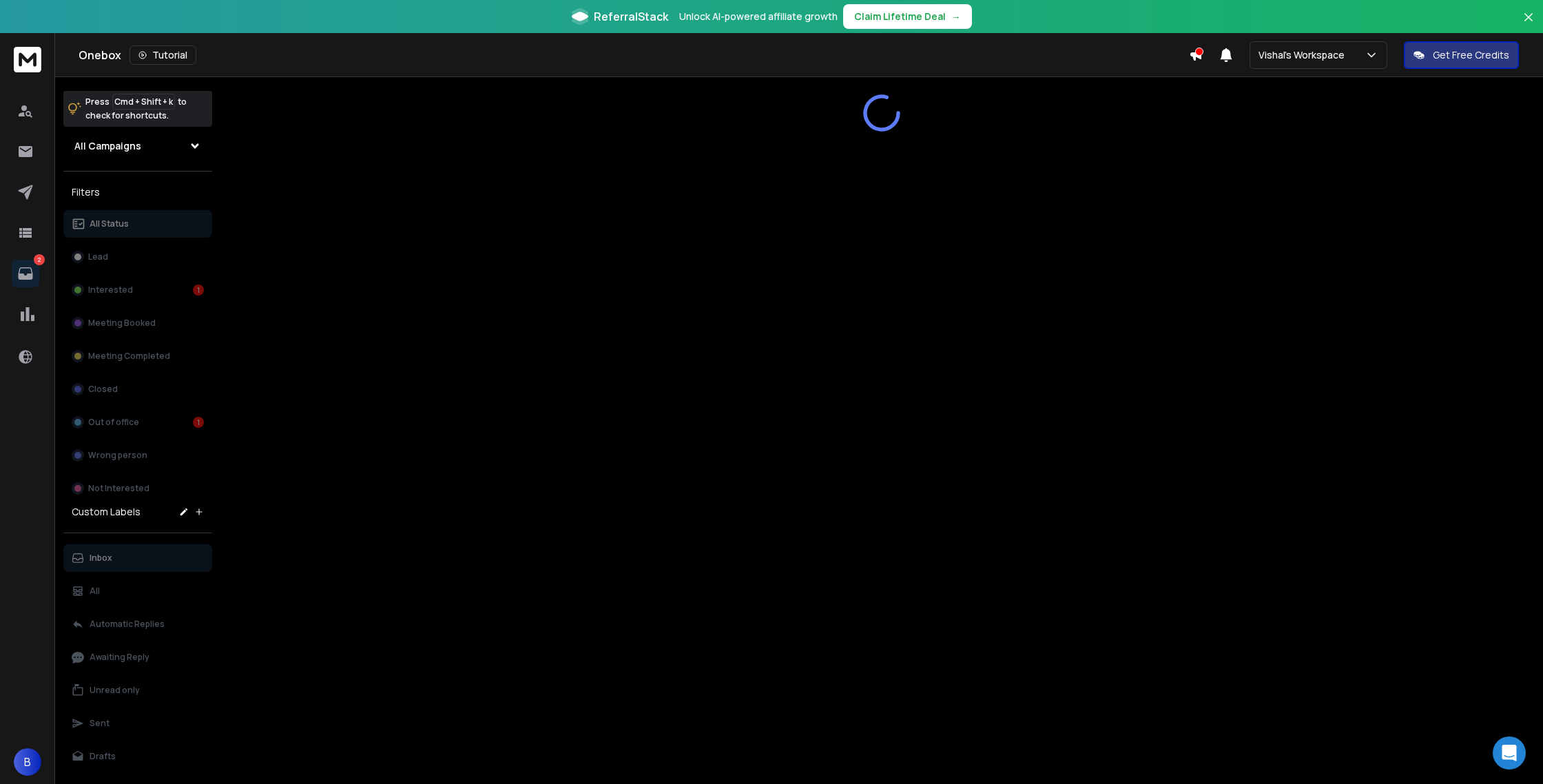
click at [150, 728] on div "Inbox All Automatic Replies Awaiting Reply Unread only Sent Drafts Archive" at bounding box center [138, 690] width 149 height 292
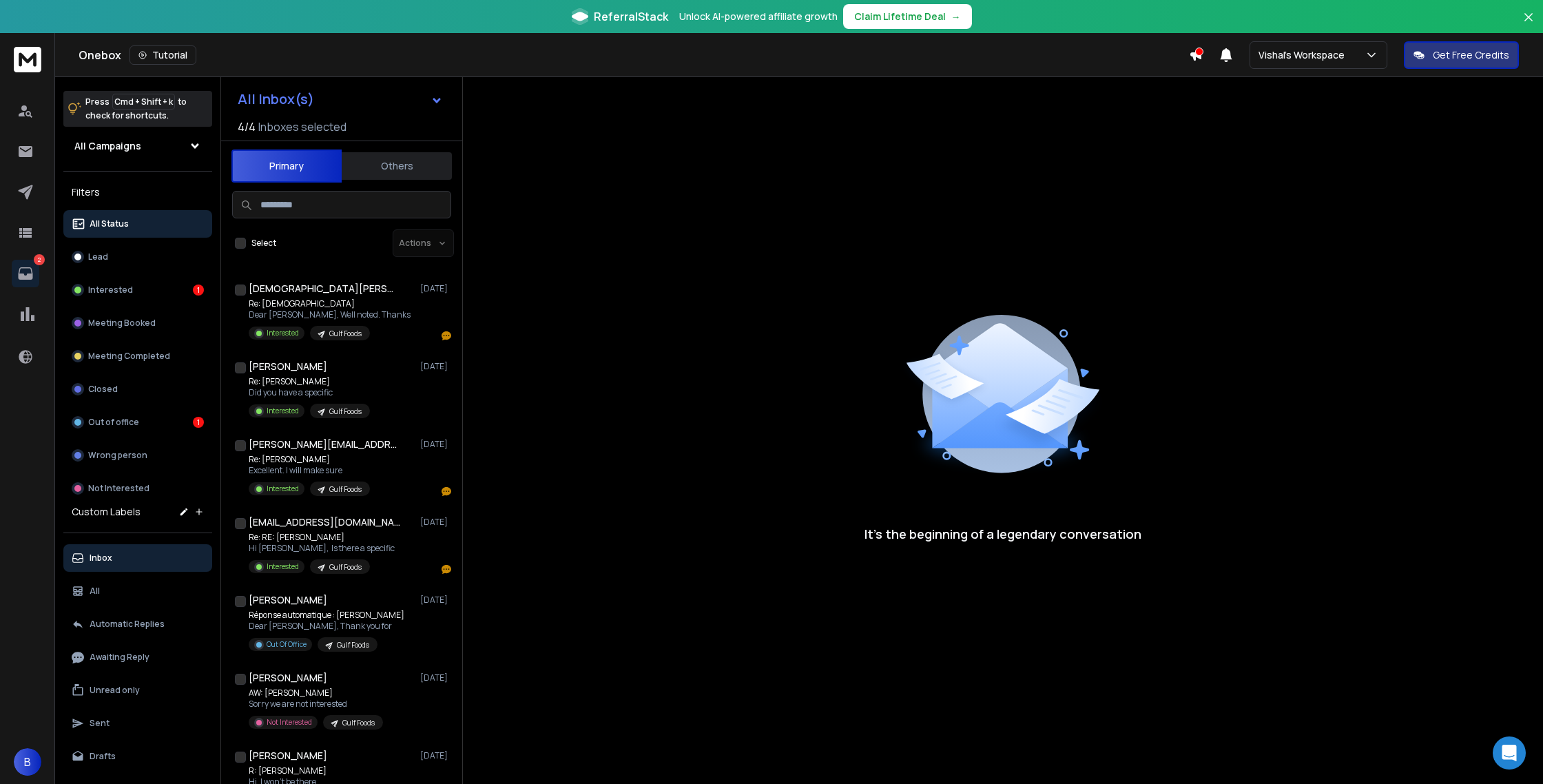
click at [151, 711] on button "Sent" at bounding box center [138, 723] width 149 height 28
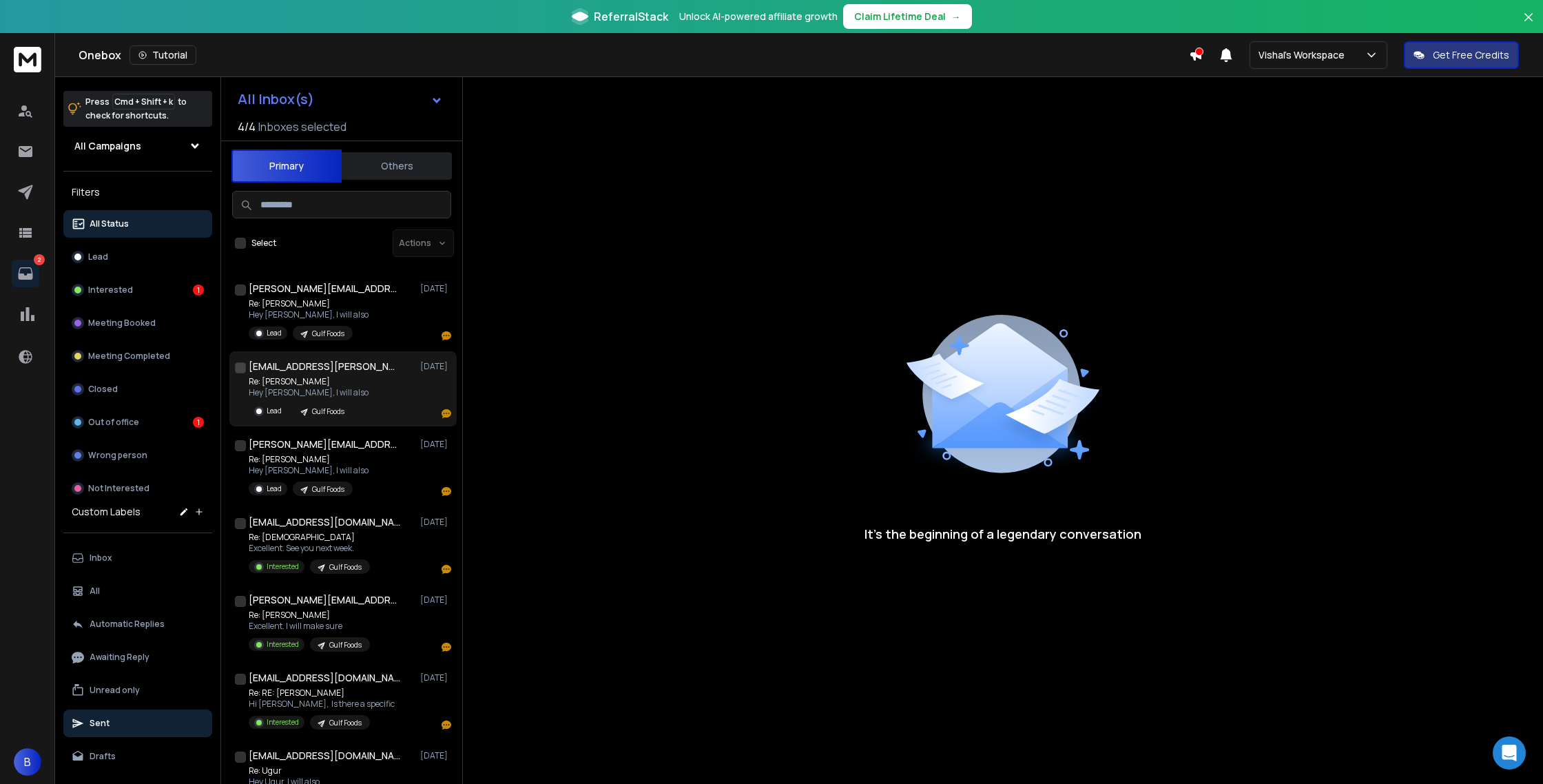
click at [371, 405] on div "Re: [PERSON_NAME] Hey [PERSON_NAME], I will also Lead Gulf Foods" at bounding box center [350, 397] width 202 height 42
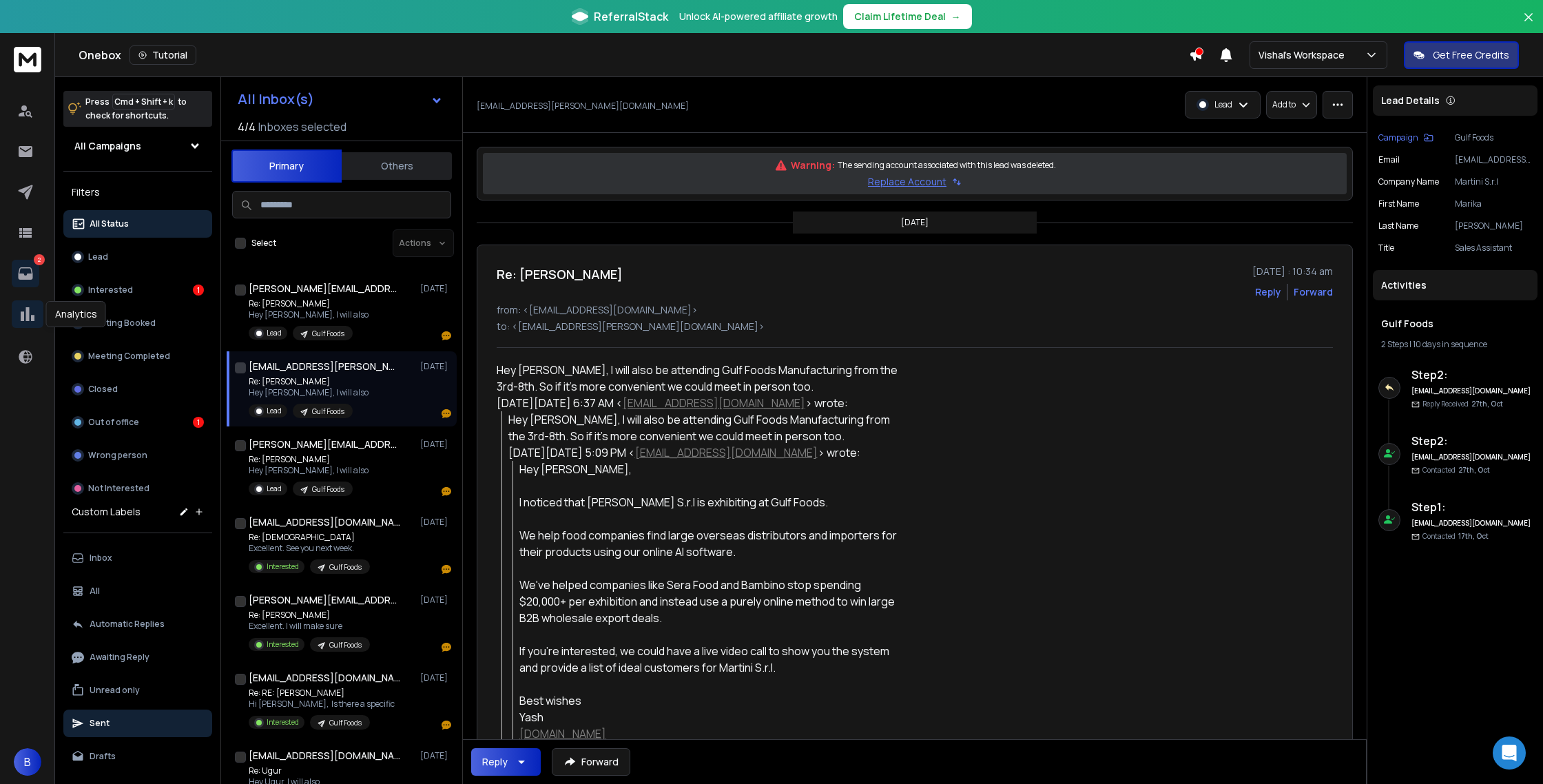
click at [18, 314] on icon at bounding box center [28, 314] width 21 height 21
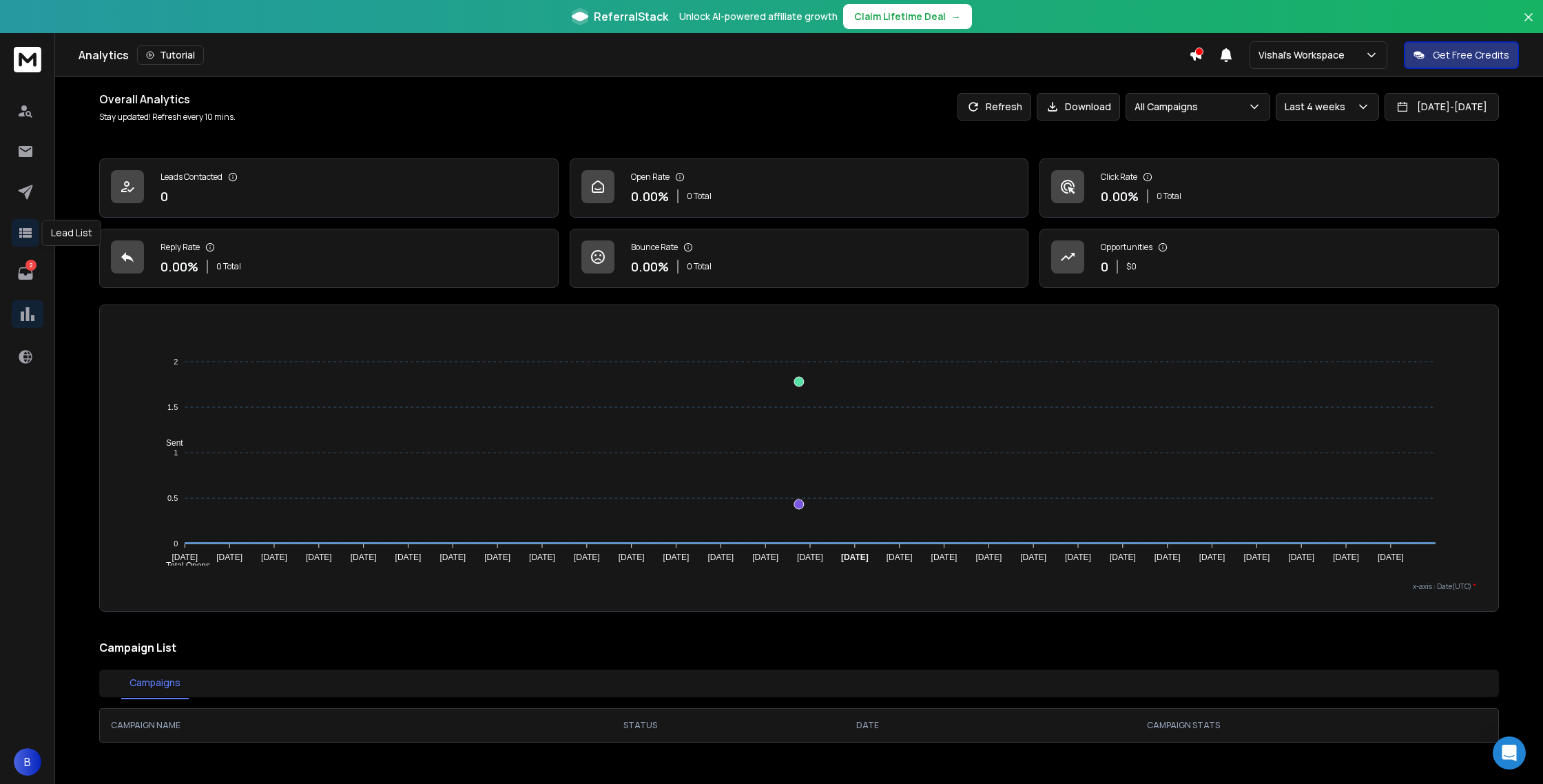
click at [28, 238] on icon at bounding box center [25, 233] width 16 height 16
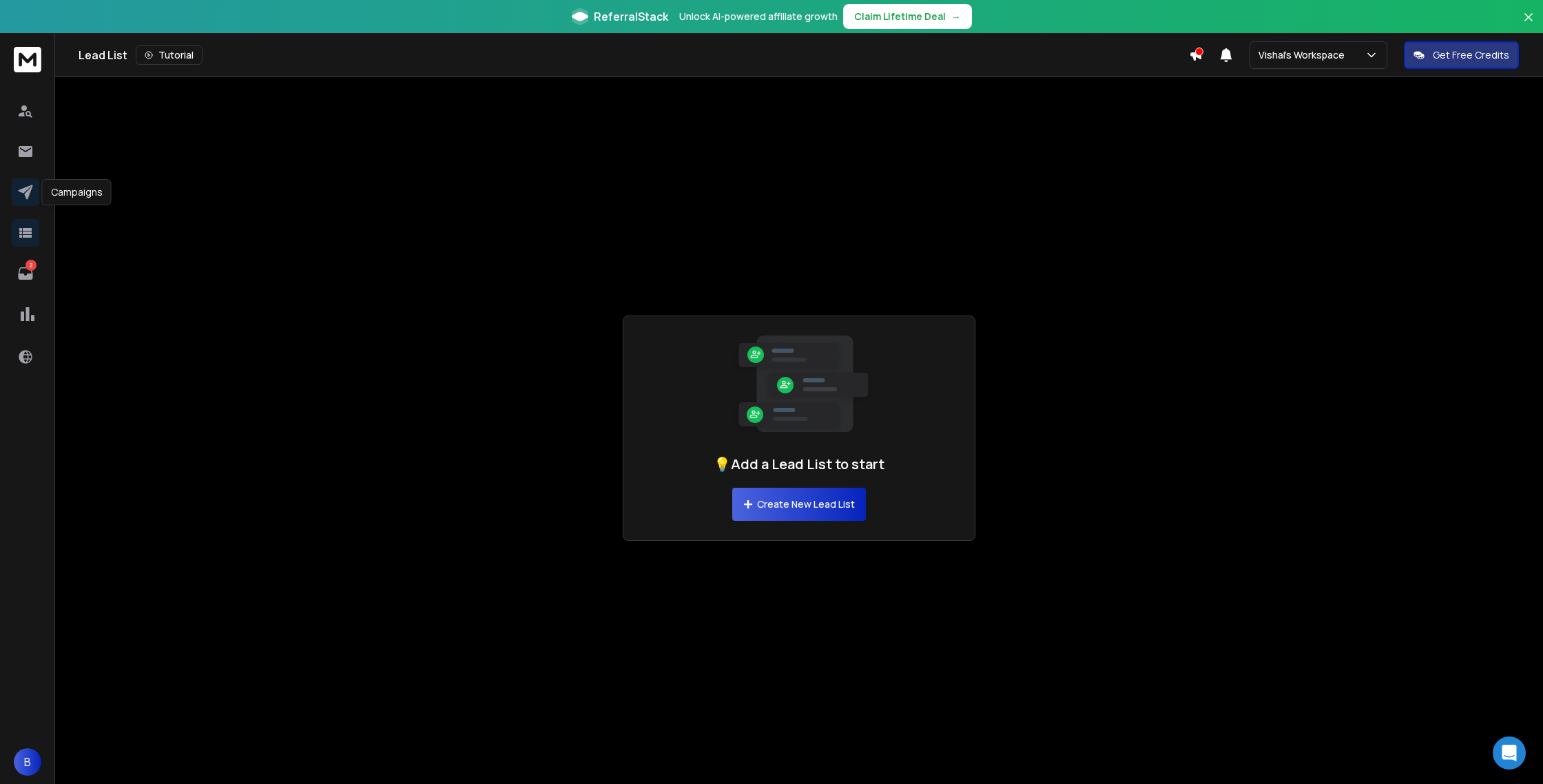
click at [19, 194] on icon at bounding box center [25, 192] width 16 height 16
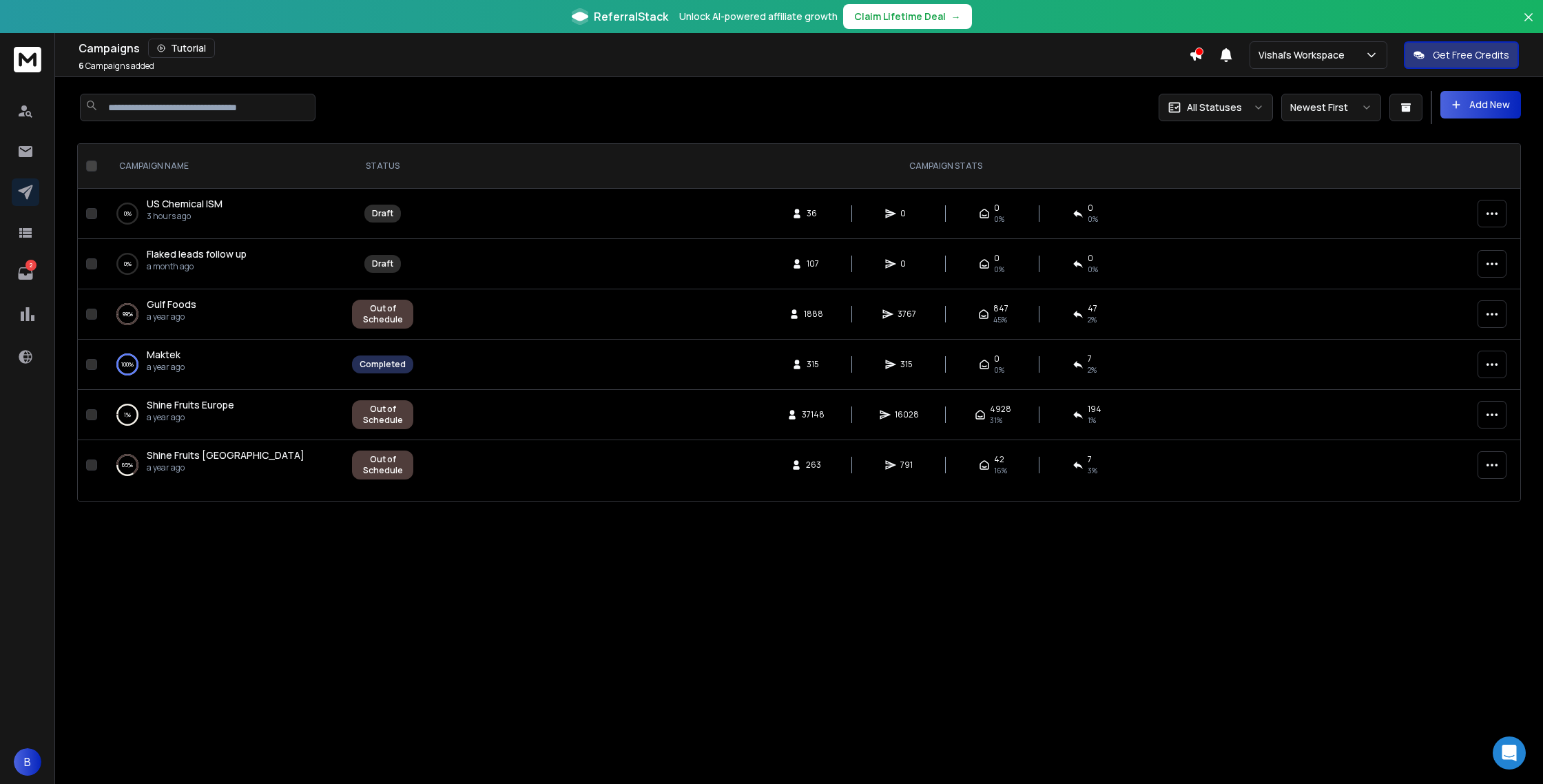
click at [190, 206] on span "US Chemical ISM" at bounding box center [184, 203] width 76 height 13
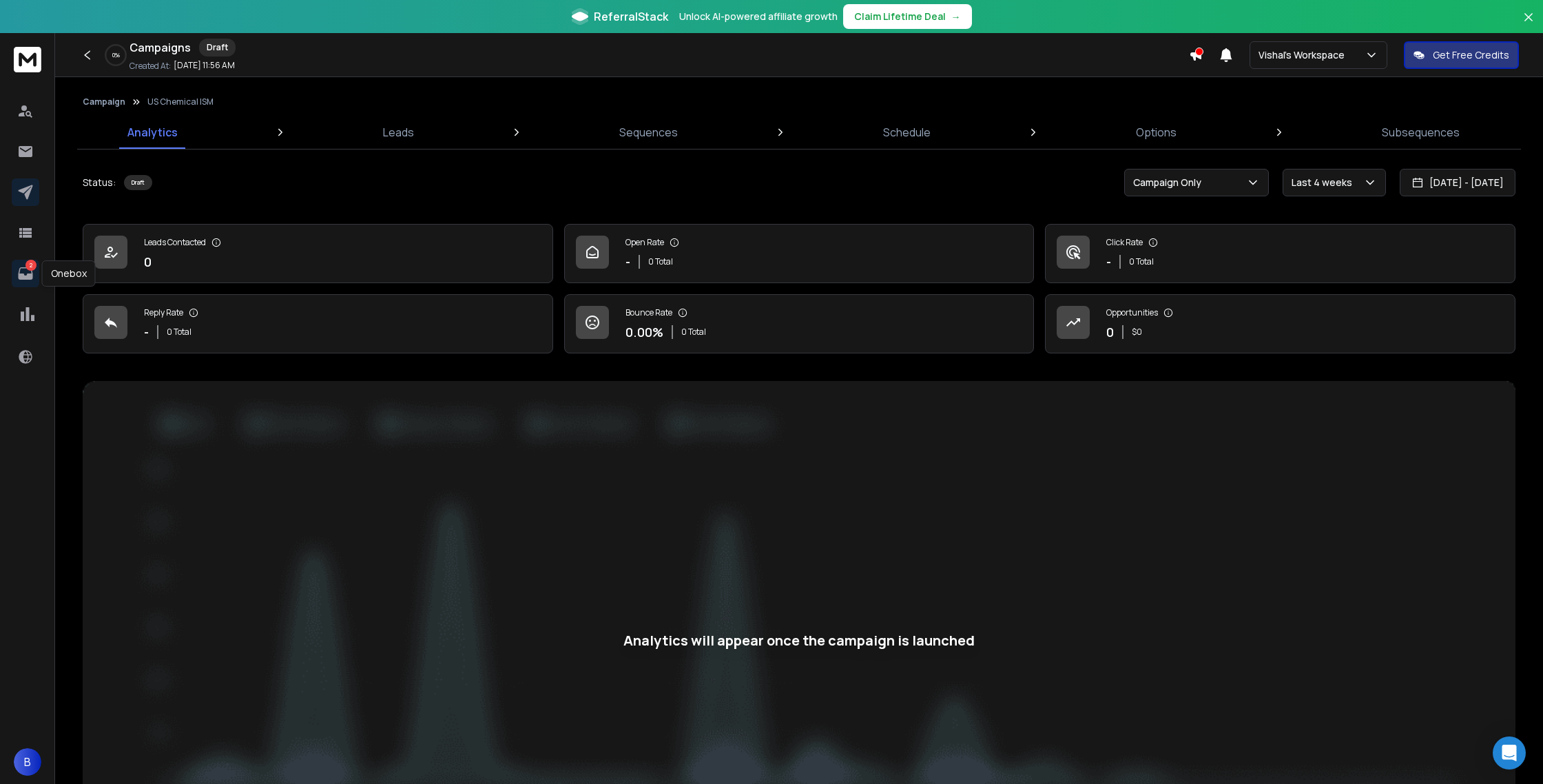
click at [35, 266] on p "2" at bounding box center [31, 265] width 11 height 11
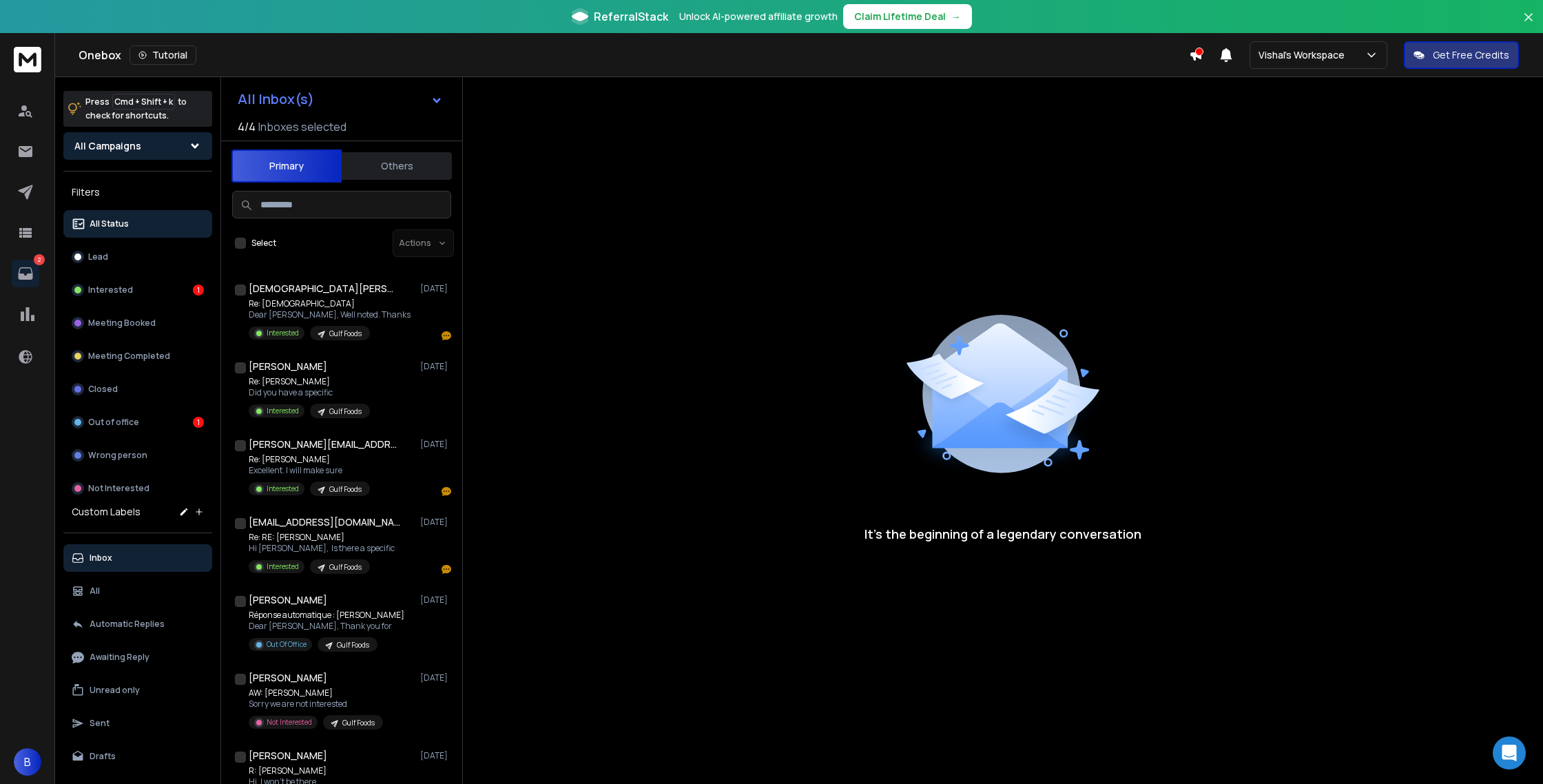
click at [150, 153] on button "All Campaigns" at bounding box center [138, 146] width 149 height 28
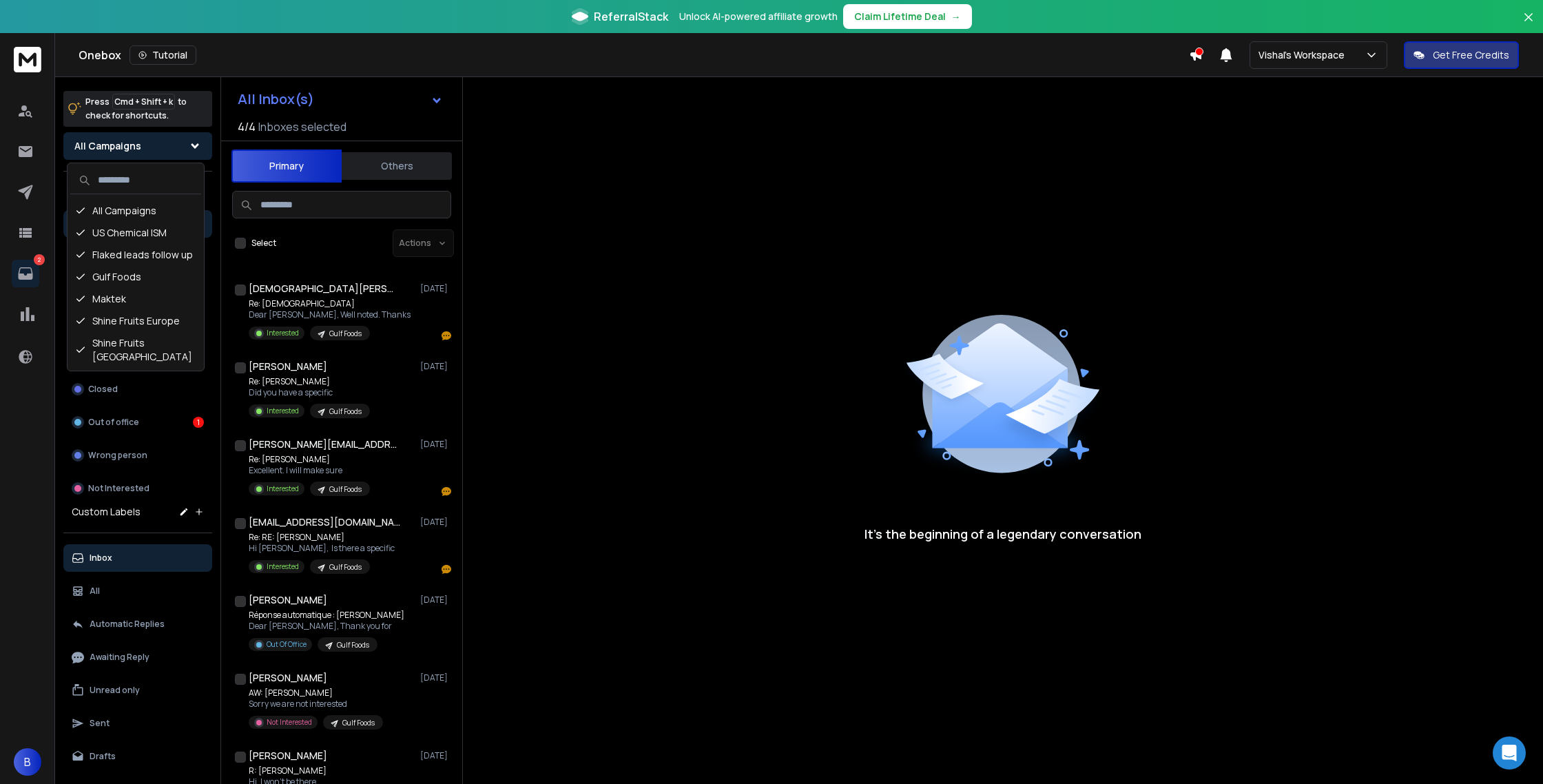
click at [192, 150] on icon at bounding box center [194, 146] width 12 height 12
click at [532, 465] on div "It’s the beginning of a legendary conversation" at bounding box center [1003, 409] width 1080 height 666
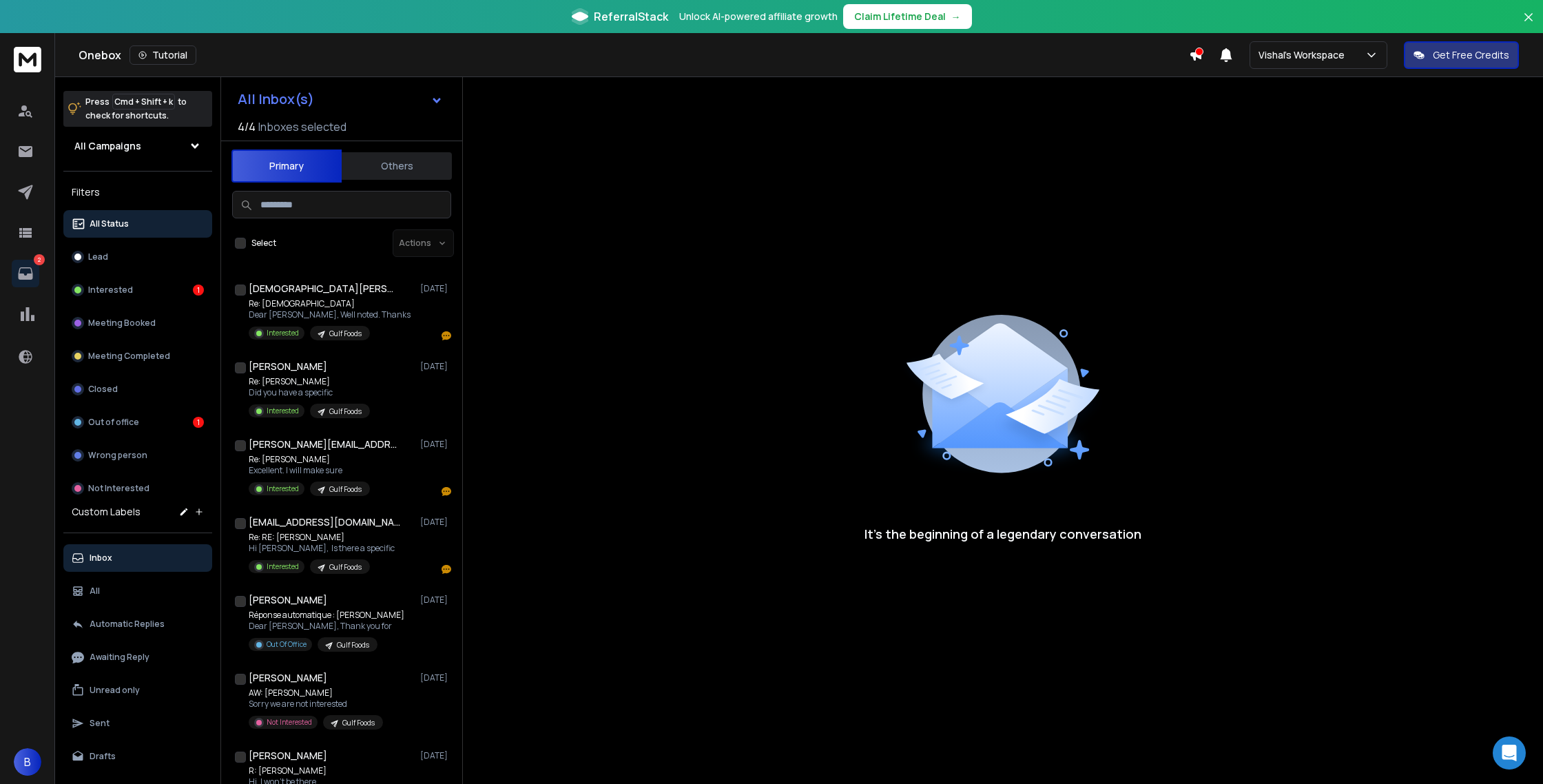
click at [145, 598] on button "All" at bounding box center [138, 591] width 149 height 28
click at [403, 157] on button "Others" at bounding box center [396, 165] width 110 height 30
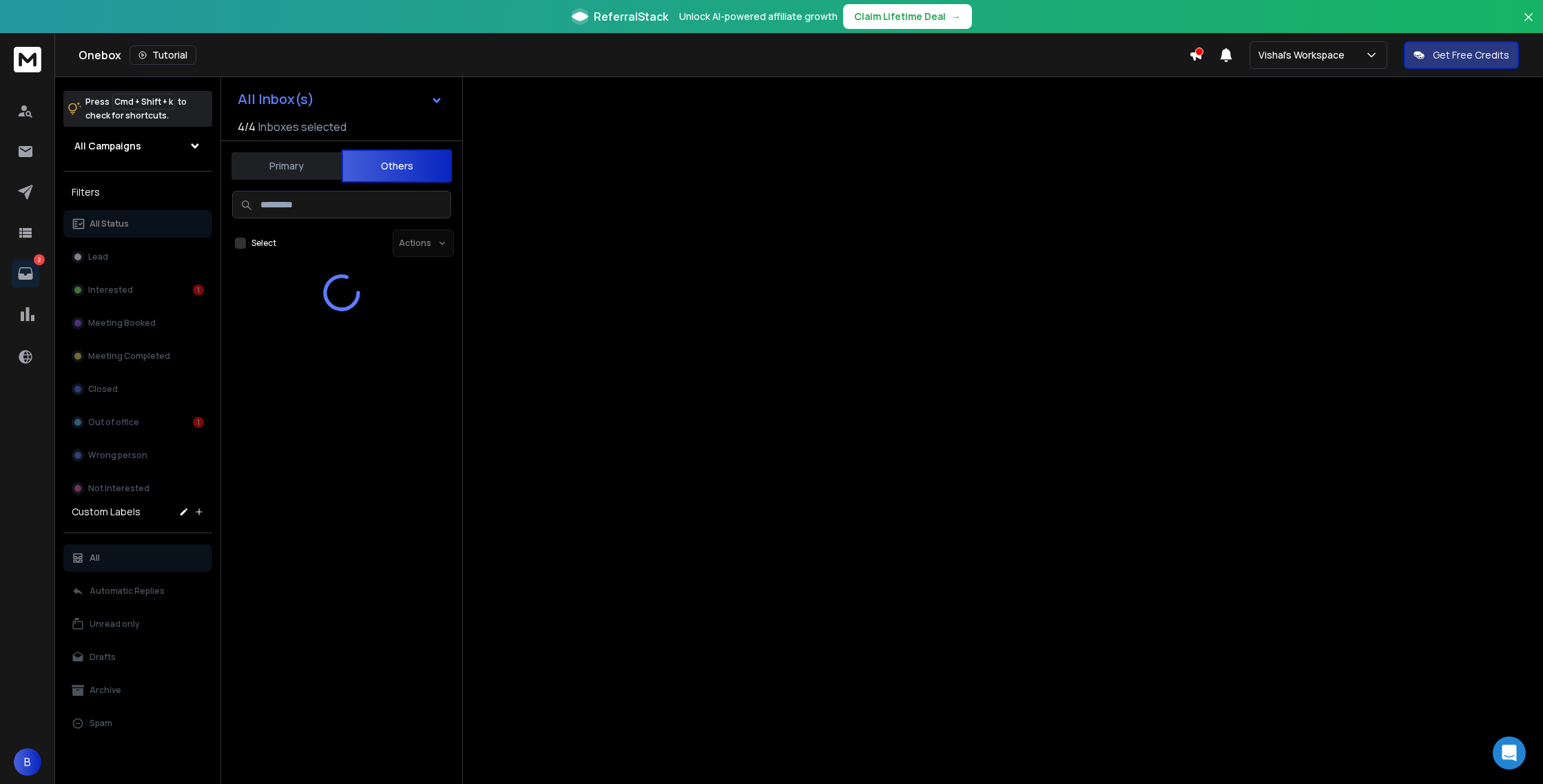
click at [277, 167] on button "Primary" at bounding box center [286, 165] width 110 height 30
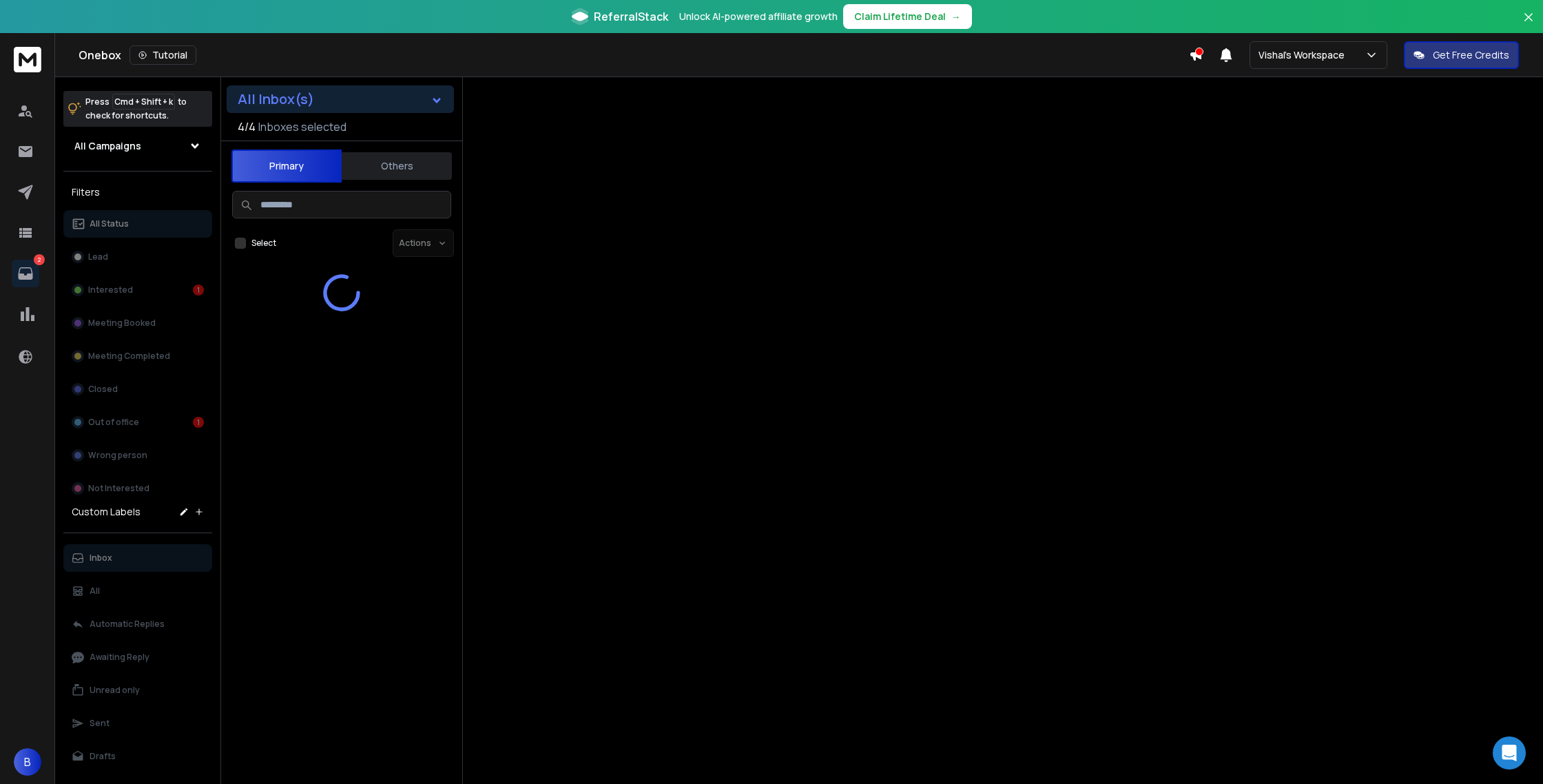
click at [438, 95] on icon at bounding box center [436, 100] width 12 height 12
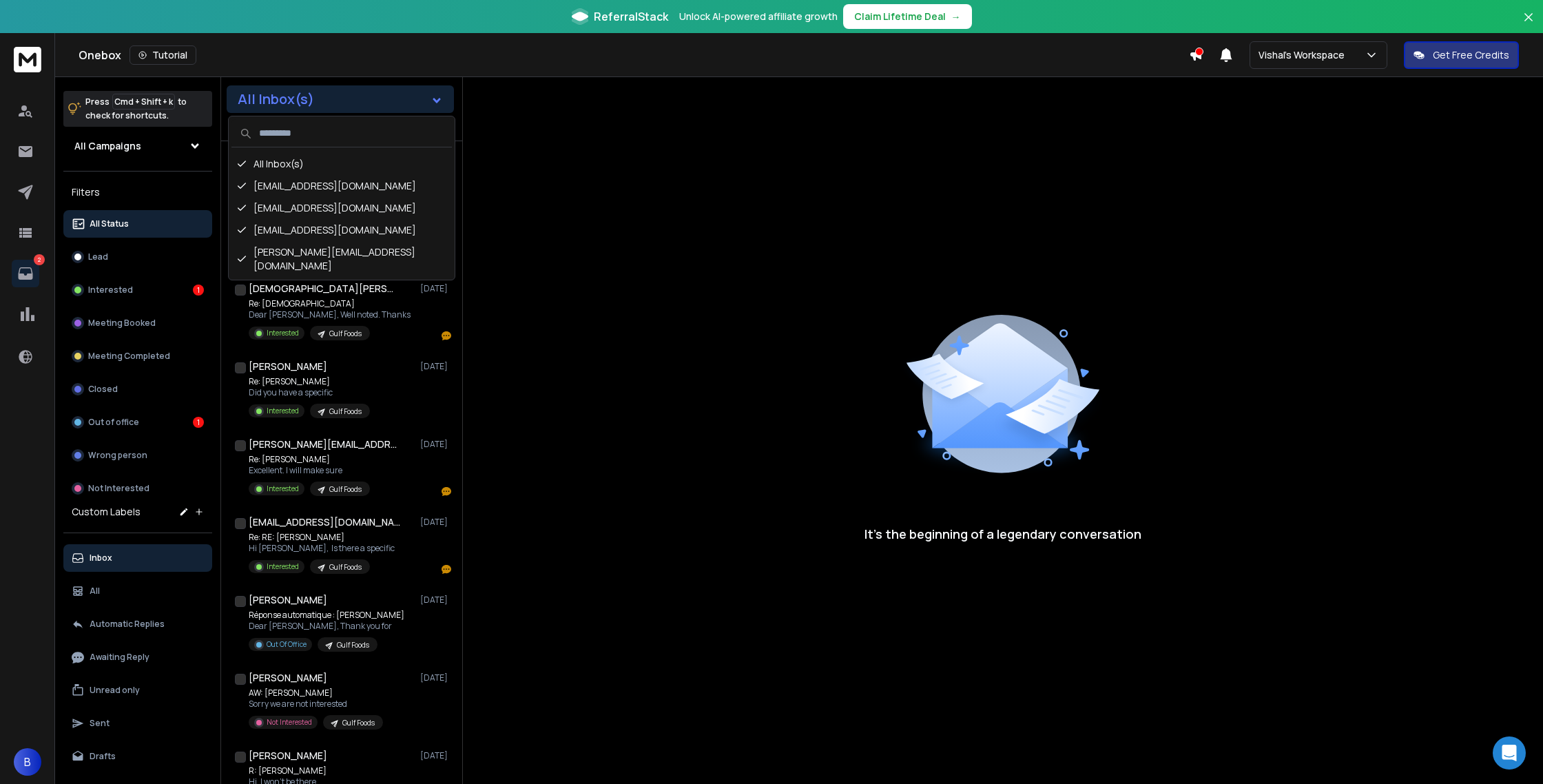
click at [353, 104] on button "All Inbox(s)" at bounding box center [340, 100] width 227 height 28
click at [401, 96] on button "All Inbox(s)" at bounding box center [340, 100] width 227 height 28
click at [475, 104] on div "It’s the beginning of a legendary conversation" at bounding box center [1003, 409] width 1080 height 666
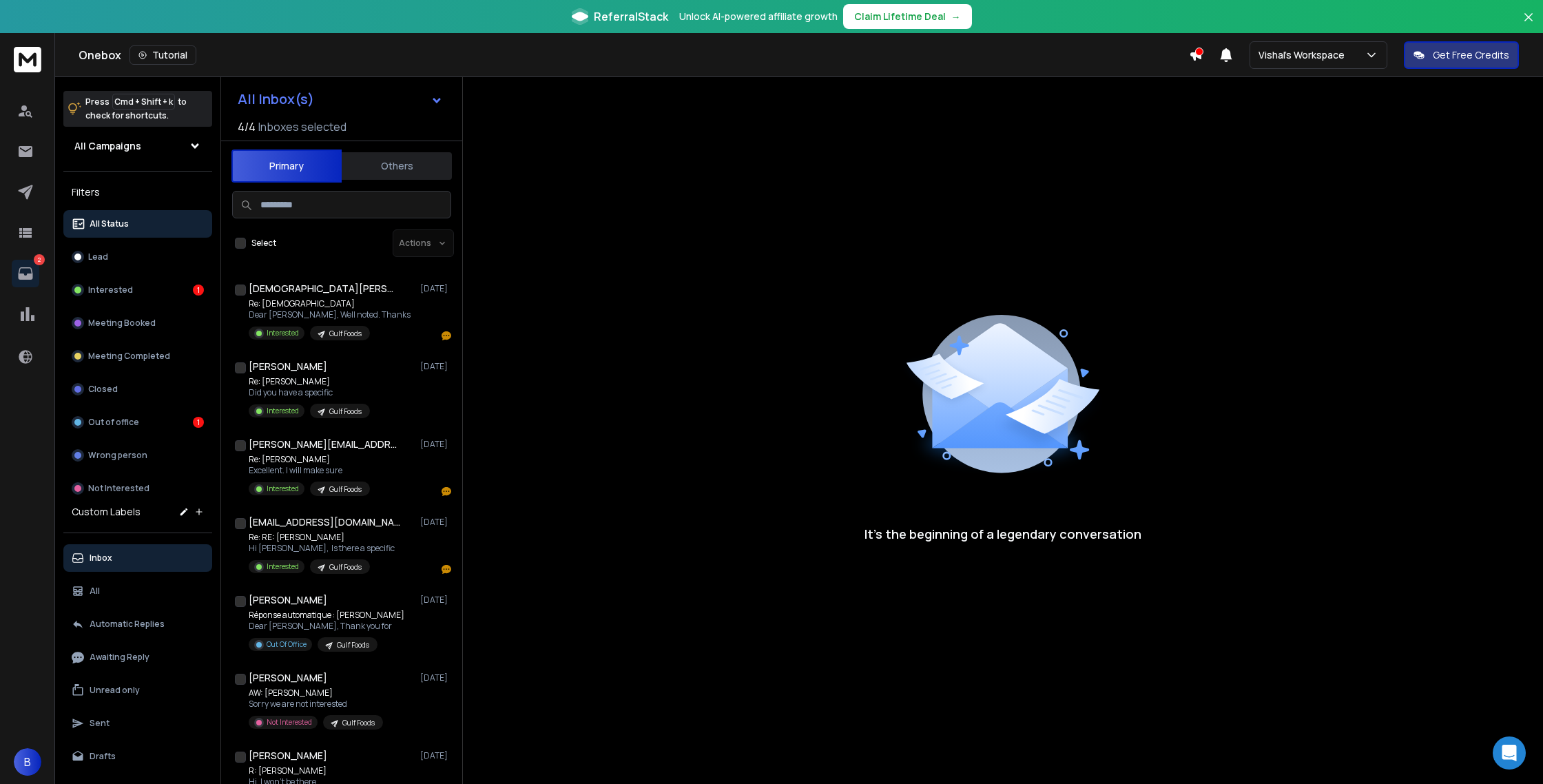
click at [116, 290] on p "Interested" at bounding box center [110, 290] width 45 height 11
click at [155, 422] on button "Out of office 1" at bounding box center [138, 422] width 149 height 28
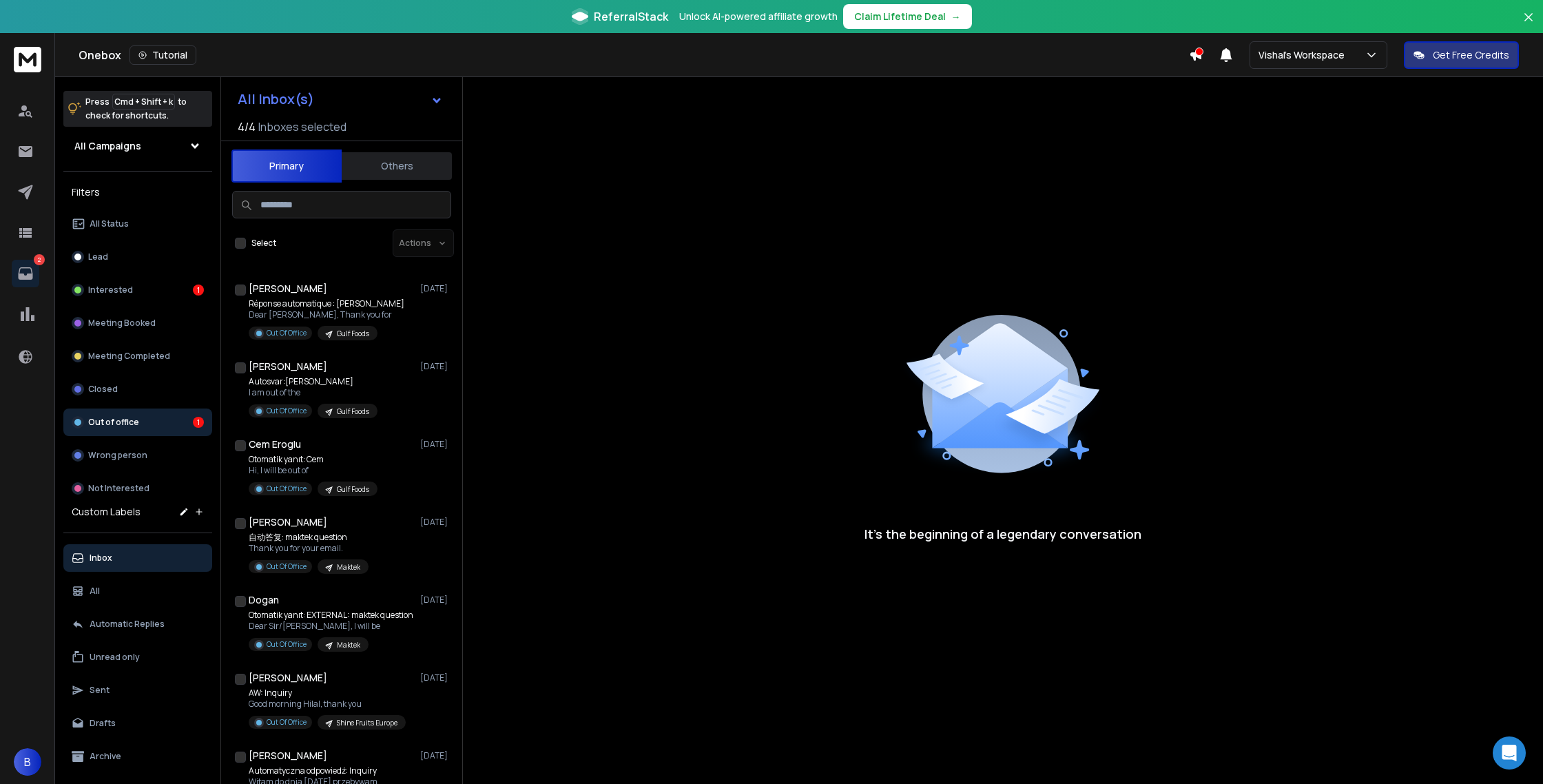
click at [204, 298] on button "Interested 1" at bounding box center [138, 290] width 149 height 28
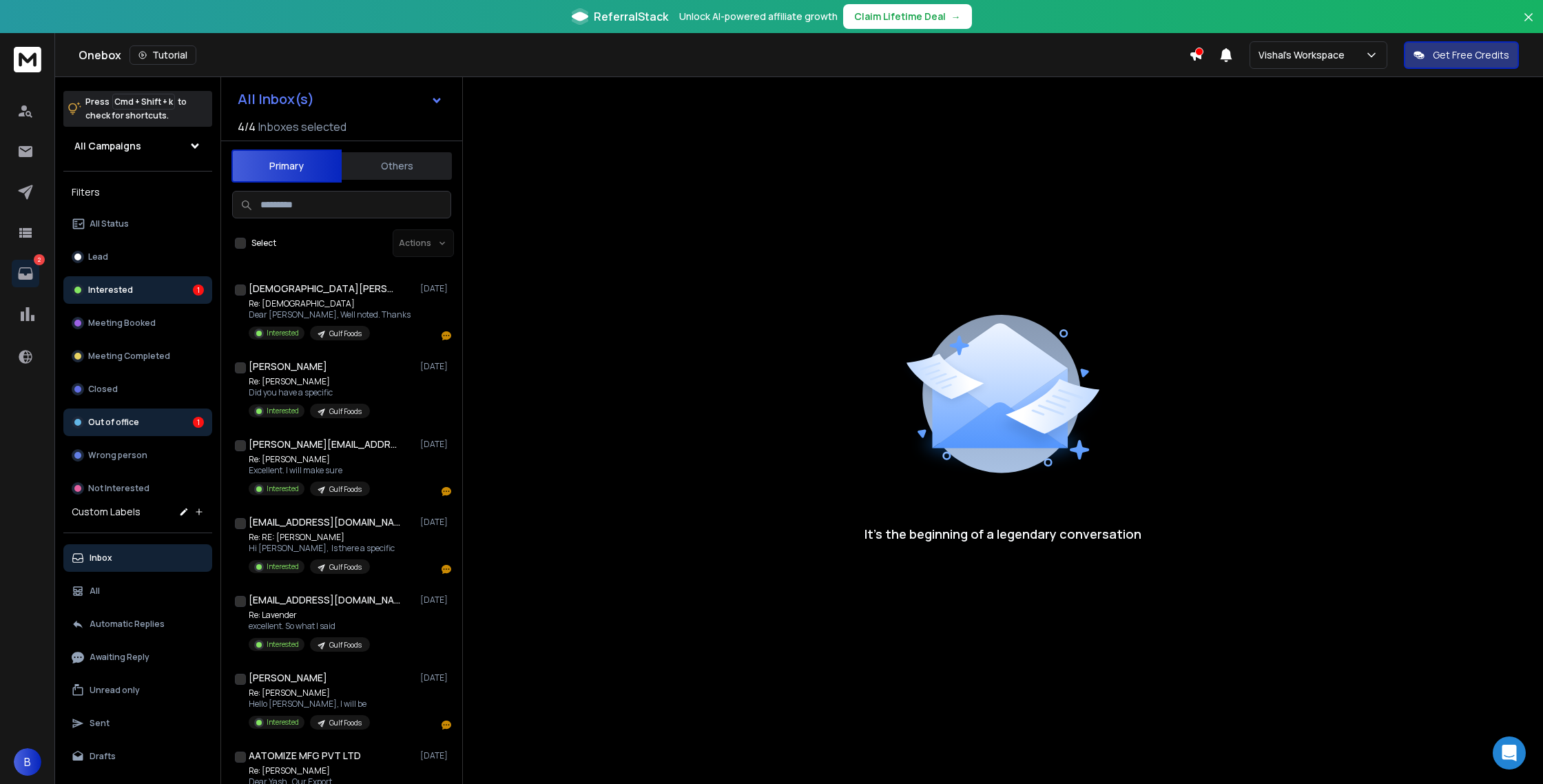
click at [176, 426] on button "Out of office 1" at bounding box center [138, 422] width 149 height 28
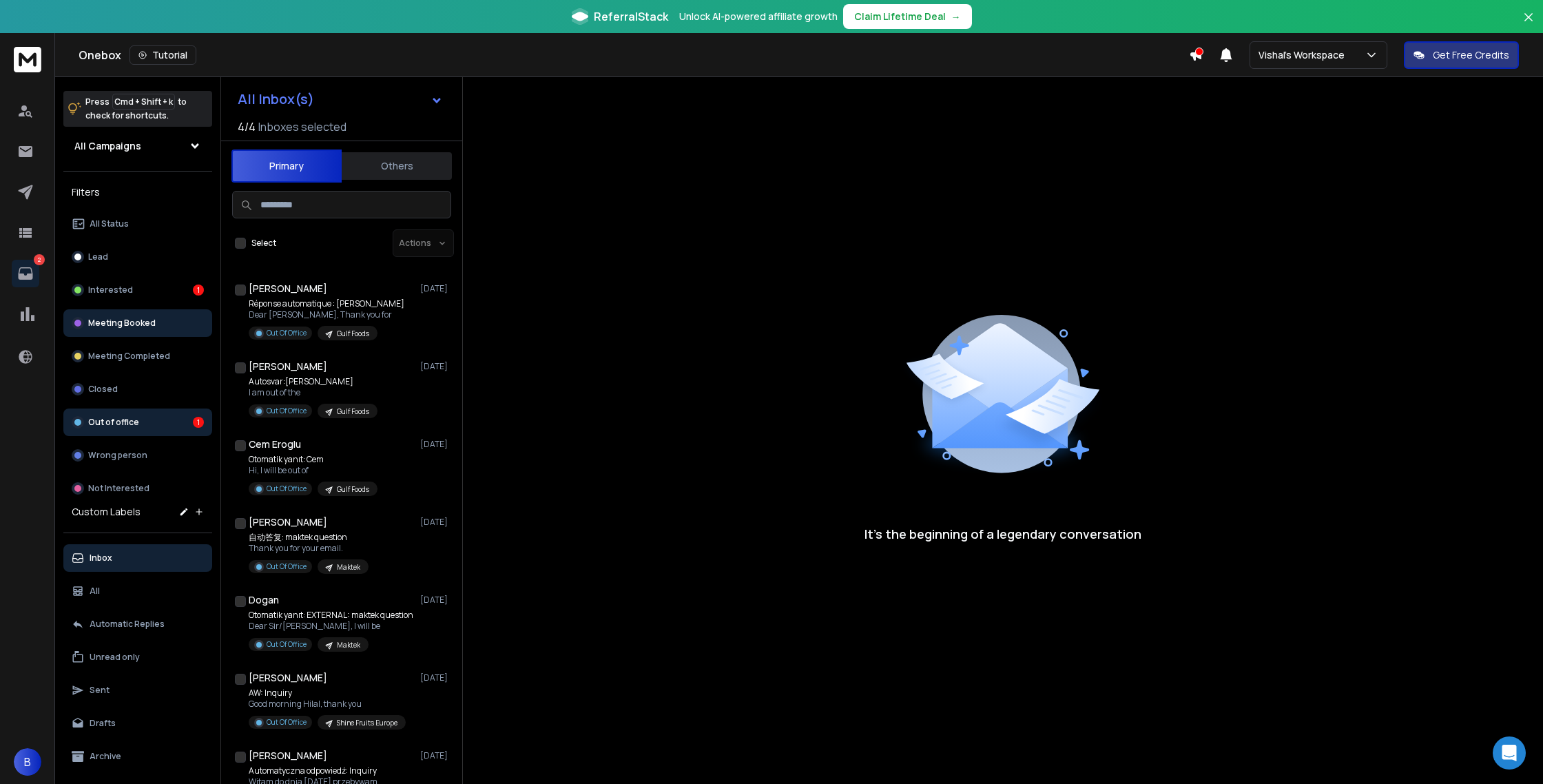
click at [159, 325] on button "Meeting Booked" at bounding box center [138, 323] width 149 height 28
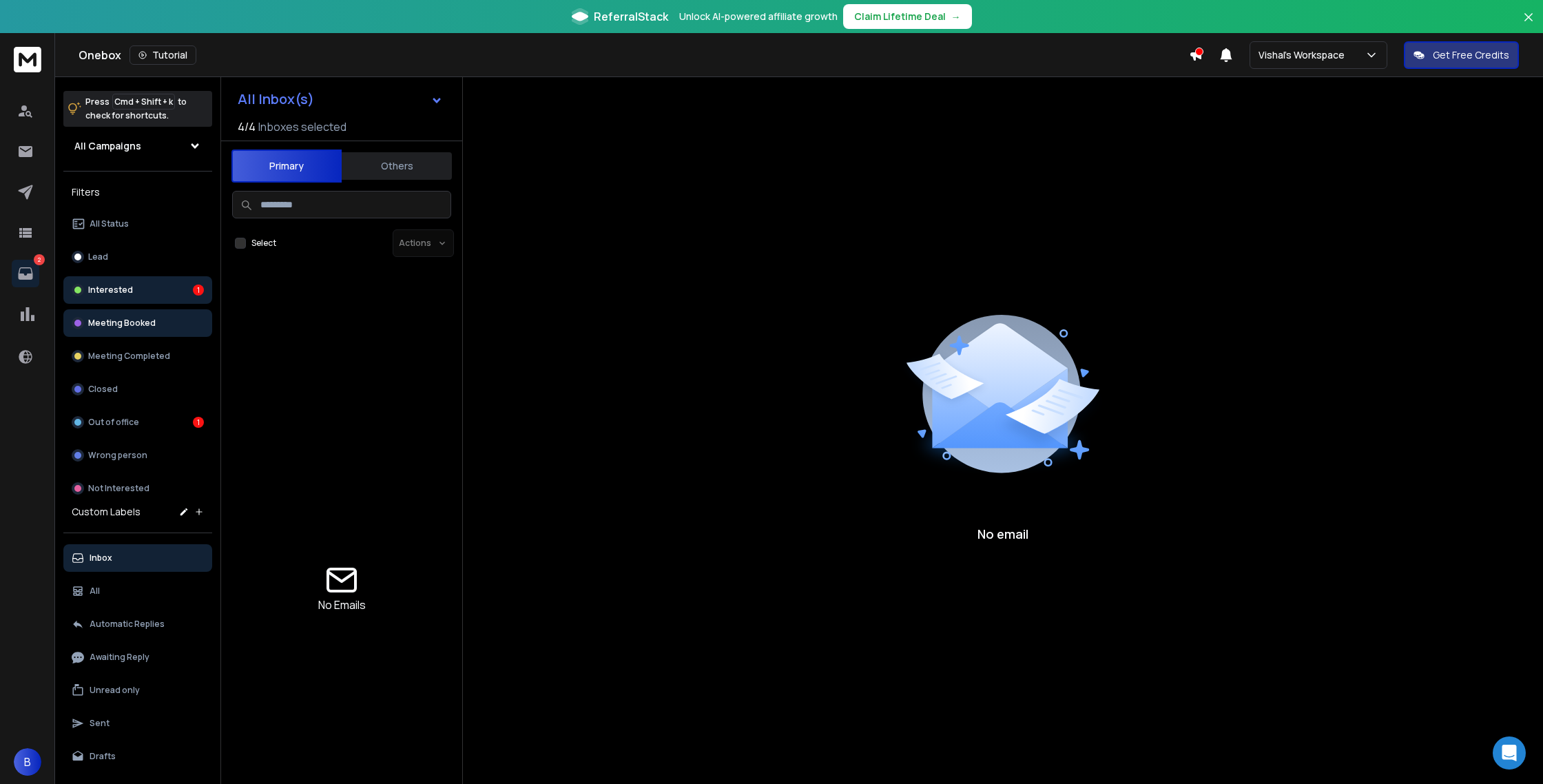
click at [147, 292] on button "Interested 1" at bounding box center [138, 290] width 149 height 28
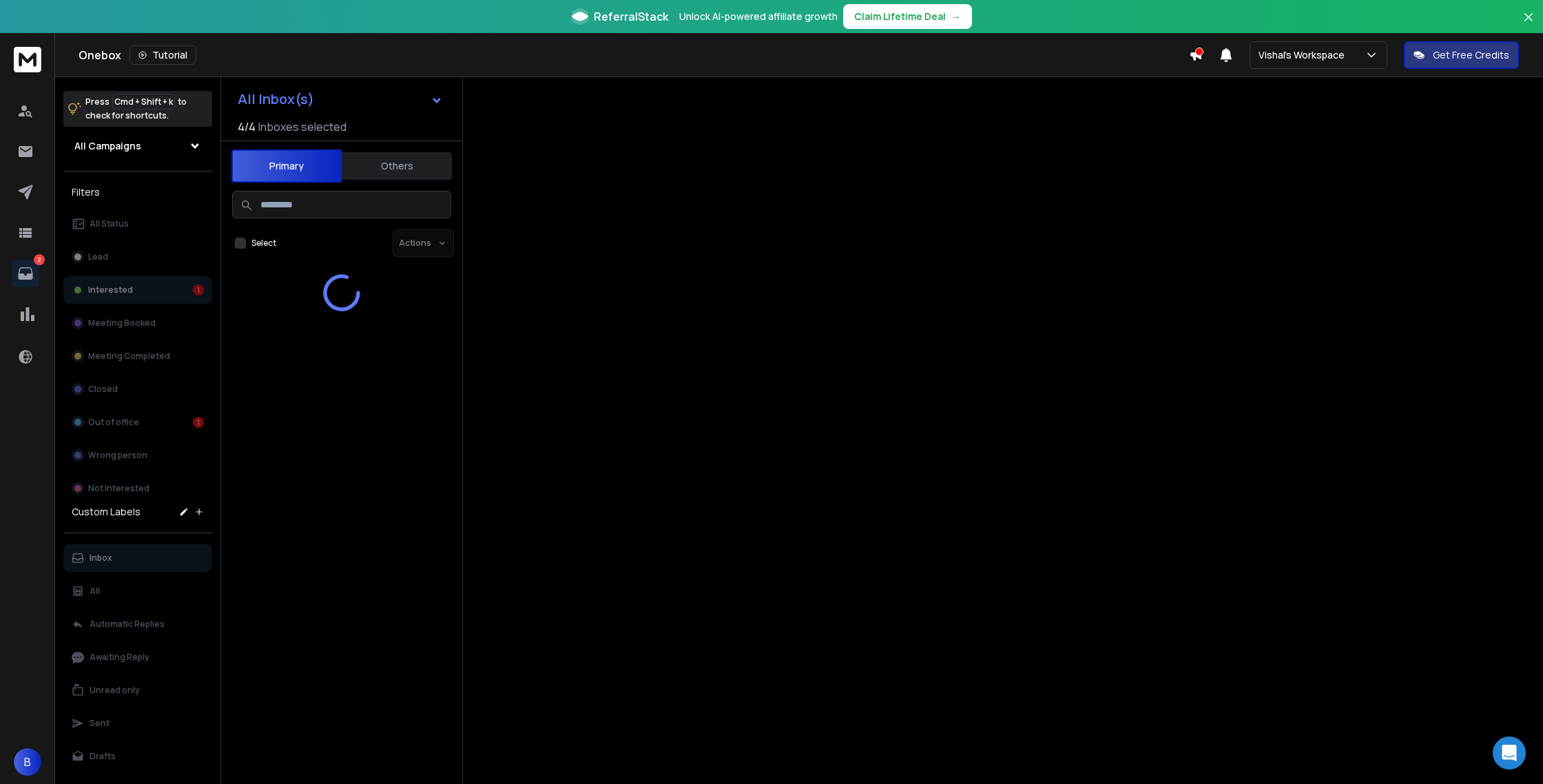
click at [146, 250] on div "All Status Lead Interested 1 Meeting Booked Meeting Completed Closed Out of off…" at bounding box center [138, 356] width 149 height 292
click at [142, 218] on div "All Status Lead Interested 1 Meeting Booked Meeting Completed Closed Out of off…" at bounding box center [138, 356] width 149 height 292
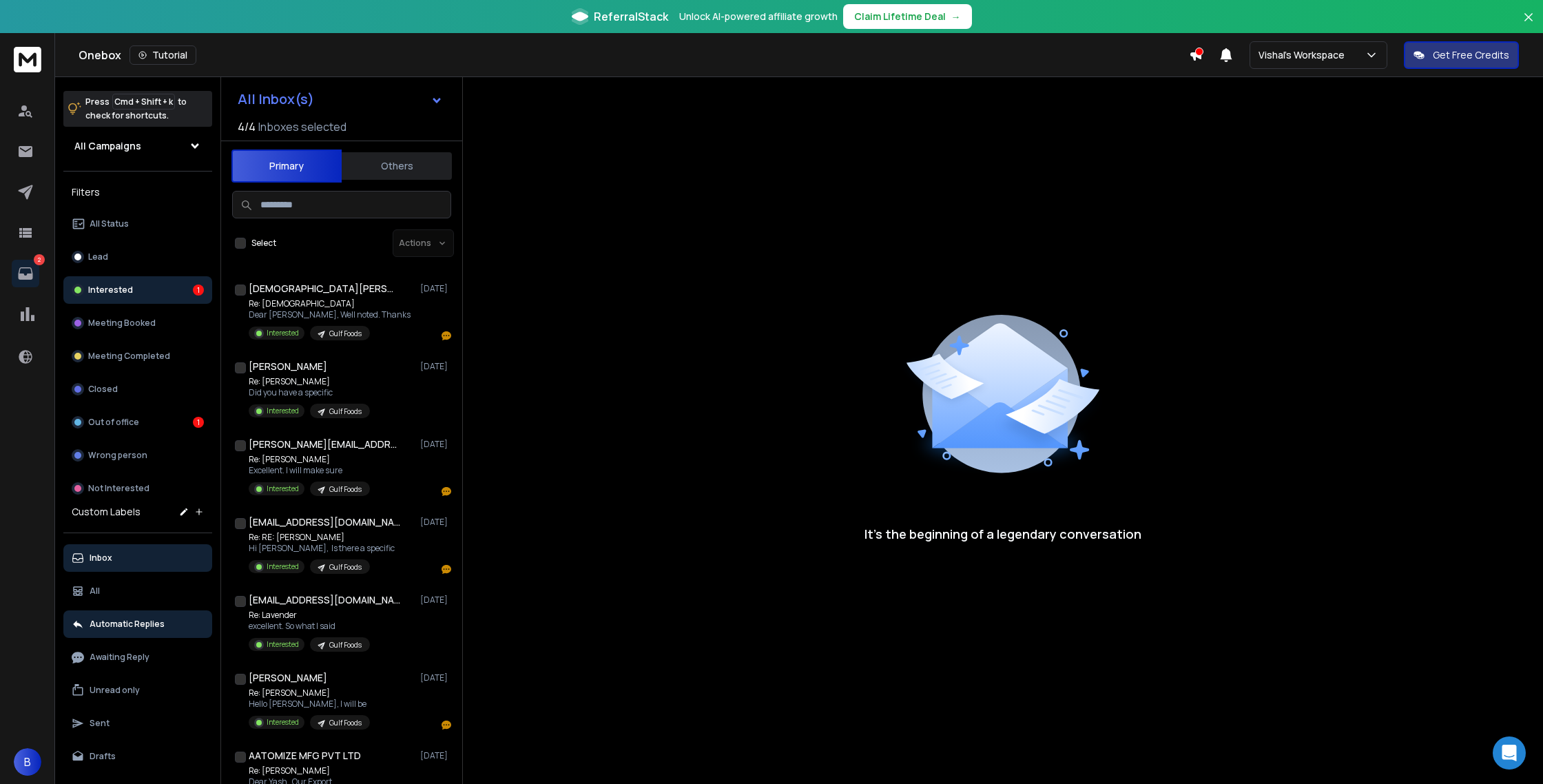
click at [114, 625] on p "Automatic Replies" at bounding box center [127, 624] width 75 height 11
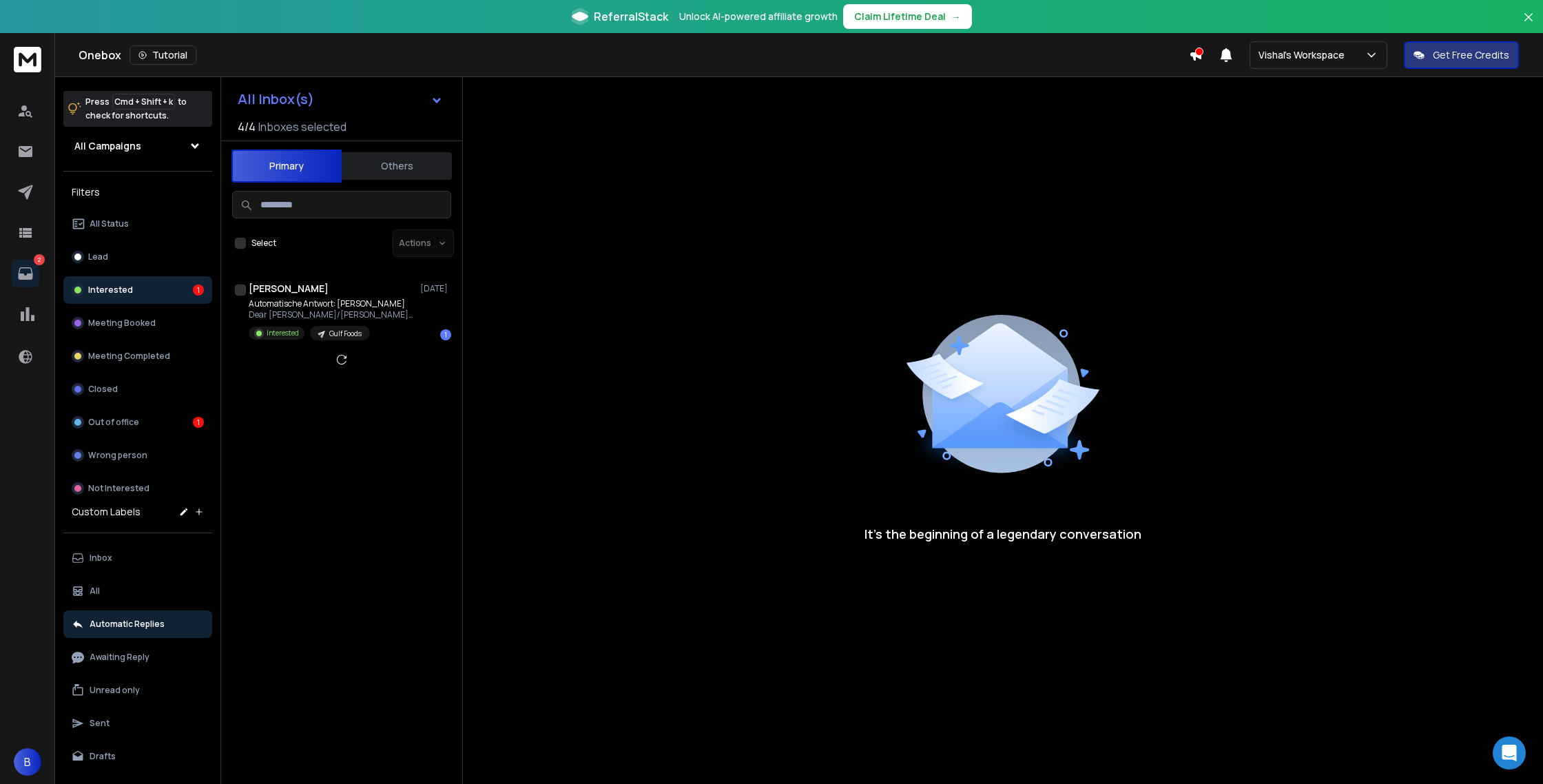
click at [137, 661] on p "Awaiting Reply" at bounding box center [120, 657] width 60 height 11
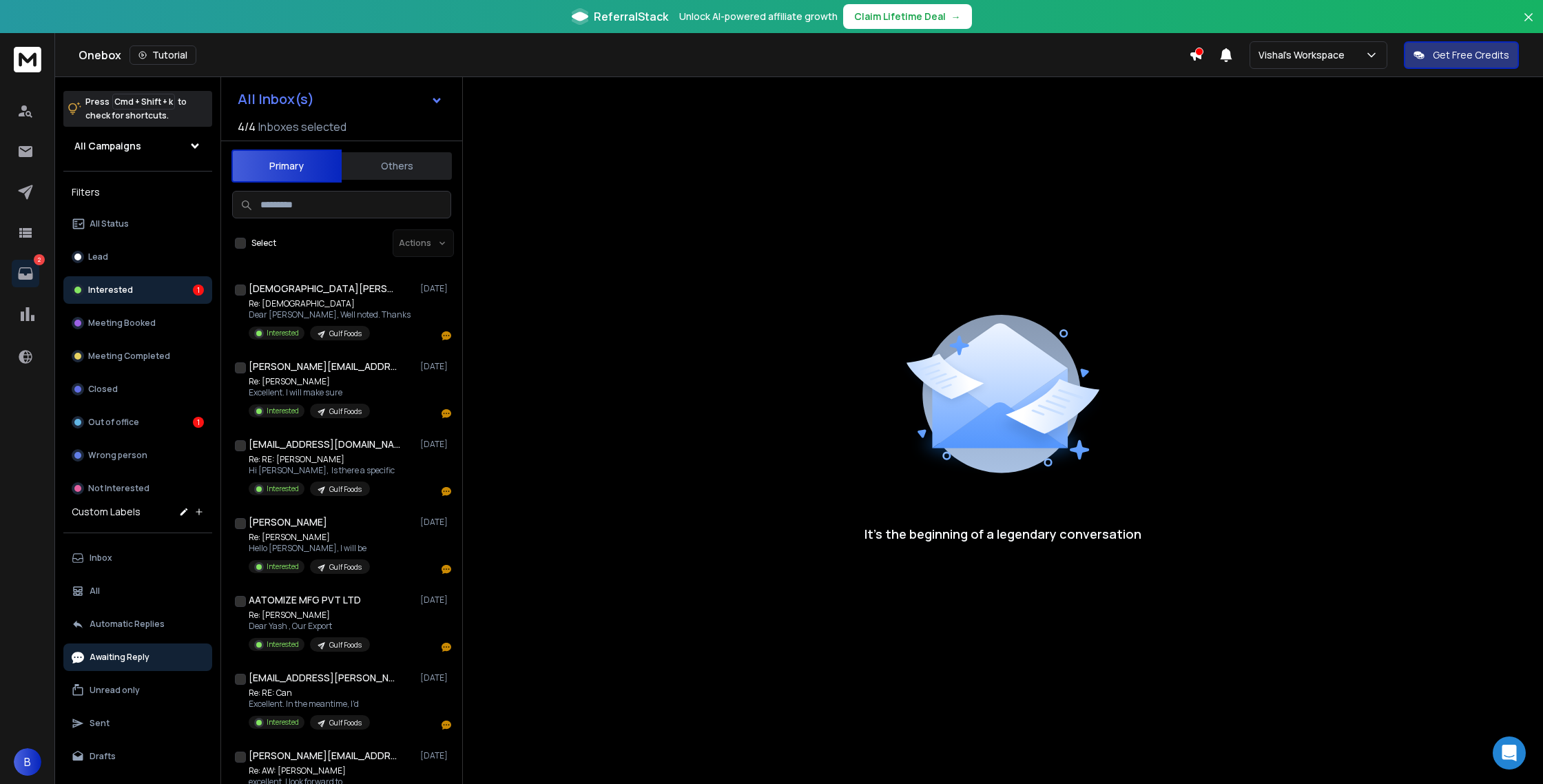
click at [137, 424] on p "Out of office" at bounding box center [113, 422] width 51 height 11
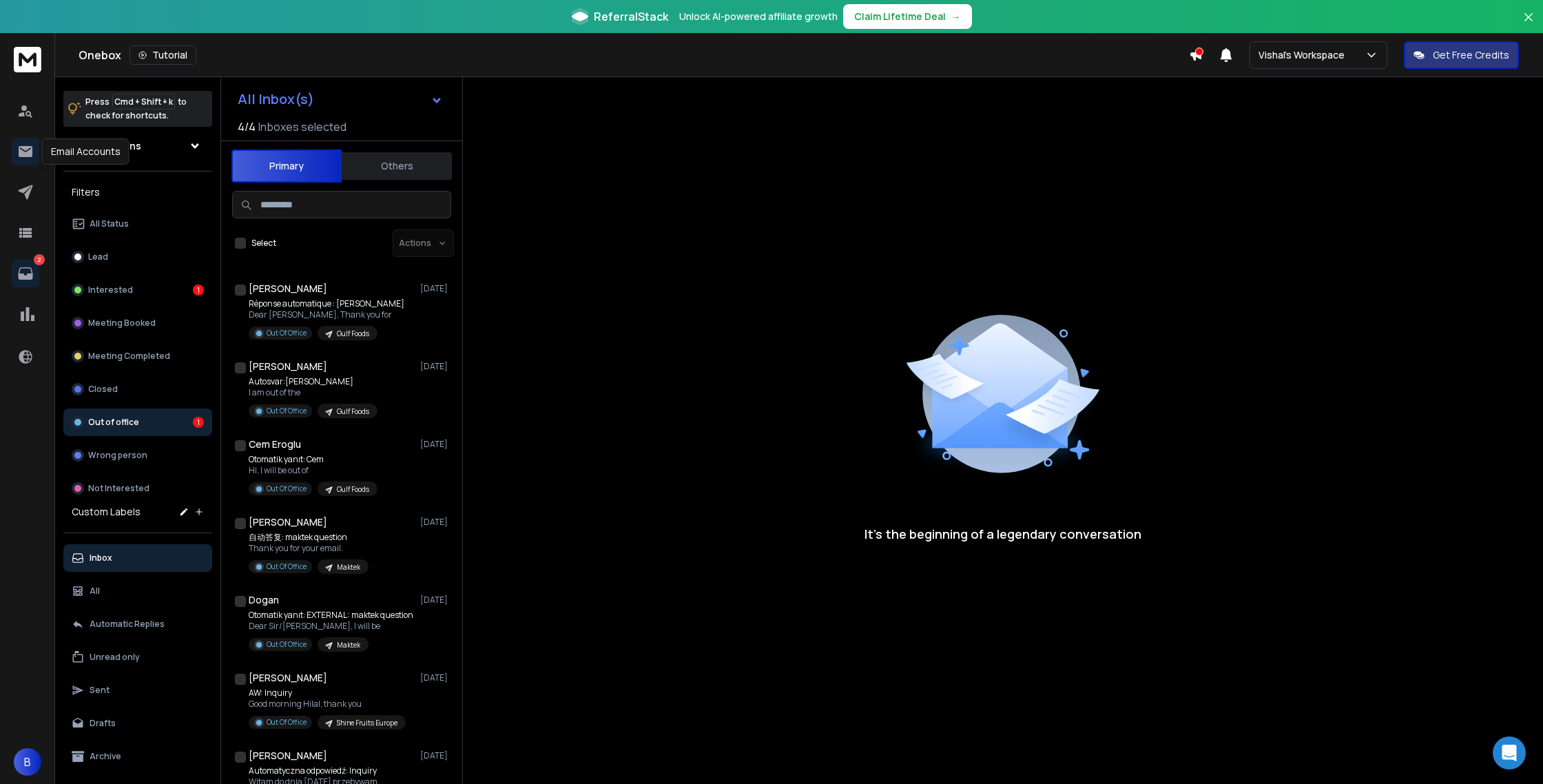
click at [23, 146] on icon at bounding box center [25, 151] width 14 height 11
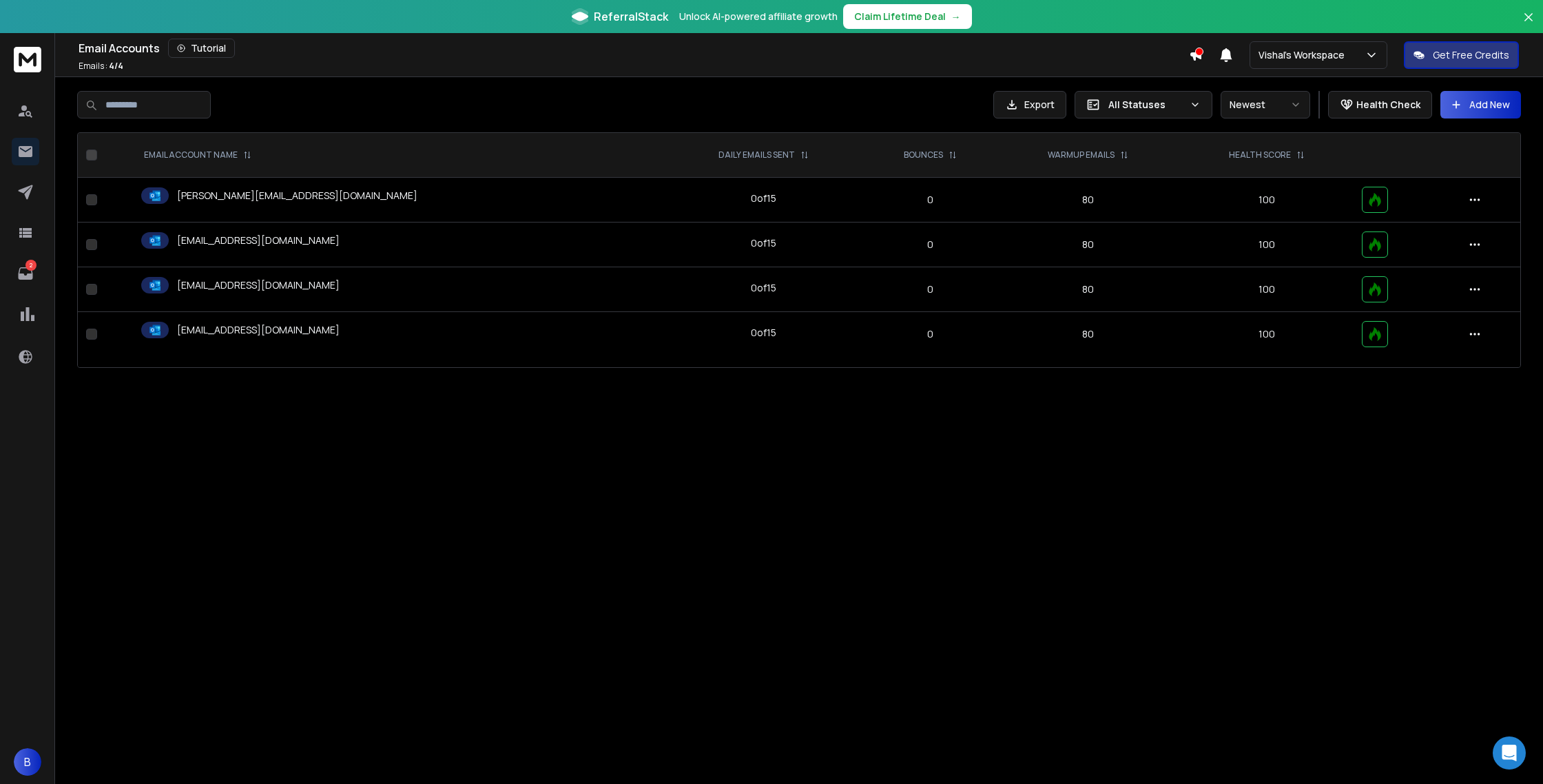
click at [241, 280] on p "[EMAIL_ADDRESS][DOMAIN_NAME]" at bounding box center [258, 285] width 163 height 14
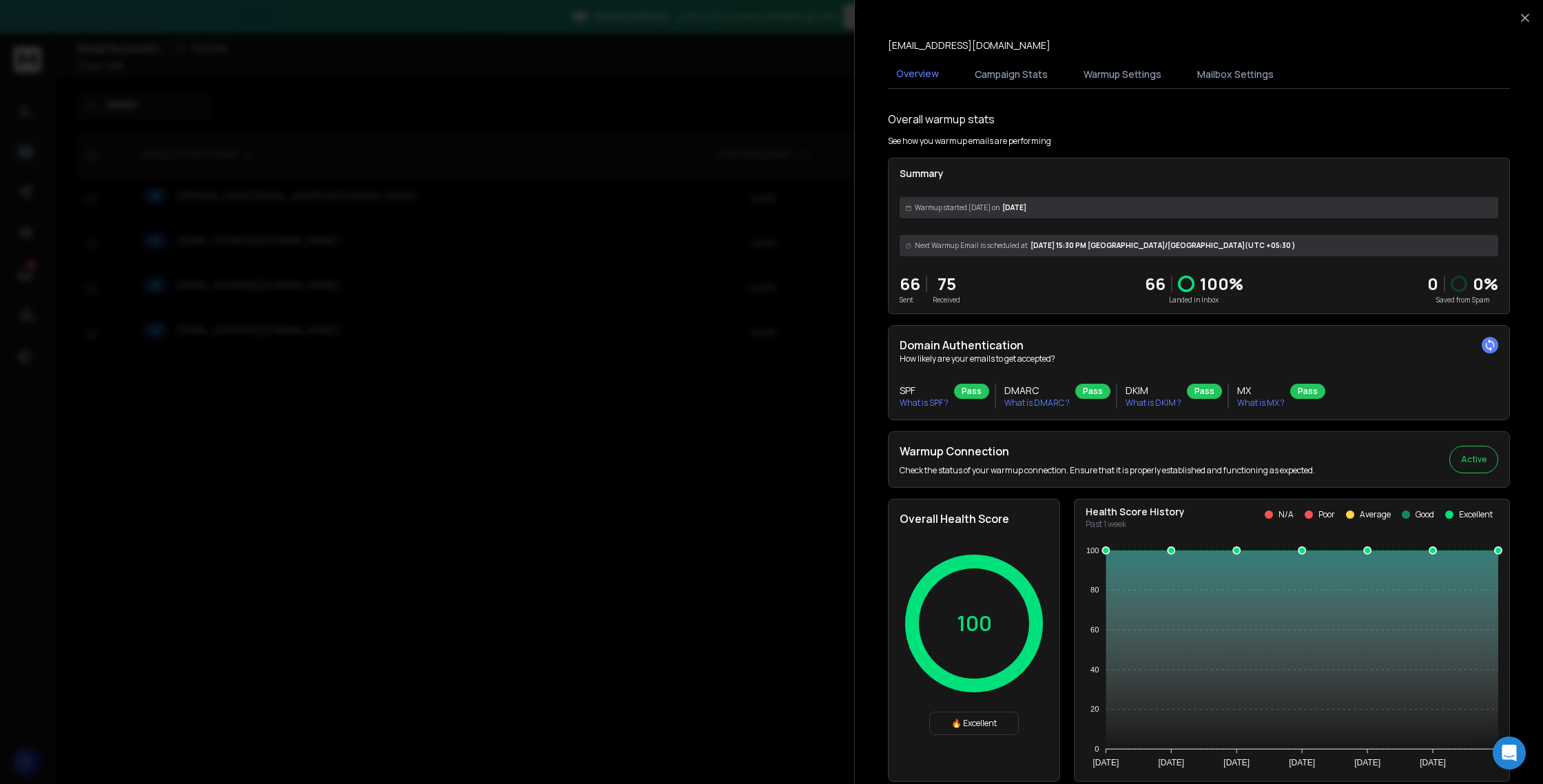
click at [1015, 70] on button "Campaign Stats" at bounding box center [1011, 74] width 90 height 30
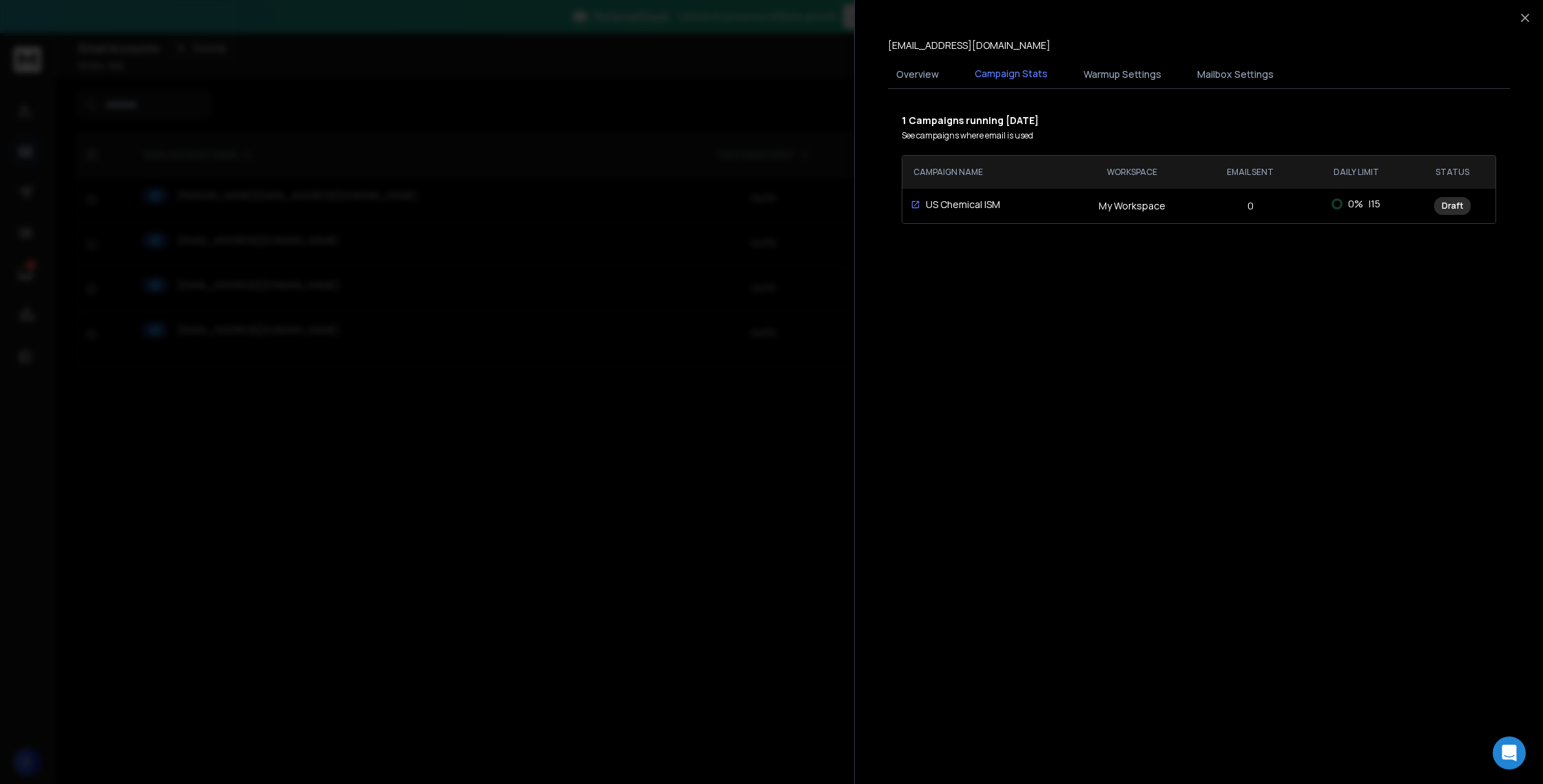
click at [1123, 74] on button "Warmup Settings" at bounding box center [1122, 74] width 95 height 30
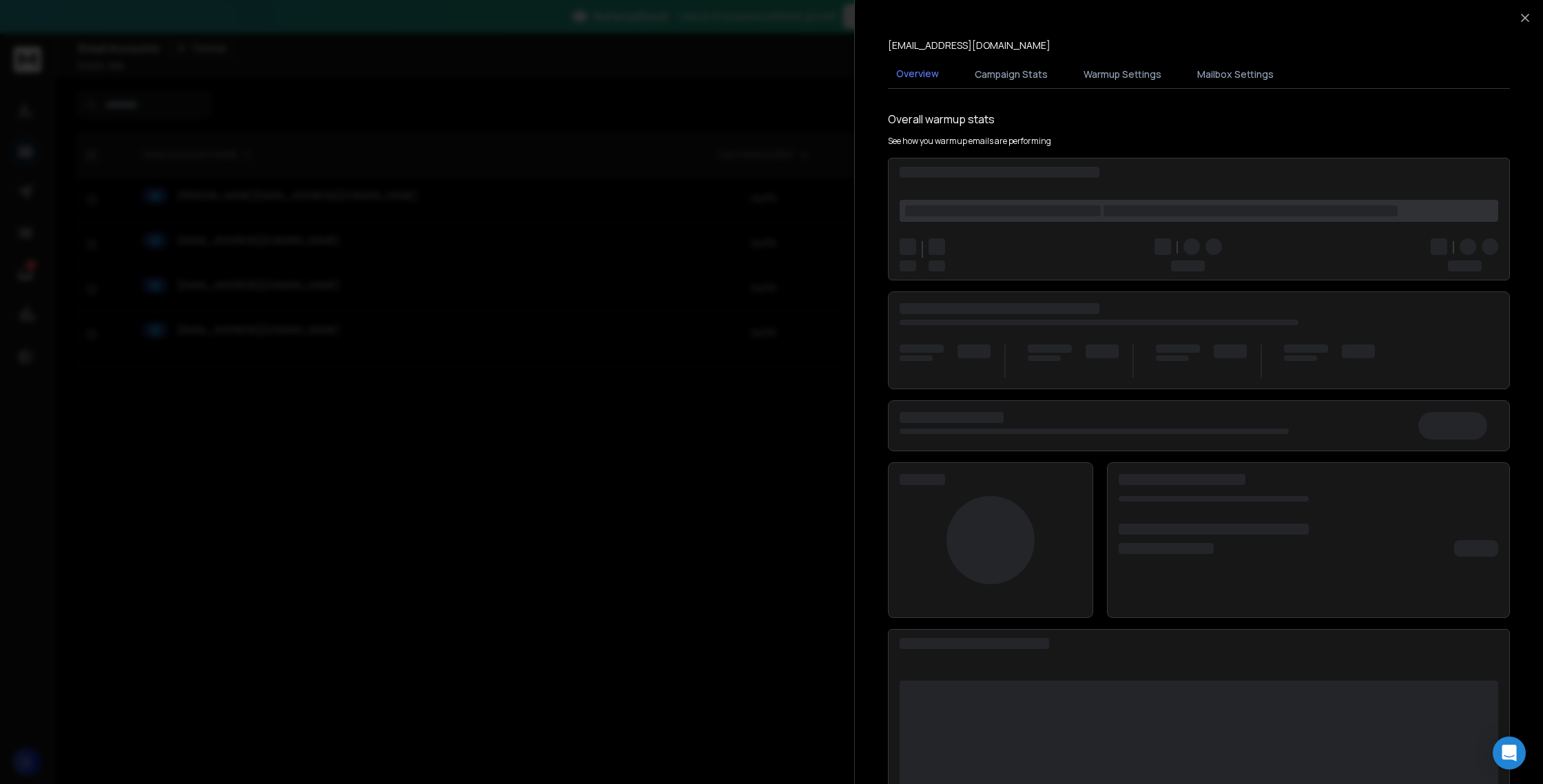
click at [693, 98] on div at bounding box center [771, 392] width 1543 height 784
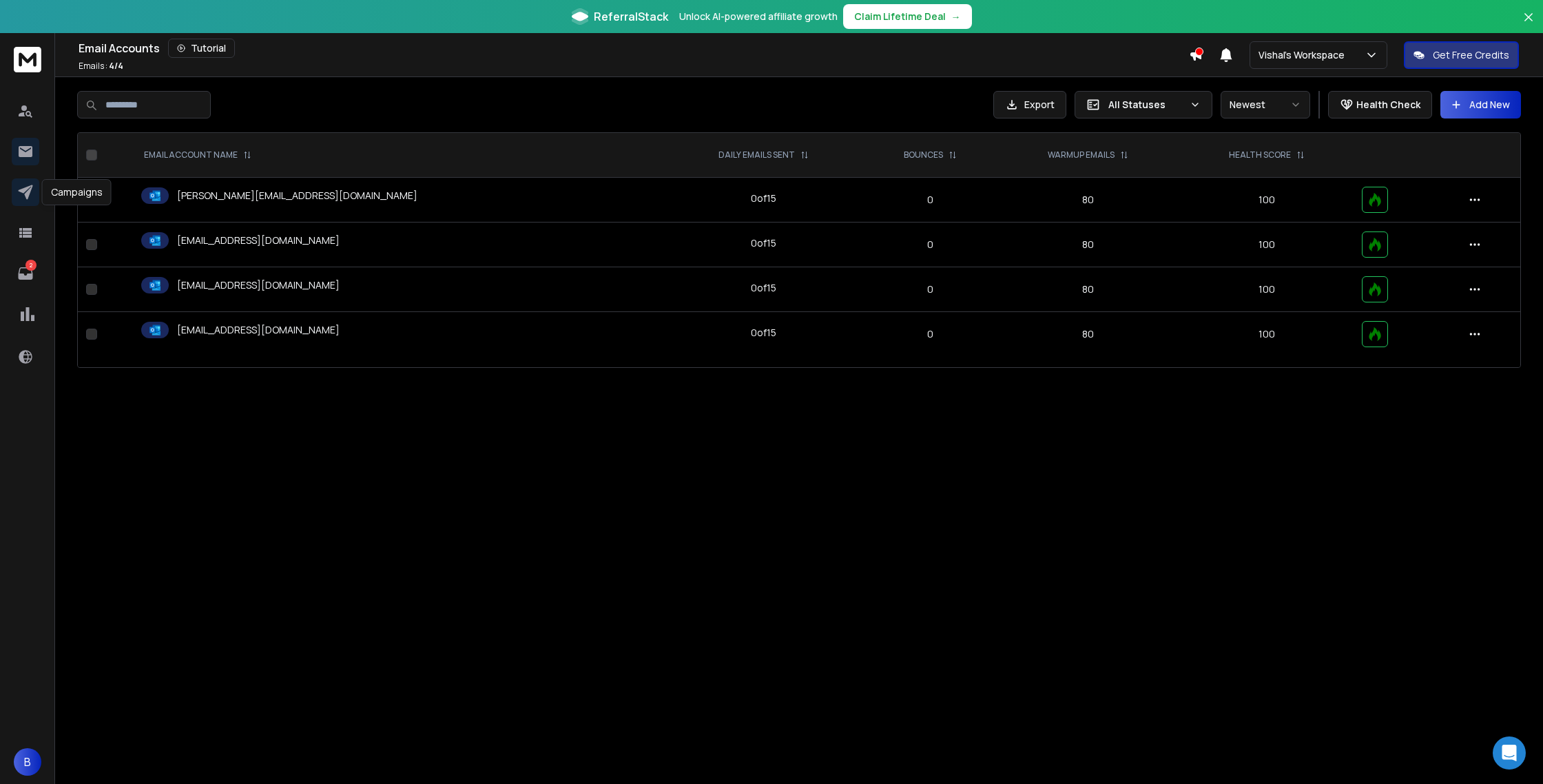
click at [25, 189] on icon at bounding box center [25, 193] width 15 height 15
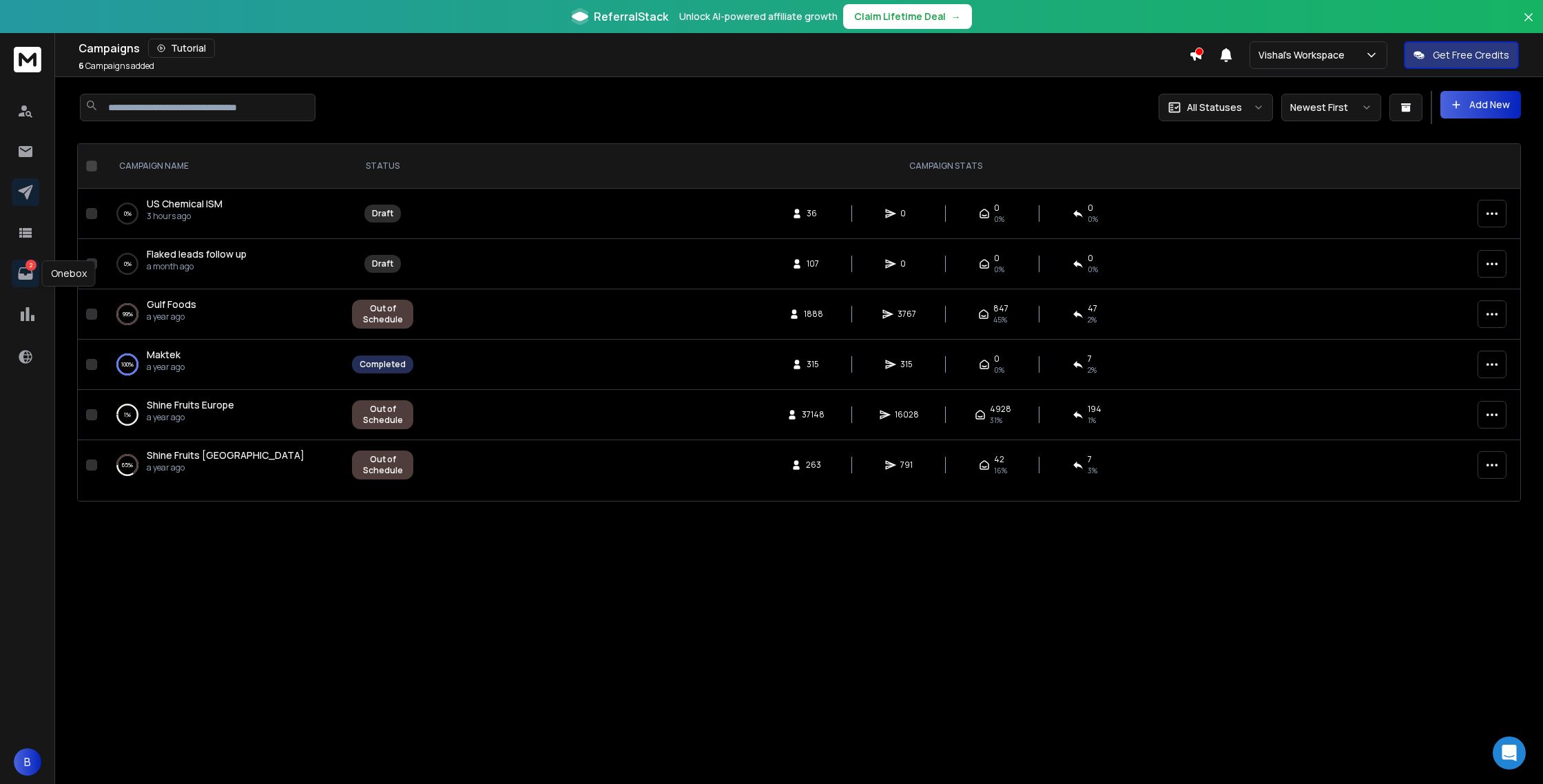
click at [19, 278] on icon at bounding box center [25, 273] width 15 height 12
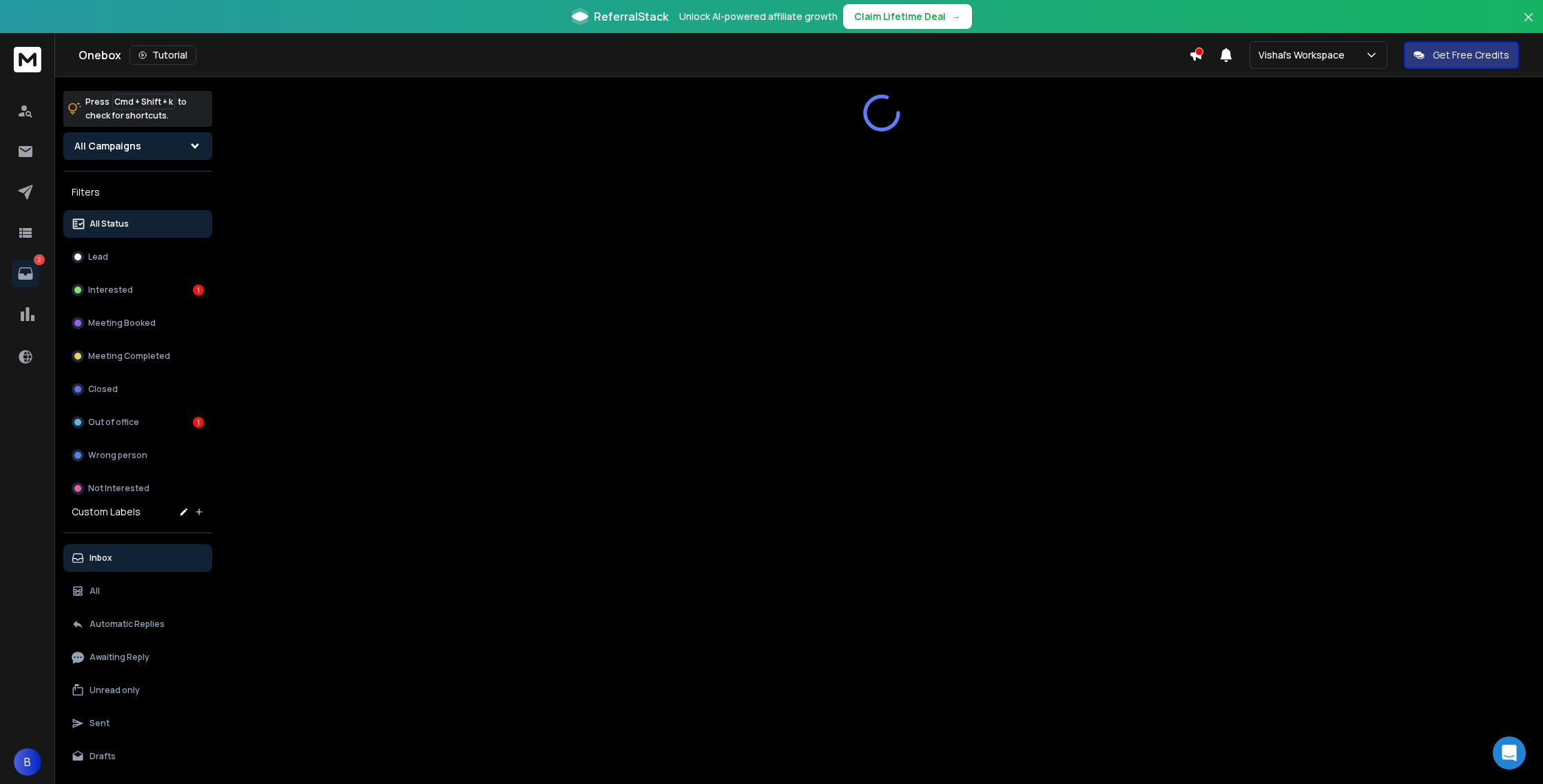
click at [189, 141] on icon at bounding box center [194, 146] width 12 height 12
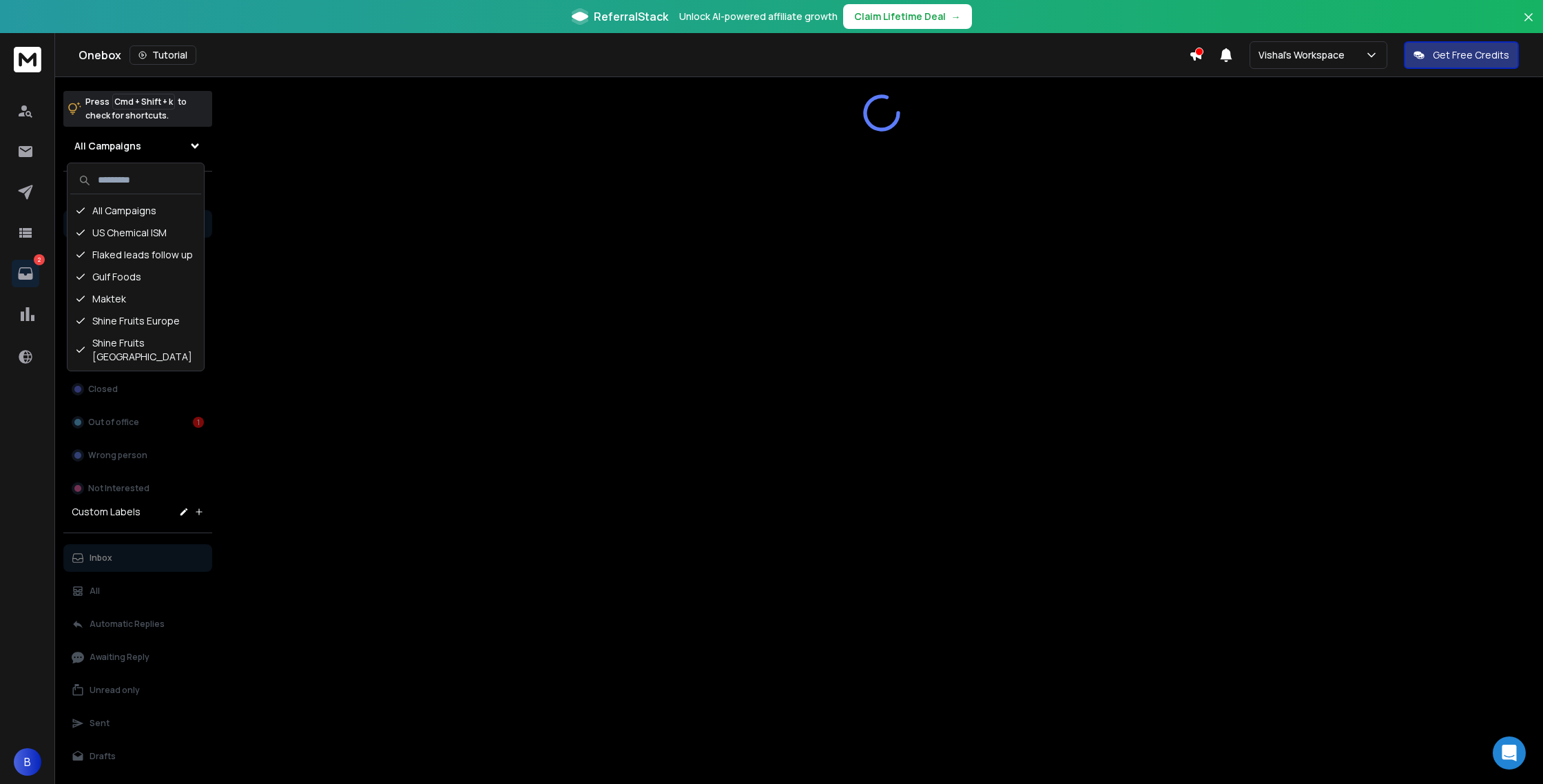
click at [266, 189] on div "Press Cmd + Shift + k to check for shortcuts. All Campaigns All Campaigns Filte…" at bounding box center [799, 468] width 1488 height 784
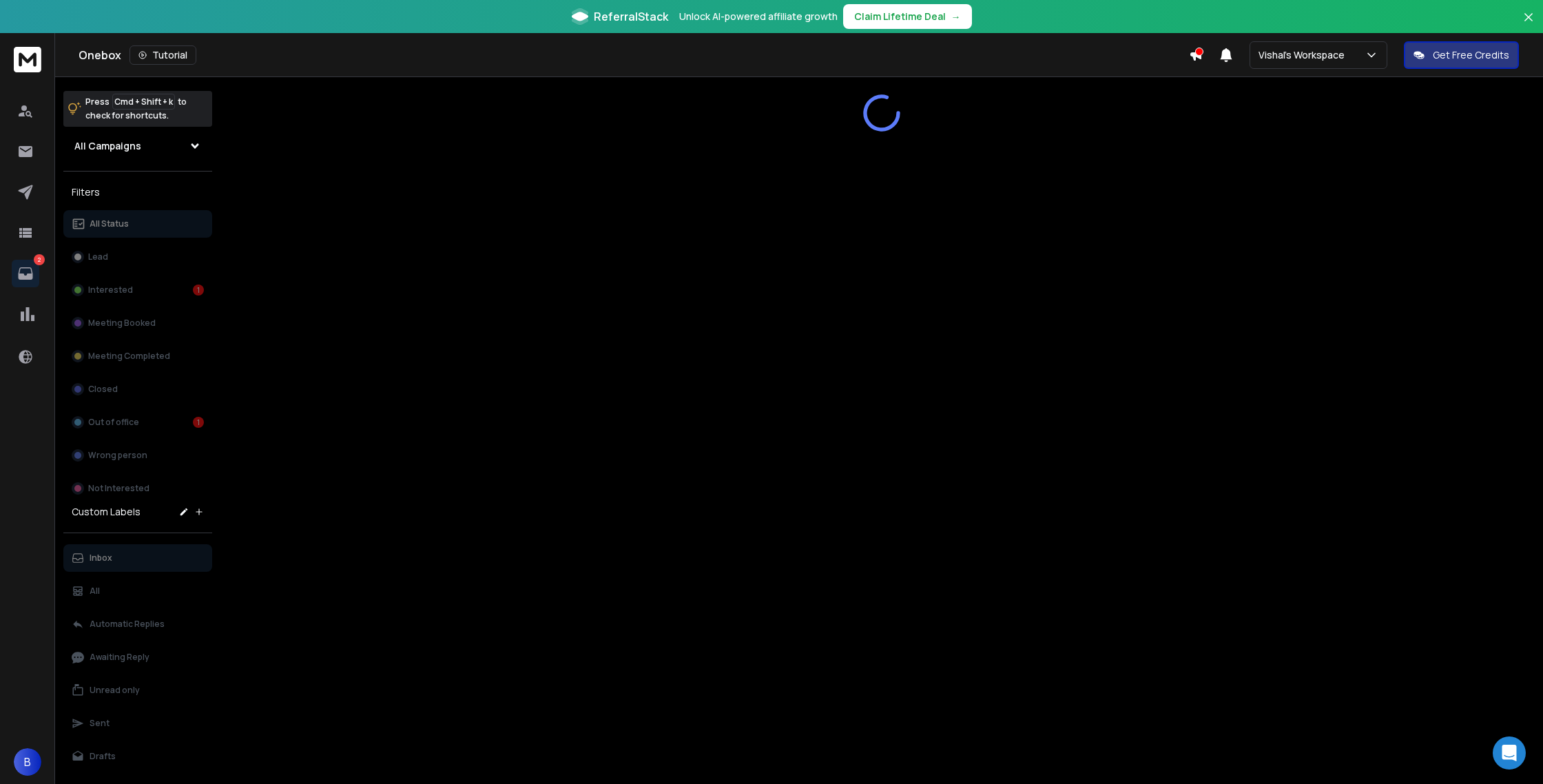
click at [262, 244] on div "Press Cmd + Shift + k to check for shortcuts. All Campaigns All Campaigns Filte…" at bounding box center [799, 468] width 1488 height 784
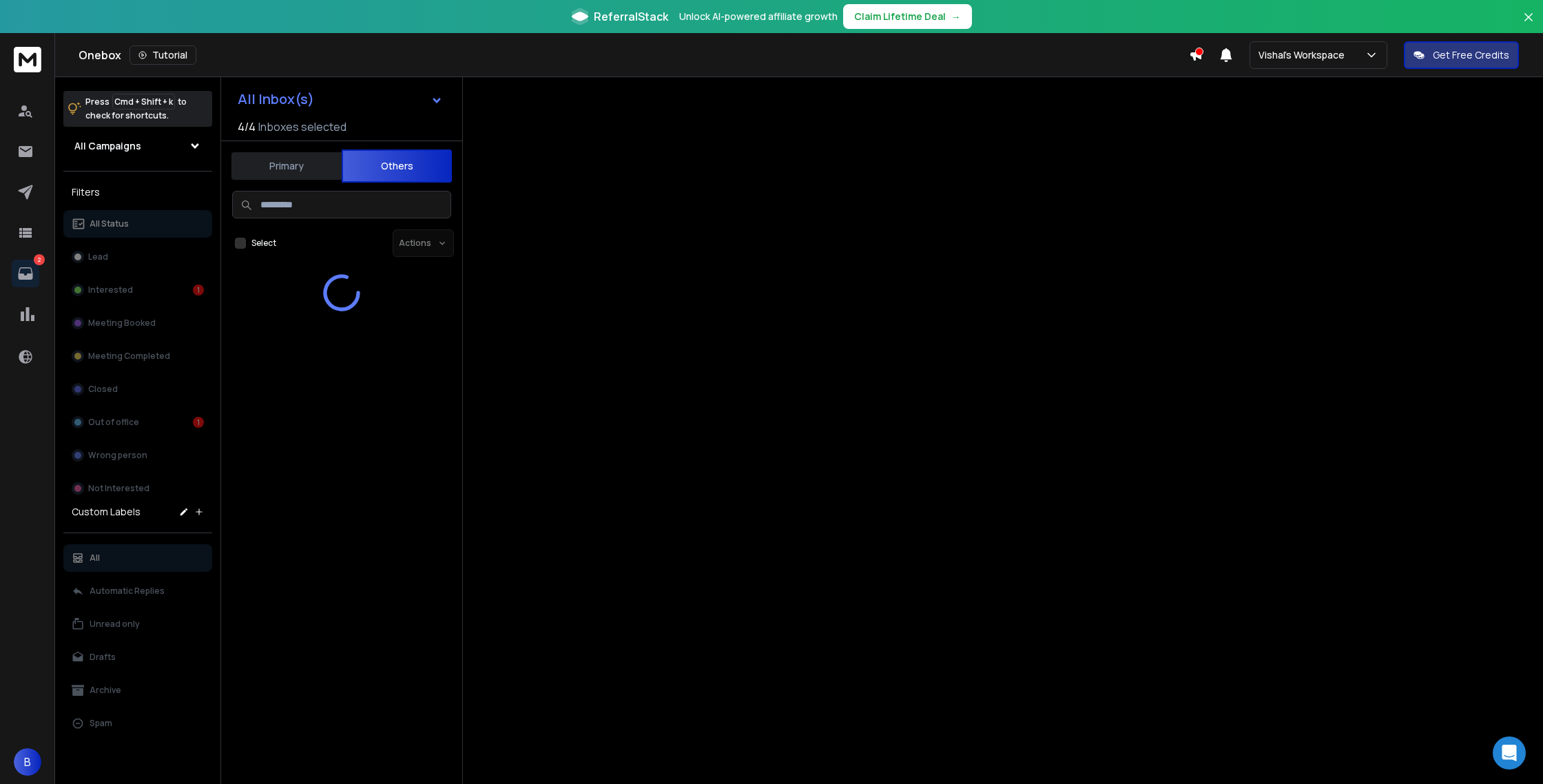
click at [399, 167] on button "Others" at bounding box center [396, 166] width 110 height 33
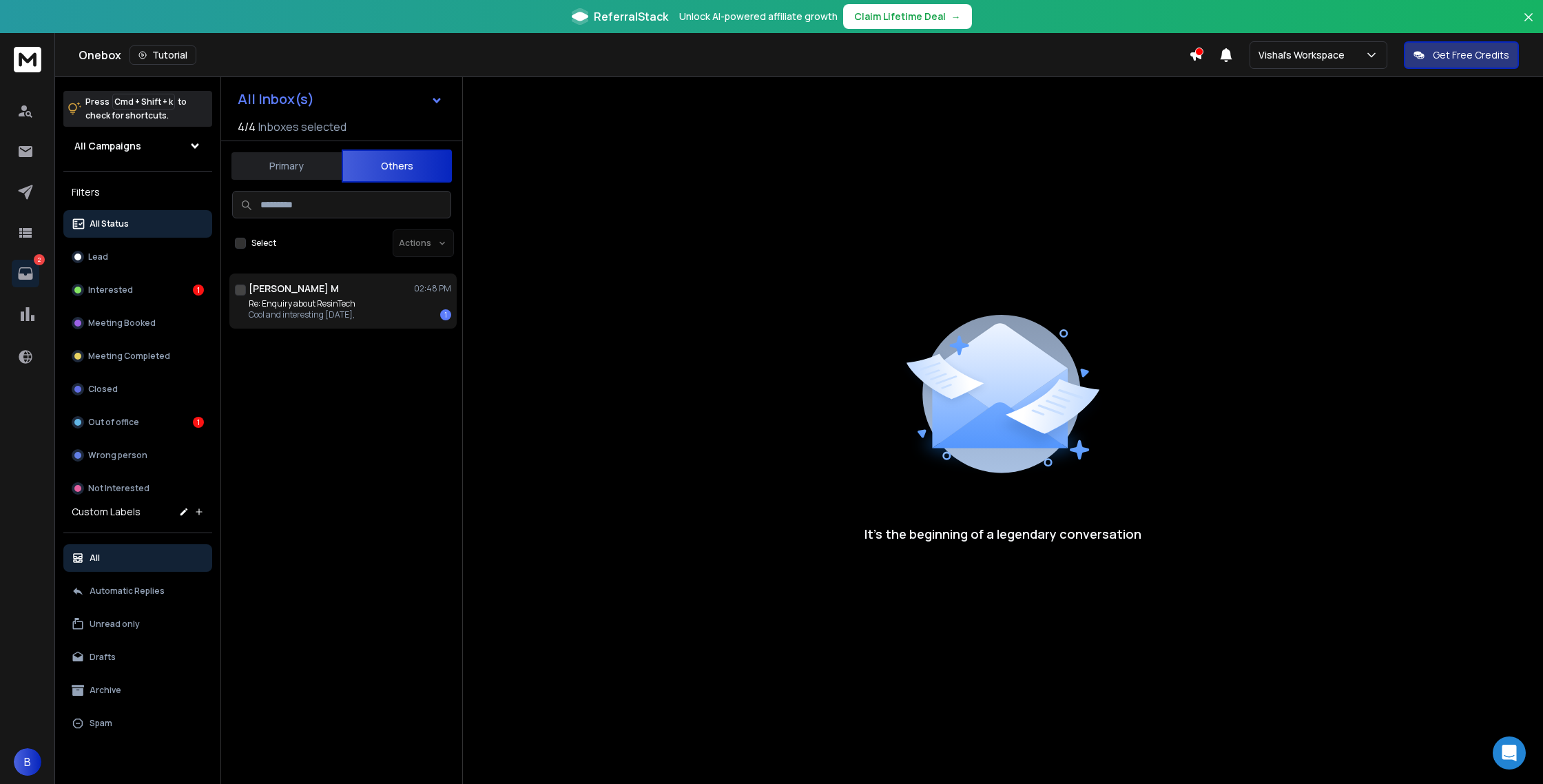
click at [336, 305] on p "Re: Enquiry about ResinTech" at bounding box center [302, 304] width 107 height 11
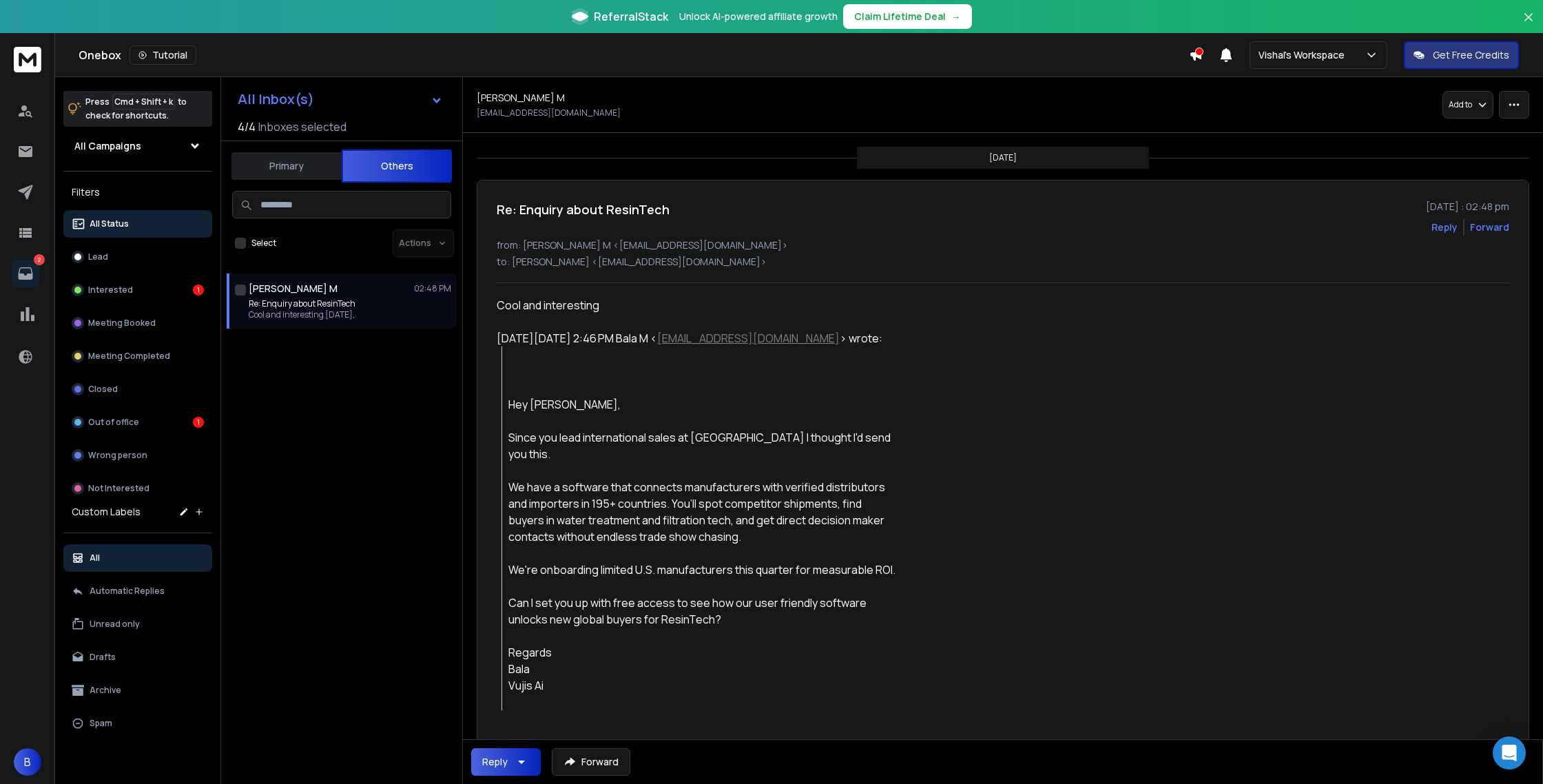
click at [104, 225] on p "All Status" at bounding box center [109, 224] width 40 height 11
